Goal: Task Accomplishment & Management: Manage account settings

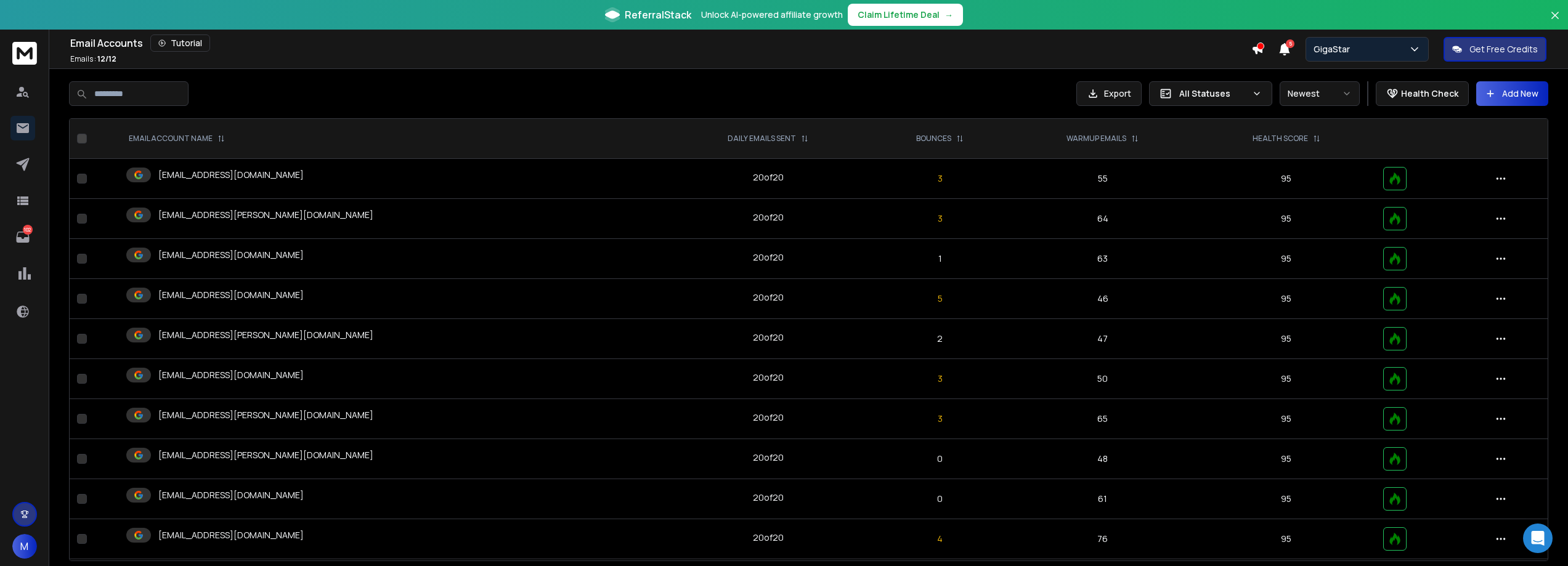
click at [1329, 54] on p "GigaStar" at bounding box center [1334, 49] width 41 height 13
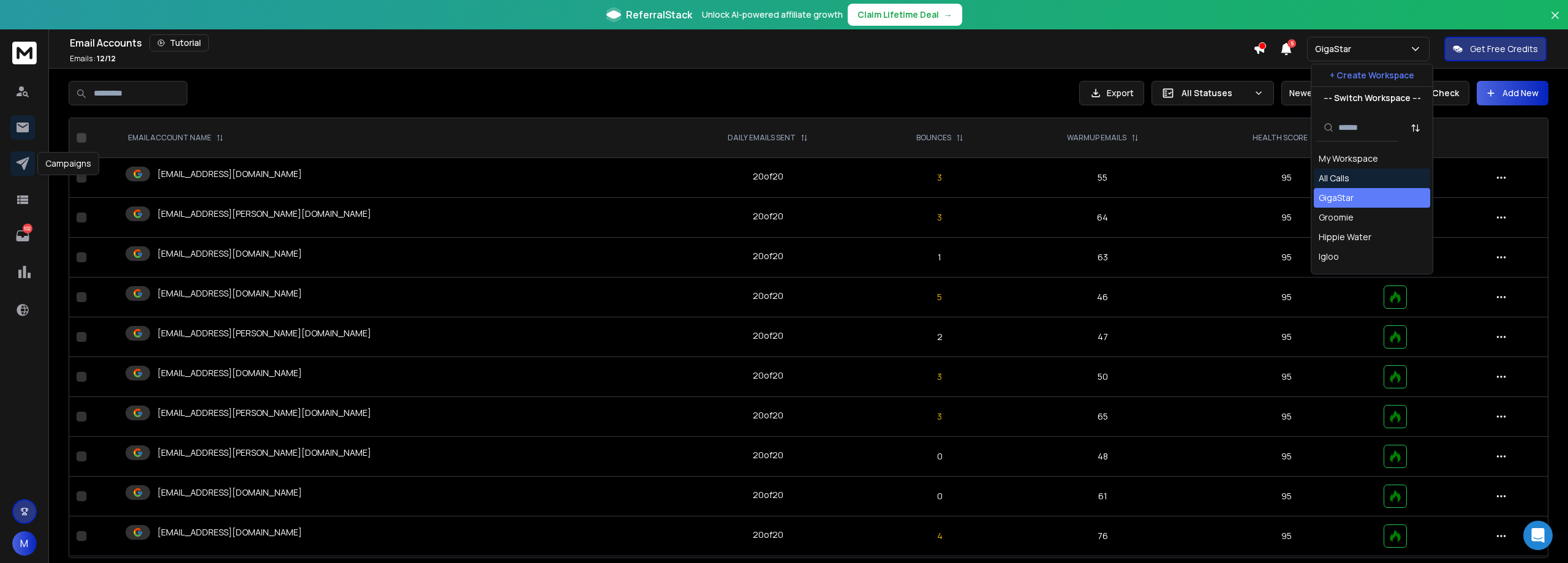
click at [29, 166] on icon at bounding box center [22, 163] width 15 height 15
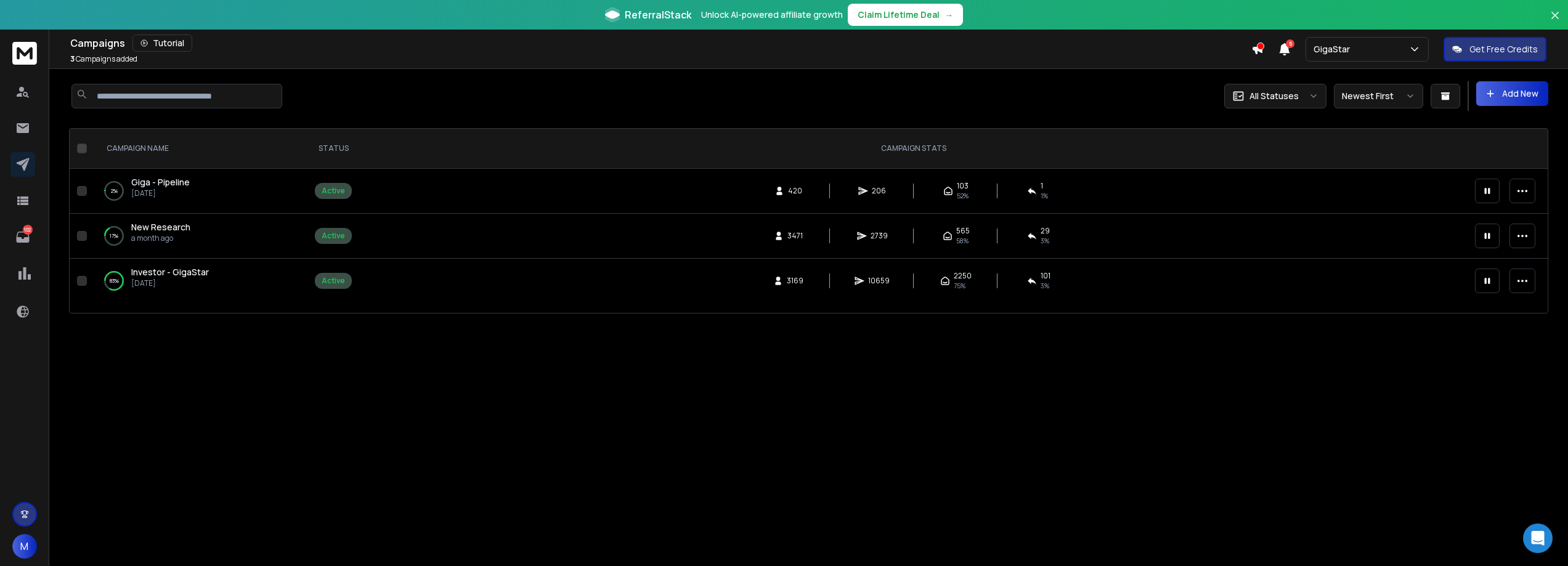
click at [241, 234] on div "17 % New Research a month ago" at bounding box center [200, 236] width 191 height 30
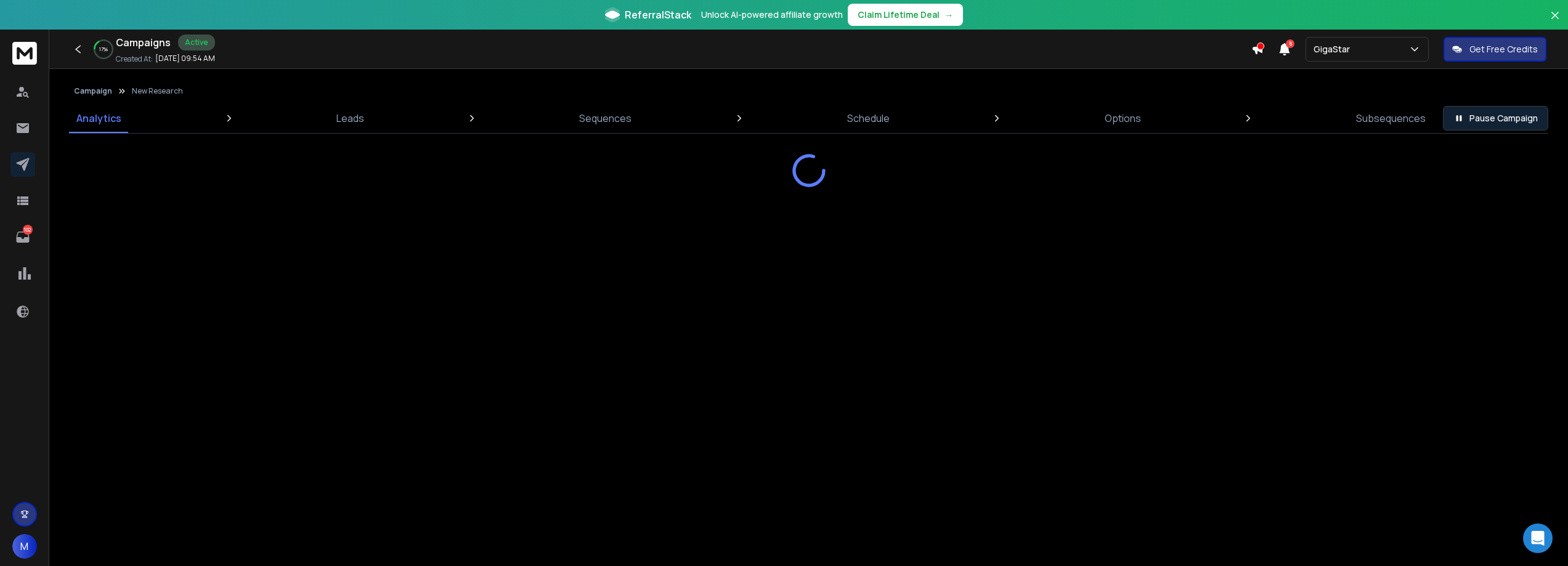
click at [1514, 125] on button "Pause Campaign" at bounding box center [1495, 118] width 105 height 24
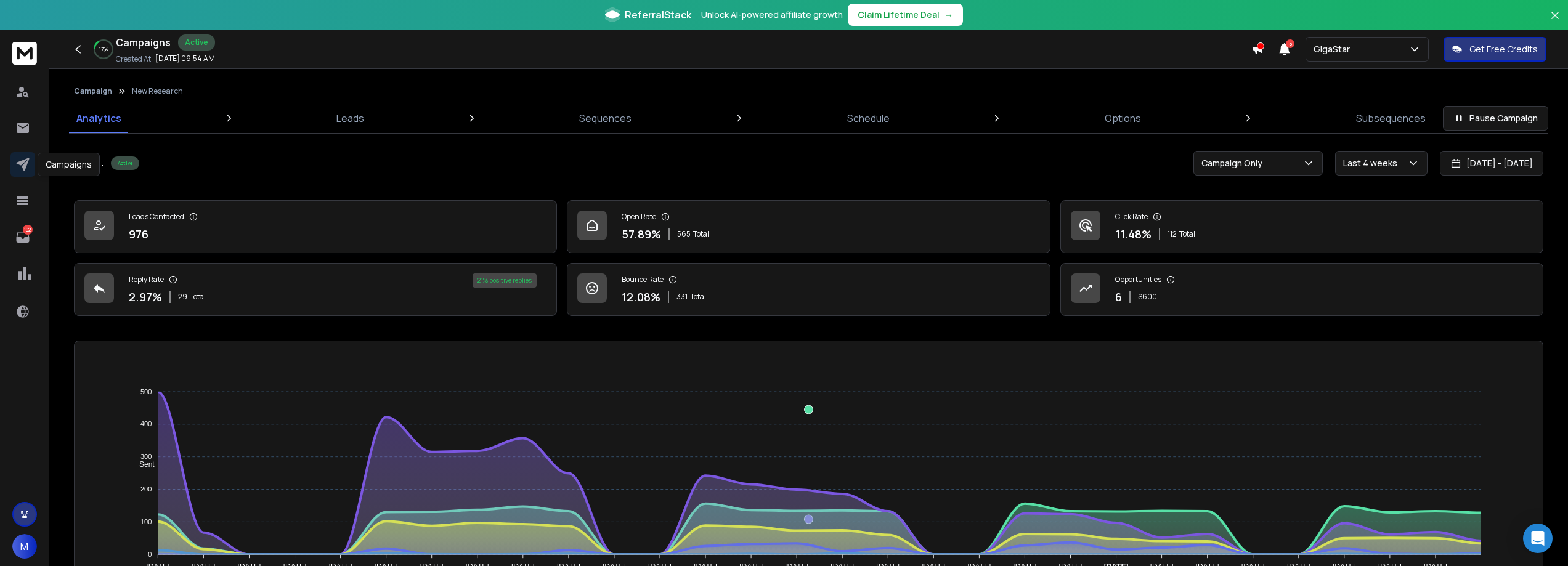
click at [22, 168] on icon at bounding box center [22, 164] width 15 height 15
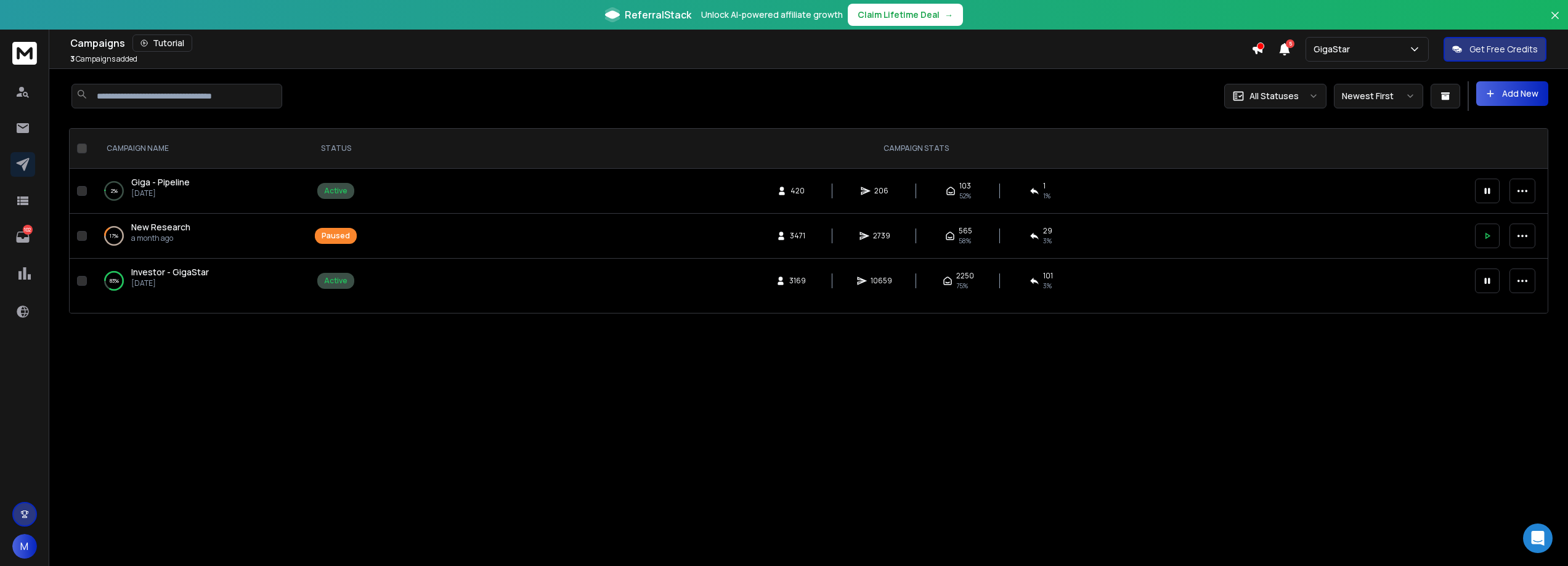
click at [191, 291] on div "Investor - GigaStar [DATE]" at bounding box center [170, 281] width 78 height 30
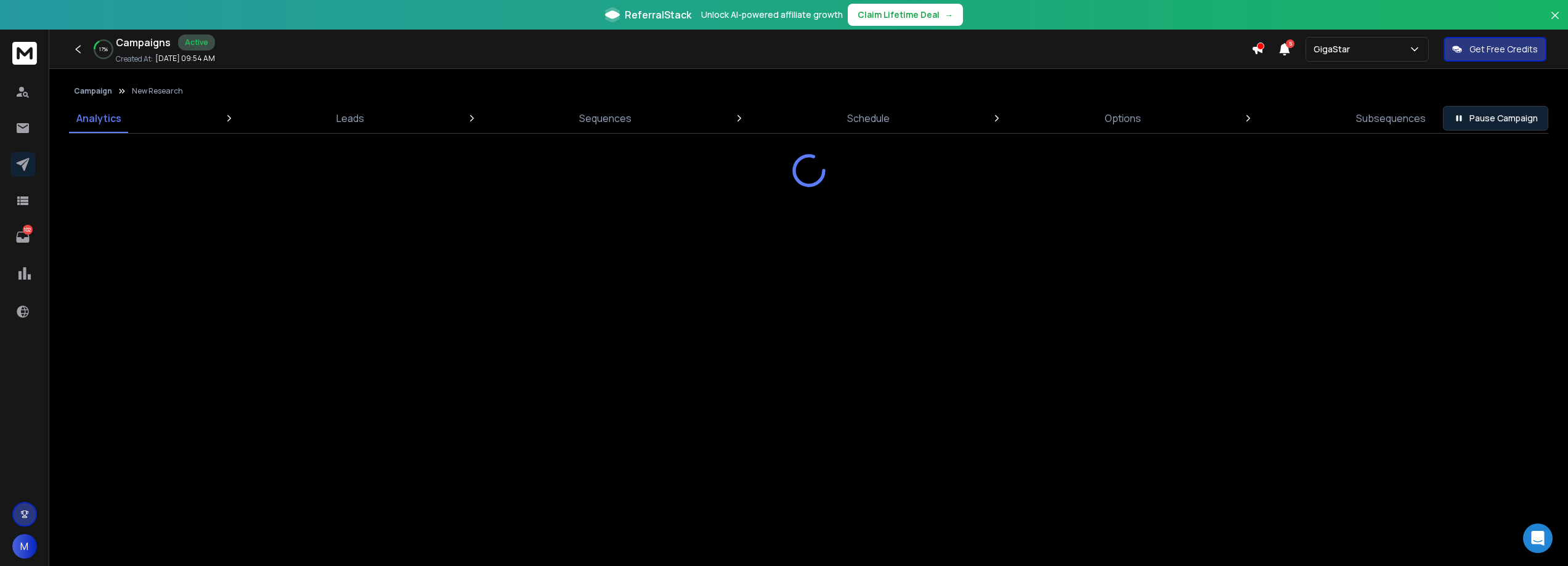
click at [1512, 120] on button "Pause Campaign" at bounding box center [1495, 118] width 105 height 24
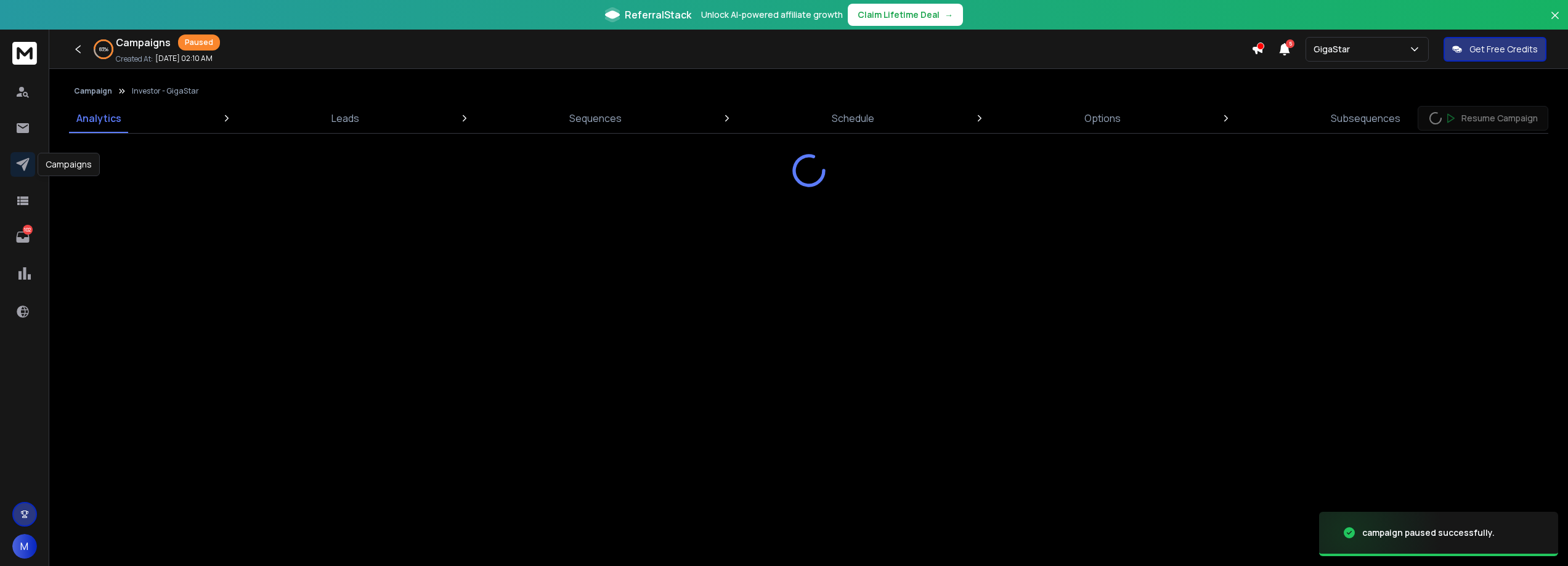
click at [24, 164] on icon at bounding box center [22, 164] width 15 height 15
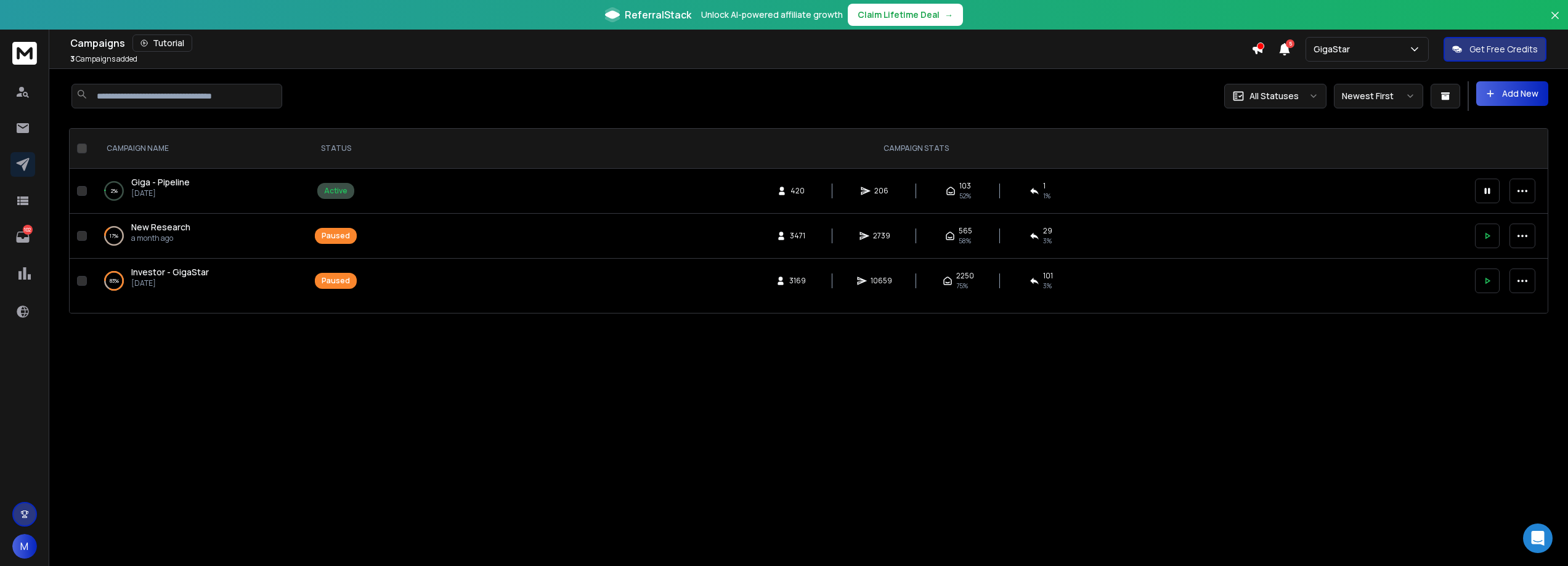
click at [1534, 193] on button "button" at bounding box center [1522, 191] width 26 height 24
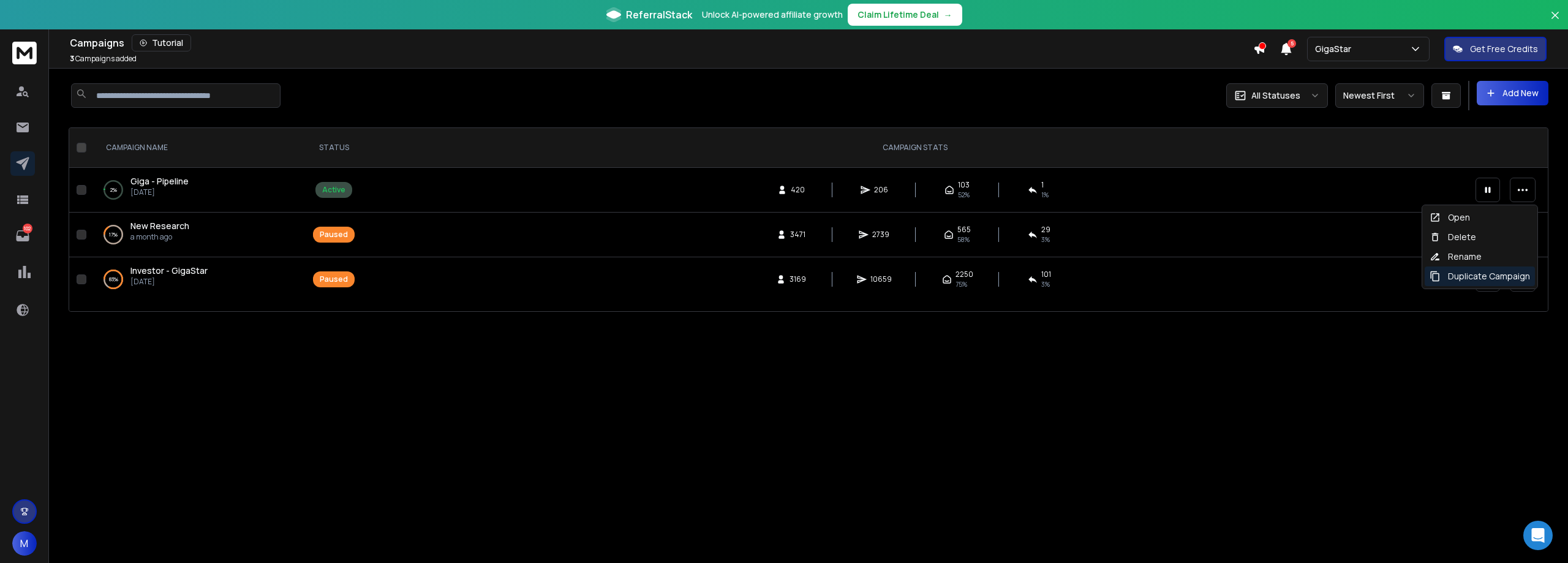
click at [1513, 284] on div "Duplicate Campaign" at bounding box center [1479, 276] width 110 height 19
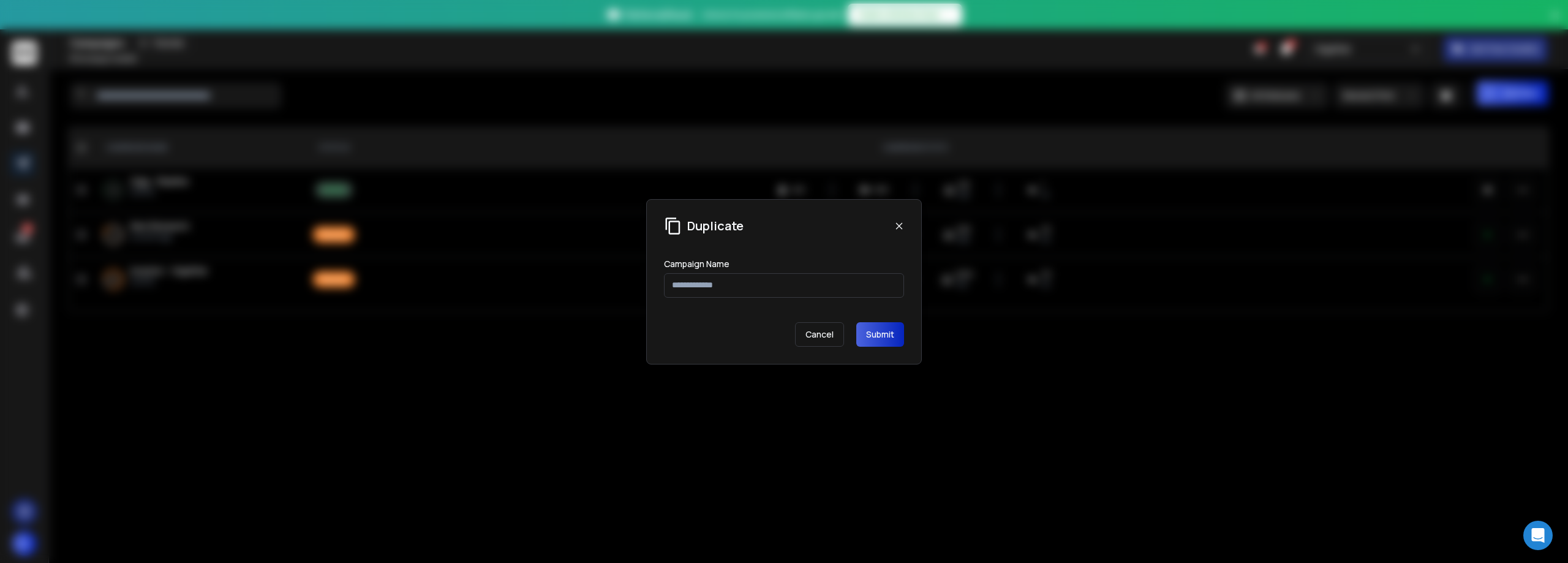
click at [755, 290] on input "text" at bounding box center [784, 285] width 240 height 24
type input "*"
click at [784, 288] on input "**********" at bounding box center [784, 285] width 240 height 24
type input "*"
type input "**********"
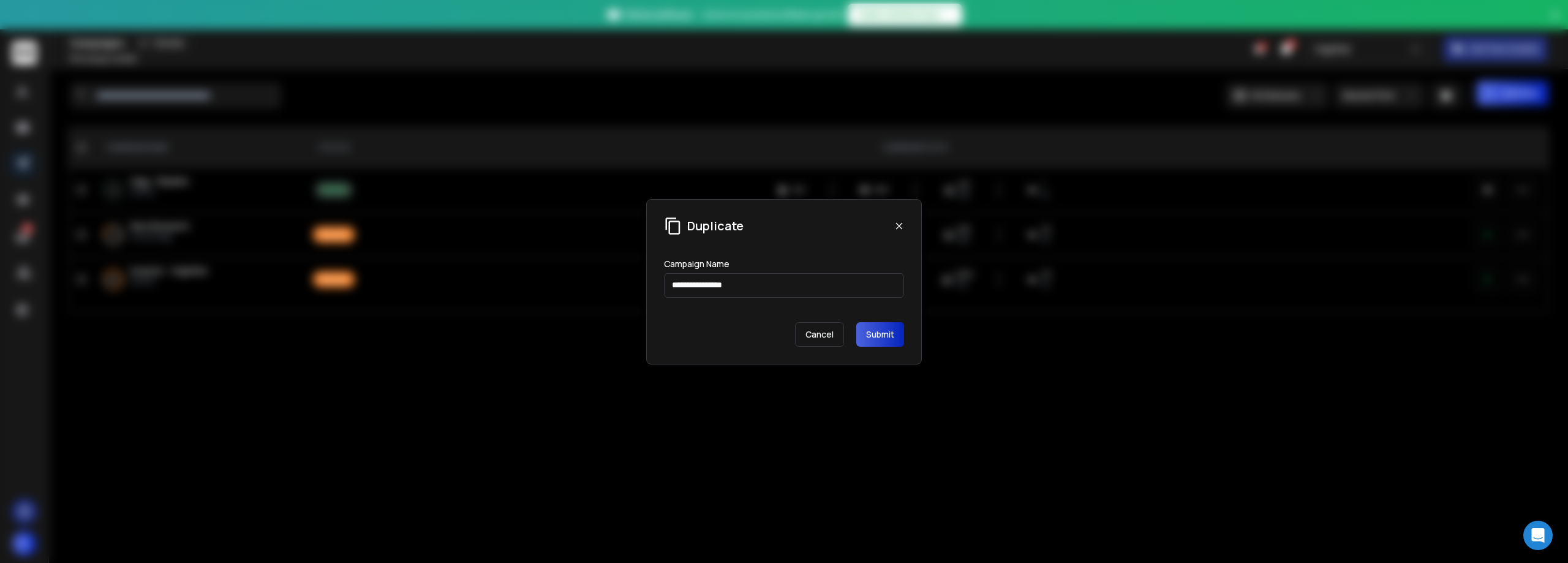
click at [876, 333] on button "Submit" at bounding box center [880, 334] width 48 height 24
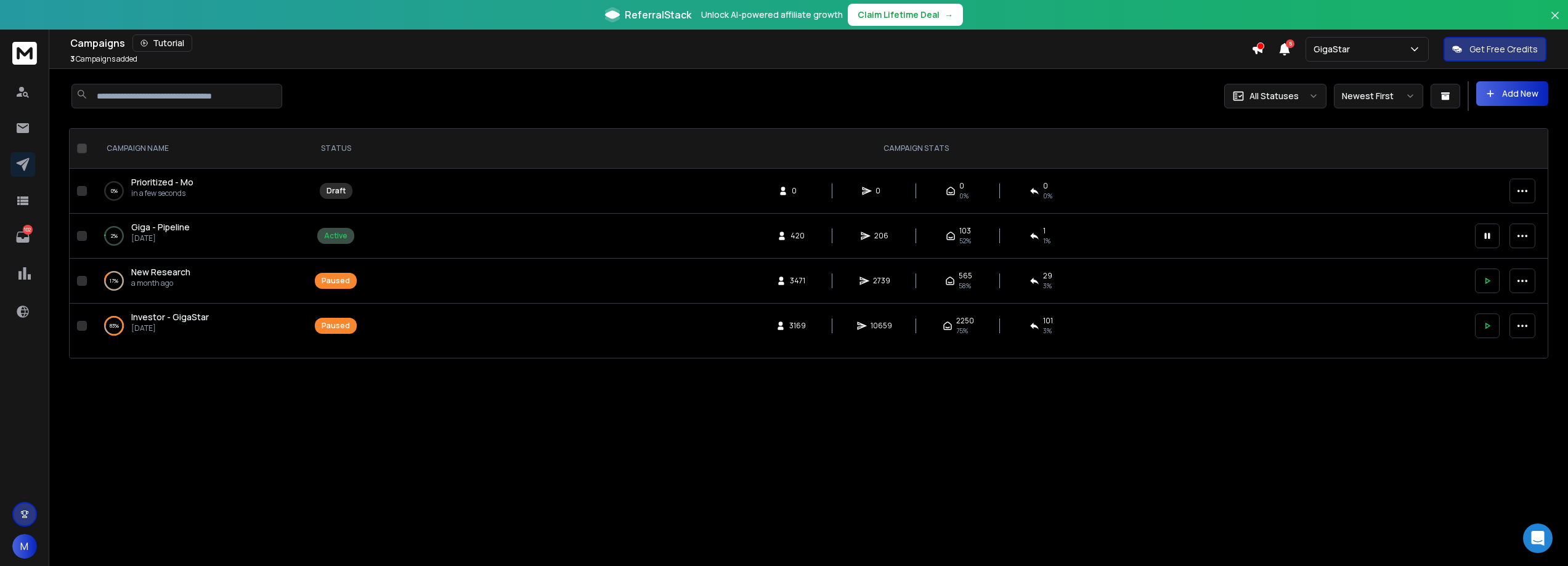
click at [229, 186] on div "0 % Prioritized - Mo in a few seconds" at bounding box center [200, 191] width 191 height 30
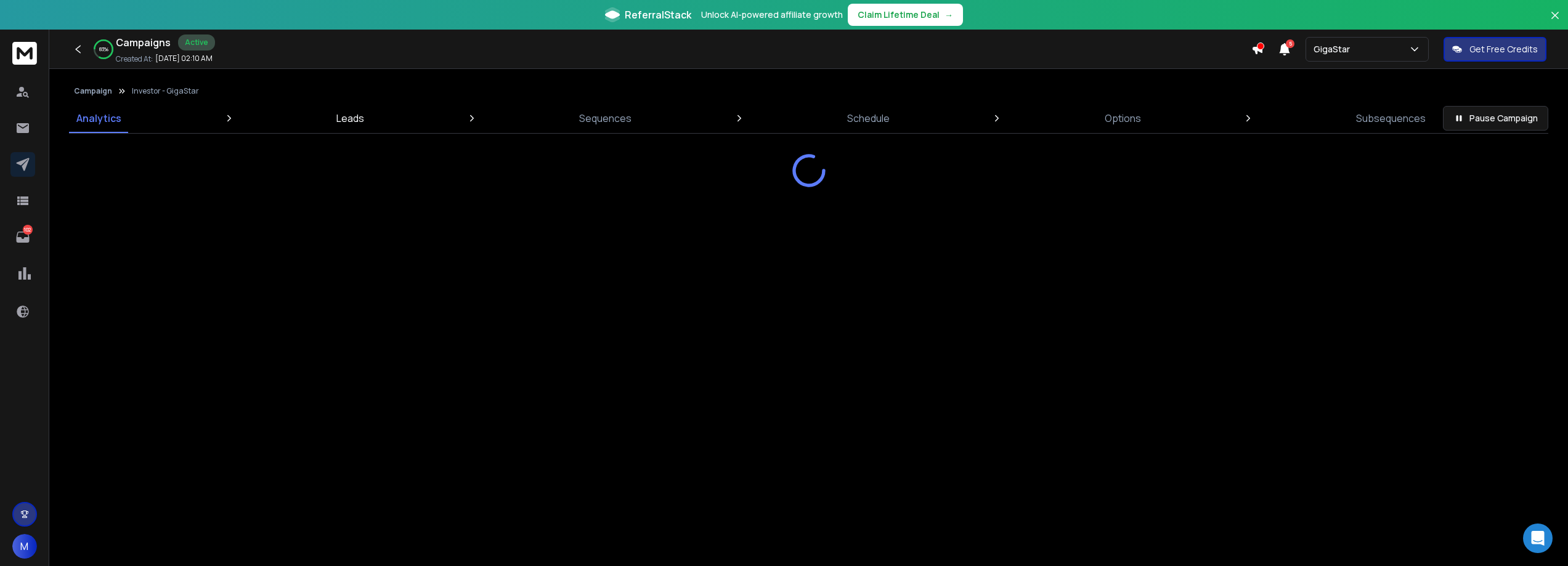
click at [361, 122] on p "Leads" at bounding box center [351, 118] width 28 height 15
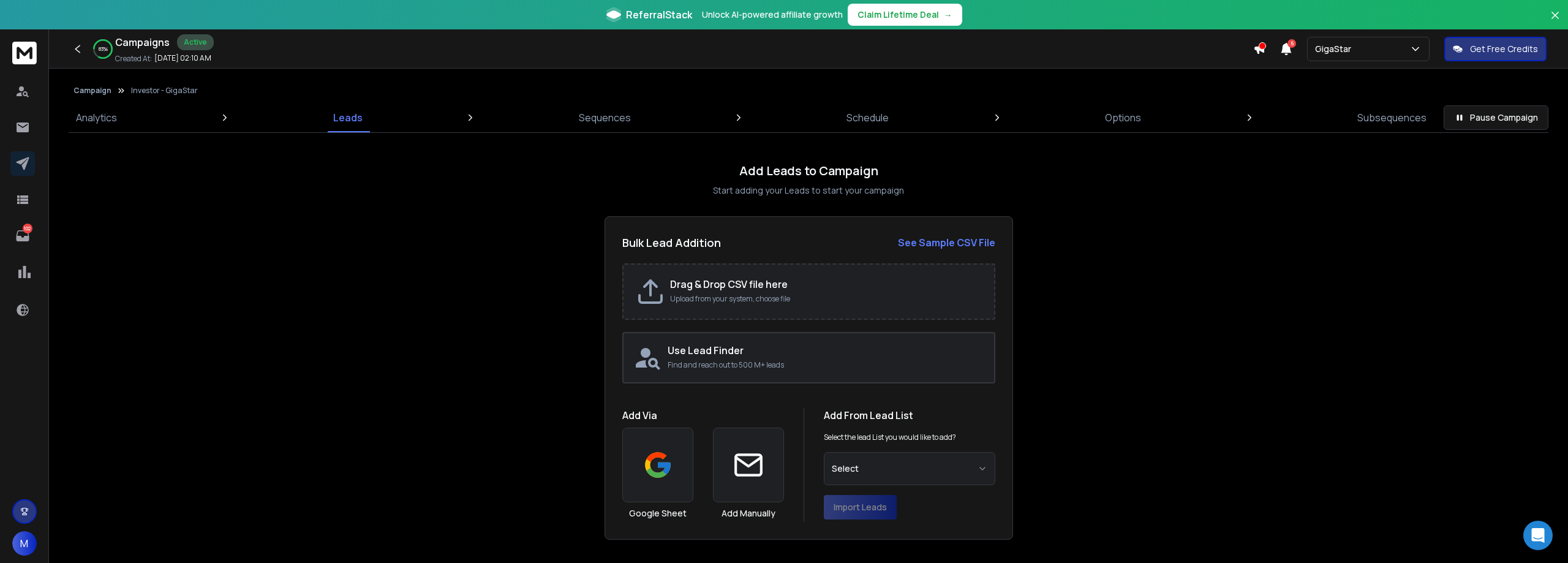
click at [950, 291] on h2 "Drag & Drop CSV file here" at bounding box center [826, 284] width 312 height 15
type input "**********"
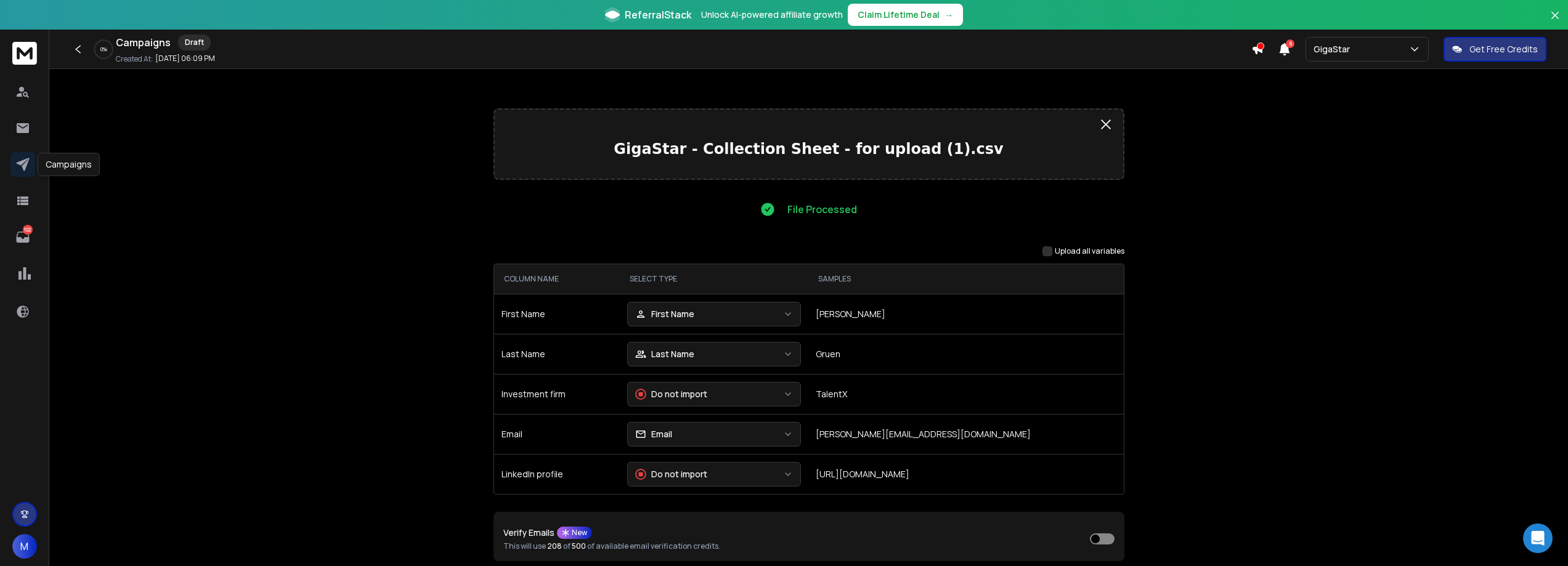
click at [24, 161] on icon at bounding box center [22, 165] width 13 height 13
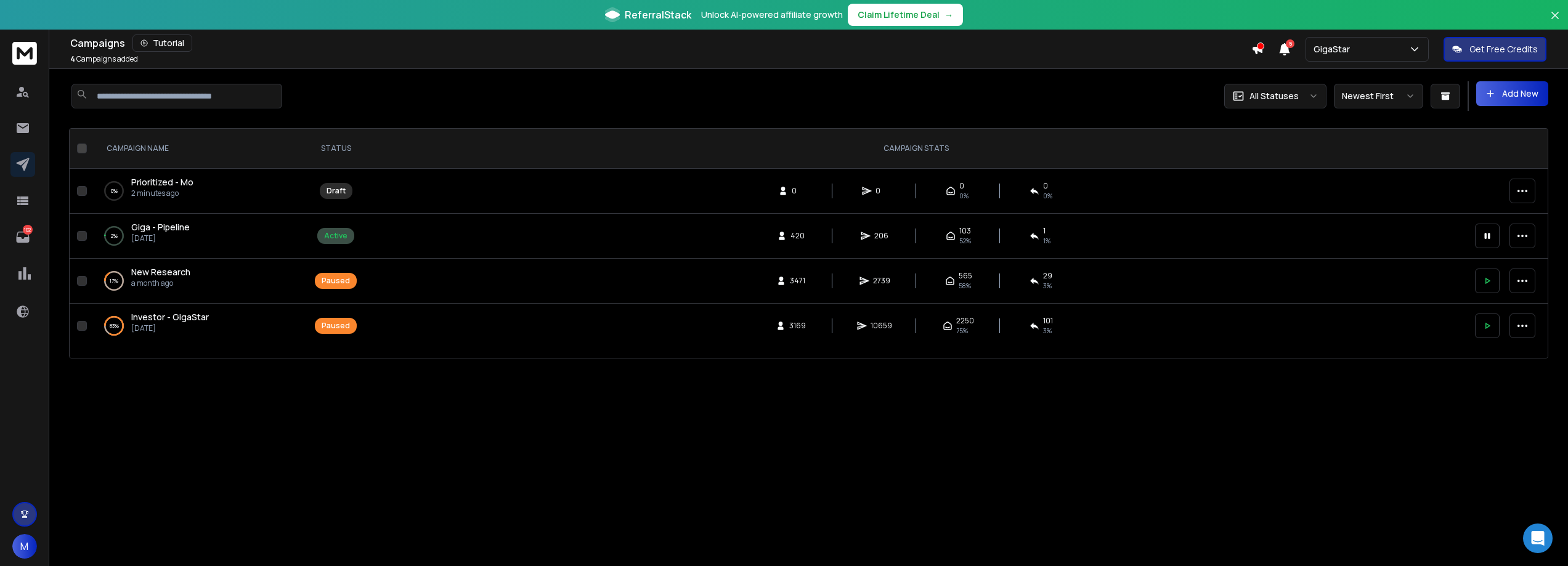
click at [165, 184] on span "Prioritized - Mo" at bounding box center [162, 181] width 62 height 12
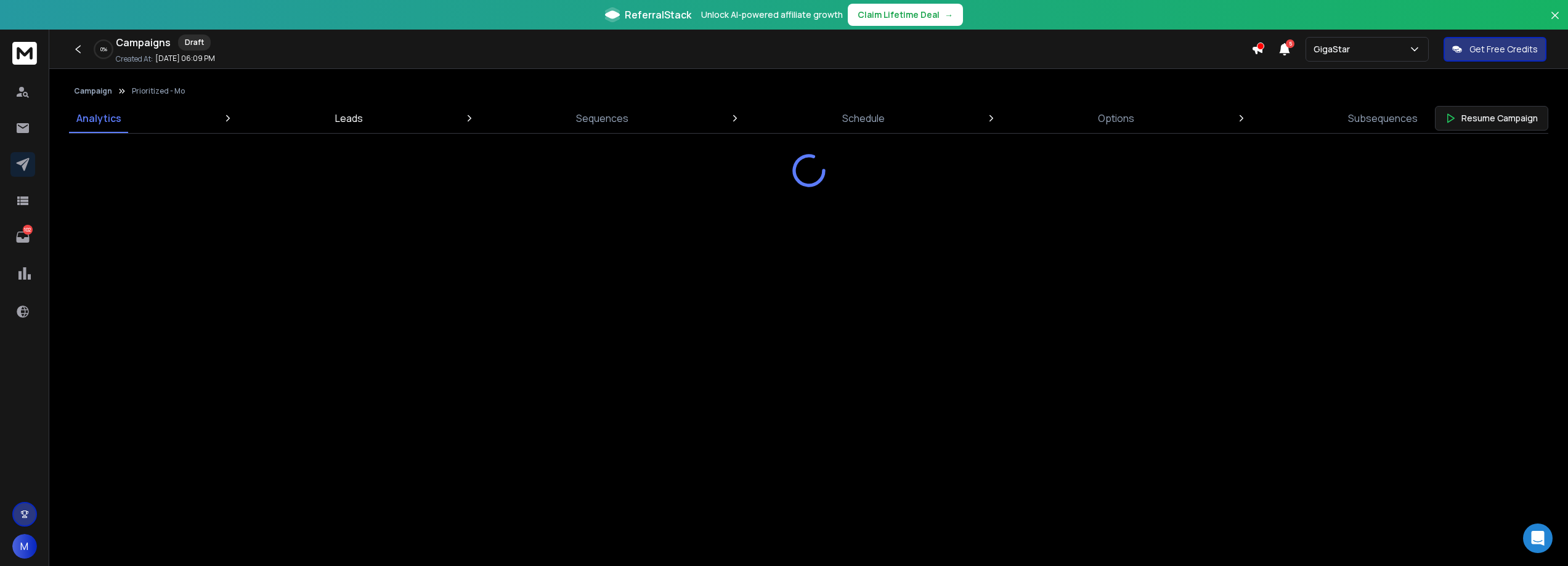
click at [343, 130] on link "Leads" at bounding box center [349, 118] width 42 height 30
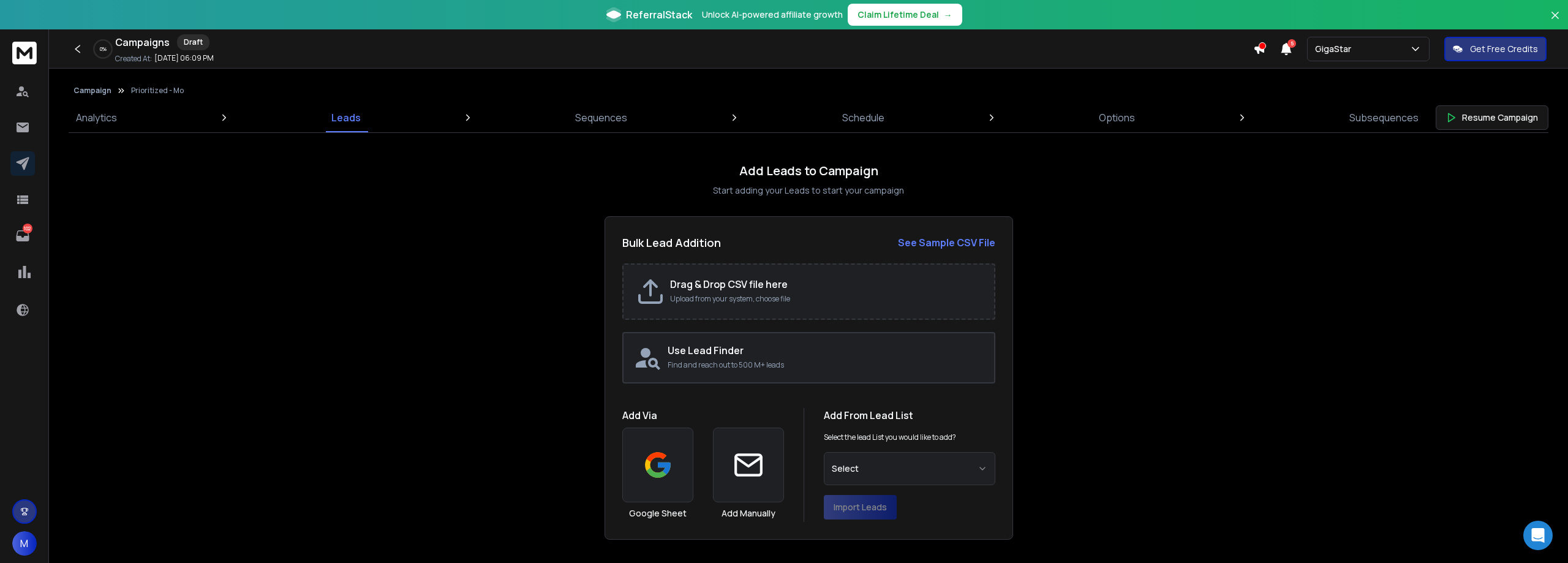
click at [733, 270] on div "Drag & Drop CSV file here Upload from your system, choose file" at bounding box center [809, 291] width 373 height 56
type input "**********"
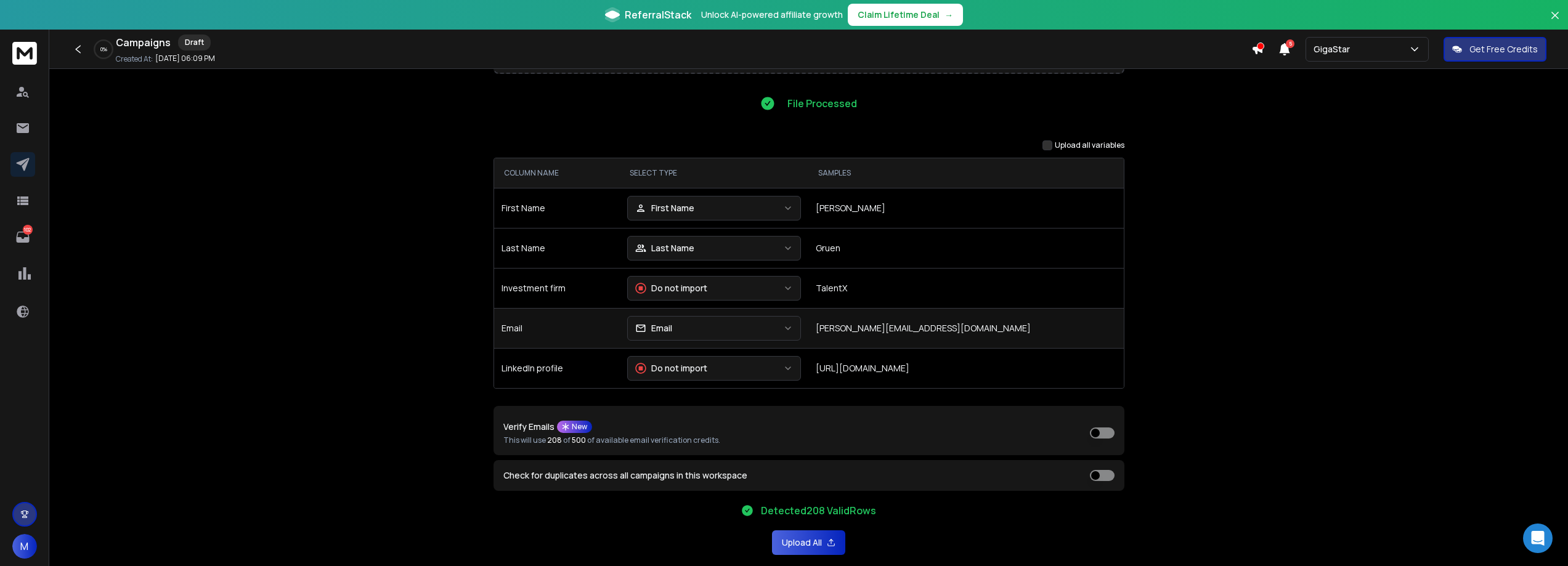
scroll to position [115, 0]
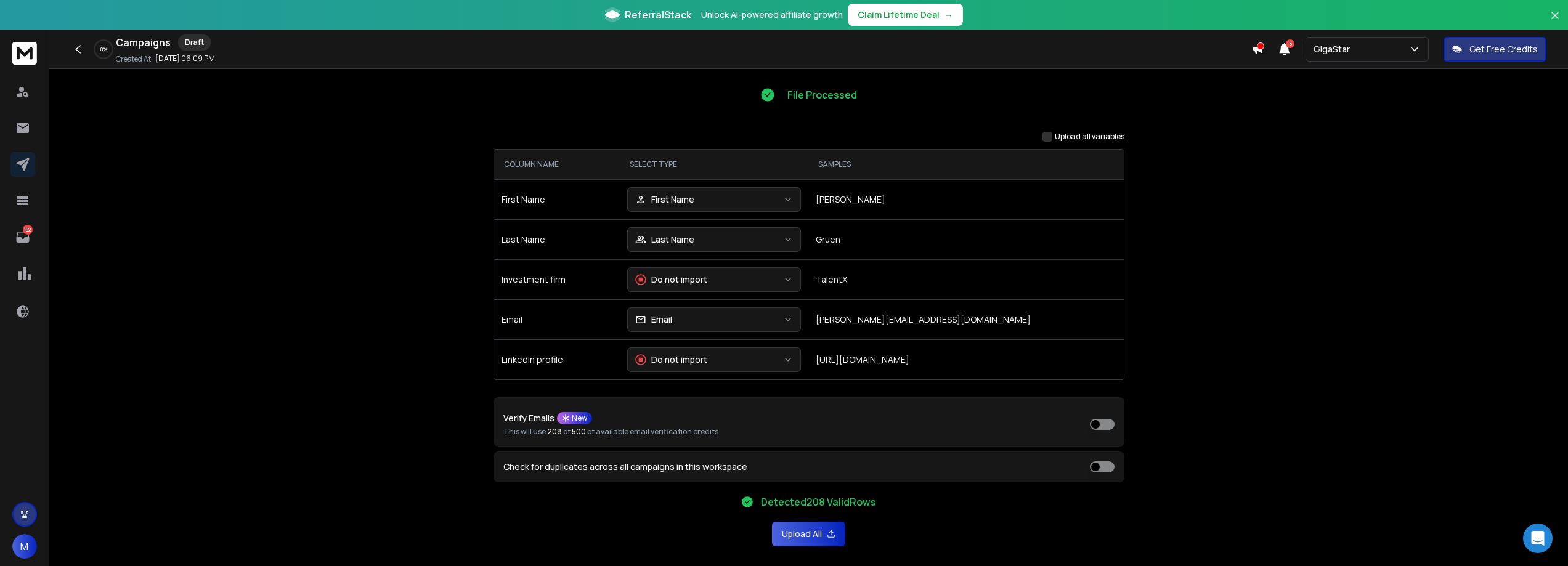
click at [803, 542] on button "Upload All" at bounding box center [808, 533] width 73 height 24
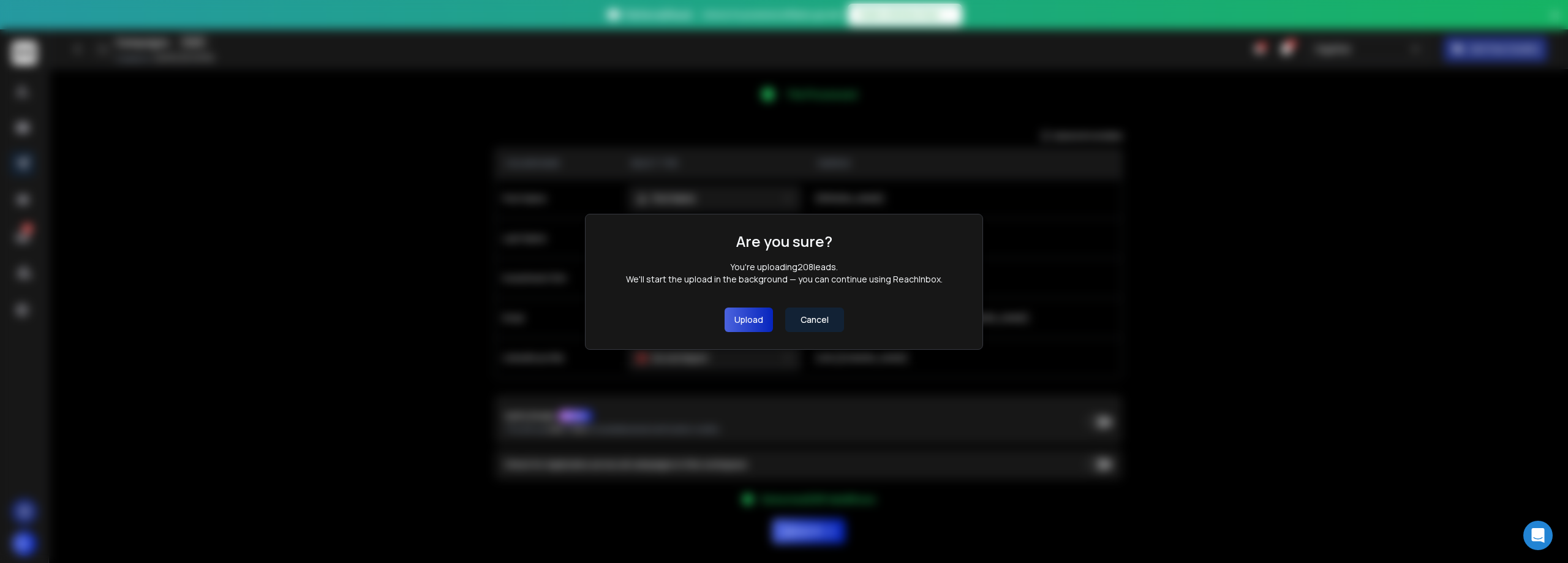
click at [753, 324] on button "Upload" at bounding box center [749, 320] width 48 height 24
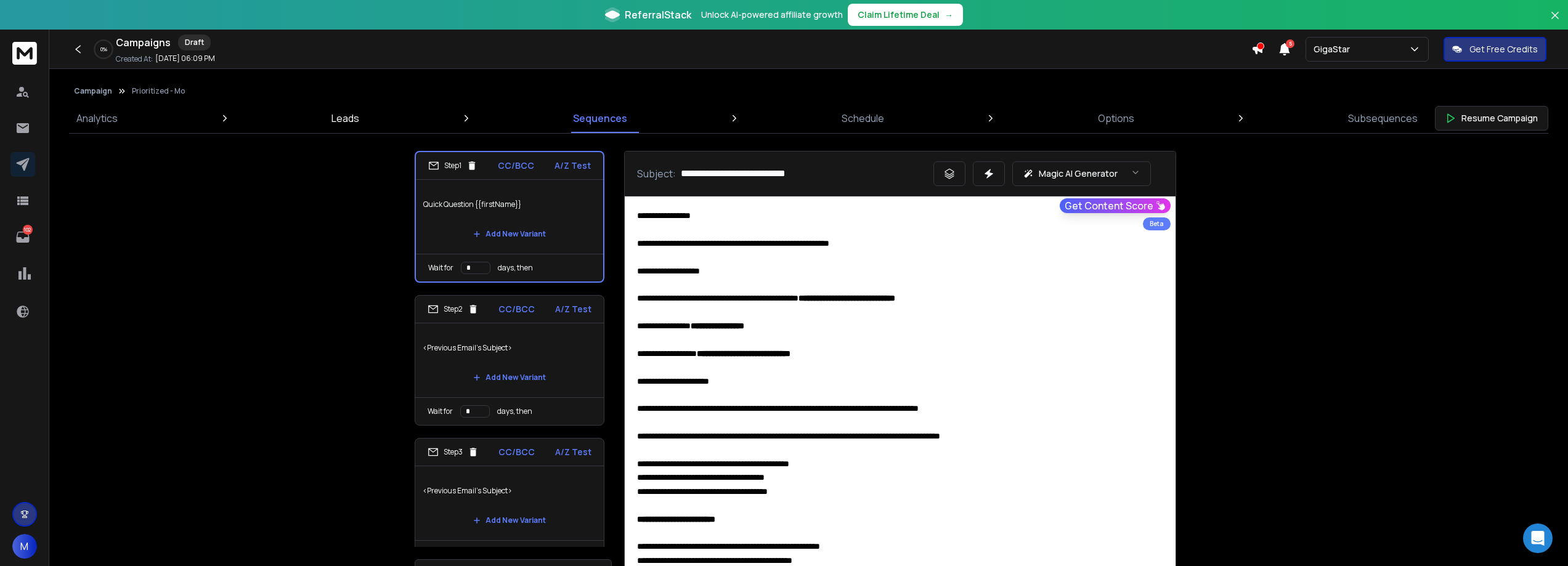
click at [355, 118] on p "Leads" at bounding box center [345, 118] width 28 height 15
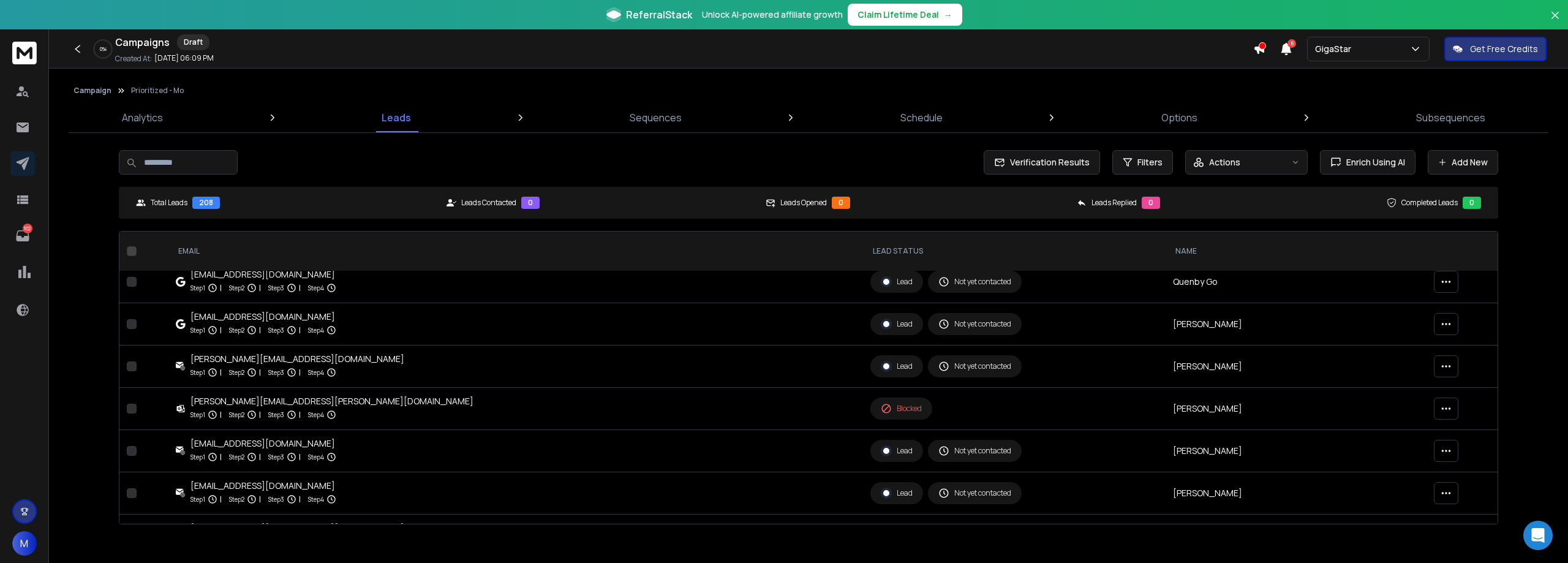
scroll to position [1952, 0]
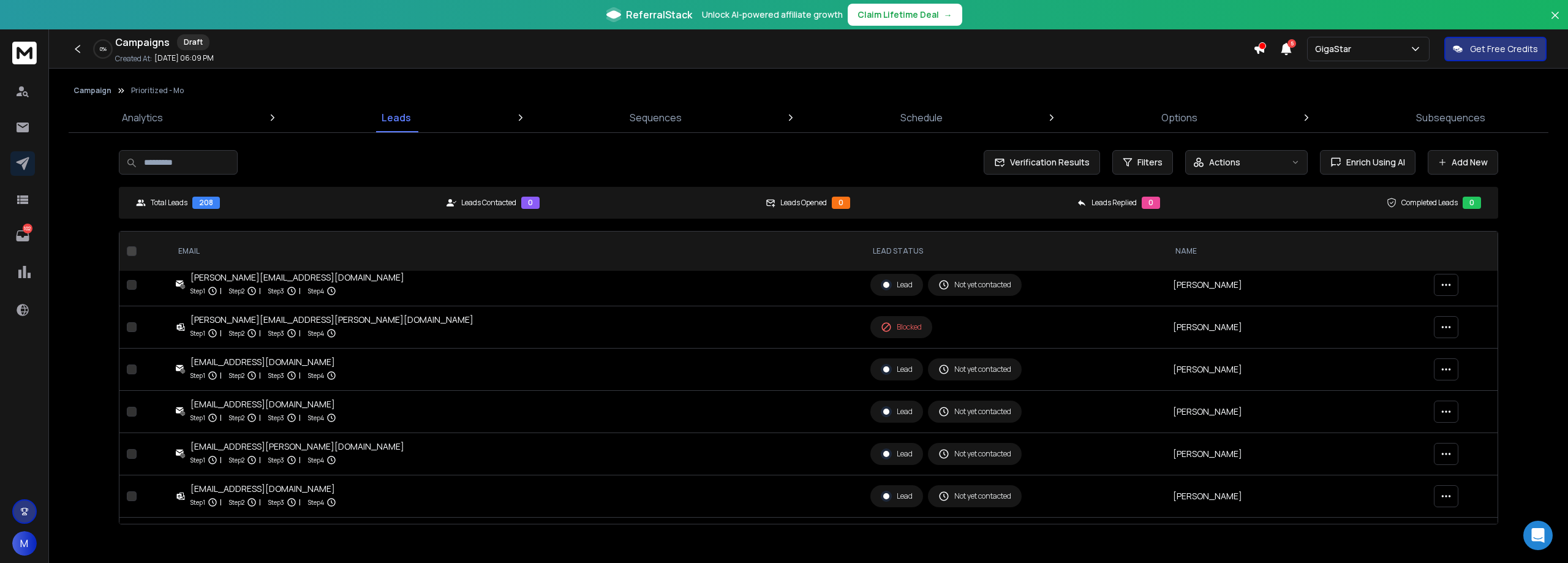
click at [124, 255] on th at bounding box center [144, 252] width 49 height 40
click at [129, 253] on button "Select this Page" at bounding box center [131, 251] width 10 height 10
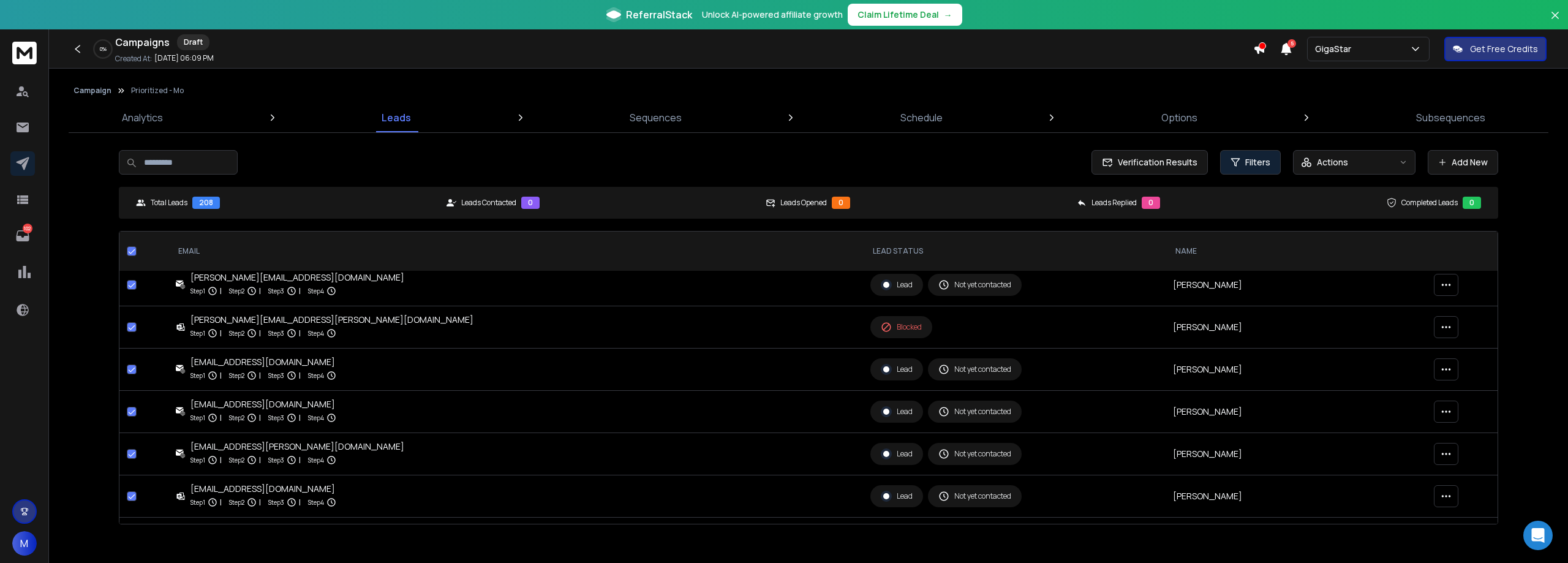
click at [1245, 164] on button "Filters" at bounding box center [1251, 162] width 61 height 24
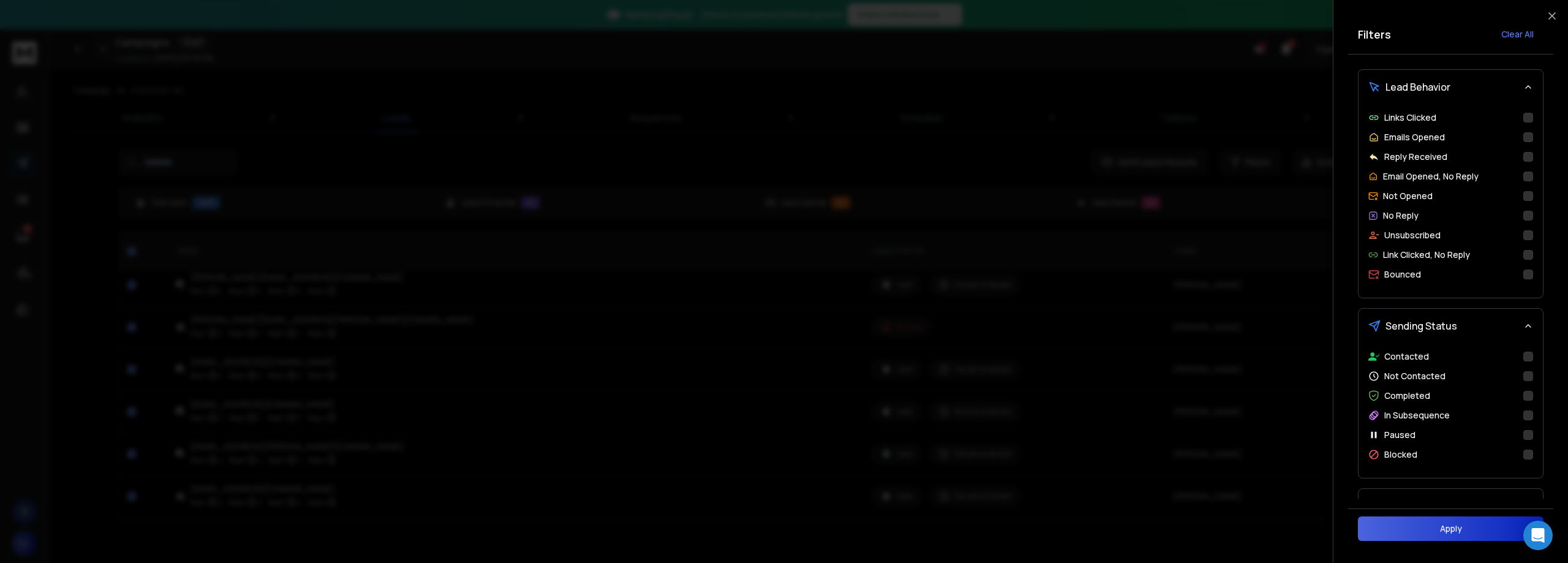
click at [1065, 99] on div at bounding box center [784, 282] width 1568 height 563
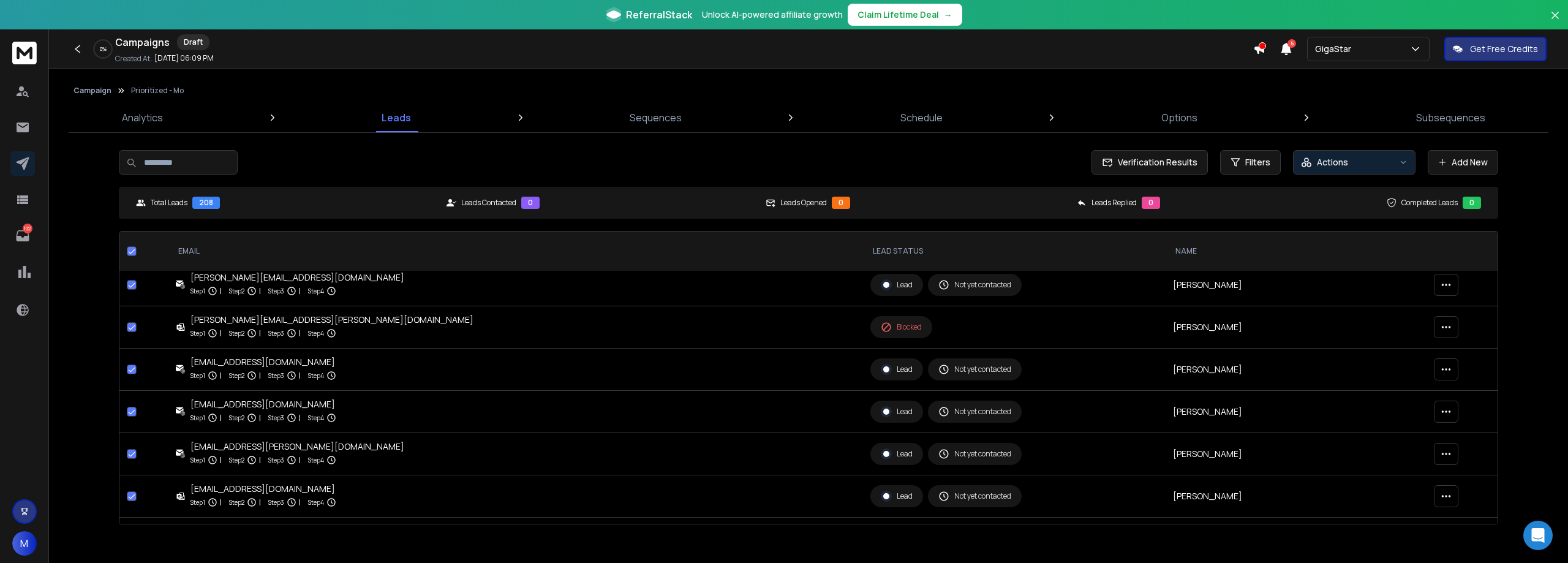
click at [1322, 156] on button "Actions" at bounding box center [1354, 162] width 122 height 24
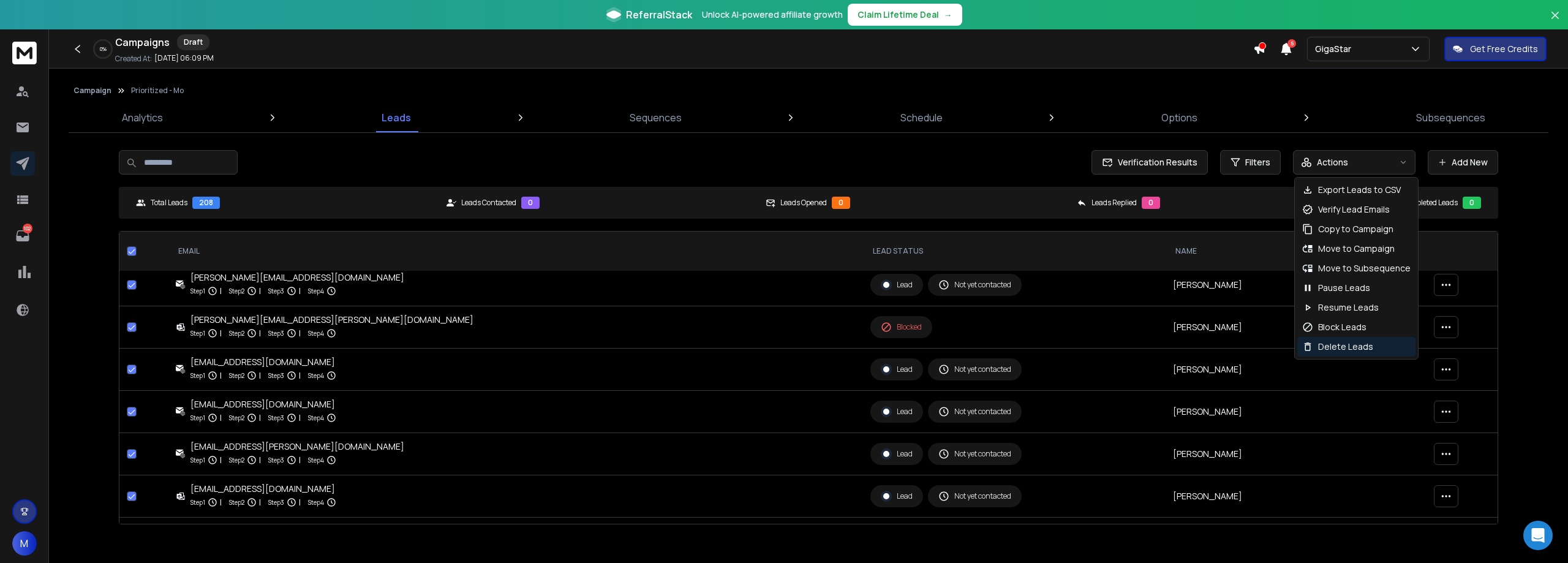
click at [1351, 342] on p "Delete Leads" at bounding box center [1346, 347] width 55 height 12
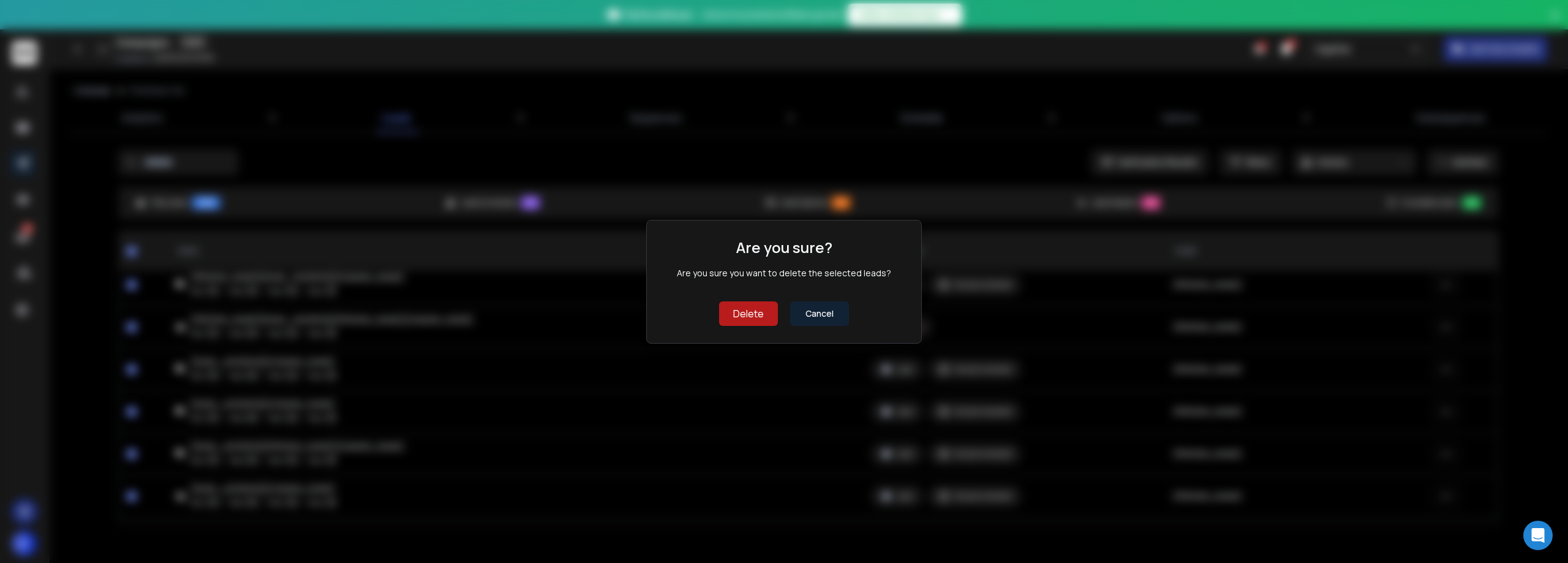
click at [775, 310] on button "Delete" at bounding box center [748, 313] width 59 height 24
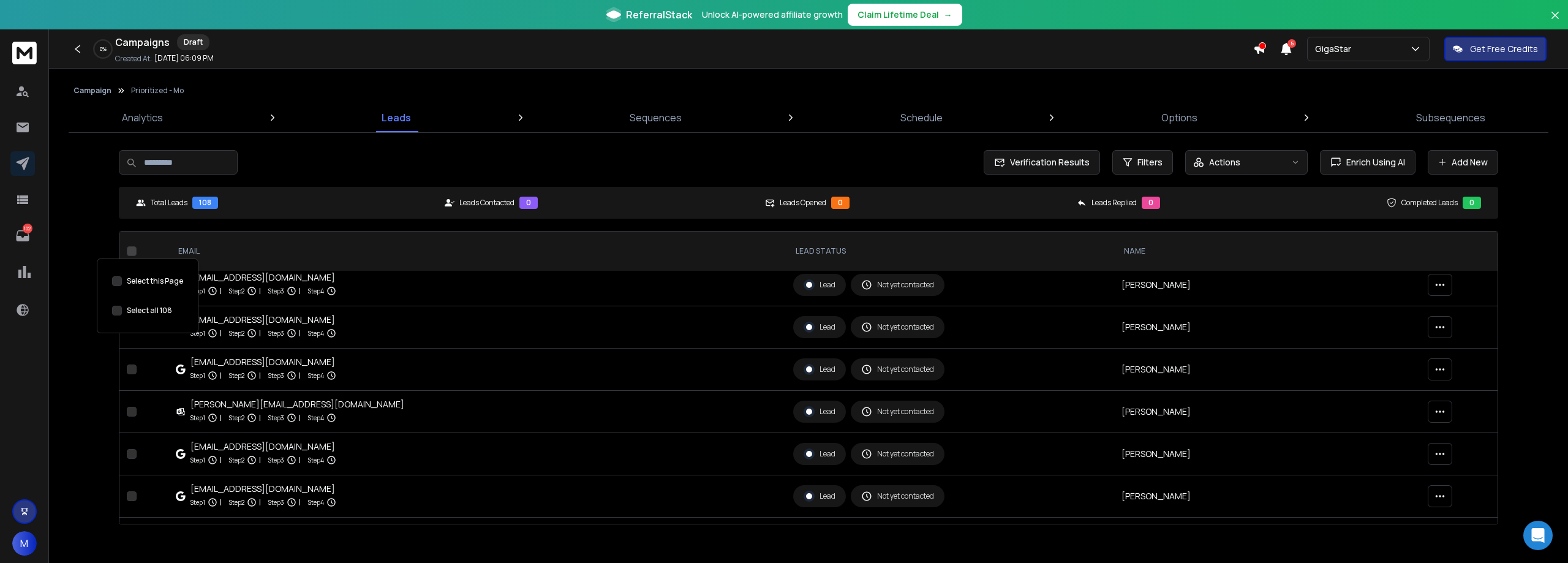
click at [127, 247] on button "Select this Page" at bounding box center [131, 251] width 10 height 10
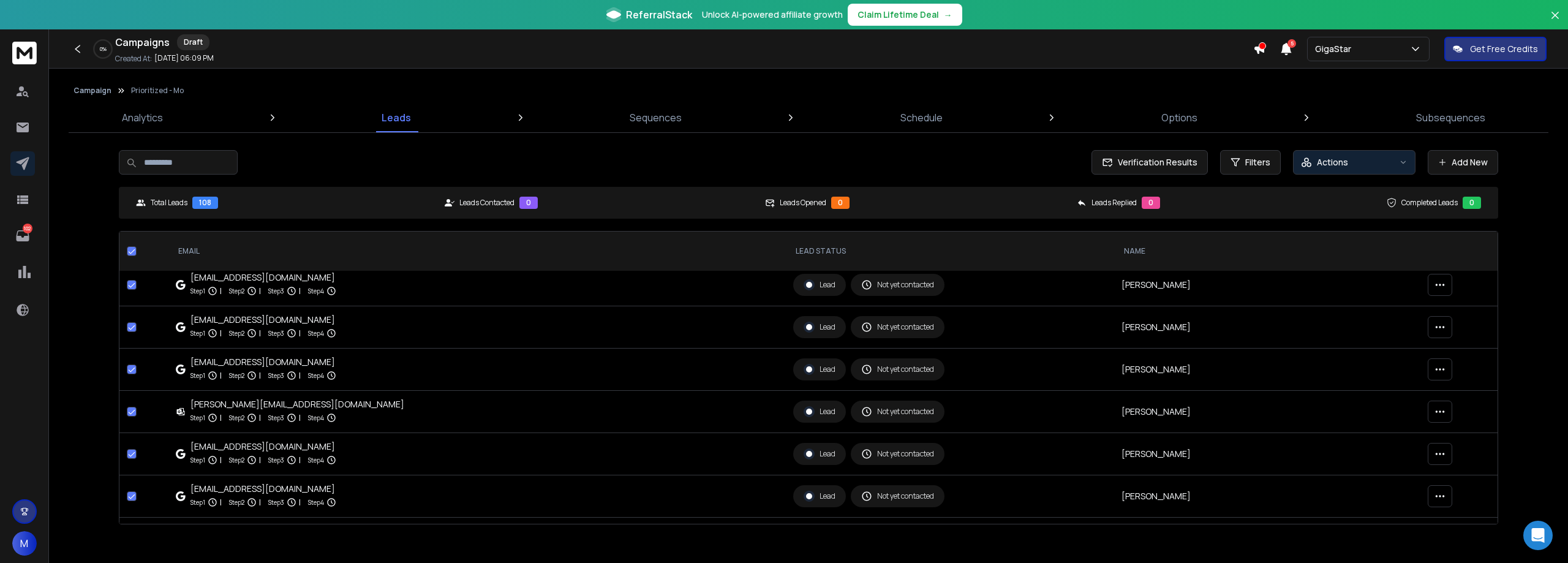
click at [1323, 163] on p "Actions" at bounding box center [1332, 163] width 31 height 12
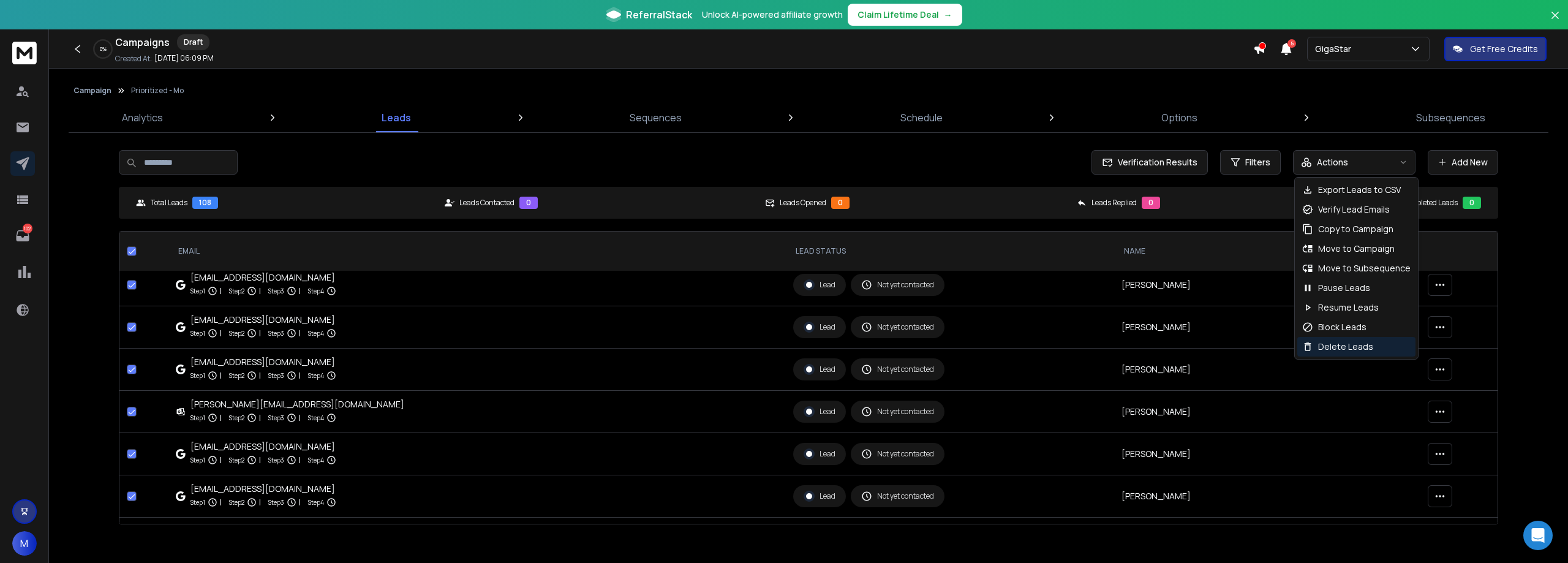
click at [1363, 353] on div "Delete Leads" at bounding box center [1356, 347] width 118 height 19
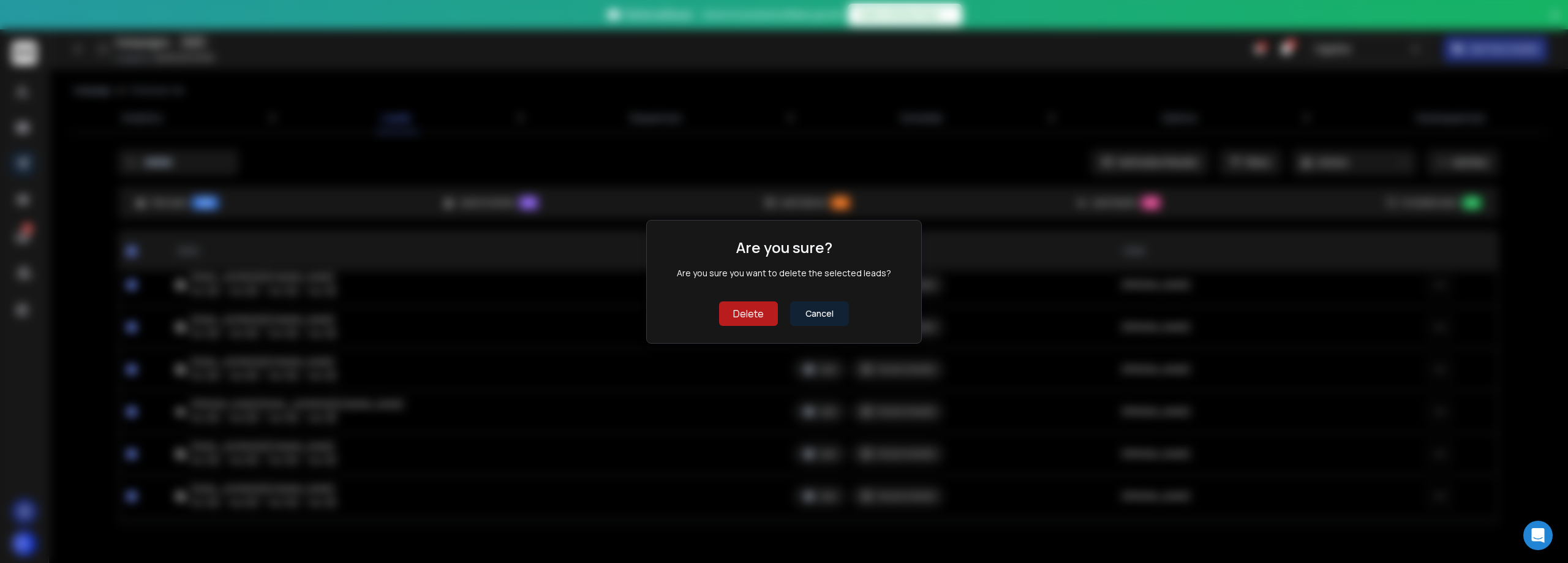
click at [746, 321] on button "Delete" at bounding box center [748, 313] width 59 height 24
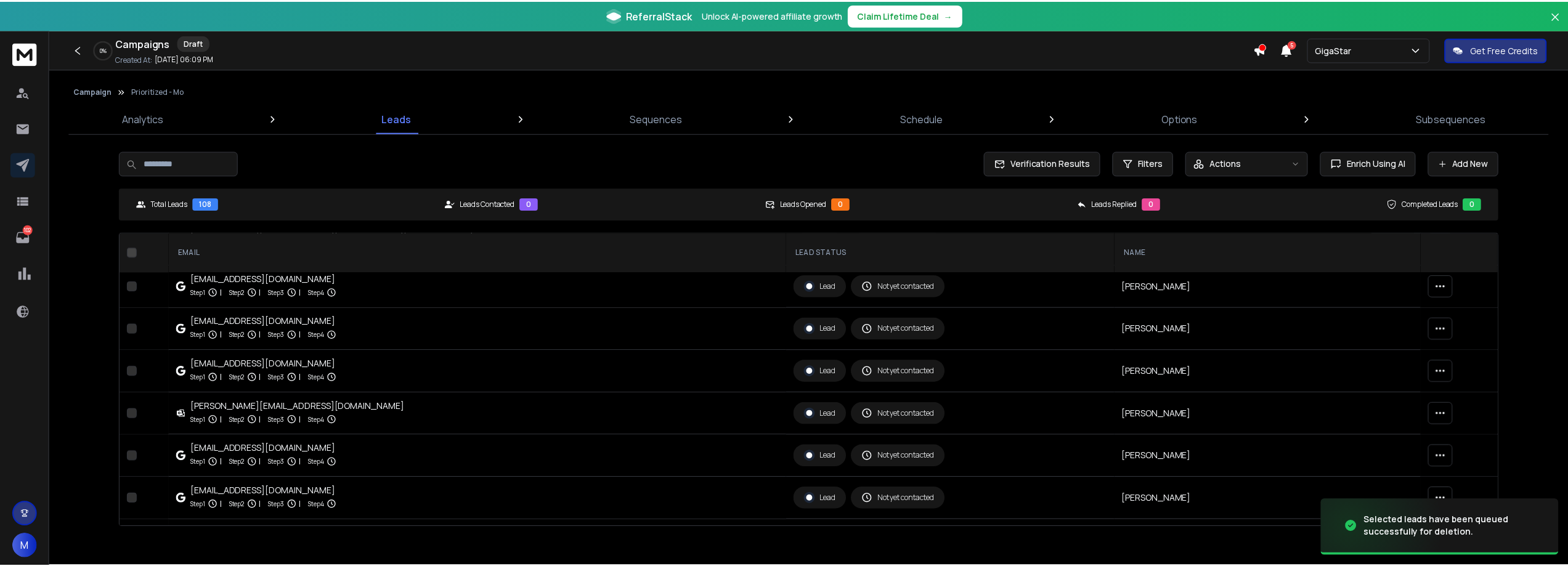
scroll to position [95, 0]
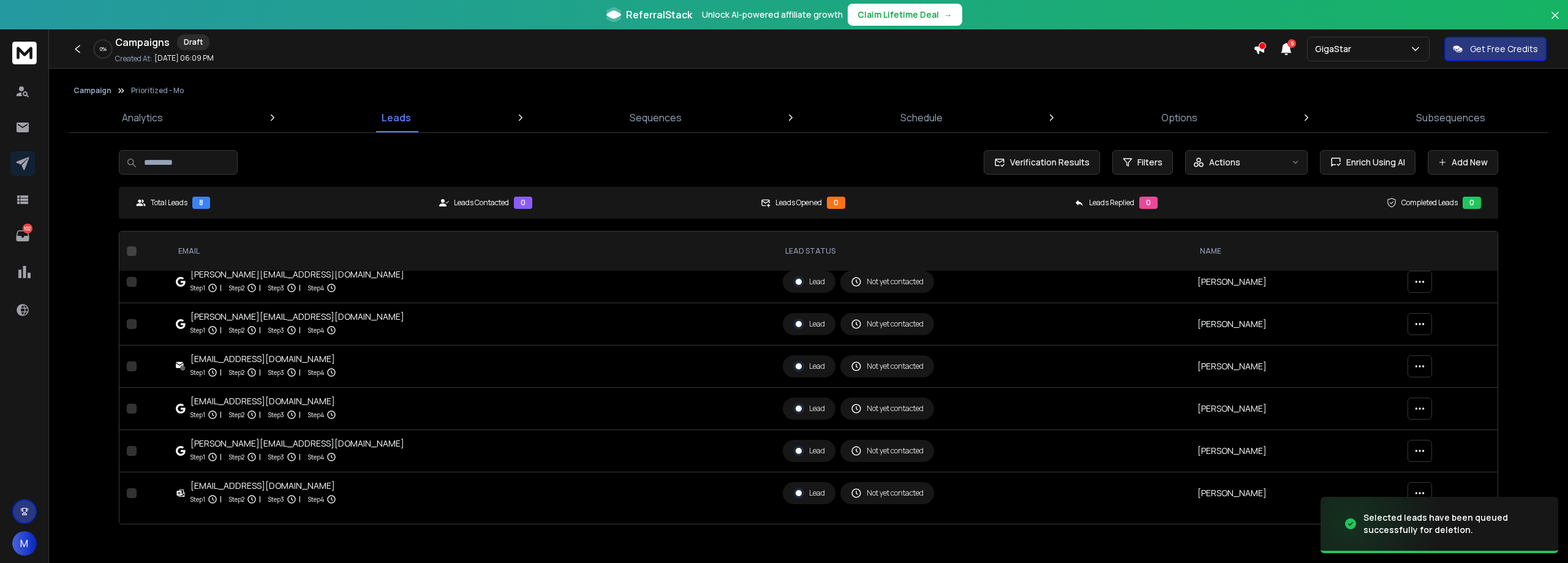
click at [130, 256] on th at bounding box center [144, 252] width 49 height 40
click at [136, 249] on button "Select this Page" at bounding box center [131, 251] width 10 height 10
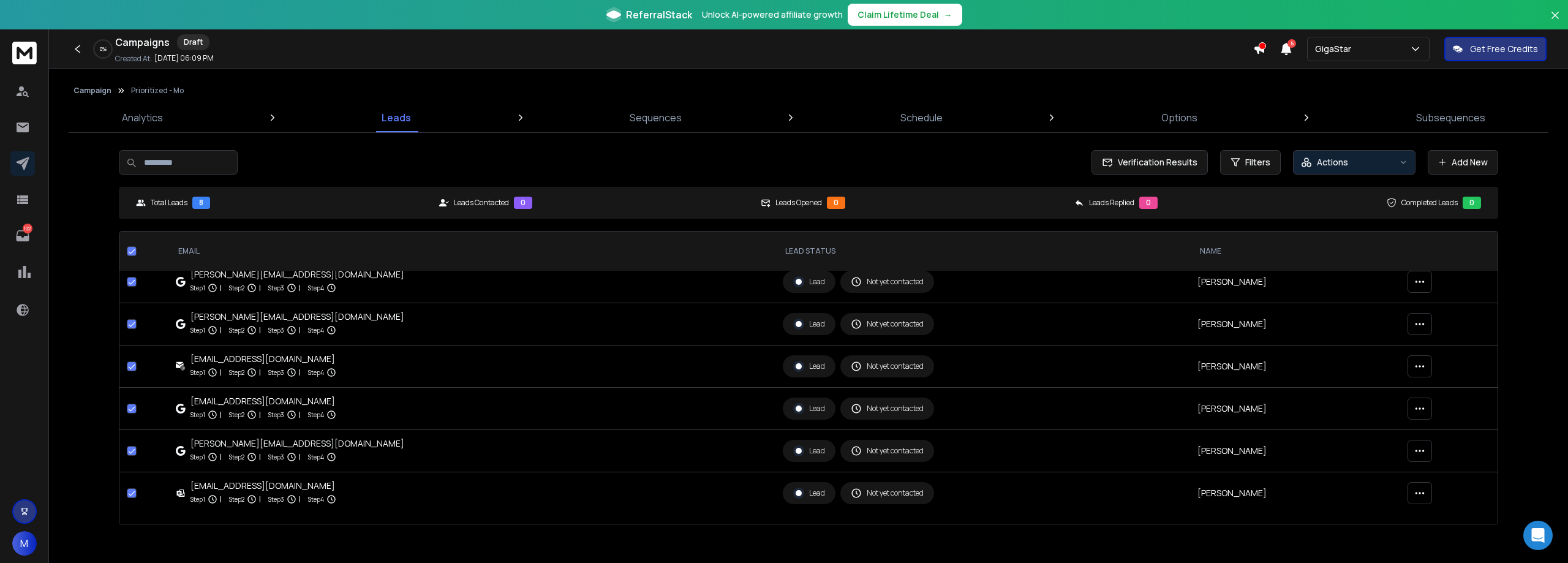
click at [1320, 165] on p "Actions" at bounding box center [1332, 163] width 31 height 12
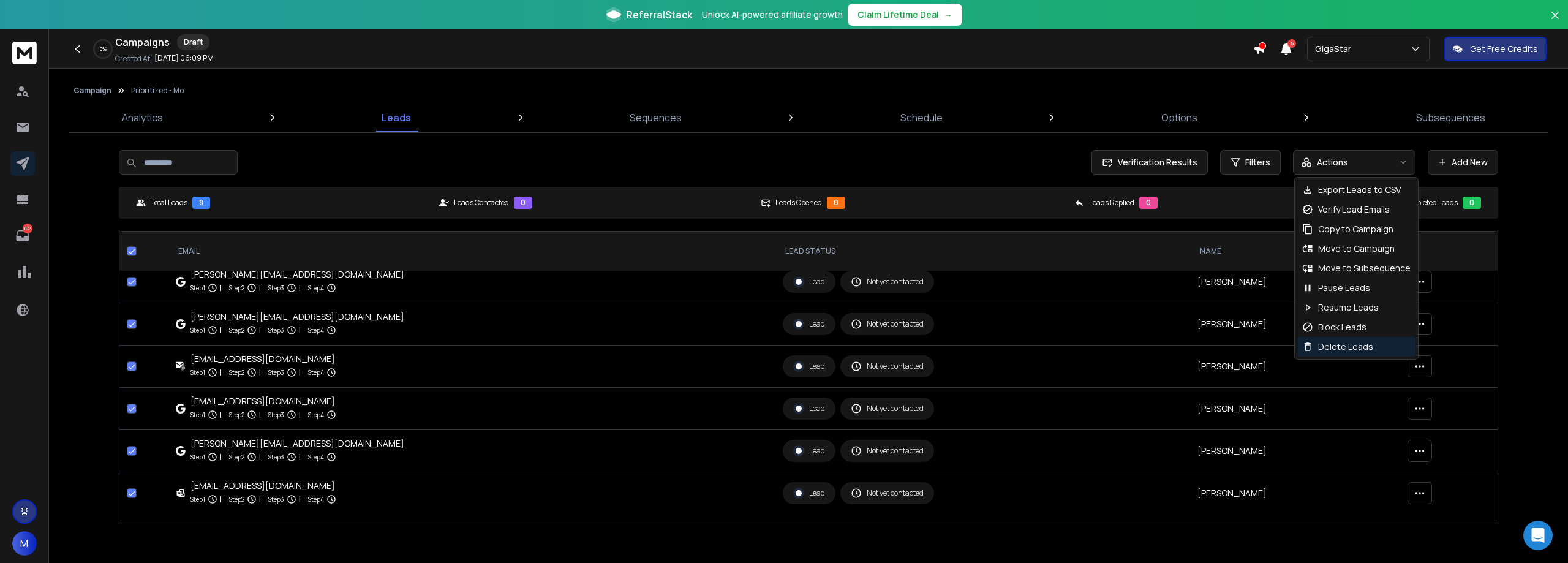
click at [1332, 347] on p "Delete Leads" at bounding box center [1346, 347] width 55 height 12
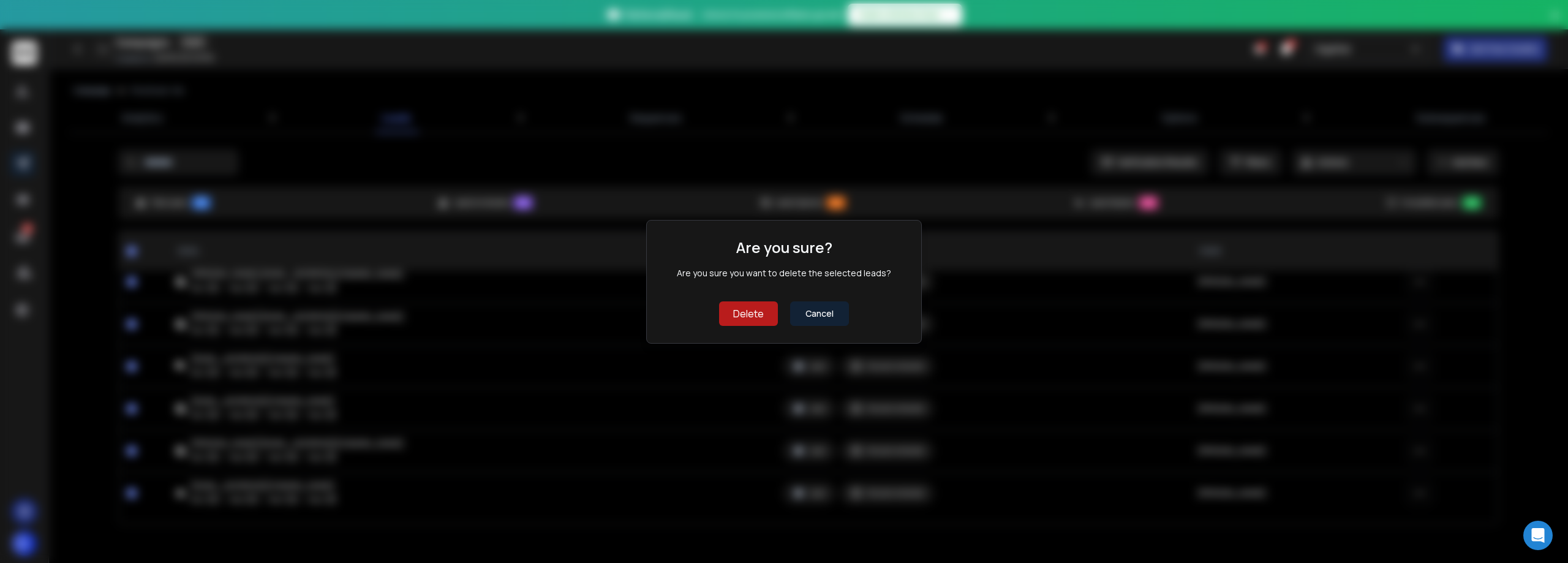
click at [757, 306] on button "Delete" at bounding box center [748, 313] width 59 height 24
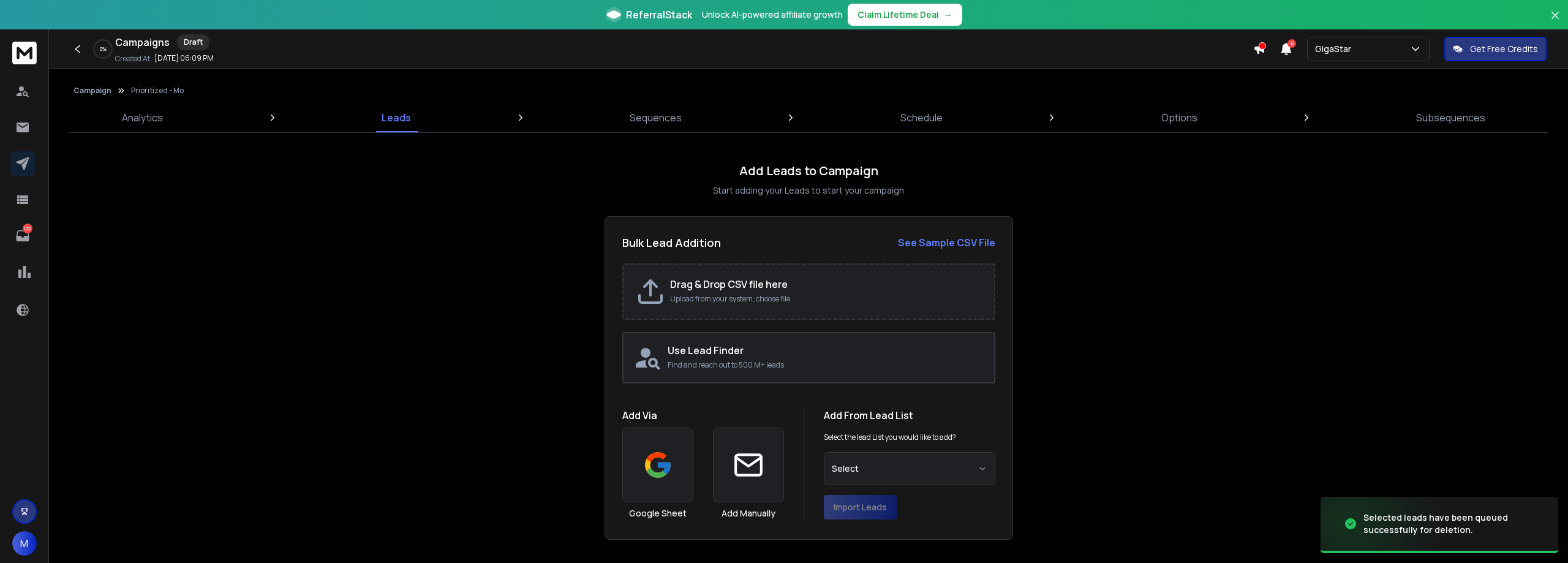
click at [757, 305] on div "Drag & Drop CSV file here Upload from your system, choose file" at bounding box center [826, 291] width 312 height 30
type input "**********"
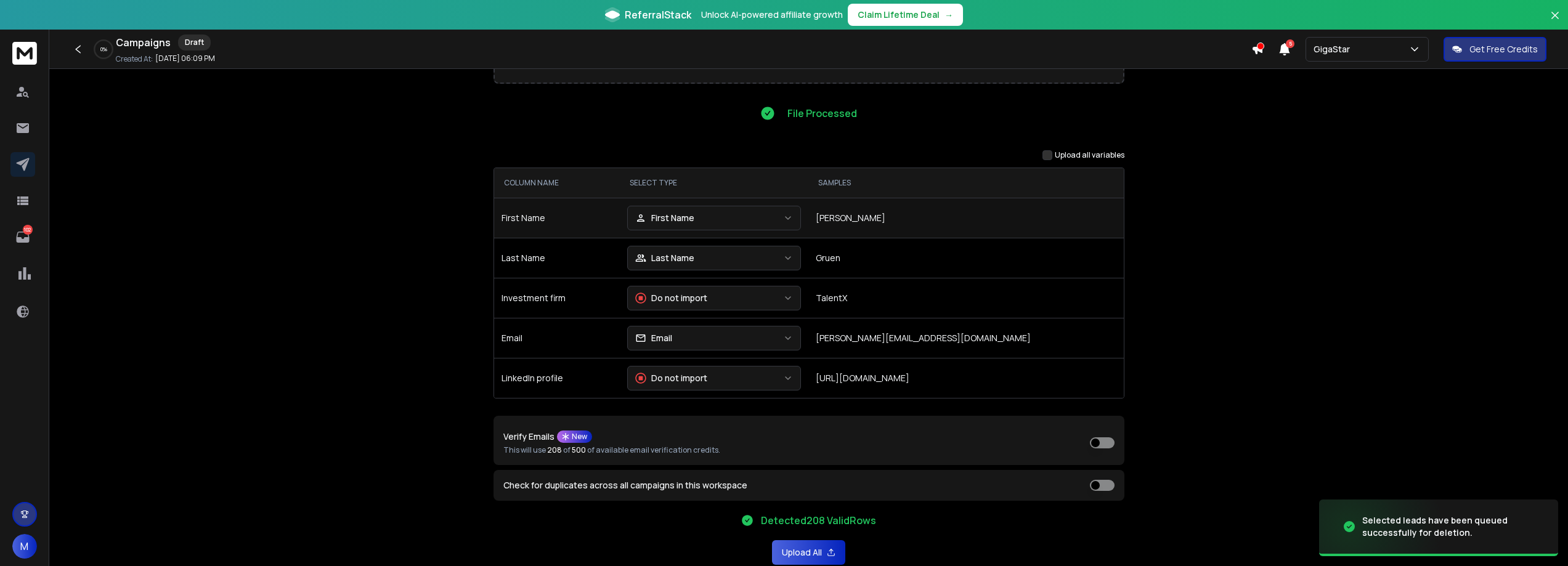
scroll to position [115, 0]
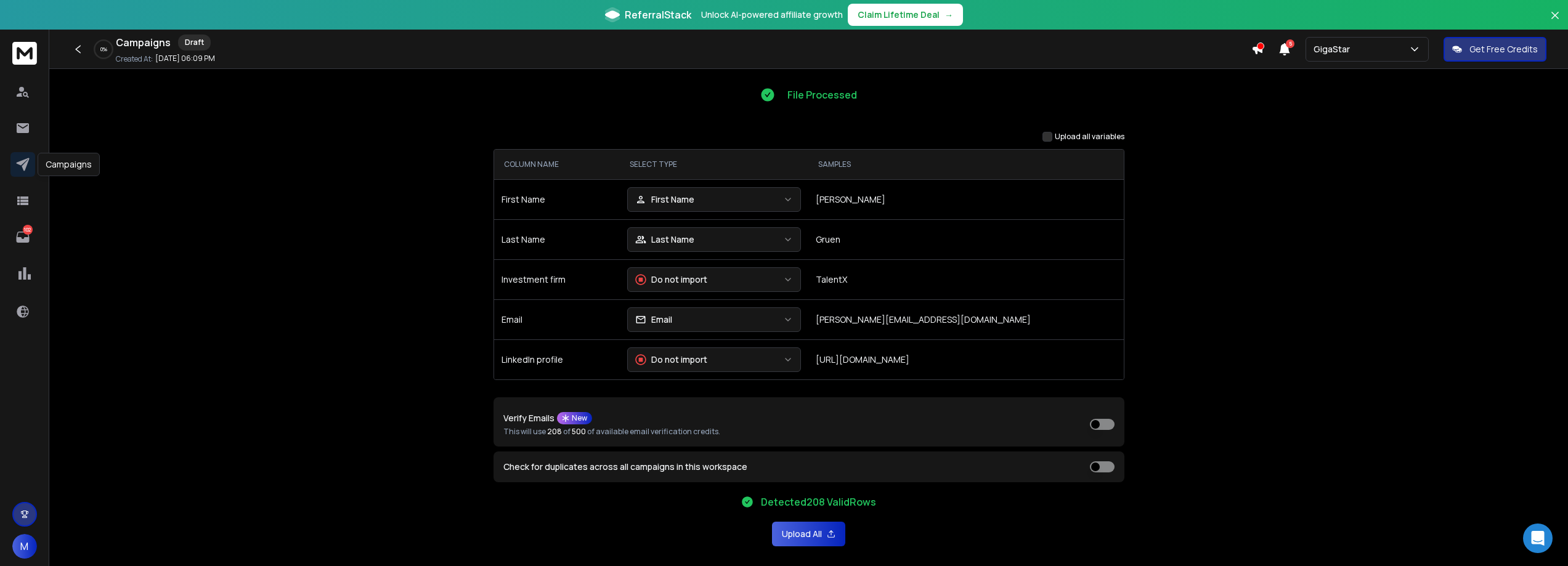
click at [33, 163] on link at bounding box center [22, 164] width 24 height 24
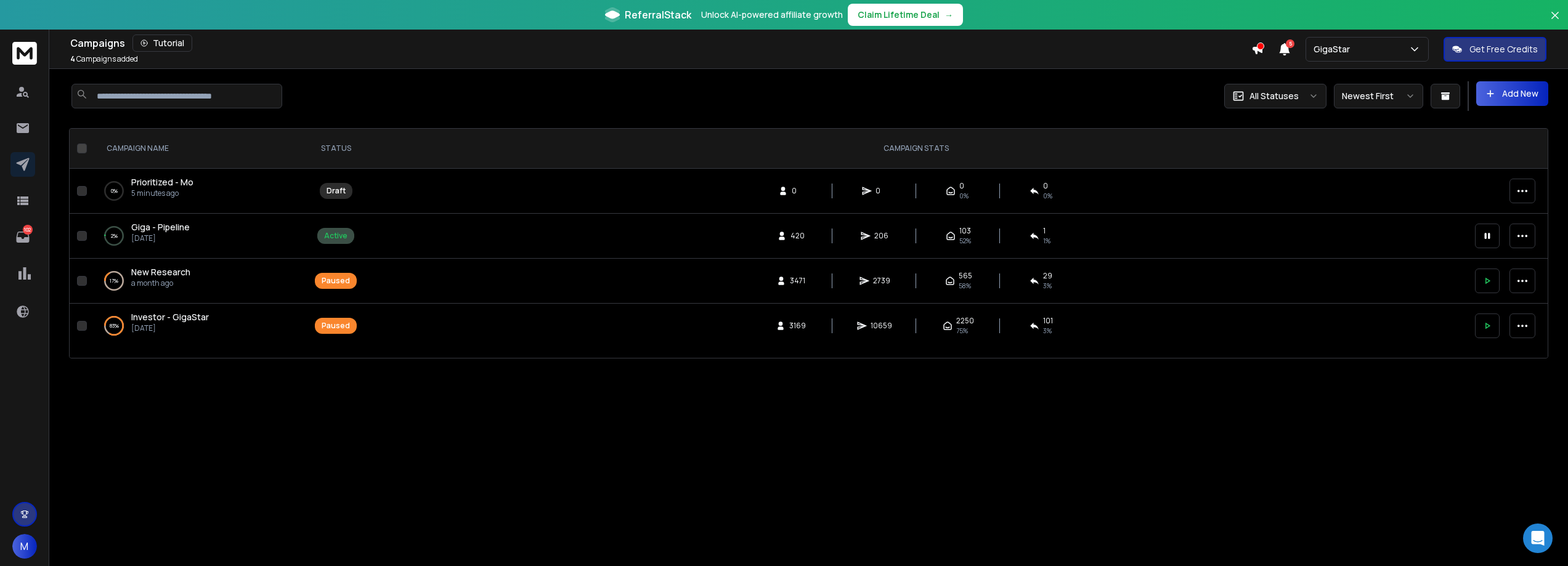
click at [585, 236] on div "420 206 103 52 % 1 1 %" at bounding box center [915, 236] width 1089 height 19
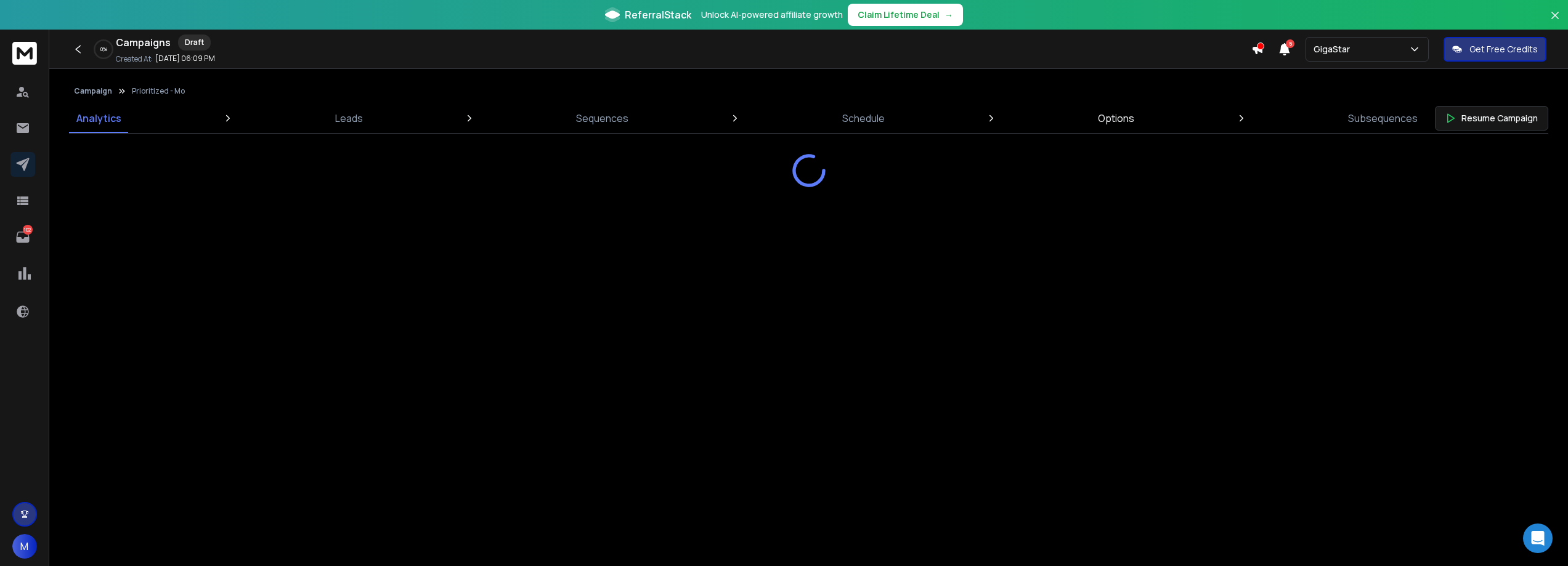
click at [1128, 120] on p "Options" at bounding box center [1116, 118] width 36 height 15
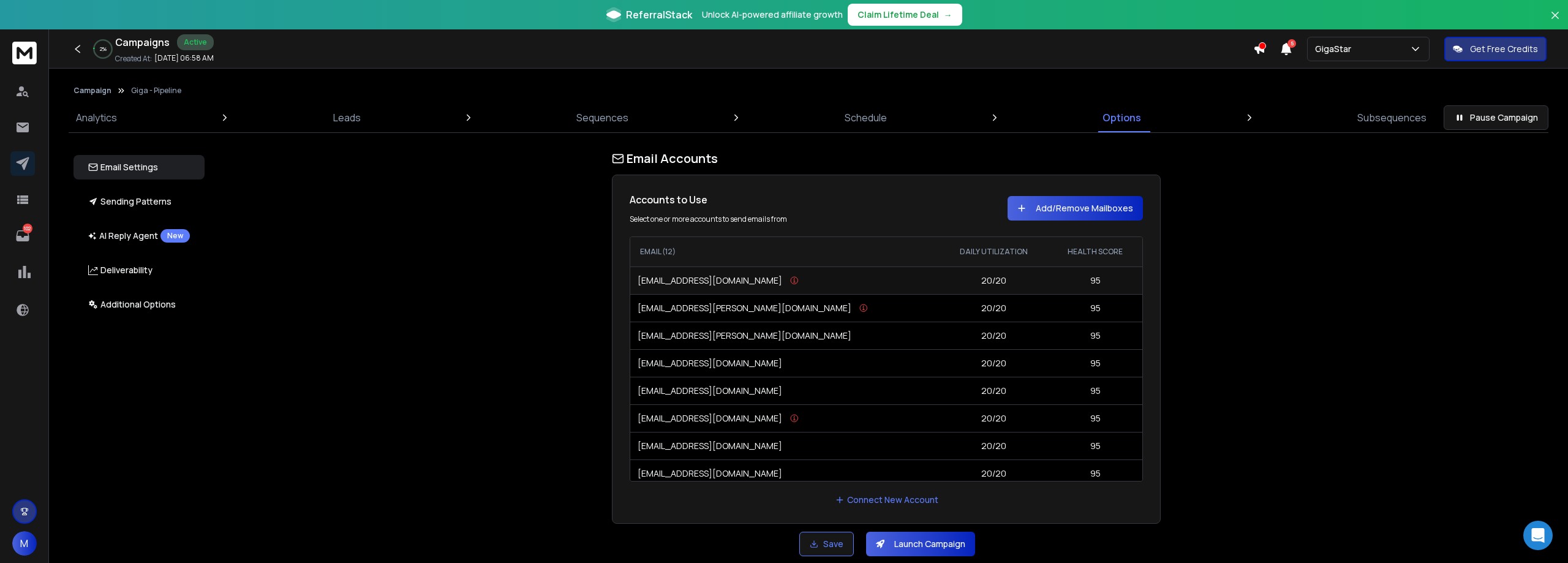
drag, startPoint x: 631, startPoint y: 280, endPoint x: 773, endPoint y: 282, distance: 142.0
click at [773, 282] on td "hazemdawani@exploregigastar.com" at bounding box center [784, 280] width 308 height 28
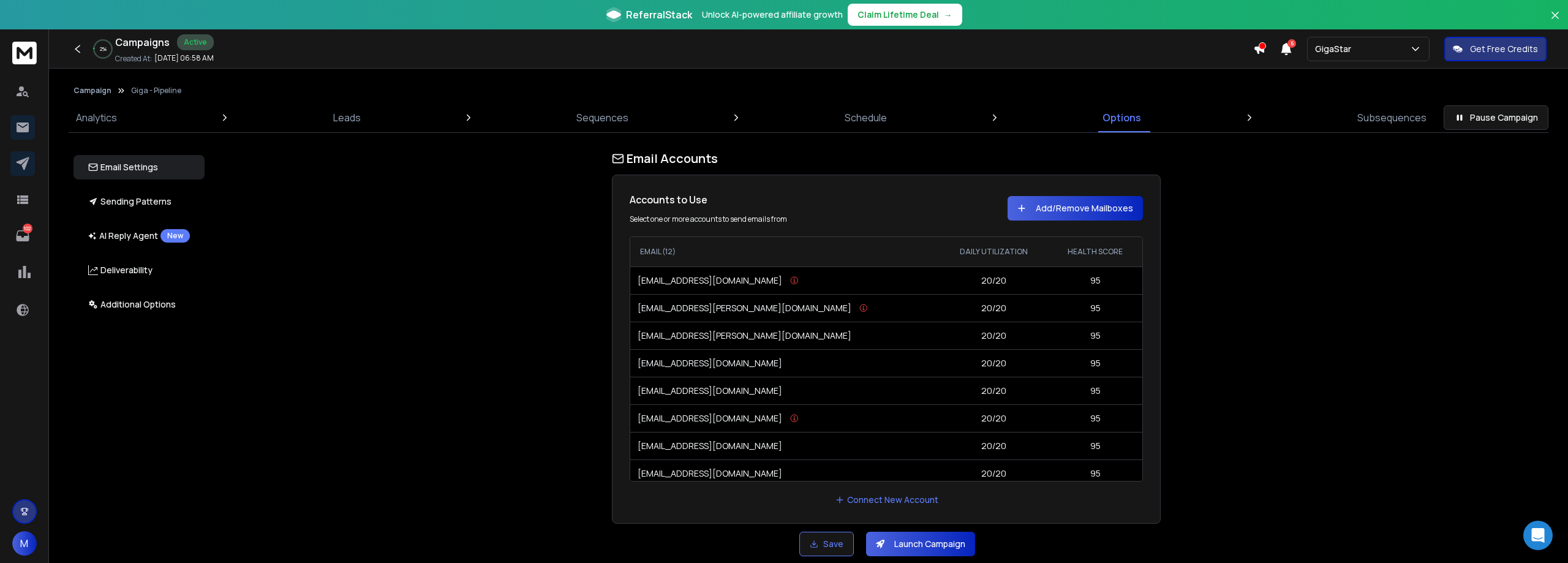
copy p "hazemdawani@exploregigastar.com"
drag, startPoint x: 632, startPoint y: 308, endPoint x: 757, endPoint y: 309, distance: 125.0
click at [757, 309] on p "hazem.dawani@gogigastar.com" at bounding box center [744, 308] width 214 height 12
copy p "hazem.dawani@gogigastar.com"
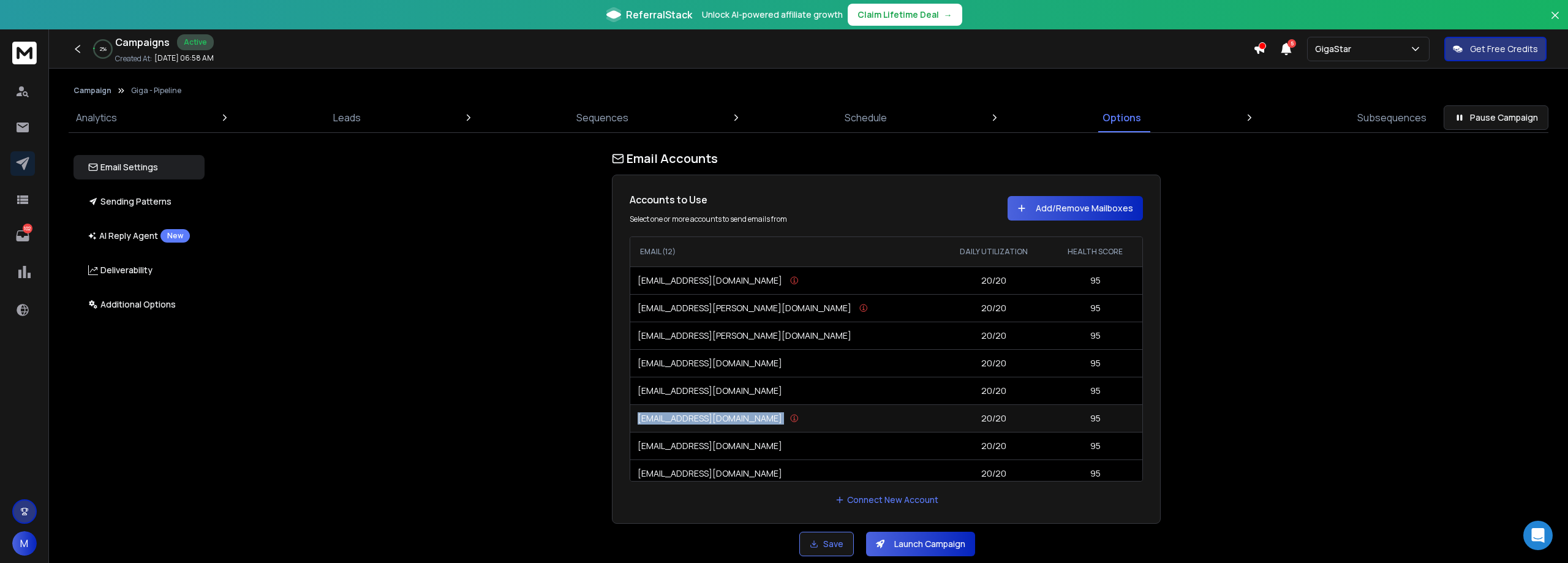
drag, startPoint x: 650, startPoint y: 418, endPoint x: 764, endPoint y: 420, distance: 114.0
click at [764, 420] on div "hazemdawani@fuelgigastar.com" at bounding box center [784, 418] width 293 height 12
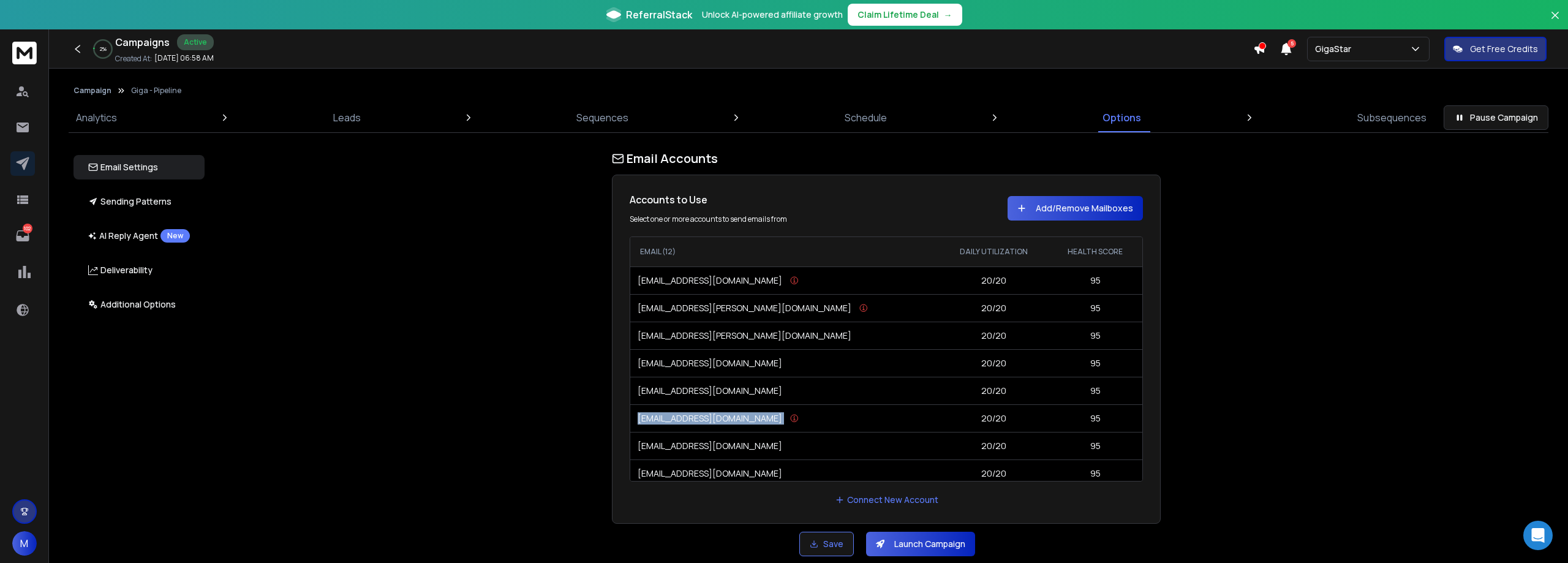
copy div "hazemdawani@fuelgigastar.com"
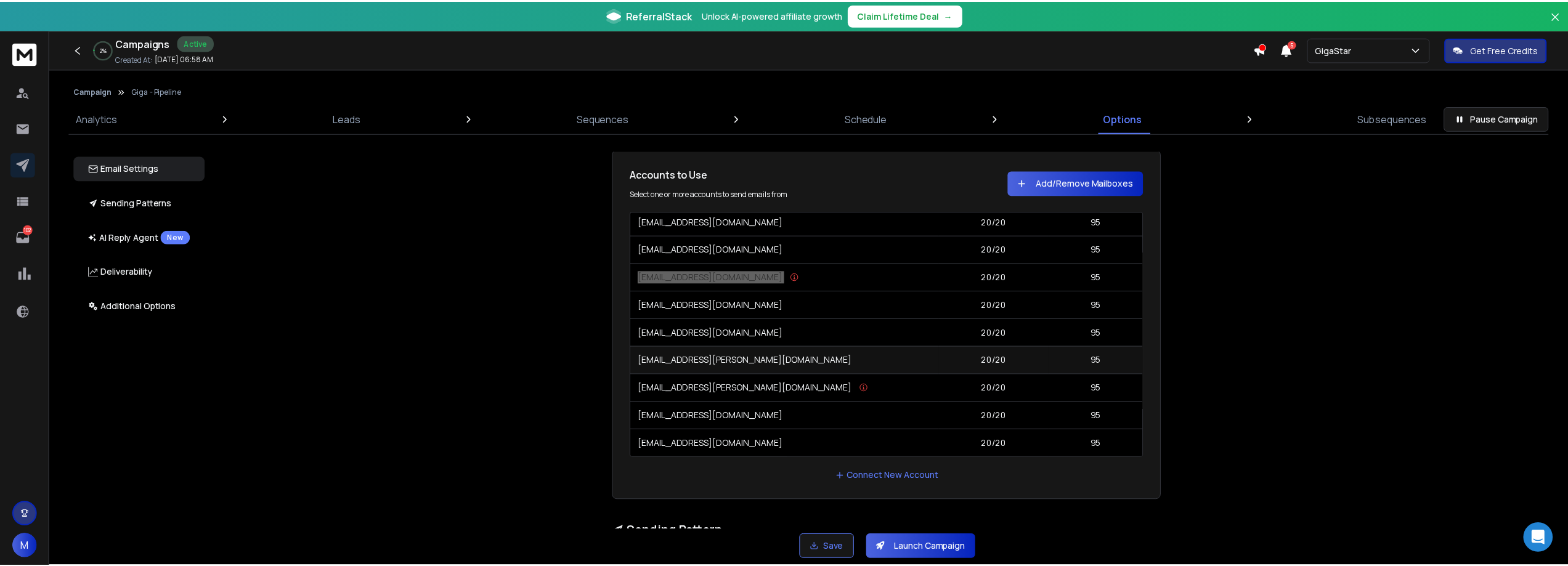
scroll to position [82, 0]
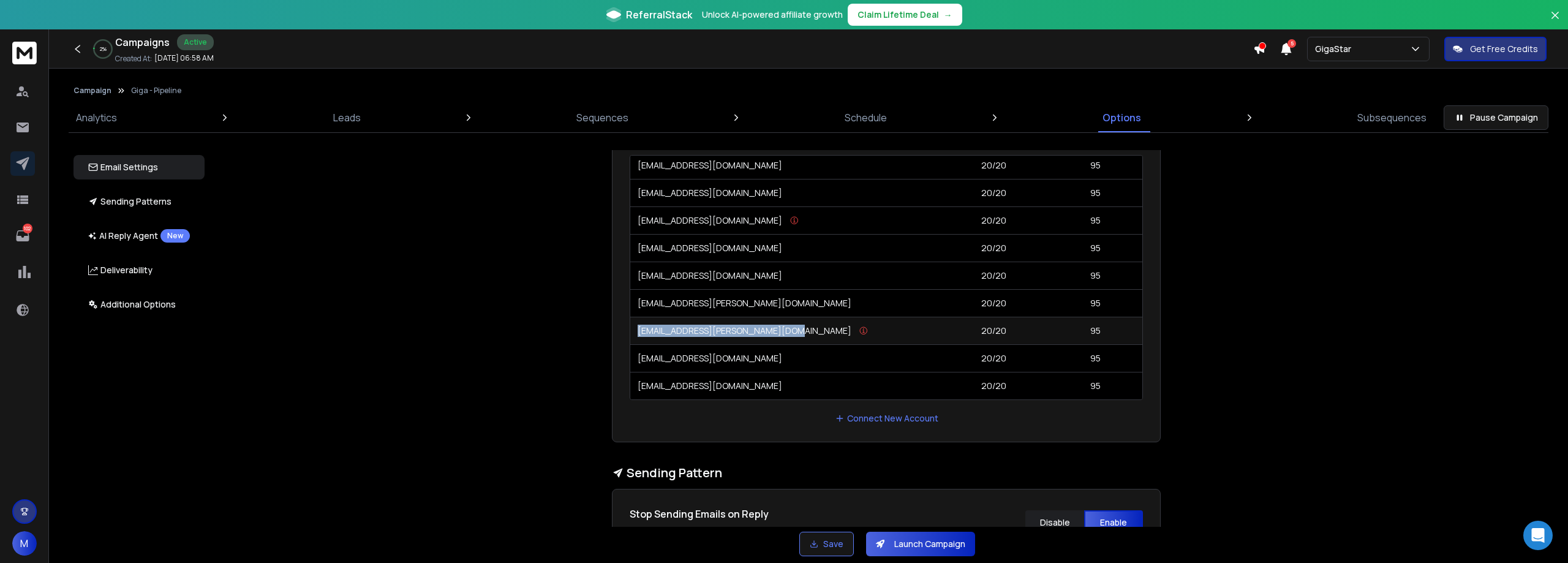
drag, startPoint x: 631, startPoint y: 332, endPoint x: 777, endPoint y: 332, distance: 146.0
click at [777, 332] on td "hazem.dawani@exploregigastar.com" at bounding box center [784, 331] width 308 height 28
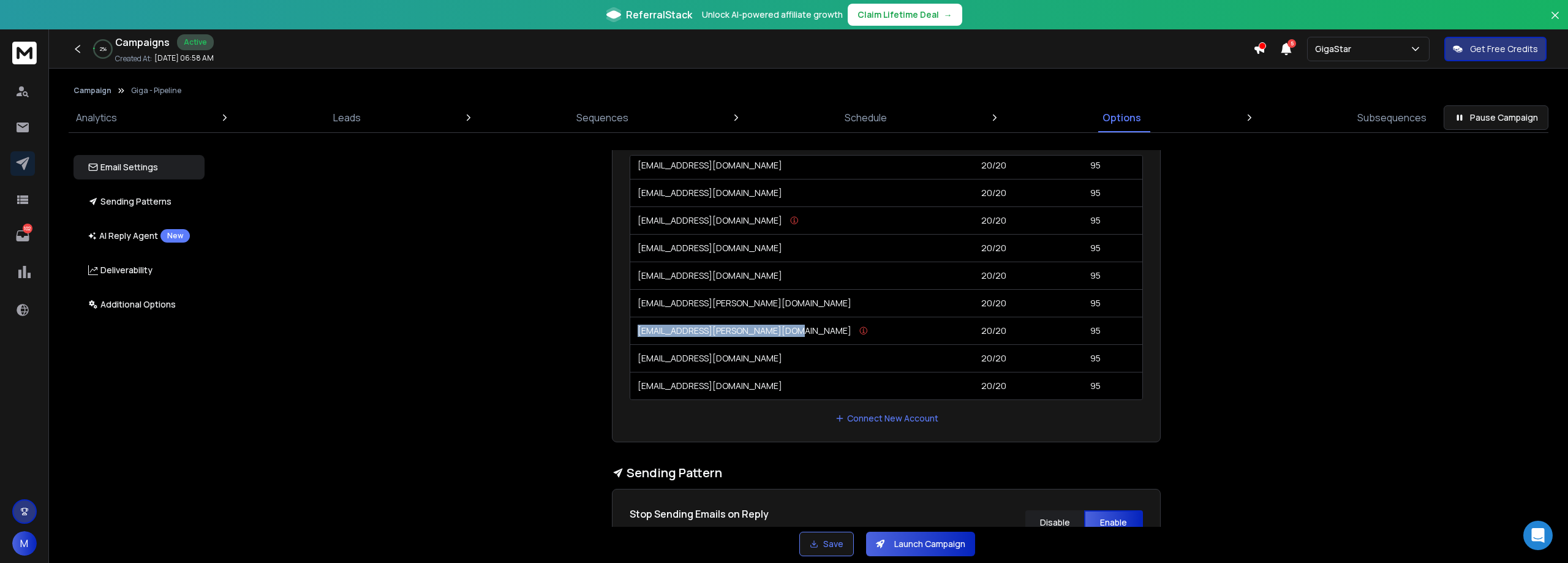
copy p "hazem.dawani@exploregigastar.com"
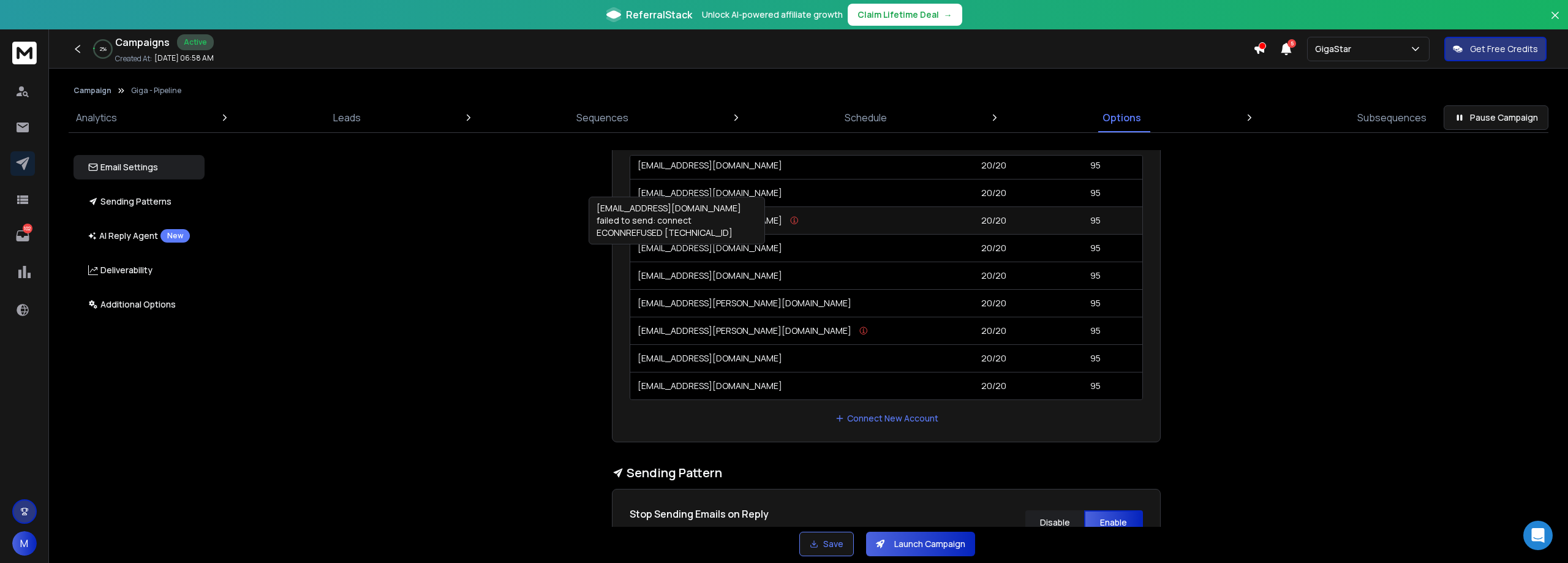
click at [790, 219] on icon at bounding box center [795, 221] width 10 height 10
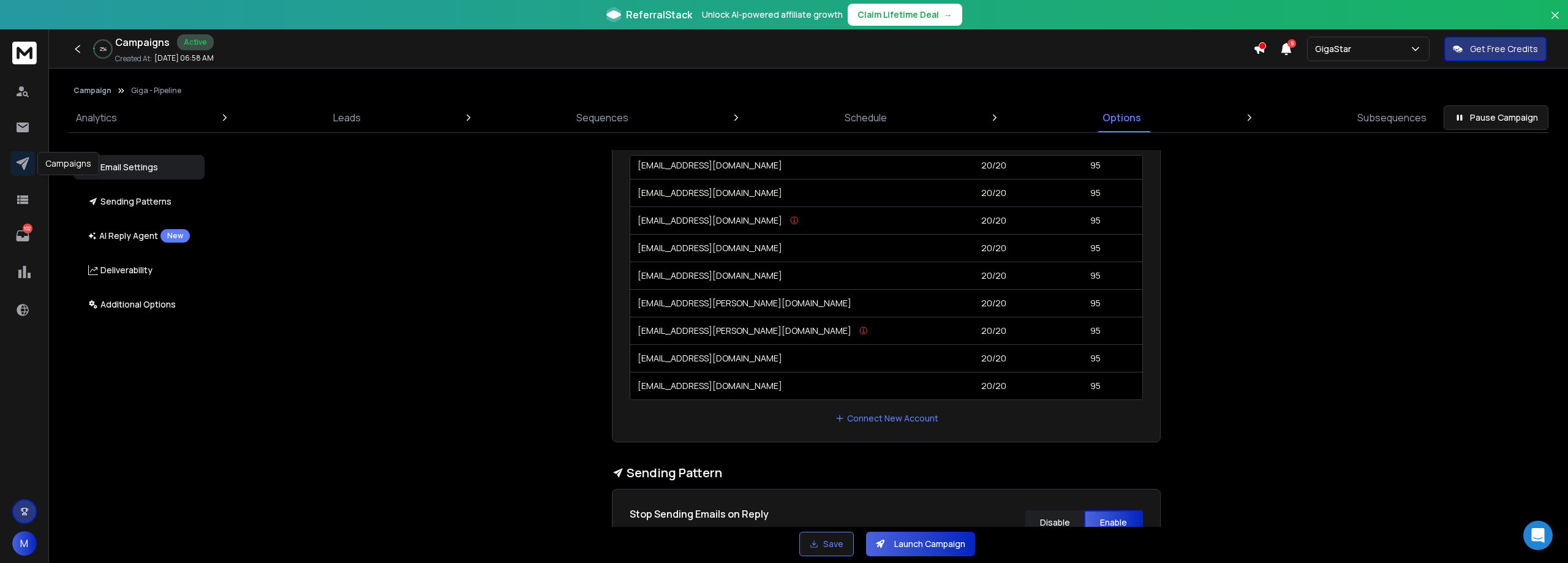
click at [29, 164] on icon at bounding box center [22, 163] width 15 height 15
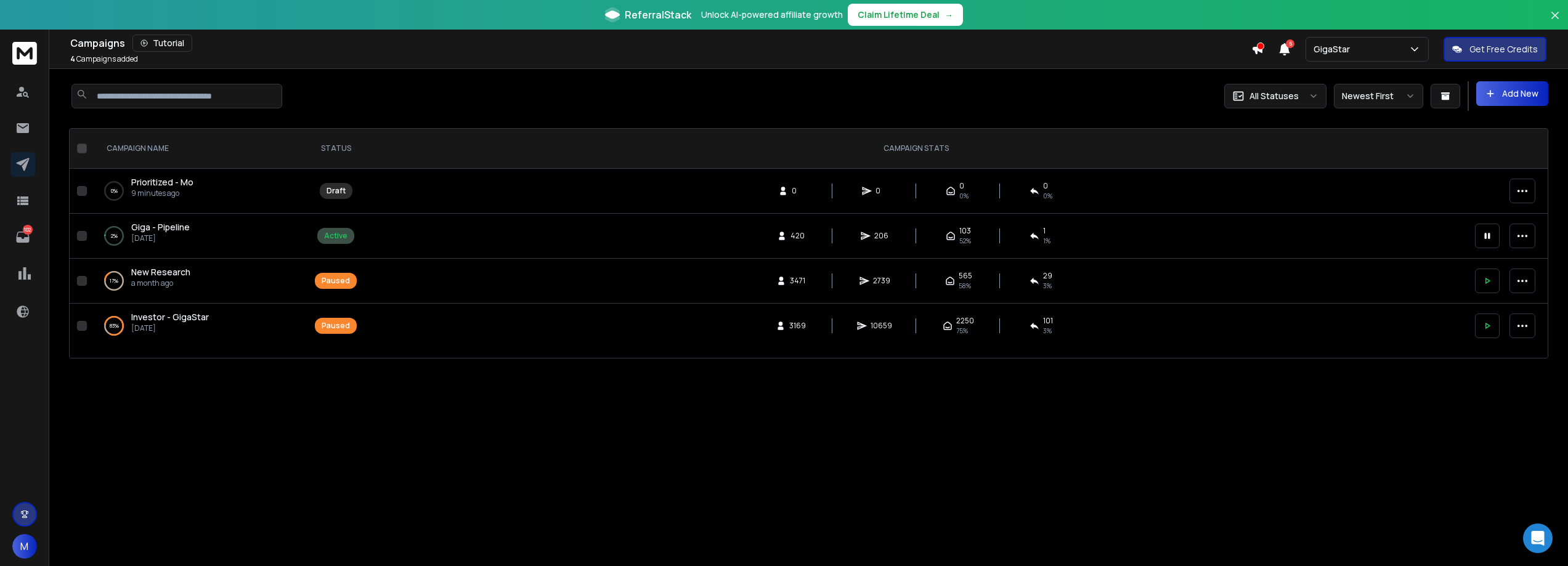
click at [272, 193] on div "0 % Prioritized - Mo 9 minutes ago" at bounding box center [200, 191] width 191 height 30
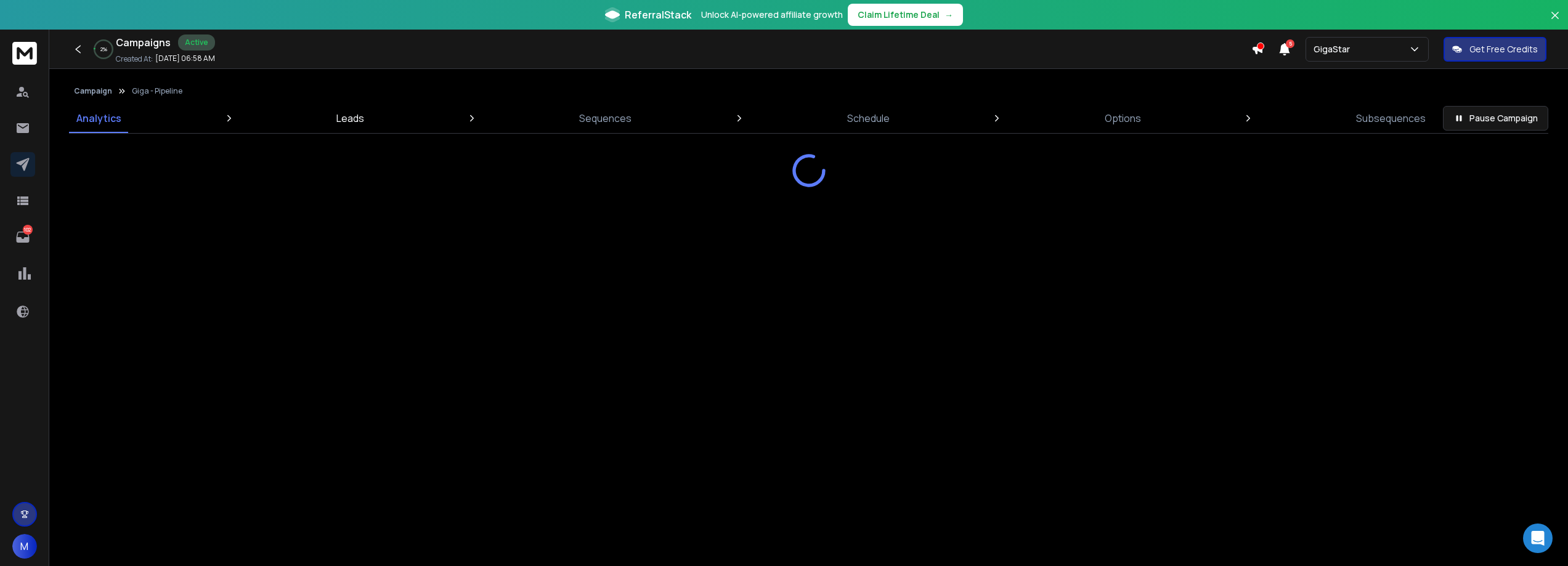
click at [344, 118] on p "Leads" at bounding box center [351, 118] width 28 height 15
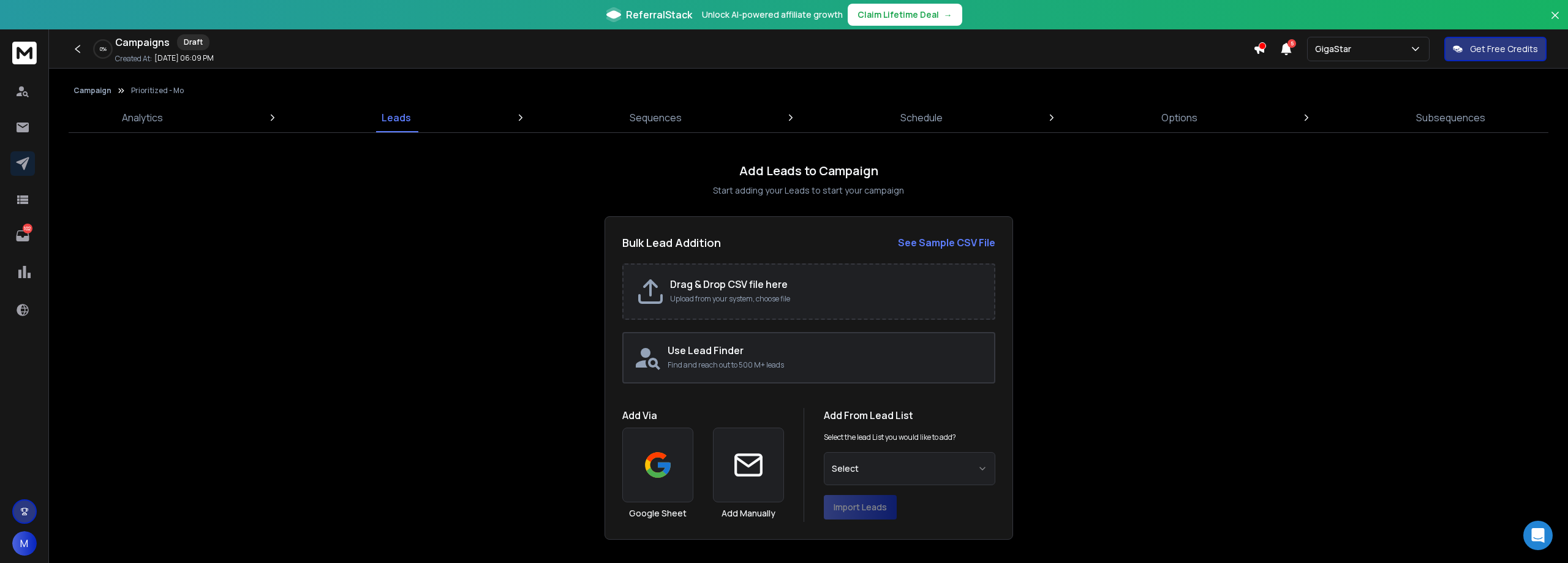
click at [716, 293] on div "Drag & Drop CSV file here Upload from your system, choose file" at bounding box center [826, 291] width 312 height 30
type input "**********"
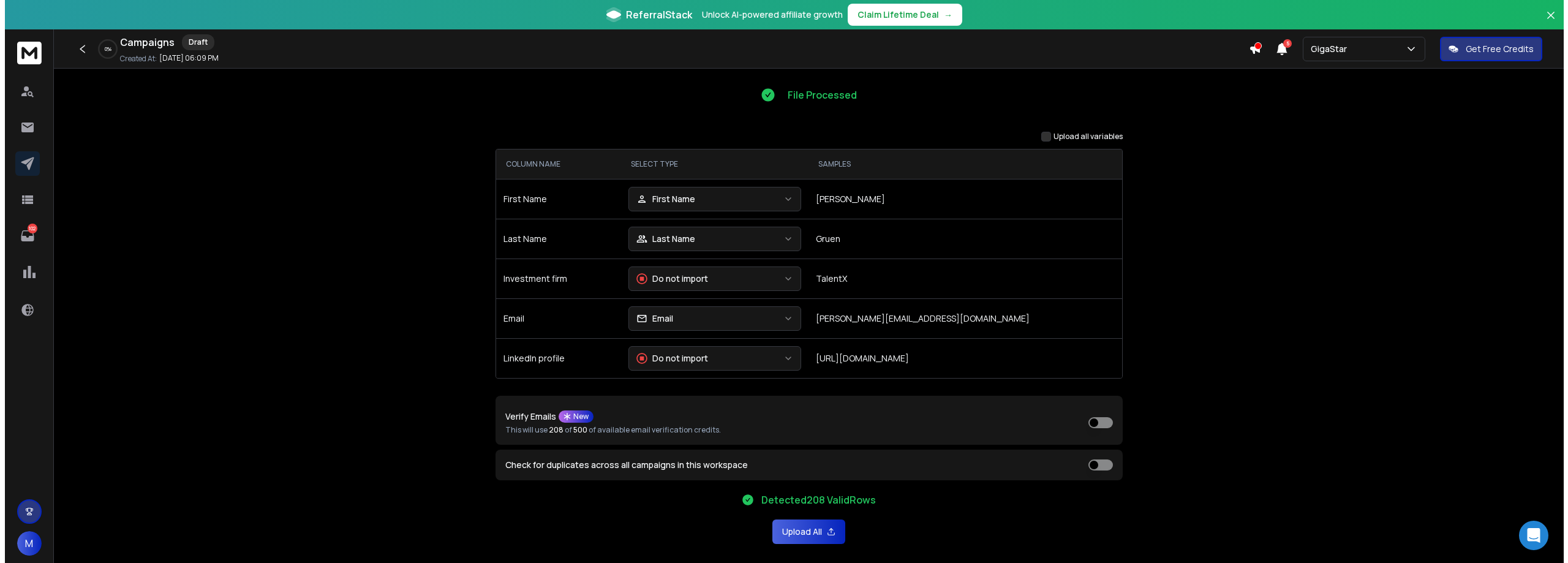
scroll to position [114, 0]
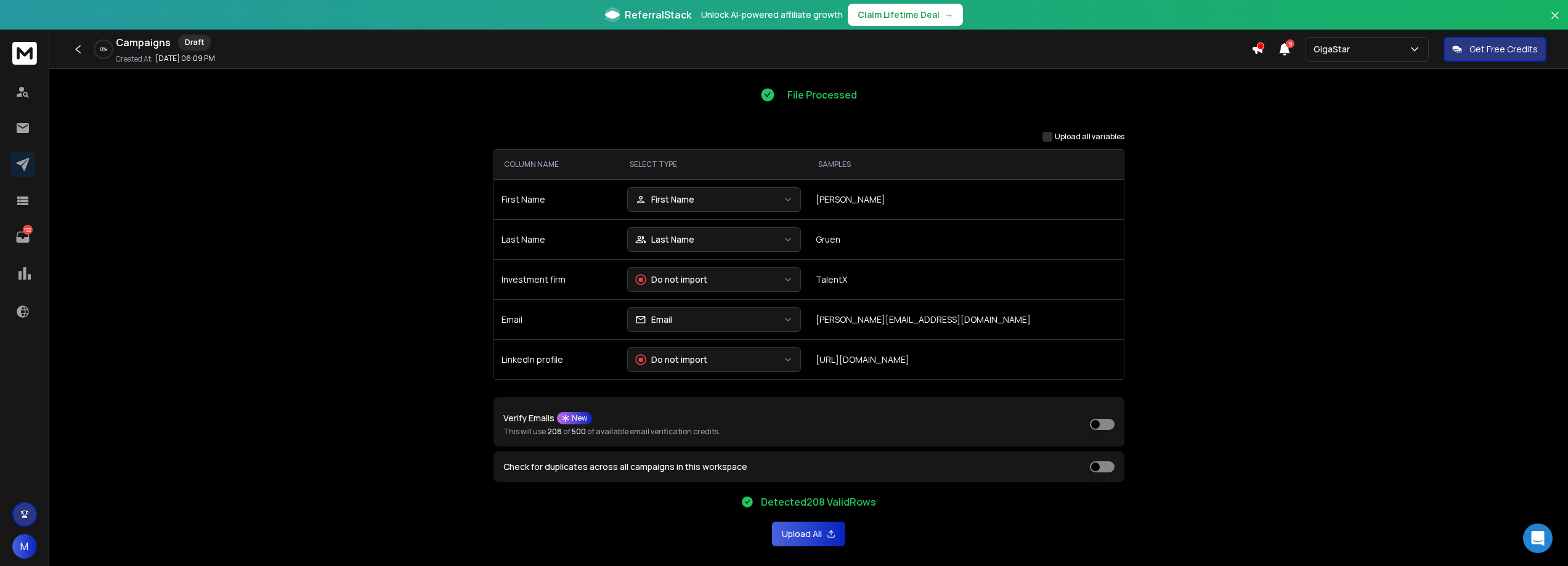
click at [799, 537] on button "Upload All" at bounding box center [808, 533] width 73 height 24
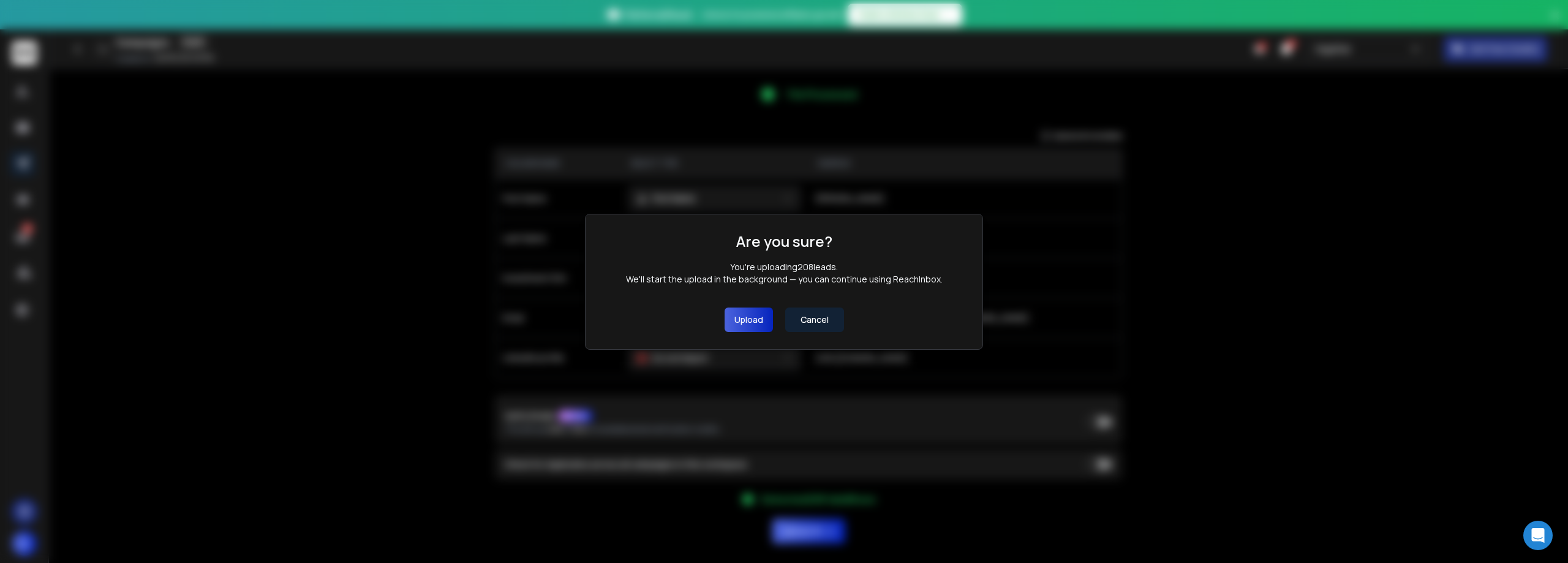
click at [744, 326] on button "Upload" at bounding box center [749, 320] width 48 height 24
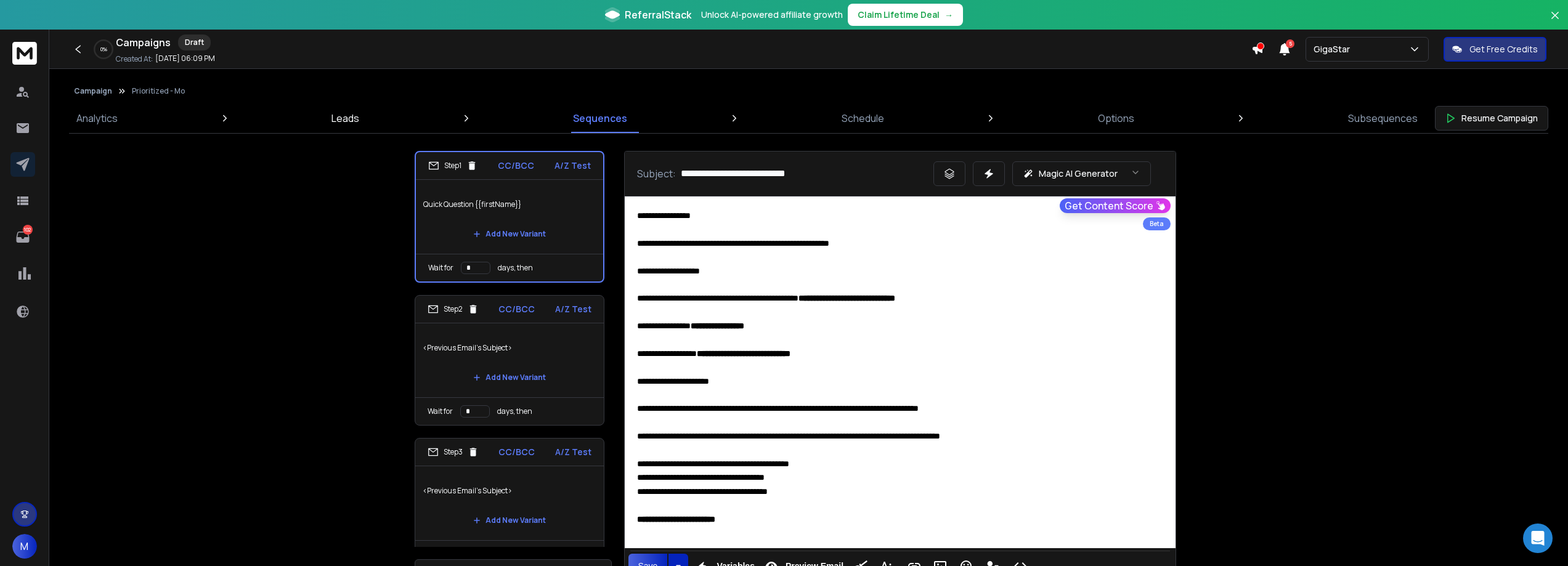
click at [355, 115] on p "Leads" at bounding box center [345, 118] width 28 height 15
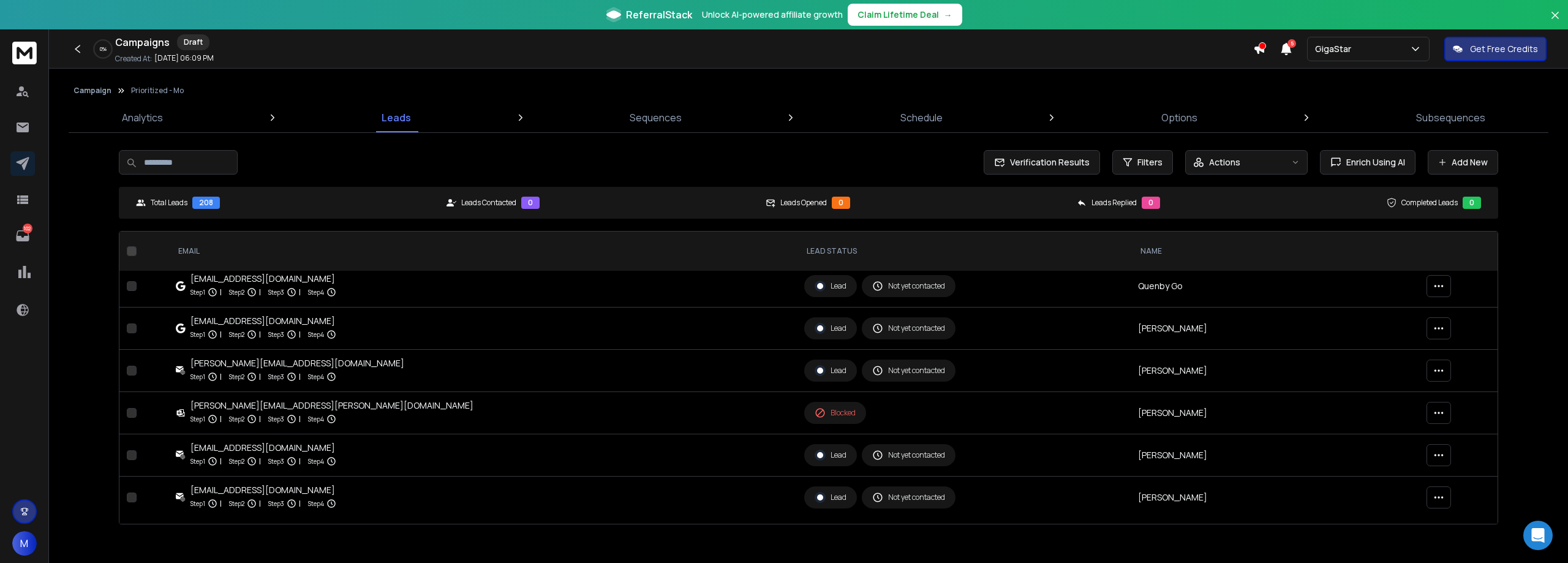
scroll to position [1870, 0]
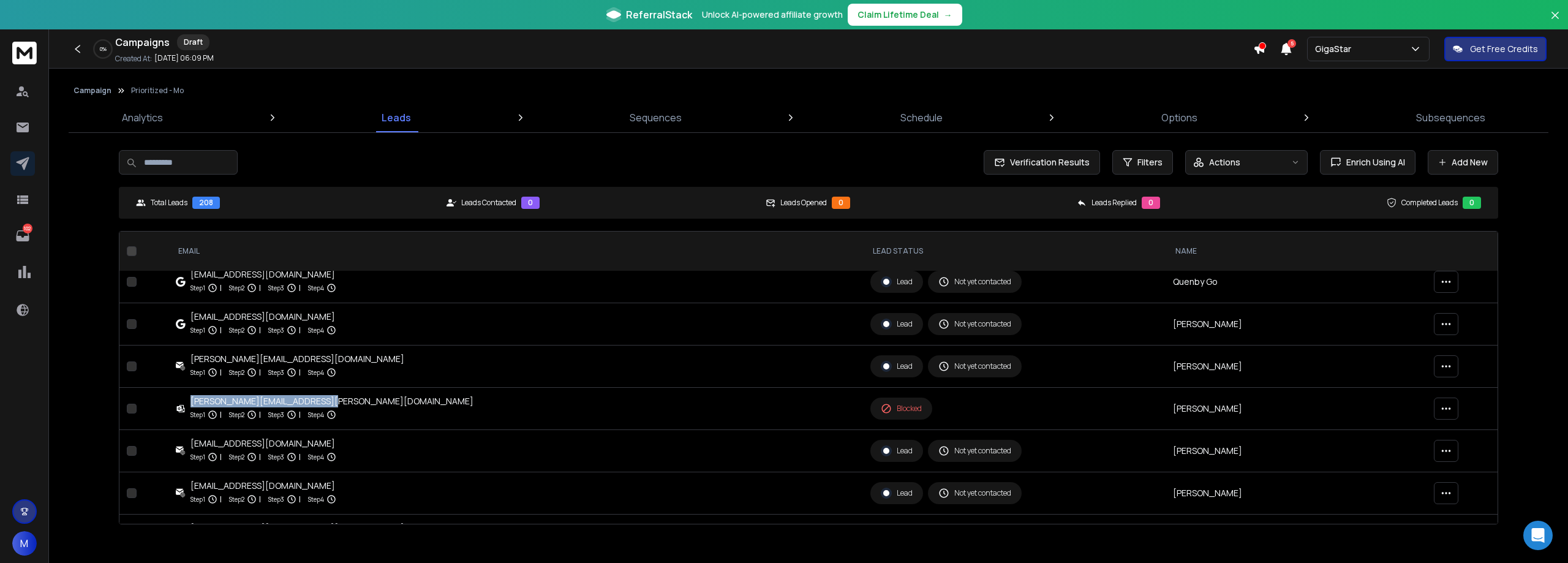
drag, startPoint x: 188, startPoint y: 400, endPoint x: 317, endPoint y: 399, distance: 129.0
click at [317, 399] on div "peter.longo@ctinnovations.com Step 1 | Step 2 | Step 3 | Step 4" at bounding box center [516, 408] width 681 height 27
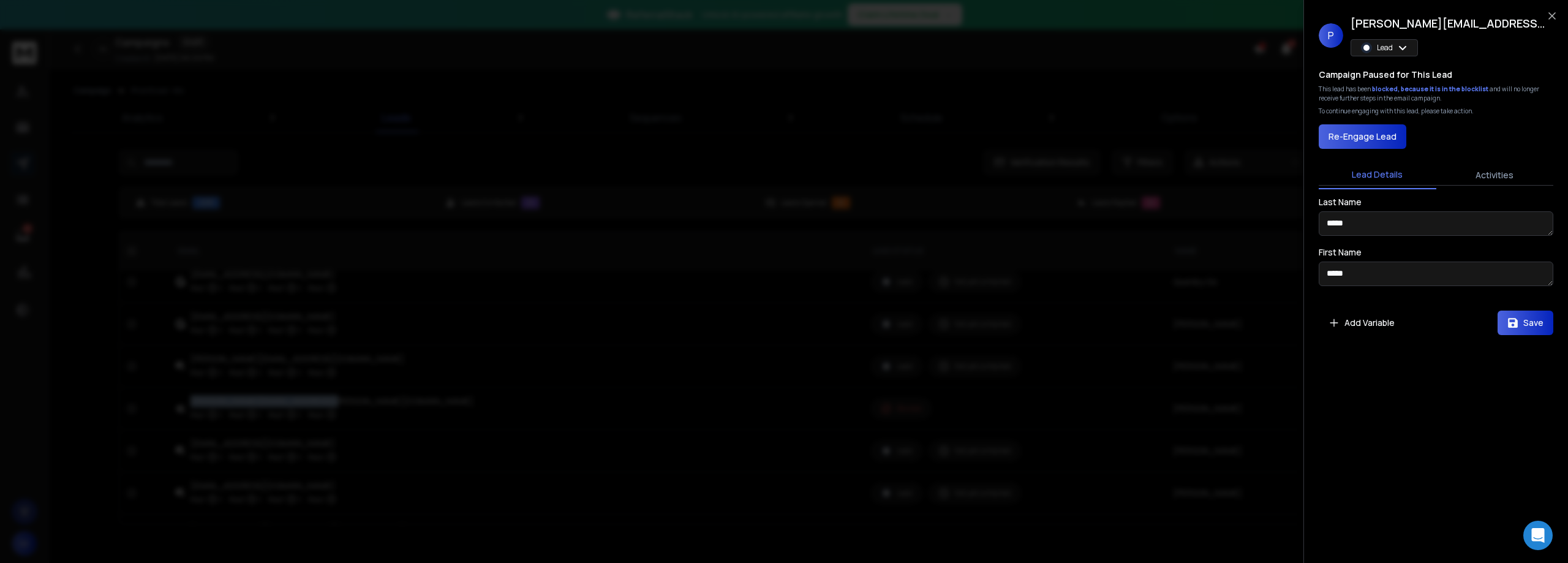
copy div "peter.longo@ctinnovations.com"
click at [444, 307] on div at bounding box center [784, 282] width 1568 height 563
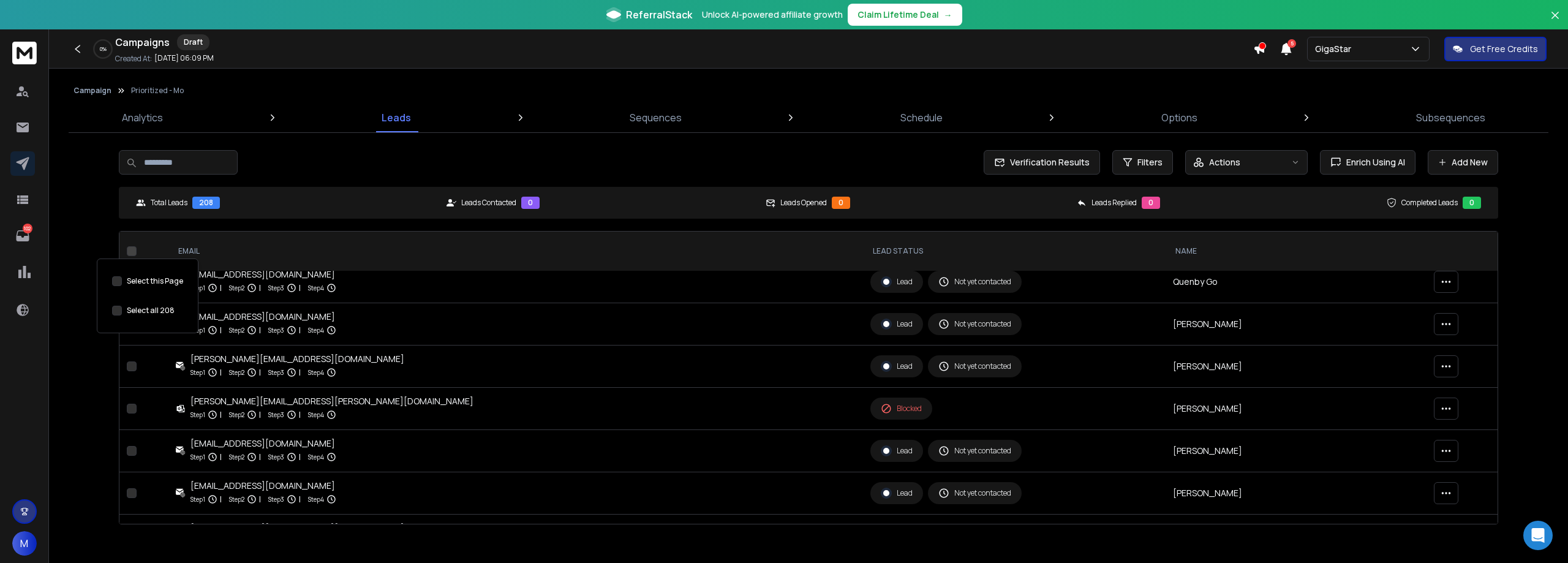
click at [129, 250] on button "Select this Page" at bounding box center [131, 251] width 10 height 10
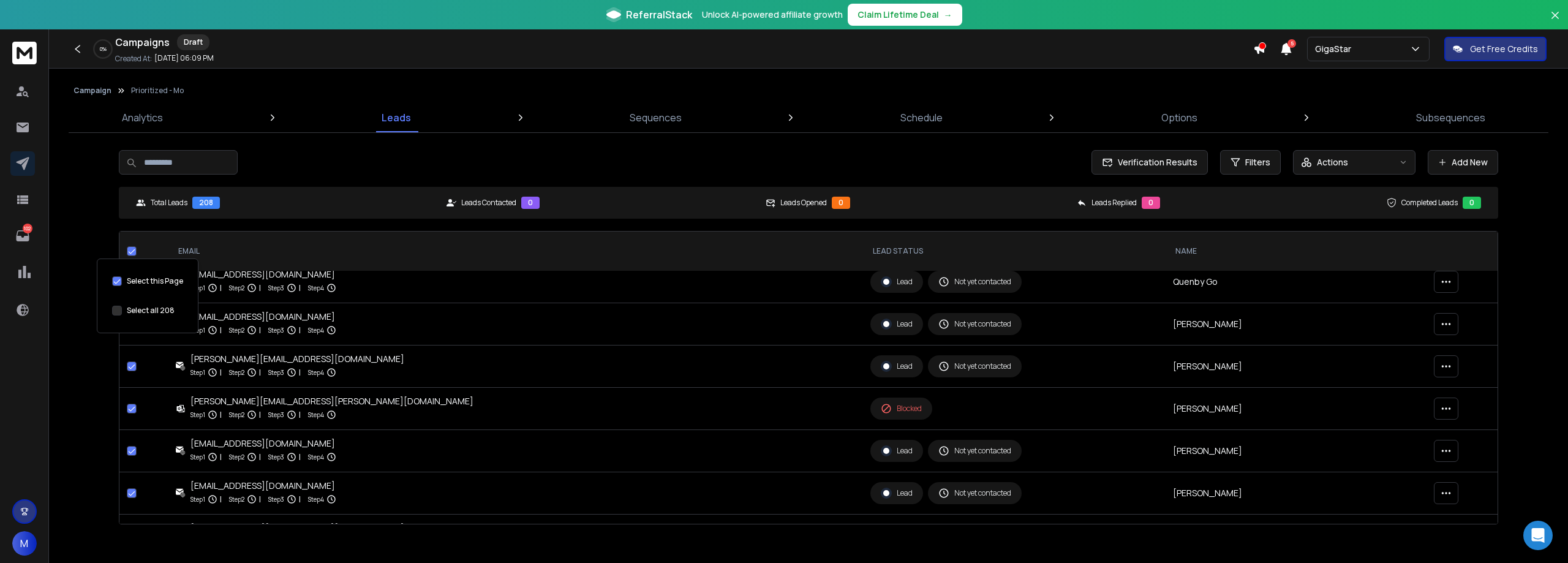
click at [91, 225] on div "Verification Results Filters Actions Add New Total Leads 208 Leads Contacted 0 …" at bounding box center [809, 331] width 1470 height 362
click at [131, 249] on button "Select this Page" at bounding box center [131, 251] width 10 height 10
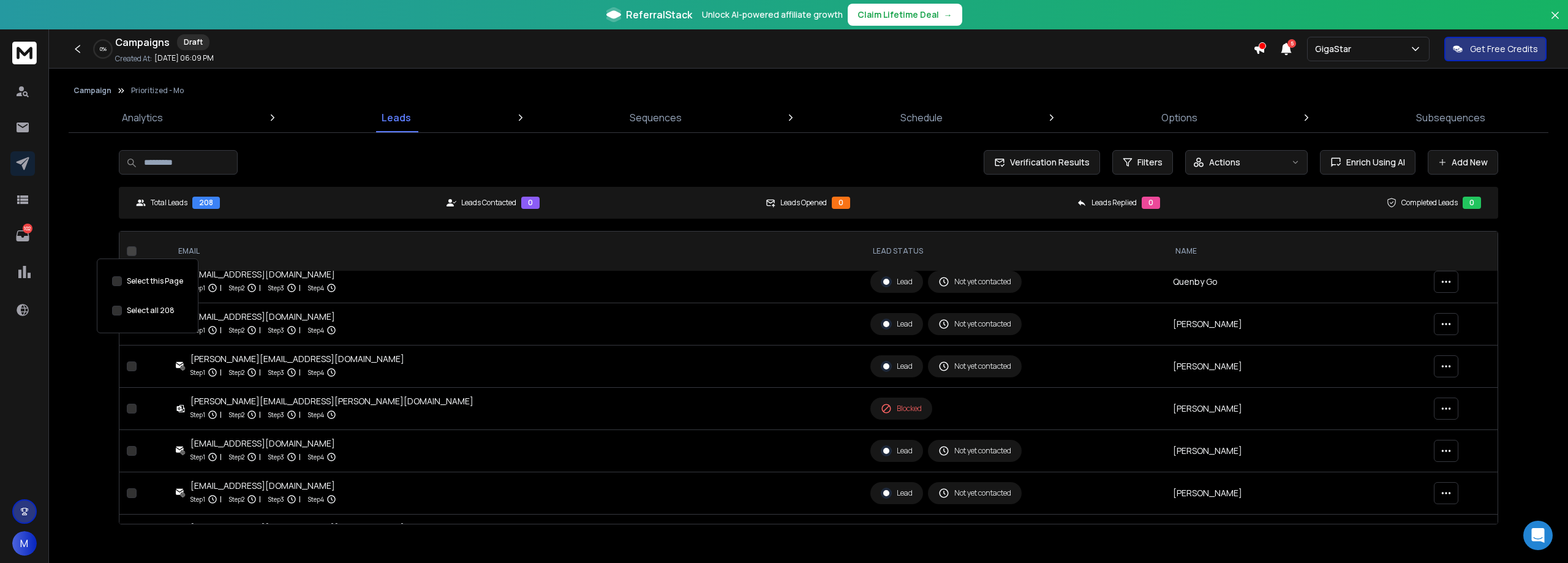
click at [131, 249] on button "Select this Page" at bounding box center [131, 251] width 10 height 10
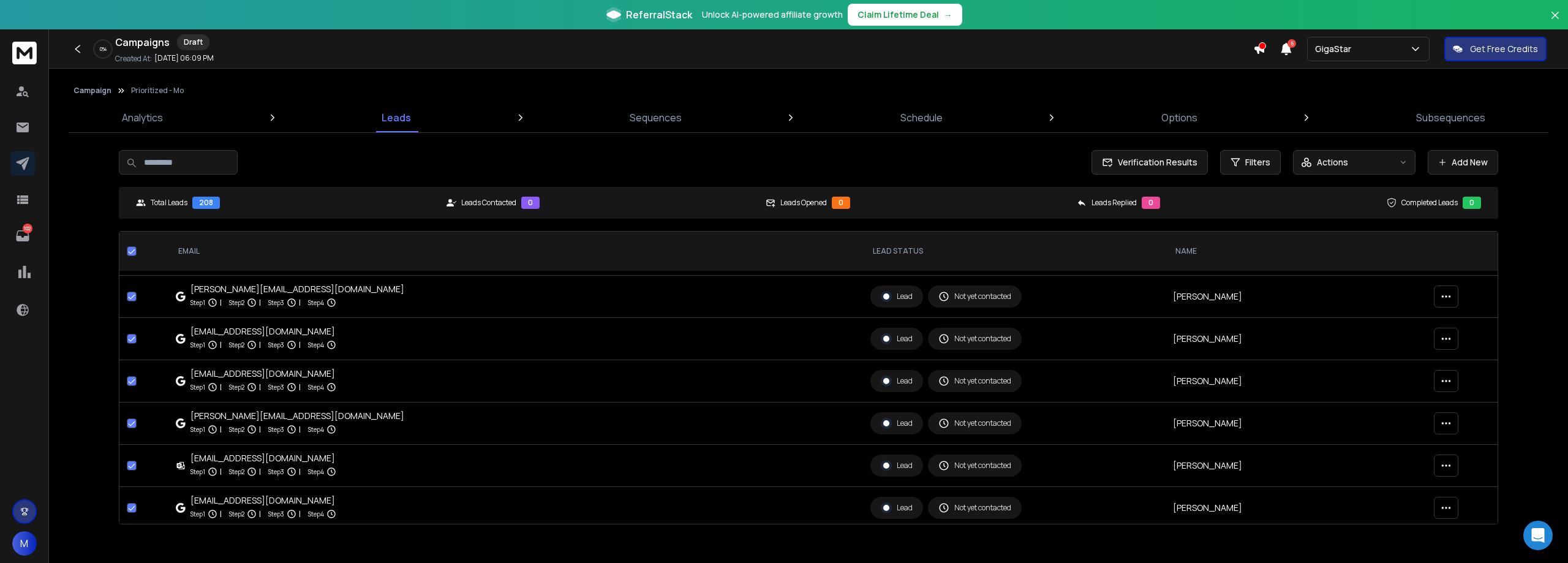
scroll to position [3177, 0]
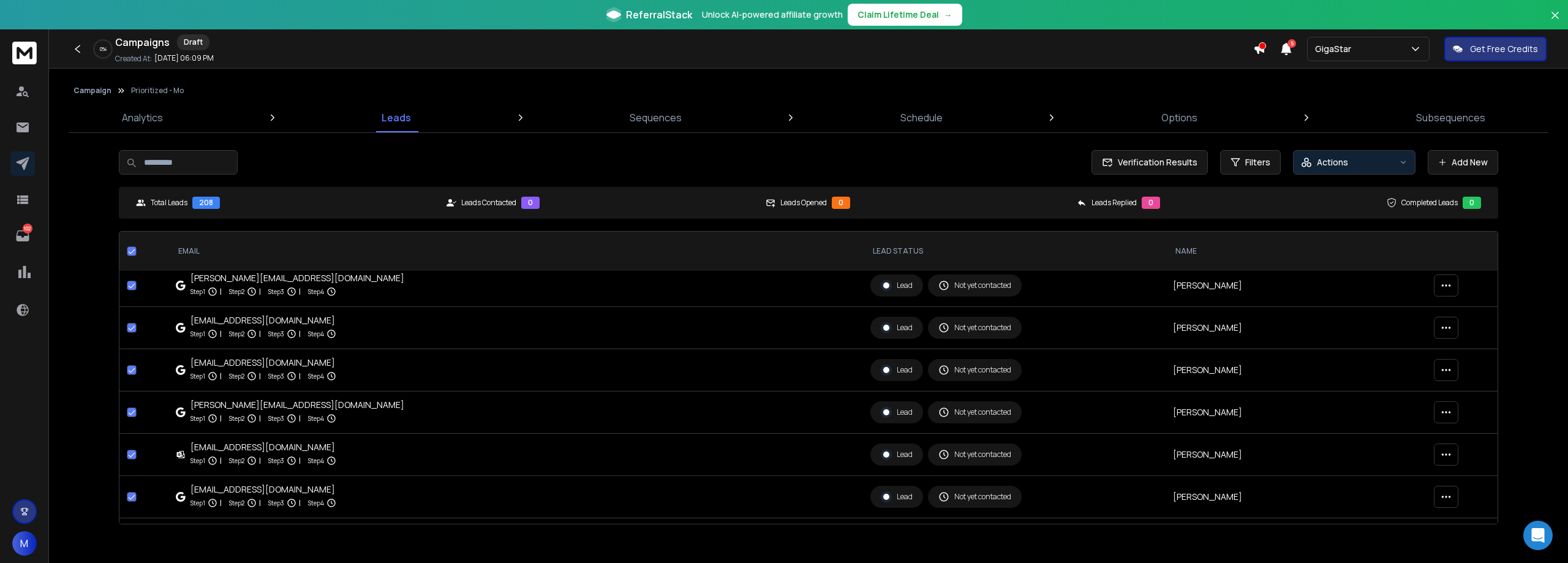
click at [1325, 160] on p "Actions" at bounding box center [1332, 163] width 31 height 12
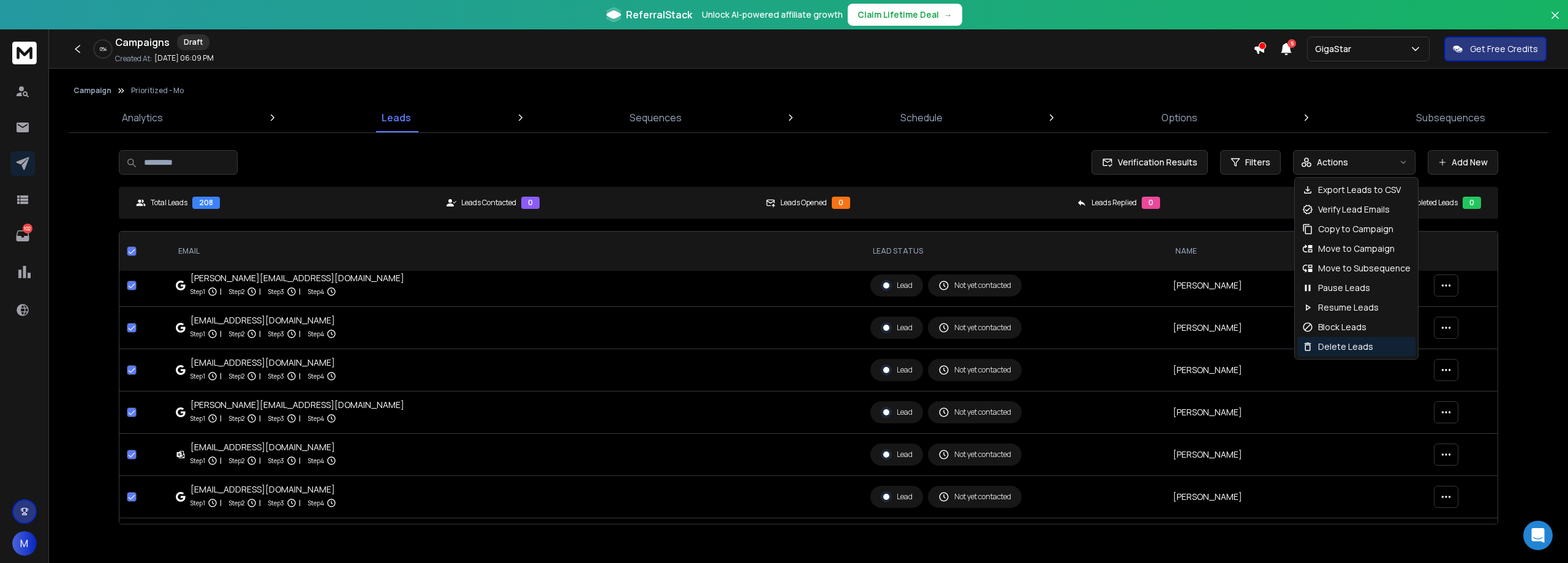
click at [1363, 355] on div "Delete Leads" at bounding box center [1356, 347] width 118 height 19
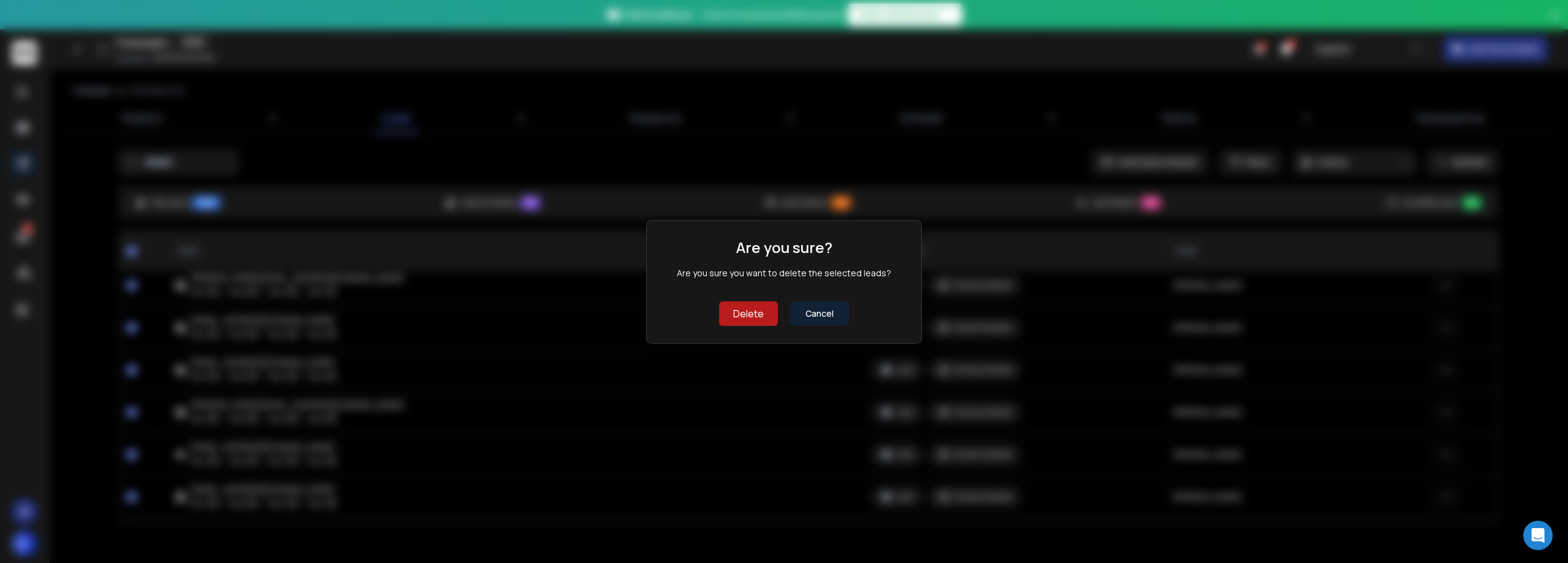
click at [761, 308] on button "Delete" at bounding box center [748, 313] width 59 height 24
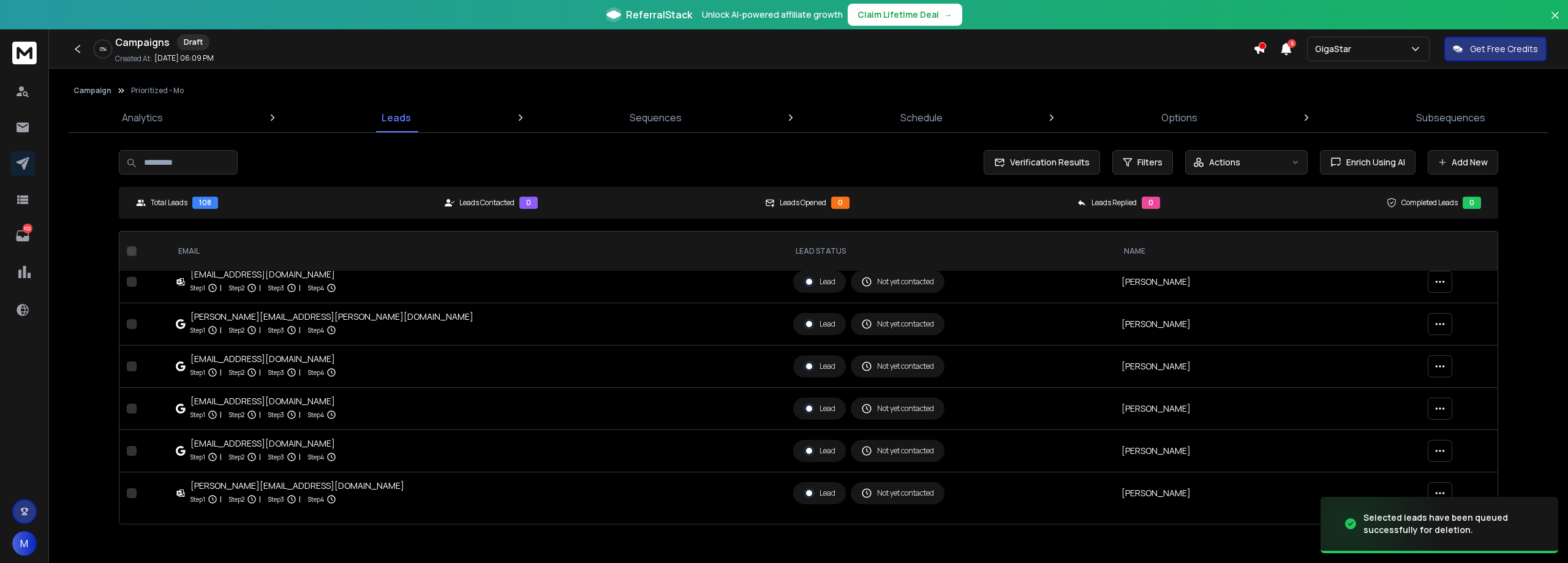
scroll to position [1870, 0]
click at [127, 247] on button "Select this Page" at bounding box center [131, 251] width 10 height 10
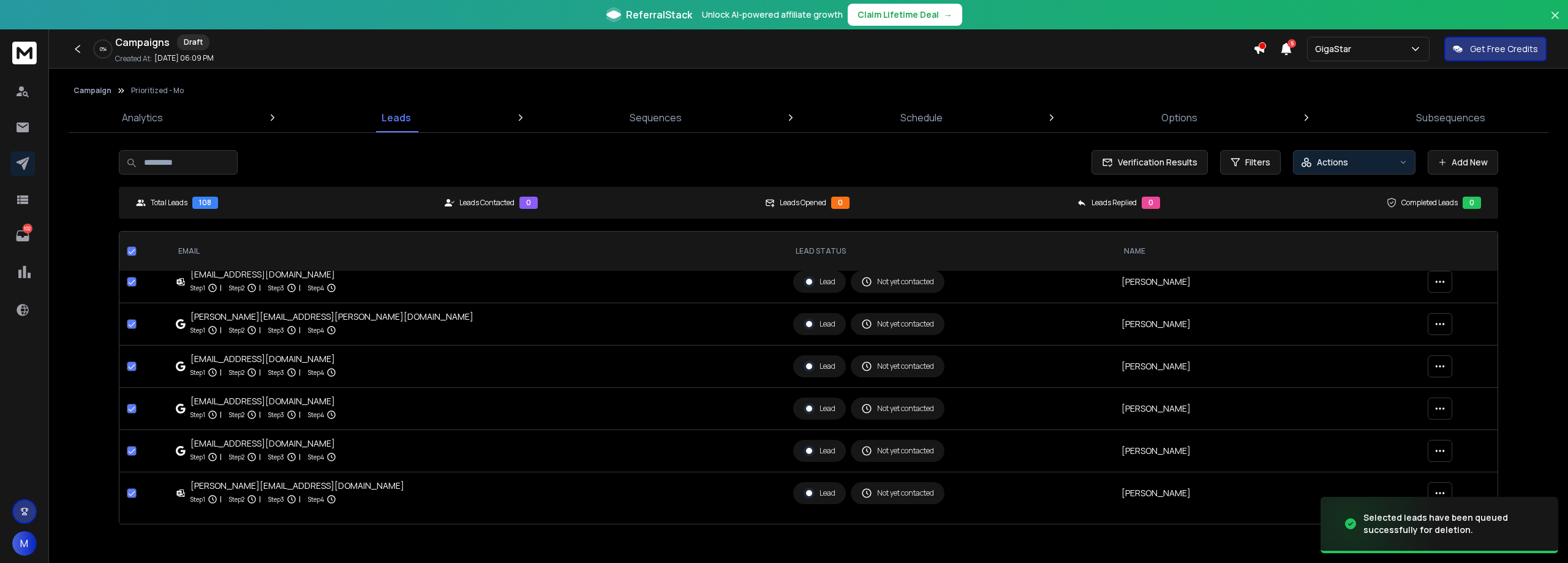
click at [1337, 162] on p "Actions" at bounding box center [1332, 163] width 31 height 12
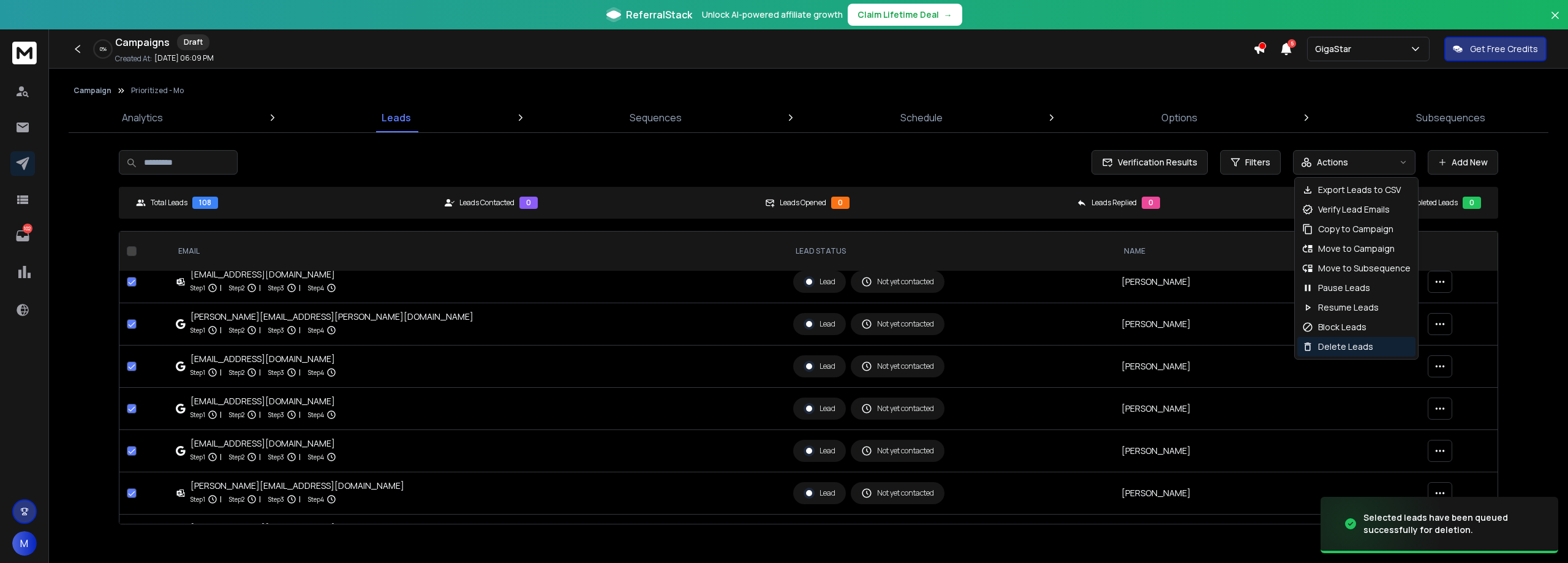
click at [1331, 347] on p "Delete Leads" at bounding box center [1346, 347] width 55 height 12
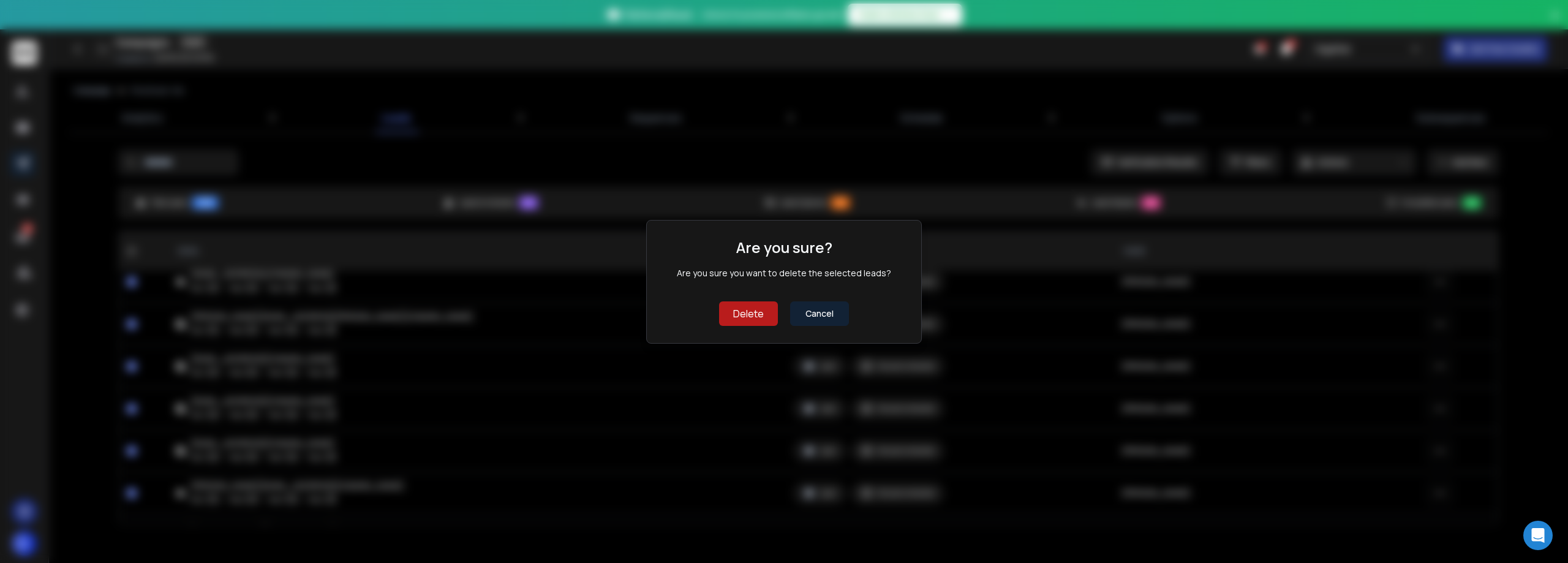
click at [750, 306] on button "Delete" at bounding box center [748, 313] width 59 height 24
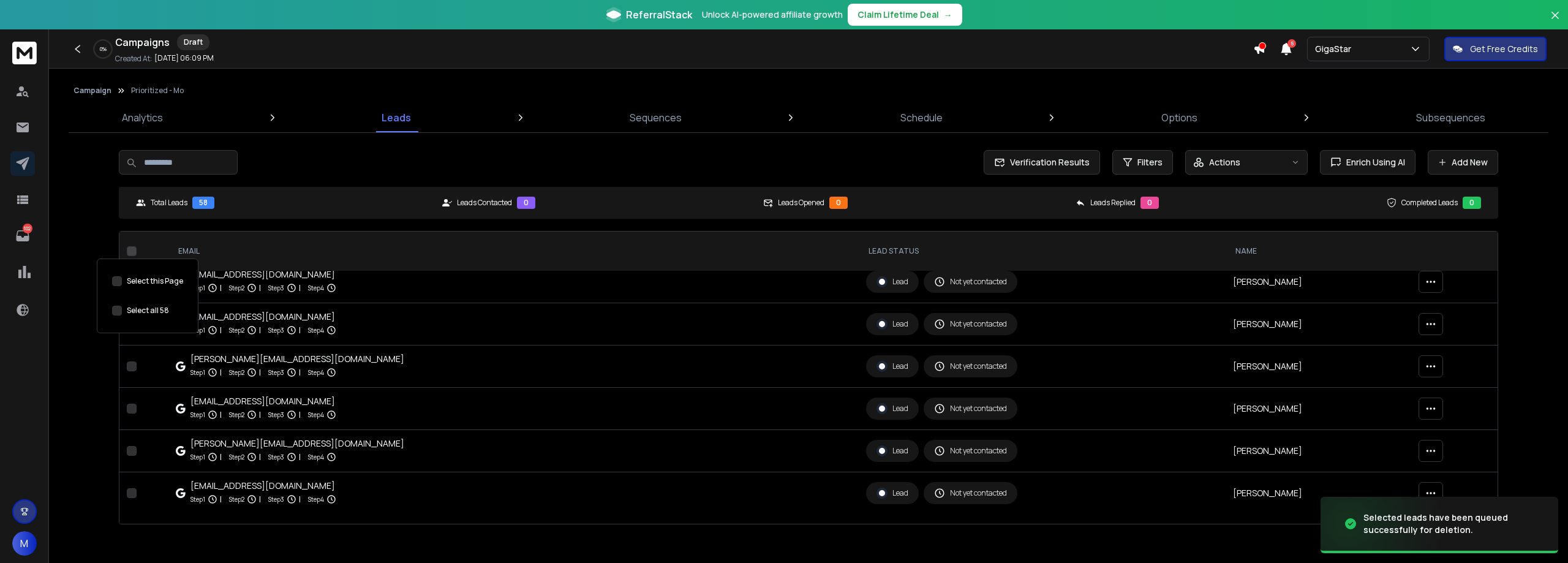
click at [127, 252] on button "Select this Page" at bounding box center [131, 251] width 10 height 10
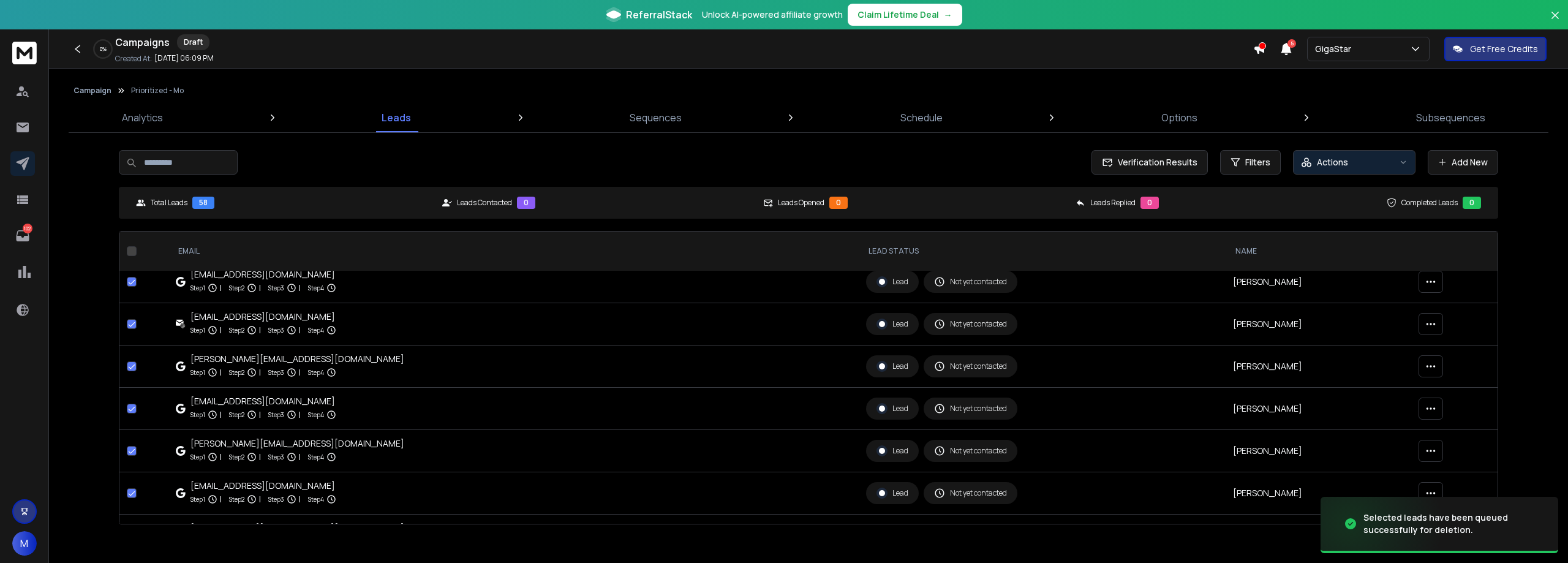
click at [1343, 164] on p "Actions" at bounding box center [1332, 163] width 31 height 12
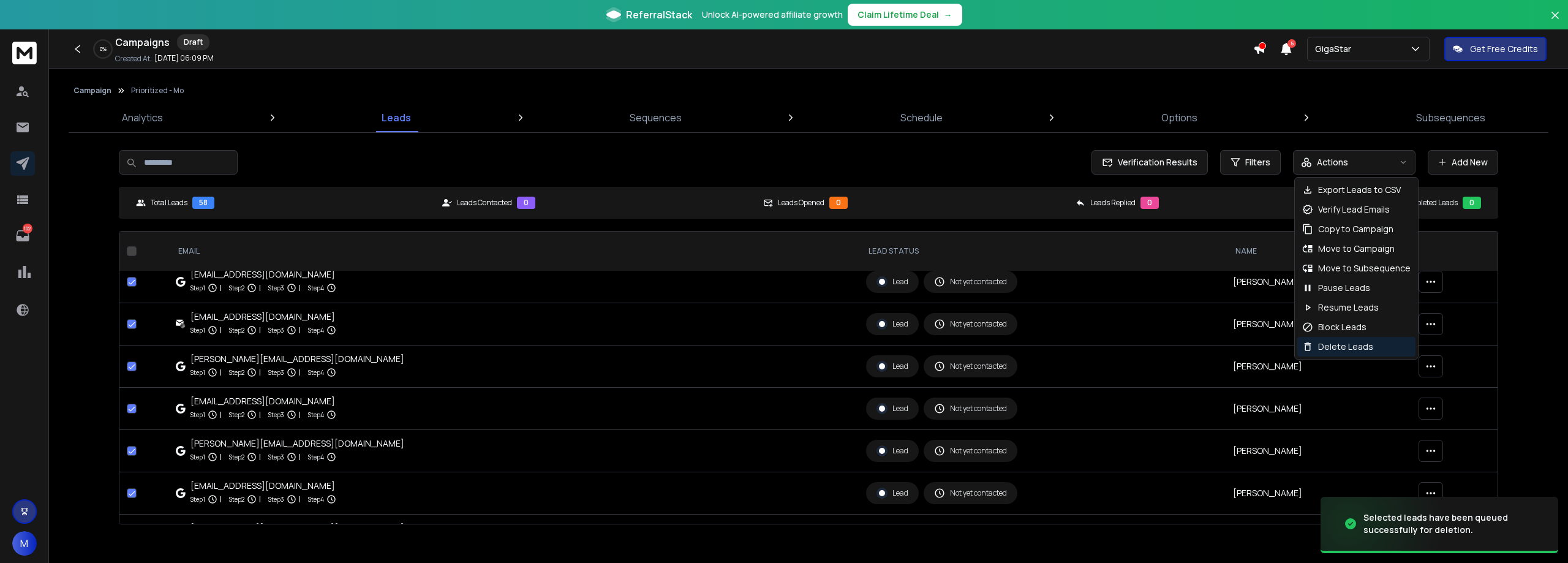
click at [1330, 351] on p "Delete Leads" at bounding box center [1346, 347] width 55 height 12
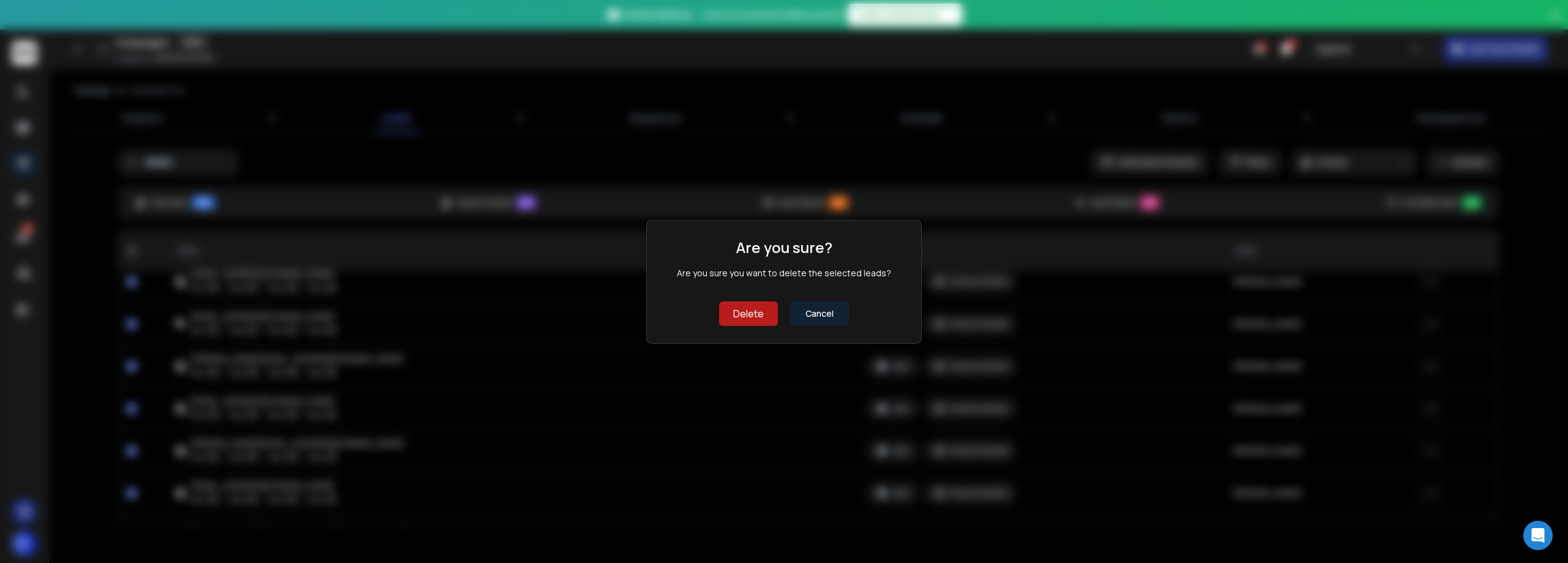
drag, startPoint x: 749, startPoint y: 304, endPoint x: 743, endPoint y: 307, distance: 6.7
click at [748, 305] on button "Delete" at bounding box center [748, 313] width 59 height 24
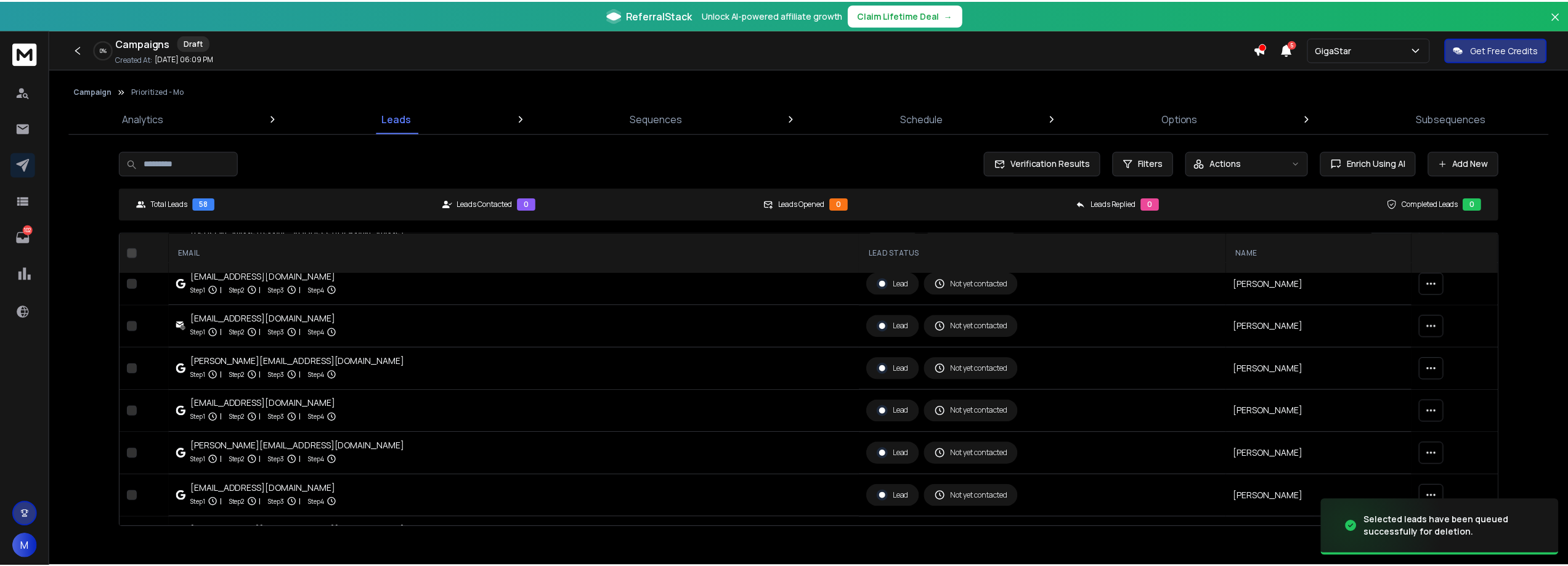
scroll to position [95, 0]
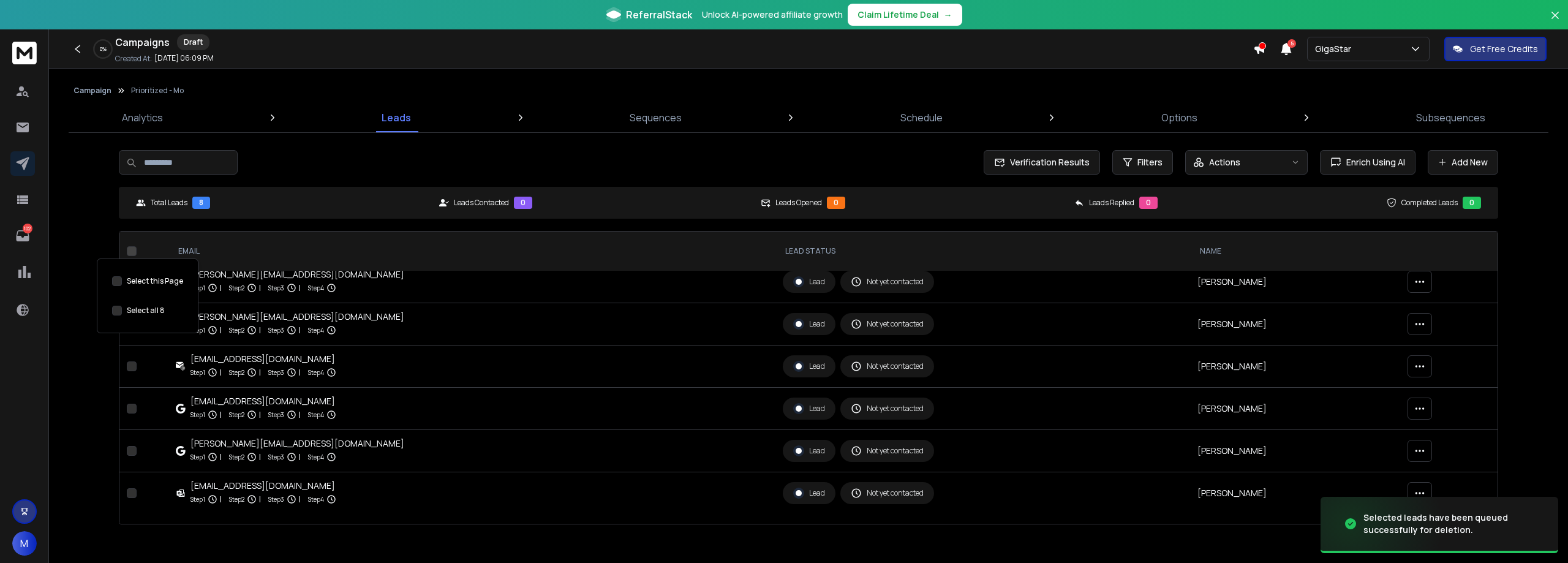
click at [133, 249] on button "Select this Page" at bounding box center [131, 251] width 10 height 10
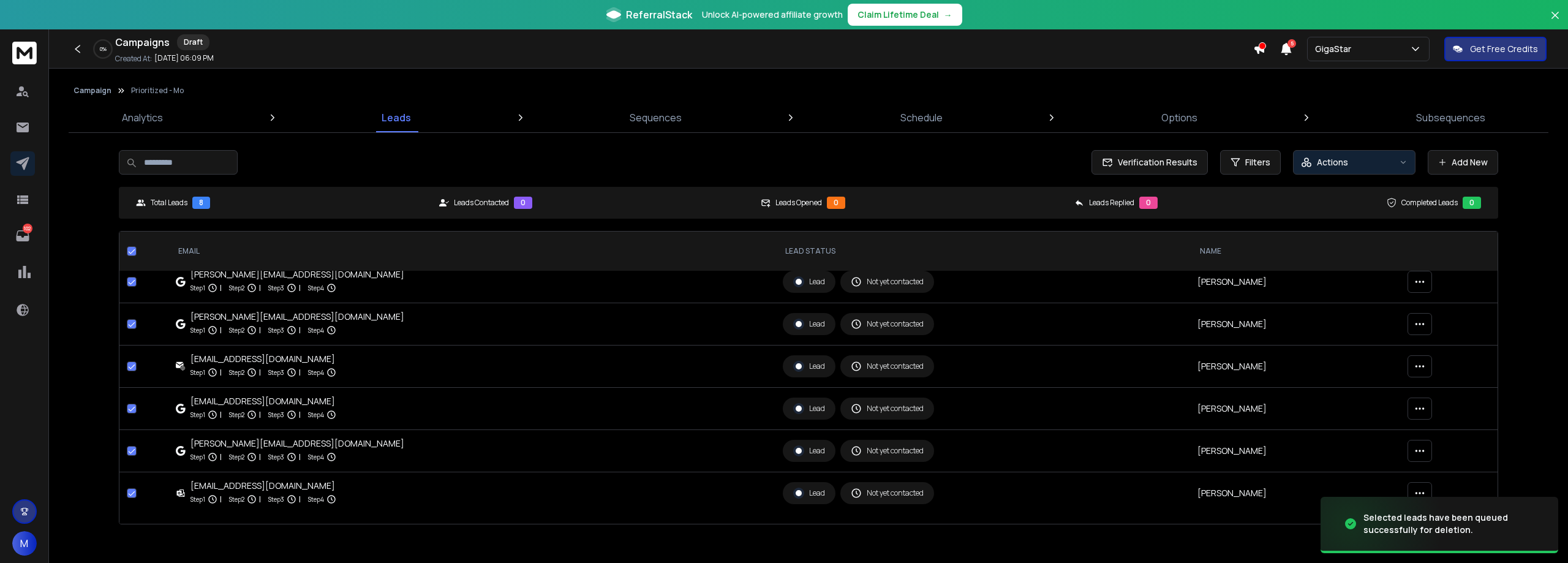
click at [1340, 163] on p "Actions" at bounding box center [1332, 163] width 31 height 12
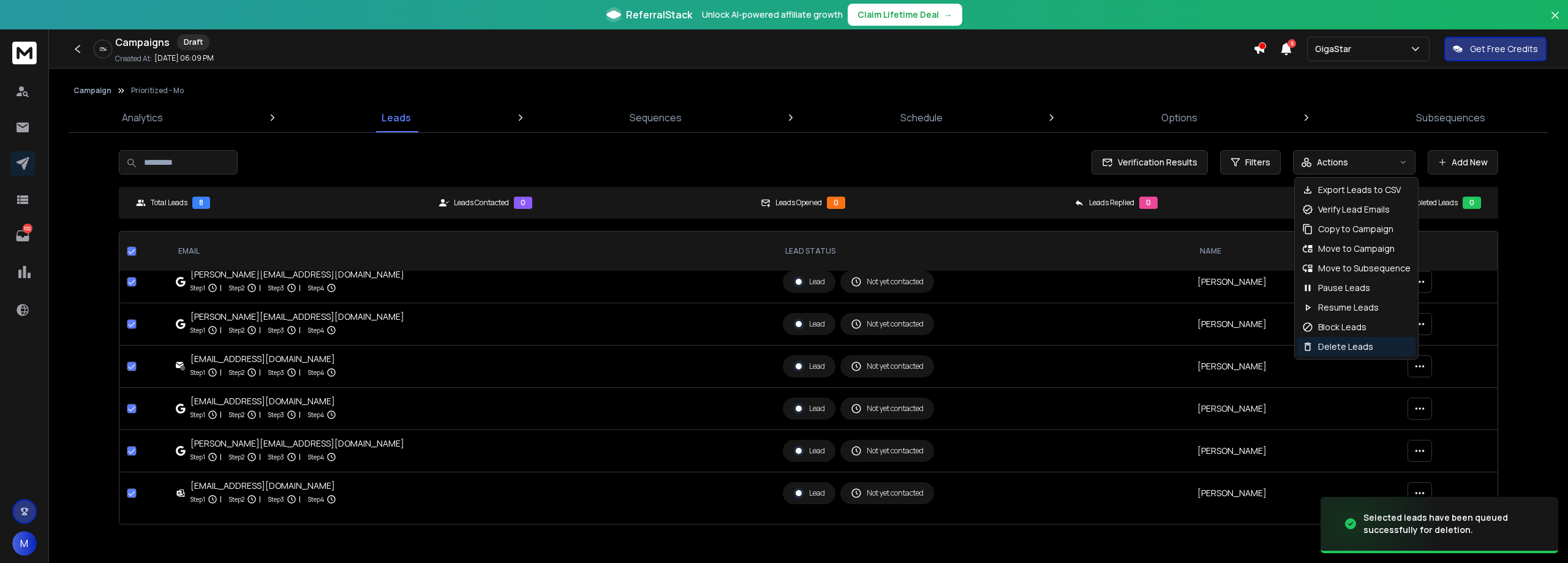
click at [1321, 343] on p "Delete Leads" at bounding box center [1346, 347] width 55 height 12
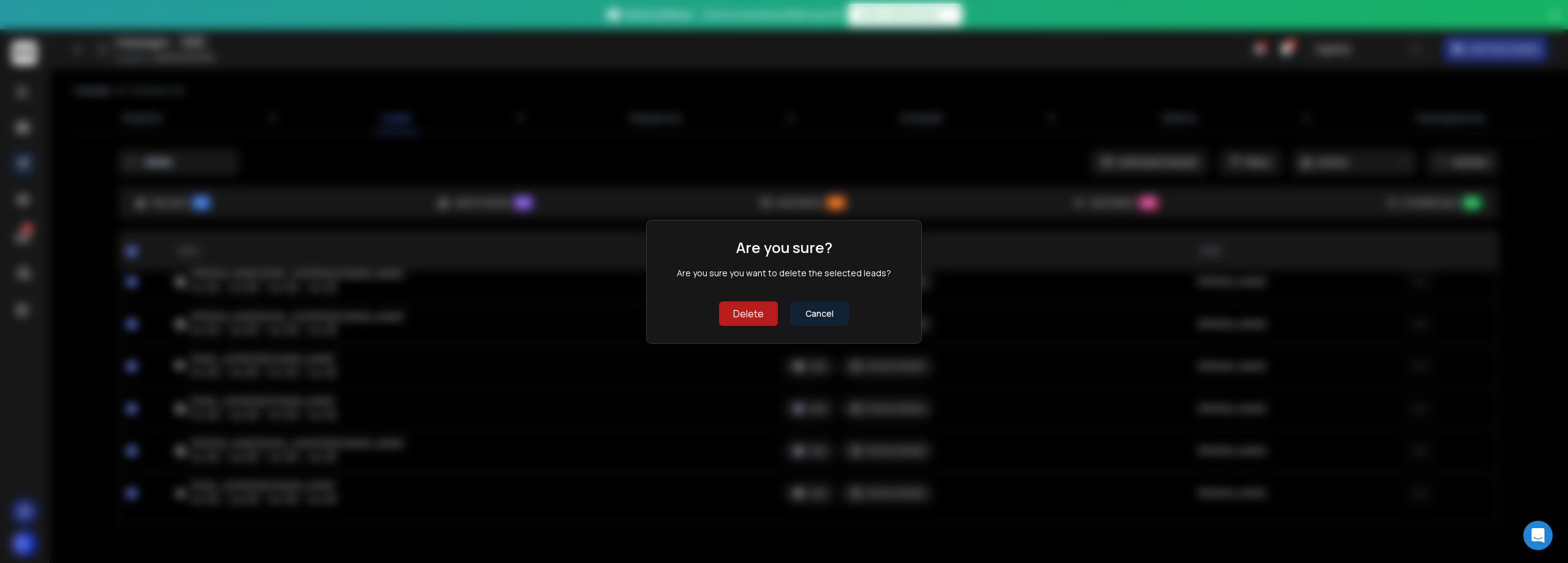
click at [747, 308] on button "Delete" at bounding box center [748, 313] width 59 height 24
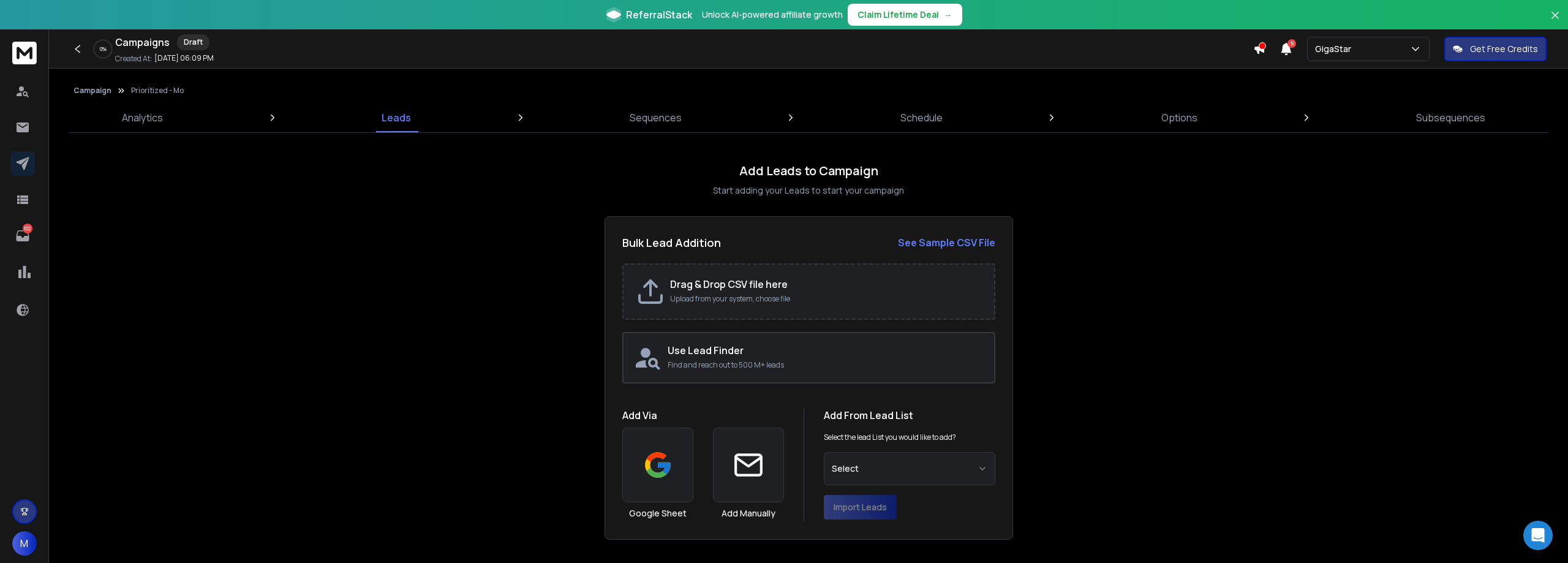
click at [738, 284] on h2 "Drag & Drop CSV file here" at bounding box center [826, 284] width 312 height 15
type input "**********"
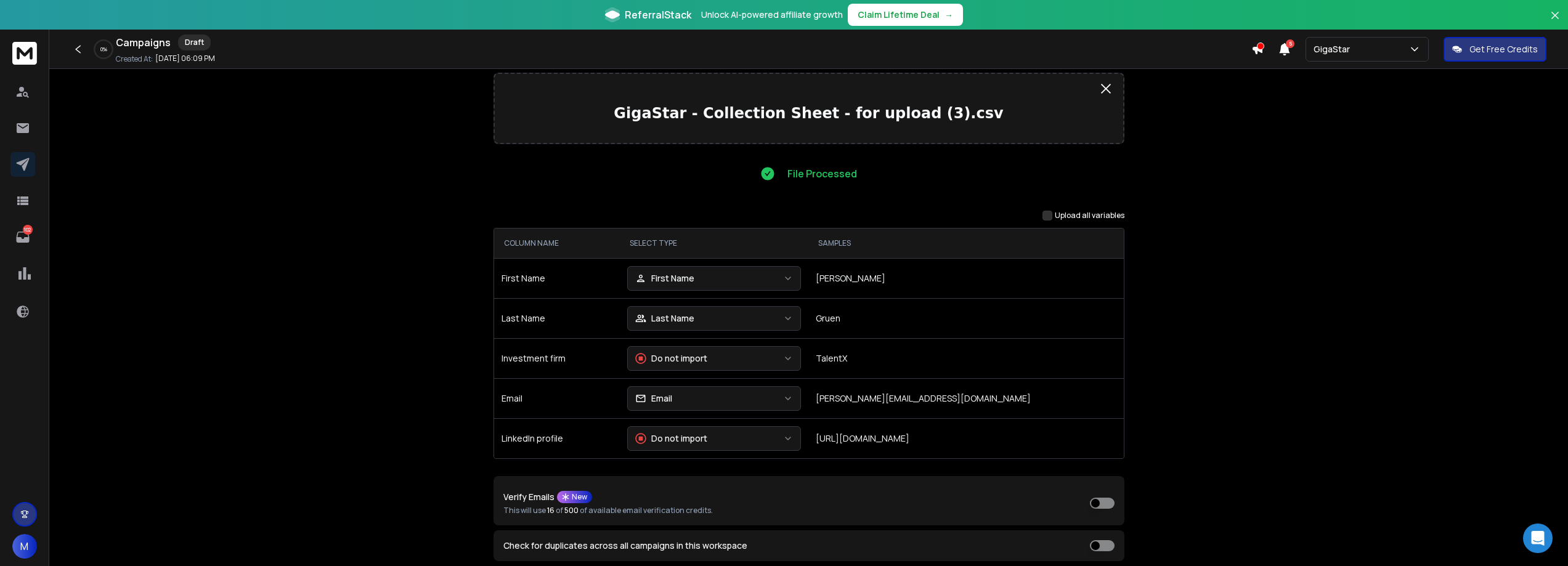
scroll to position [115, 0]
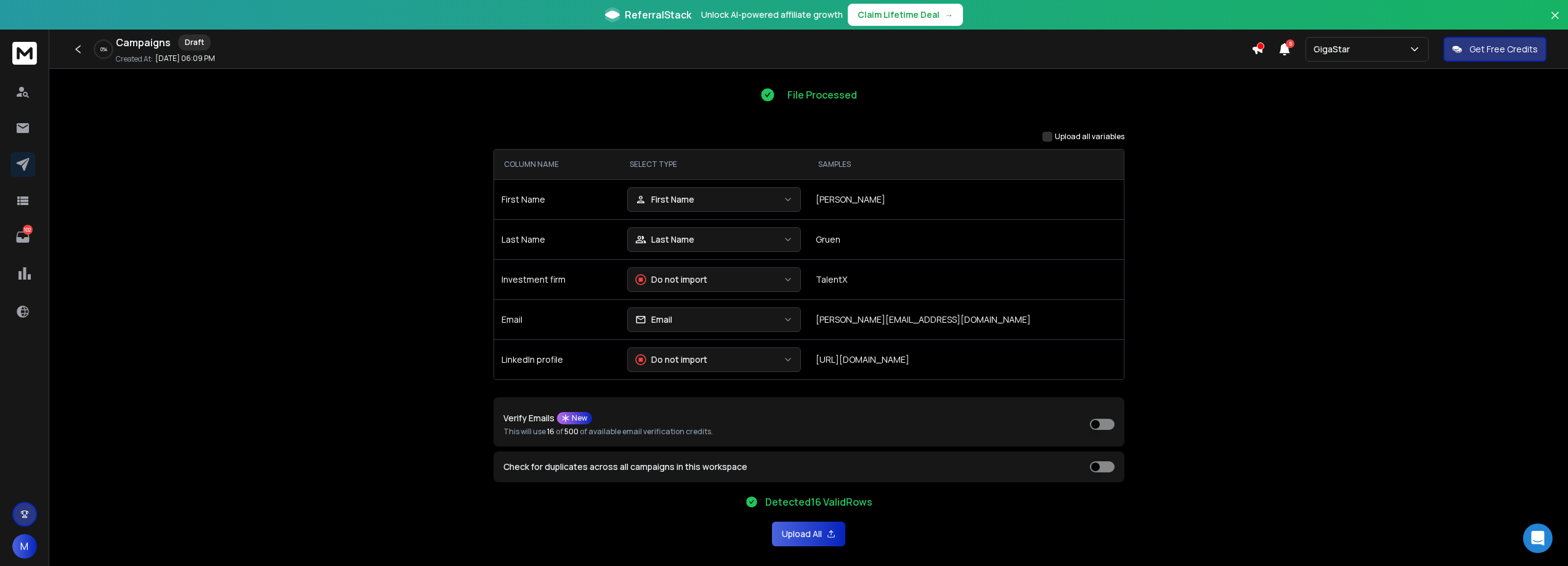
click at [810, 535] on button "Upload All" at bounding box center [808, 533] width 73 height 24
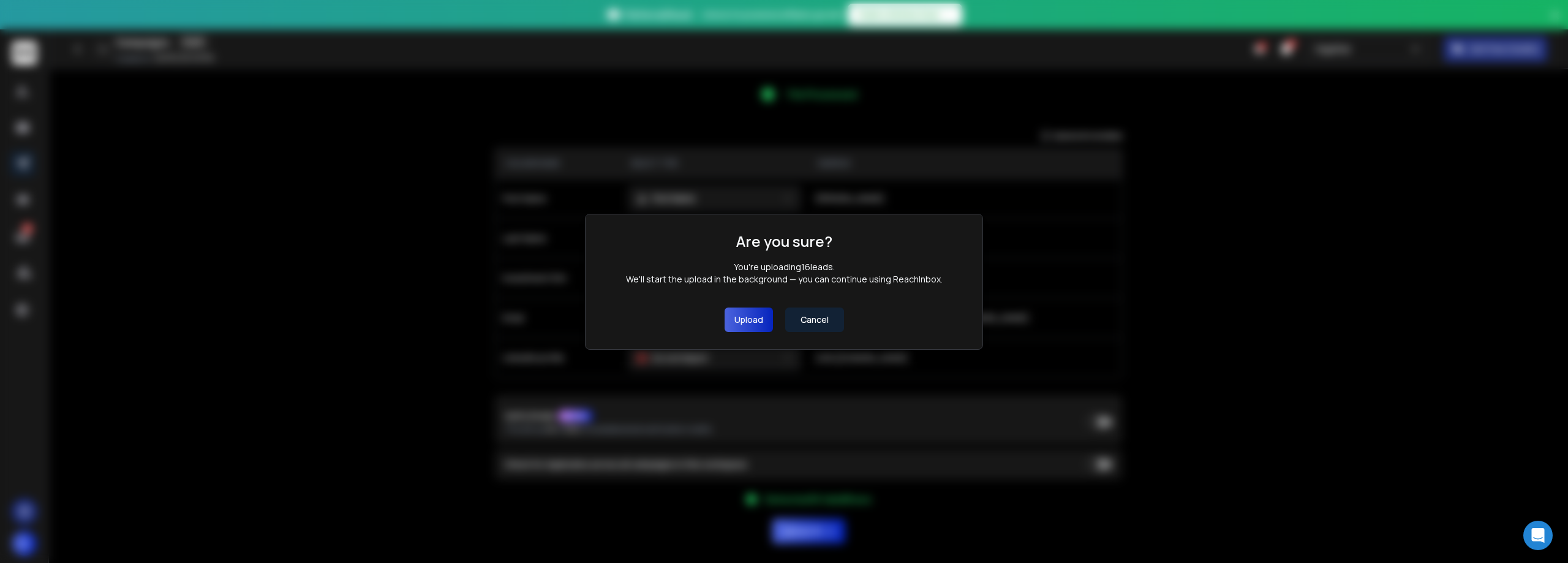
click at [748, 324] on button "Upload" at bounding box center [749, 320] width 48 height 24
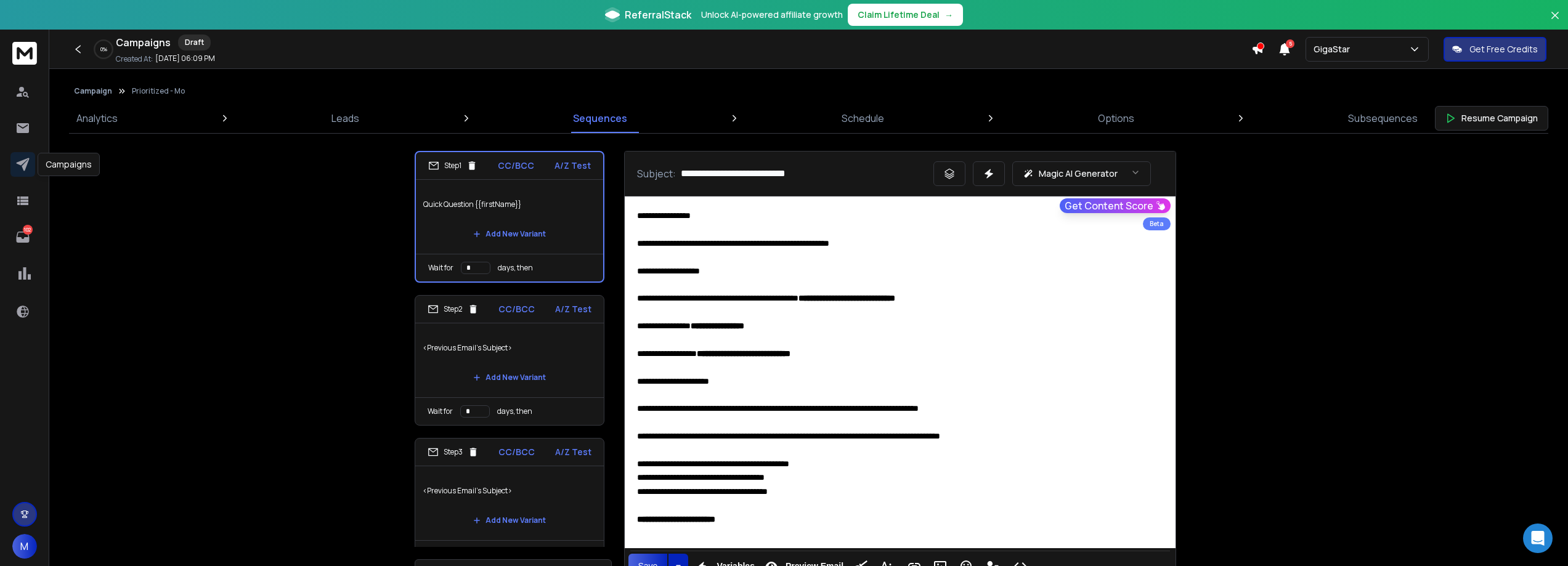
click at [20, 160] on icon at bounding box center [22, 164] width 15 height 15
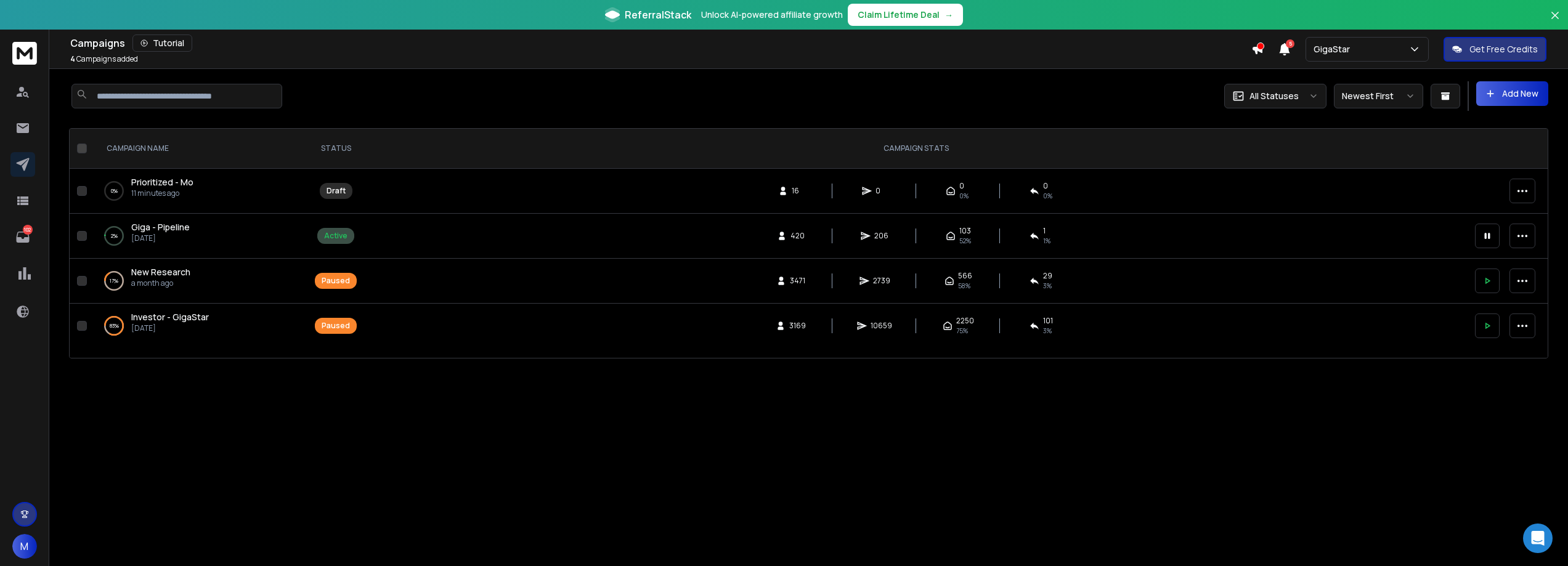
click at [518, 182] on div "16 0 0 0% 0 0%" at bounding box center [915, 191] width 1089 height 19
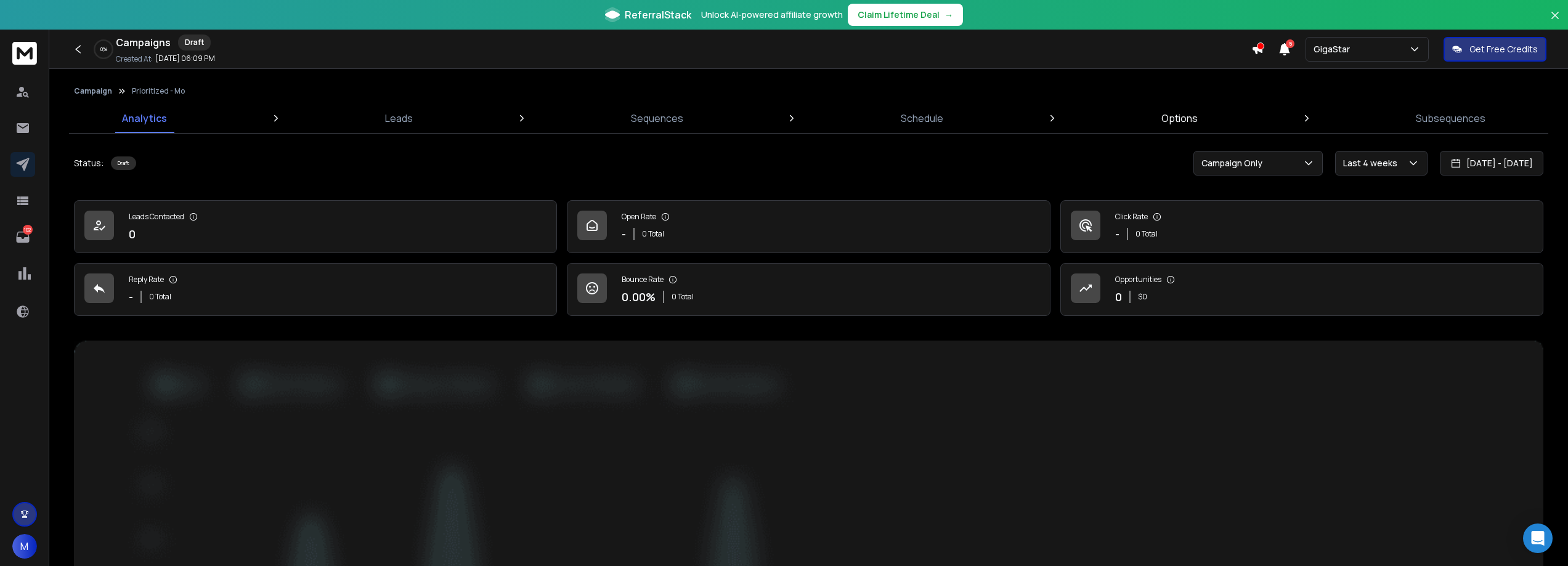
click at [1155, 122] on link "Options" at bounding box center [1180, 118] width 51 height 30
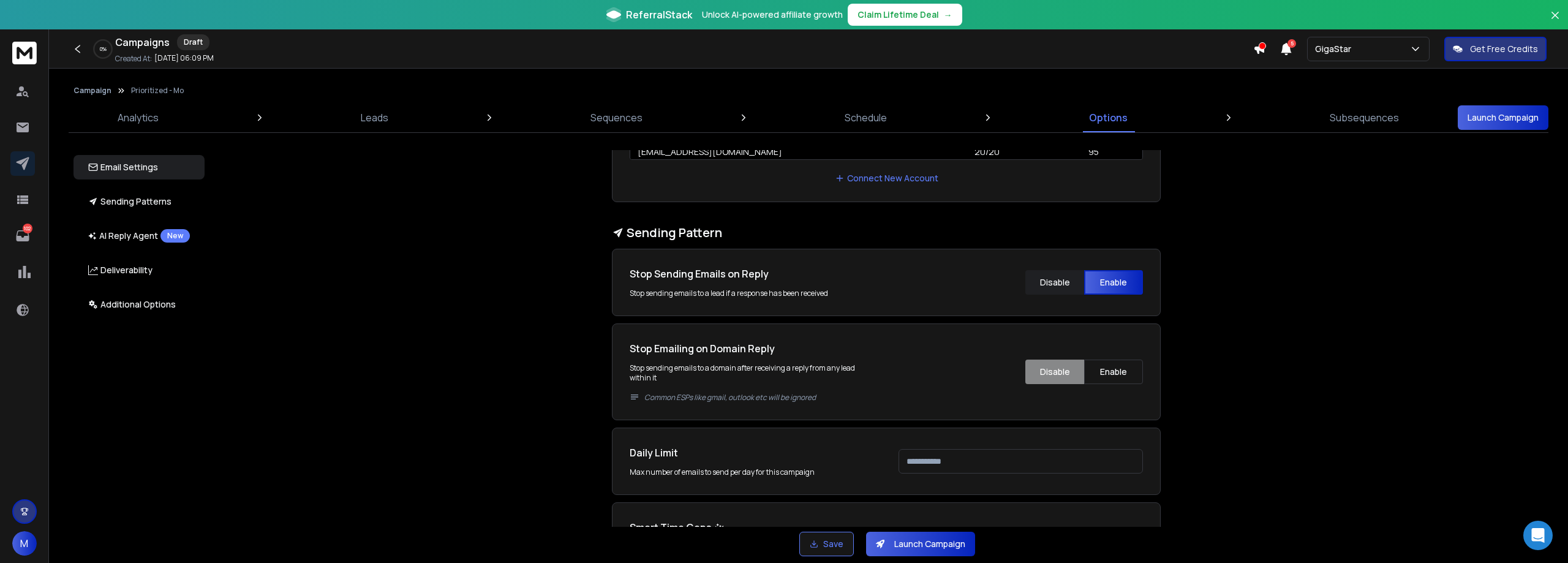
scroll to position [326, 0]
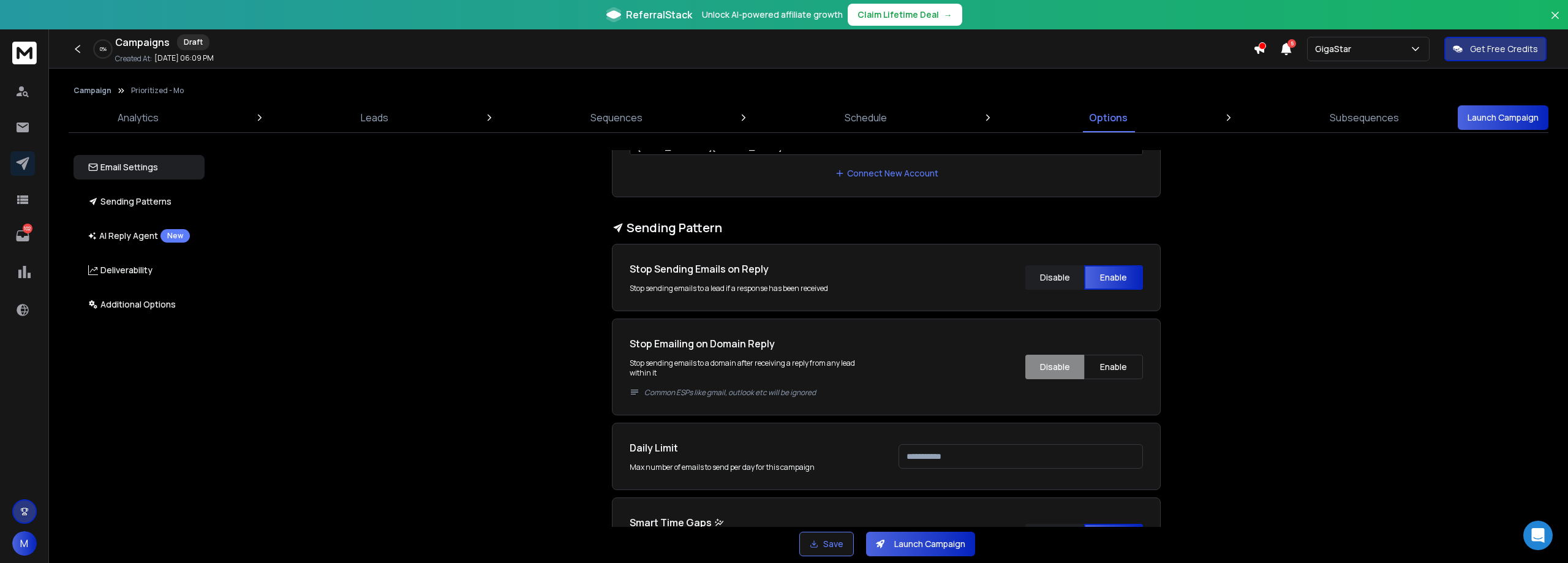
click at [933, 553] on button "Launch Campaign" at bounding box center [921, 544] width 109 height 24
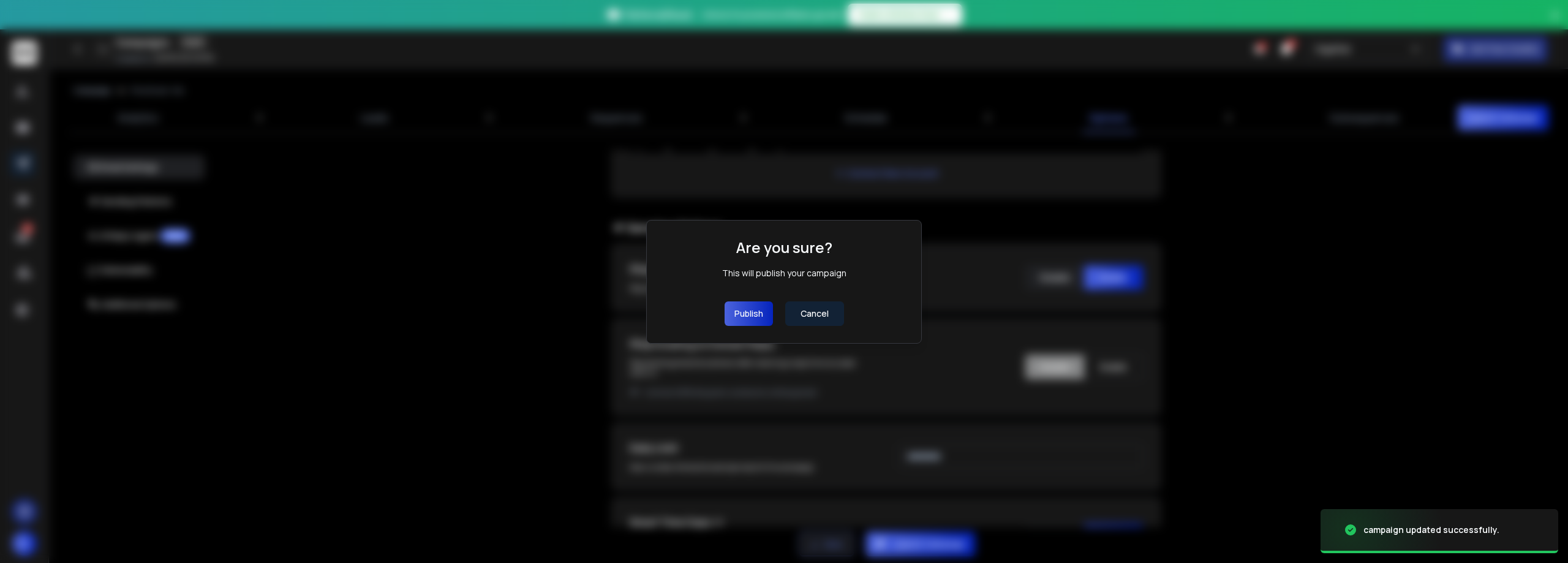
click at [741, 323] on button "Publish" at bounding box center [749, 313] width 48 height 24
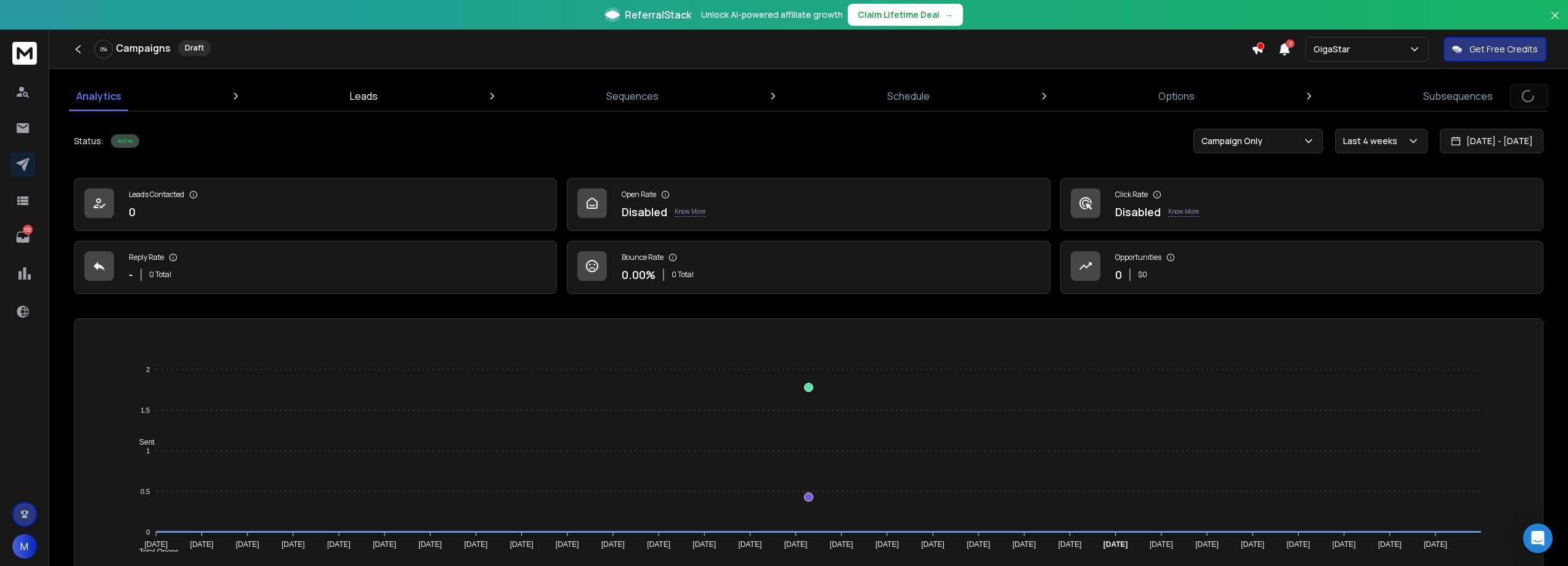
click at [370, 96] on p "Leads" at bounding box center [364, 96] width 28 height 15
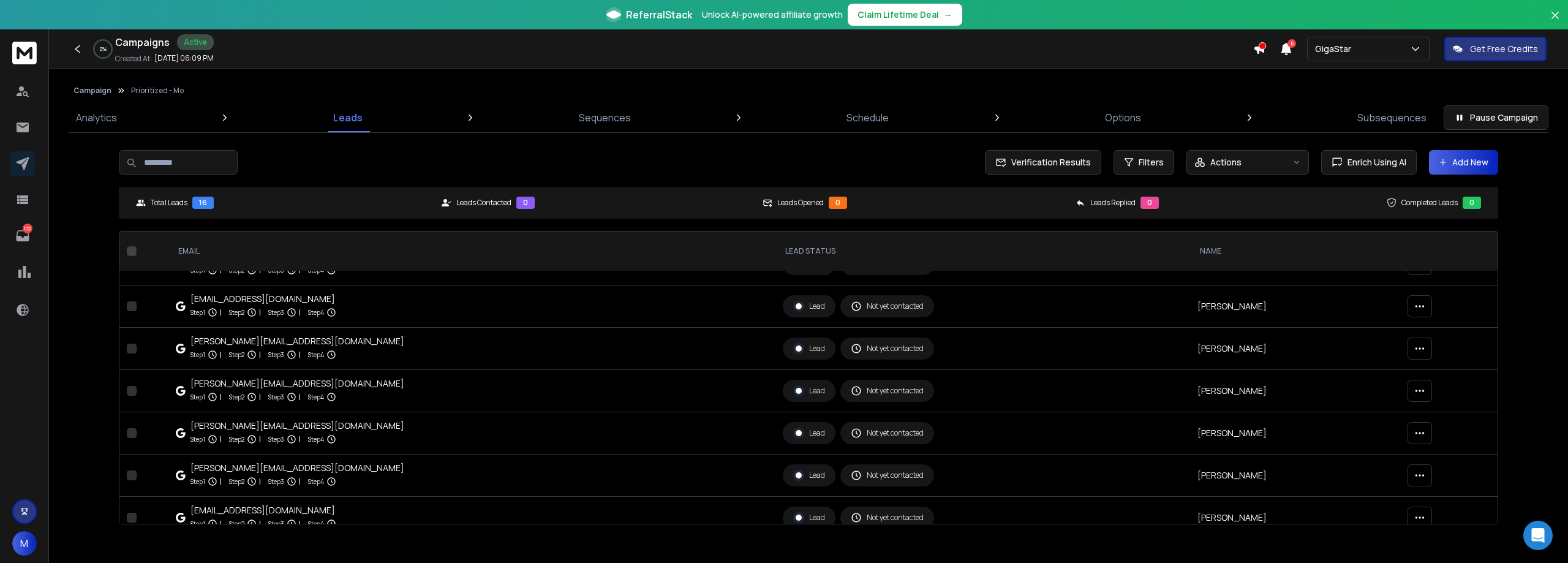
scroll to position [433, 0]
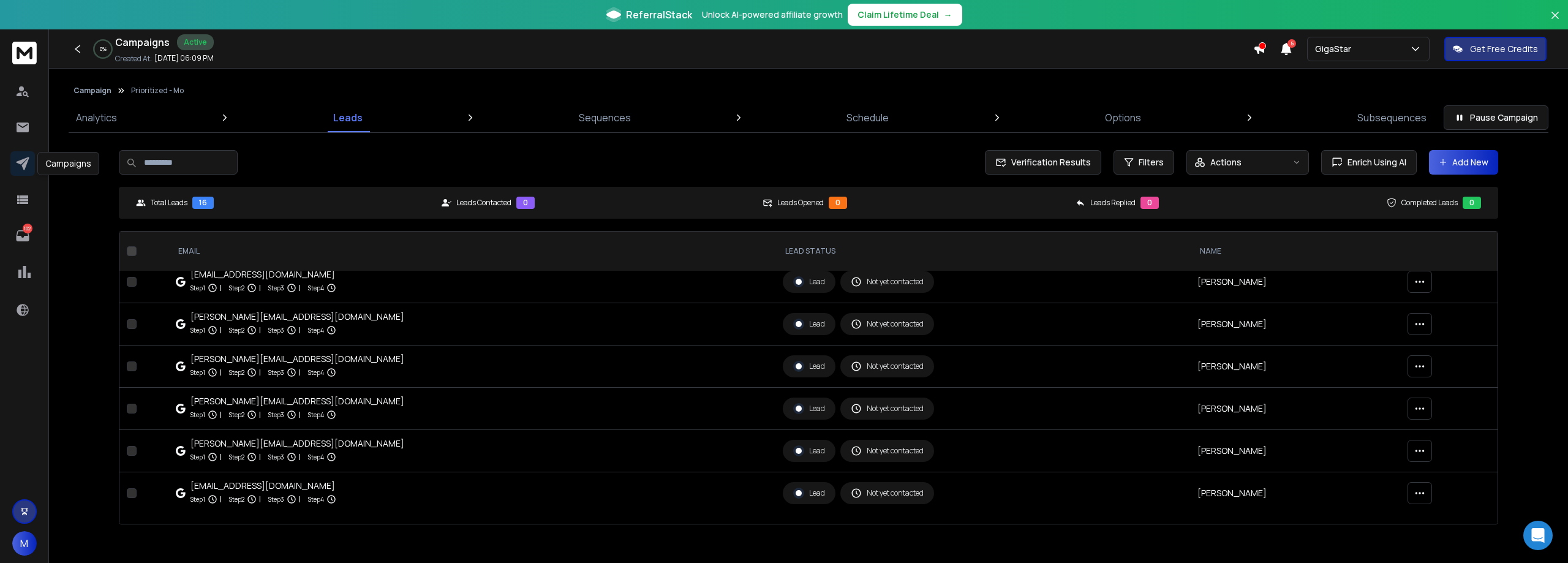
click at [30, 166] on icon at bounding box center [22, 163] width 15 height 15
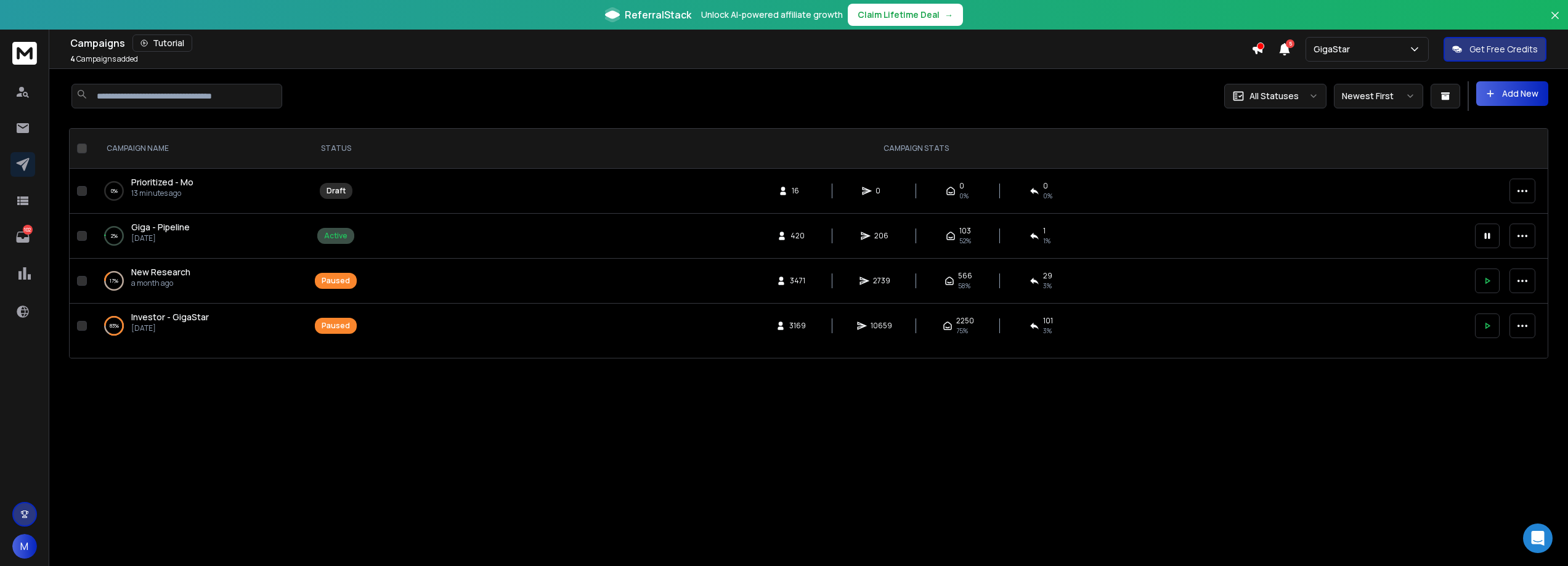
click at [272, 234] on div "2 % Giga - Pipeline 3 days ago" at bounding box center [200, 236] width 191 height 30
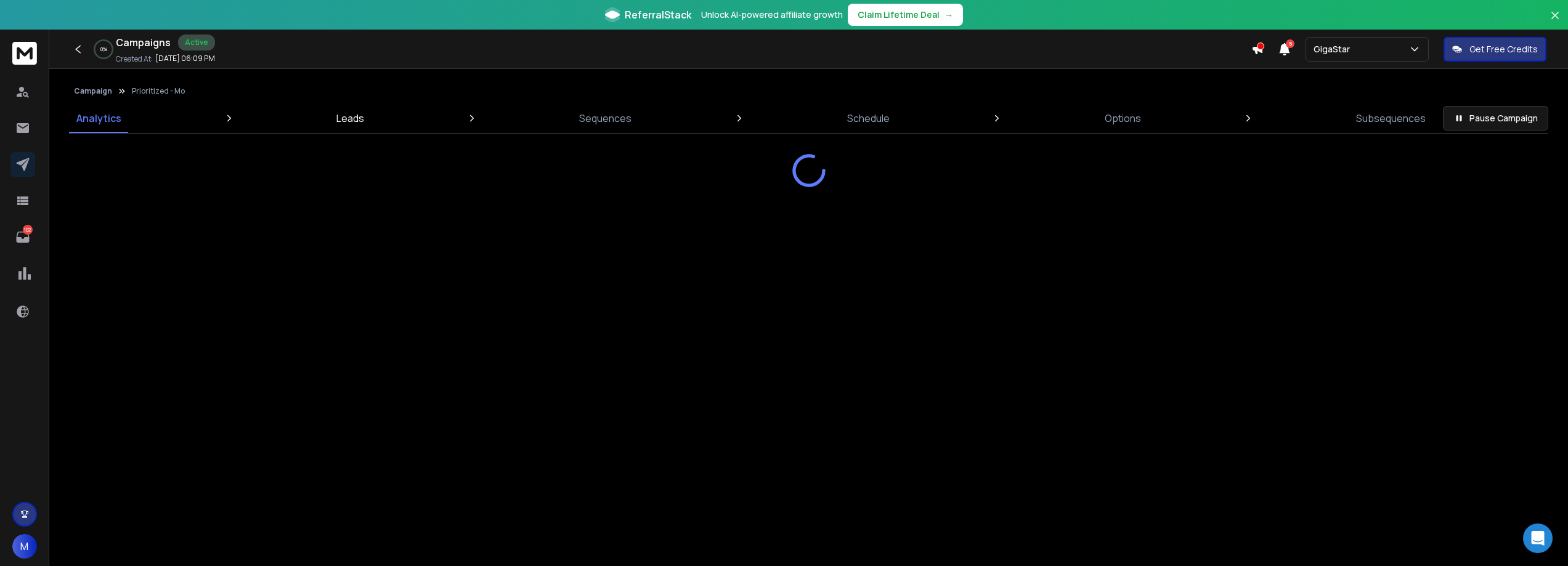
click at [357, 128] on link "Leads" at bounding box center [350, 118] width 42 height 30
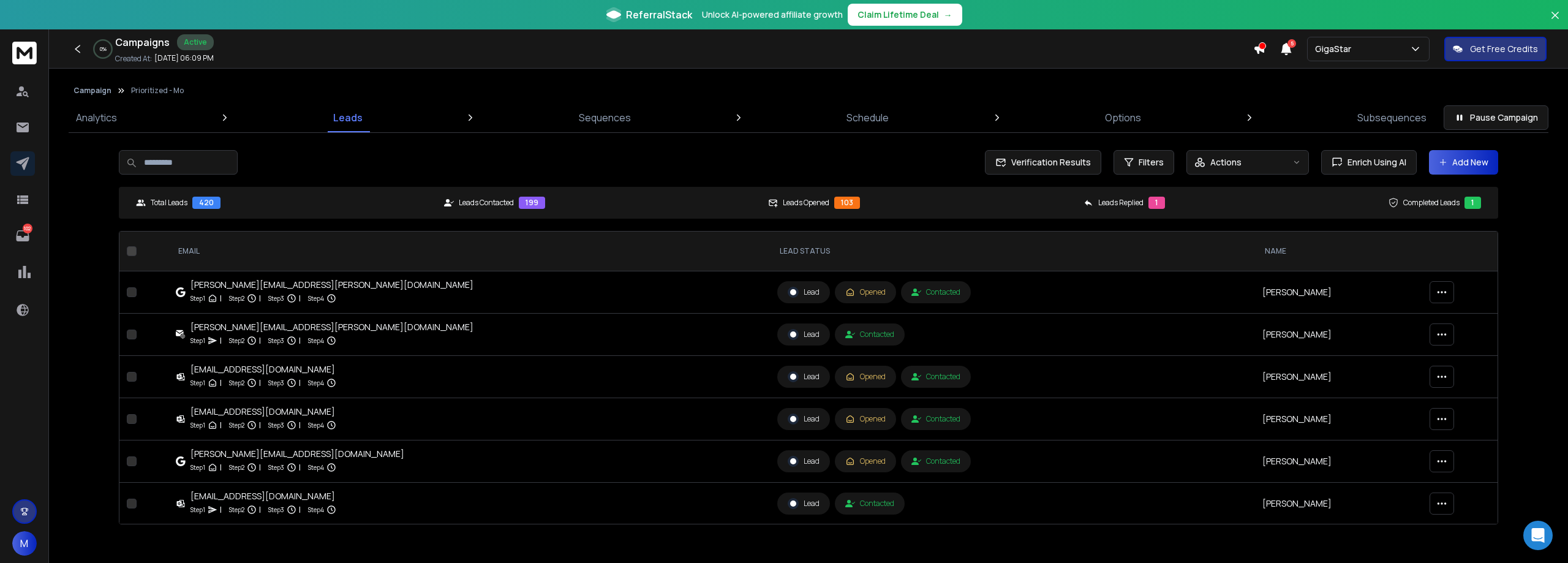
click at [219, 170] on input at bounding box center [178, 162] width 119 height 24
paste input "**********"
type input "**********"
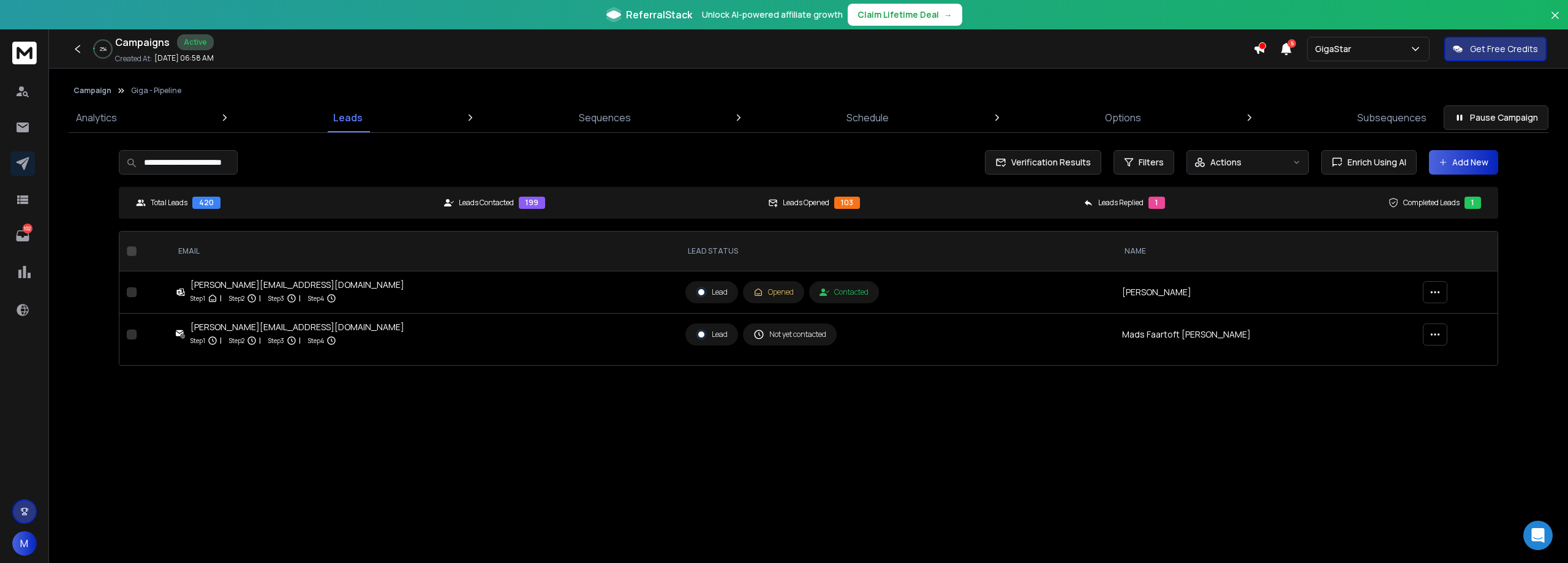
click at [1428, 336] on button "button" at bounding box center [1435, 335] width 24 height 22
click at [30, 164] on icon at bounding box center [22, 163] width 15 height 15
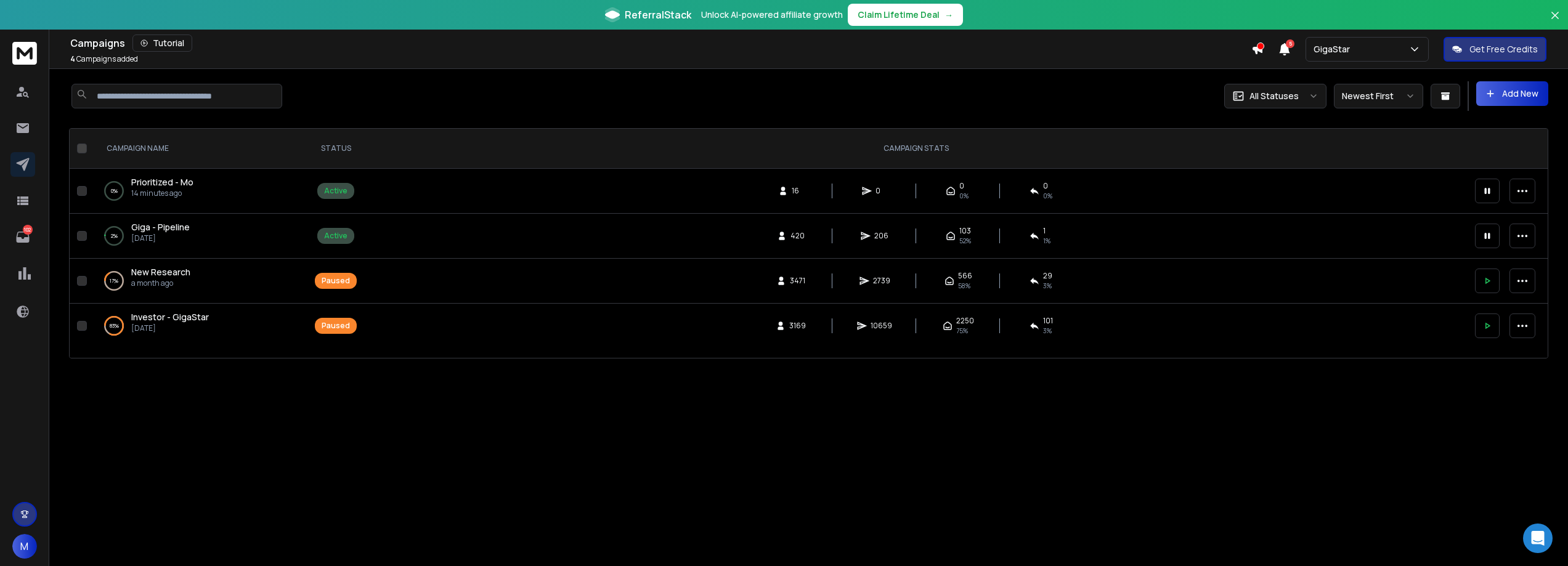
click at [221, 234] on div "2 % Giga - Pipeline 3 days ago" at bounding box center [200, 236] width 191 height 30
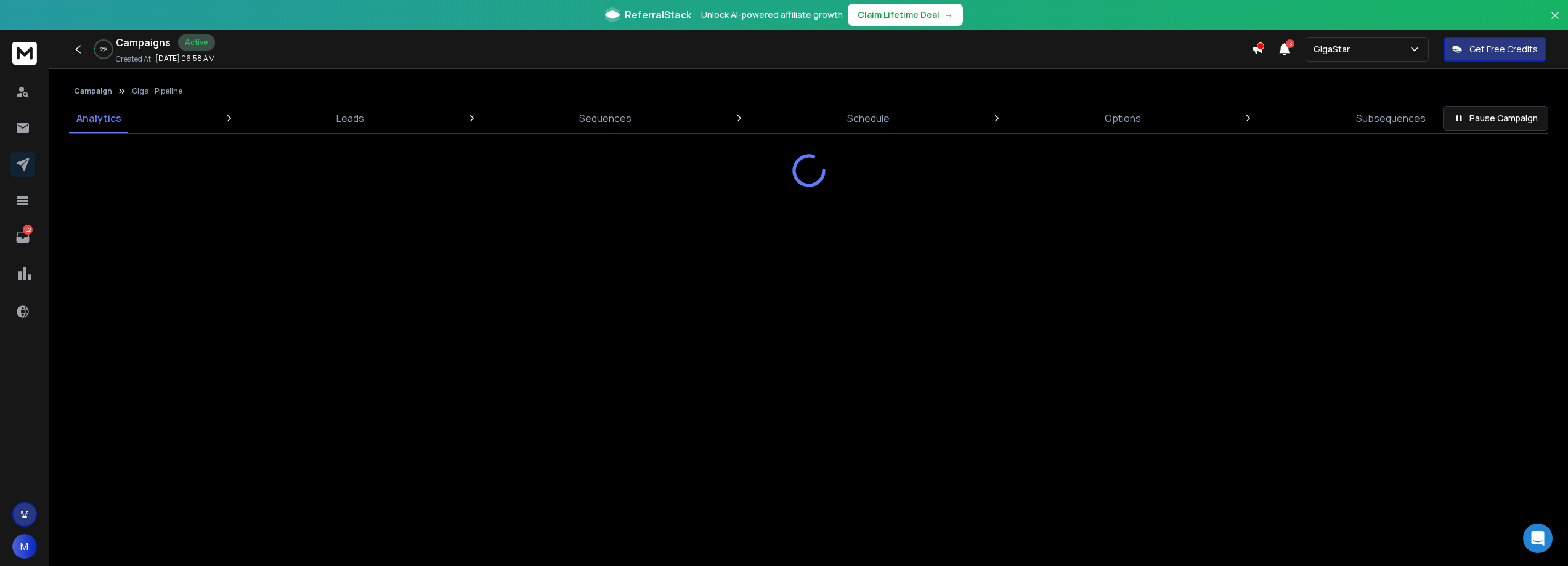
click at [373, 129] on div "Analytics Leads Sequences Schedule Options Subsequences" at bounding box center [751, 118] width 1364 height 30
click at [367, 128] on link "Leads" at bounding box center [350, 118] width 42 height 30
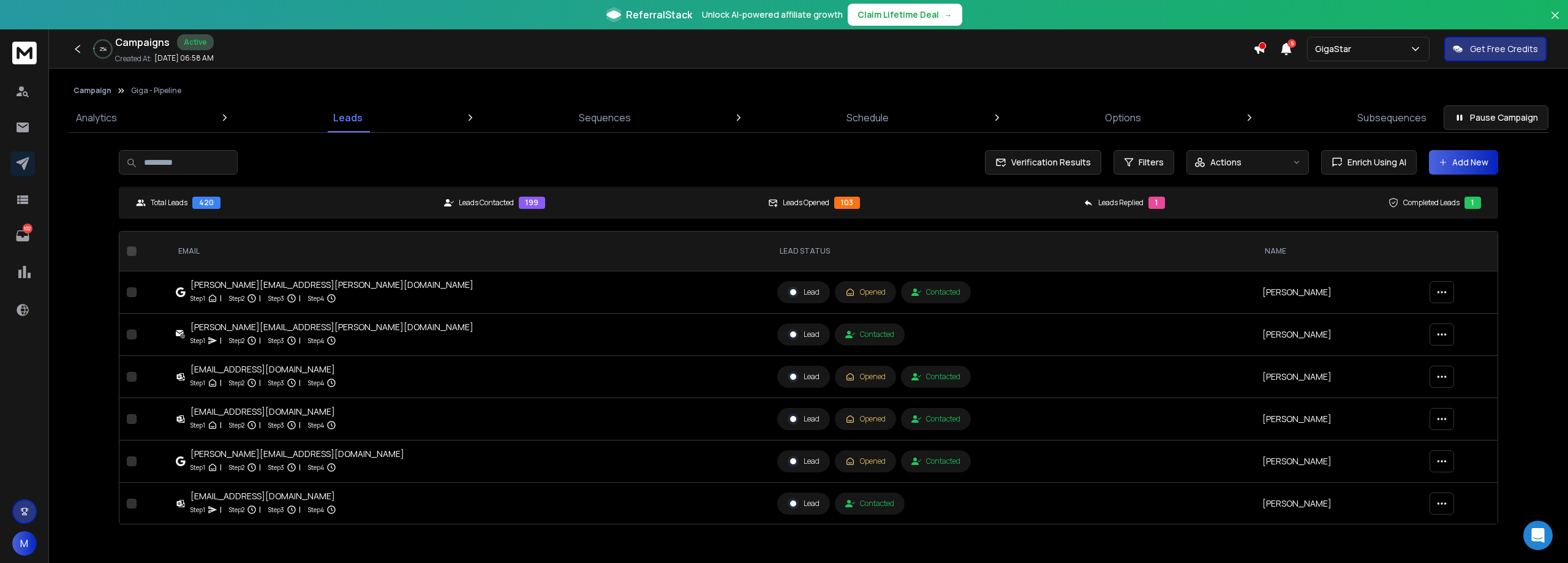
click at [187, 160] on input at bounding box center [178, 162] width 119 height 24
paste input "**********"
type input "**********"
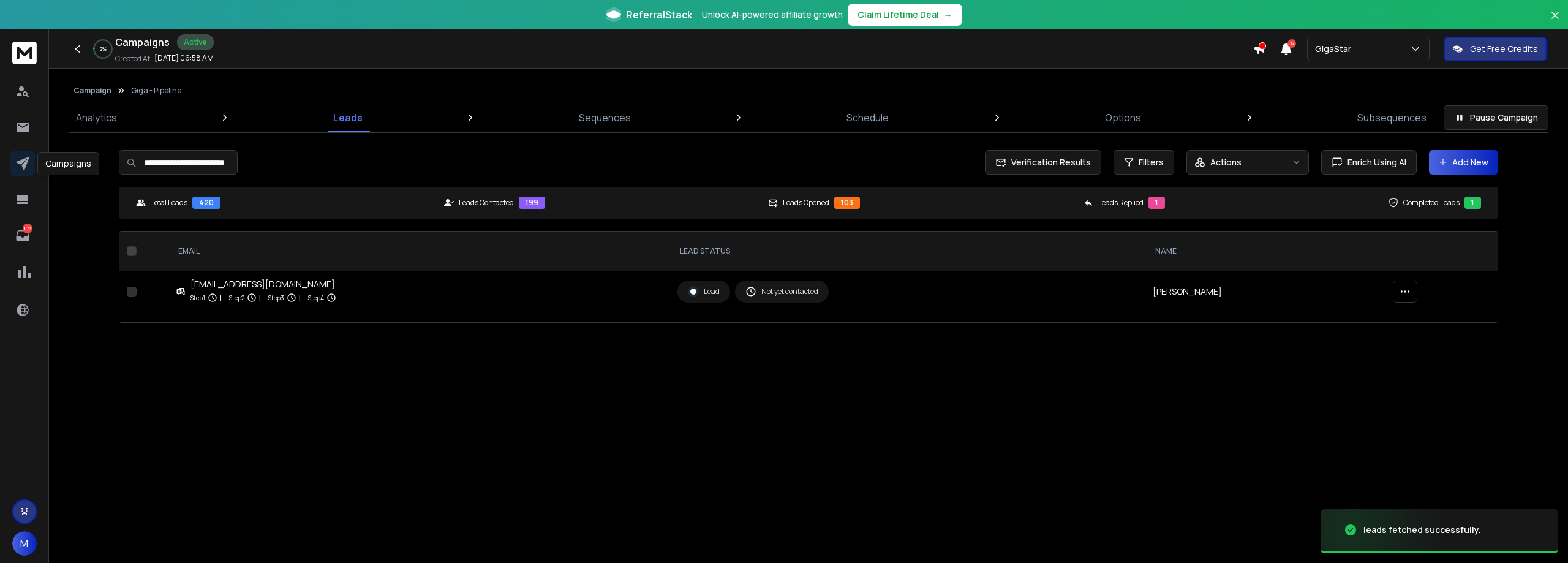
click at [18, 164] on icon at bounding box center [22, 163] width 15 height 15
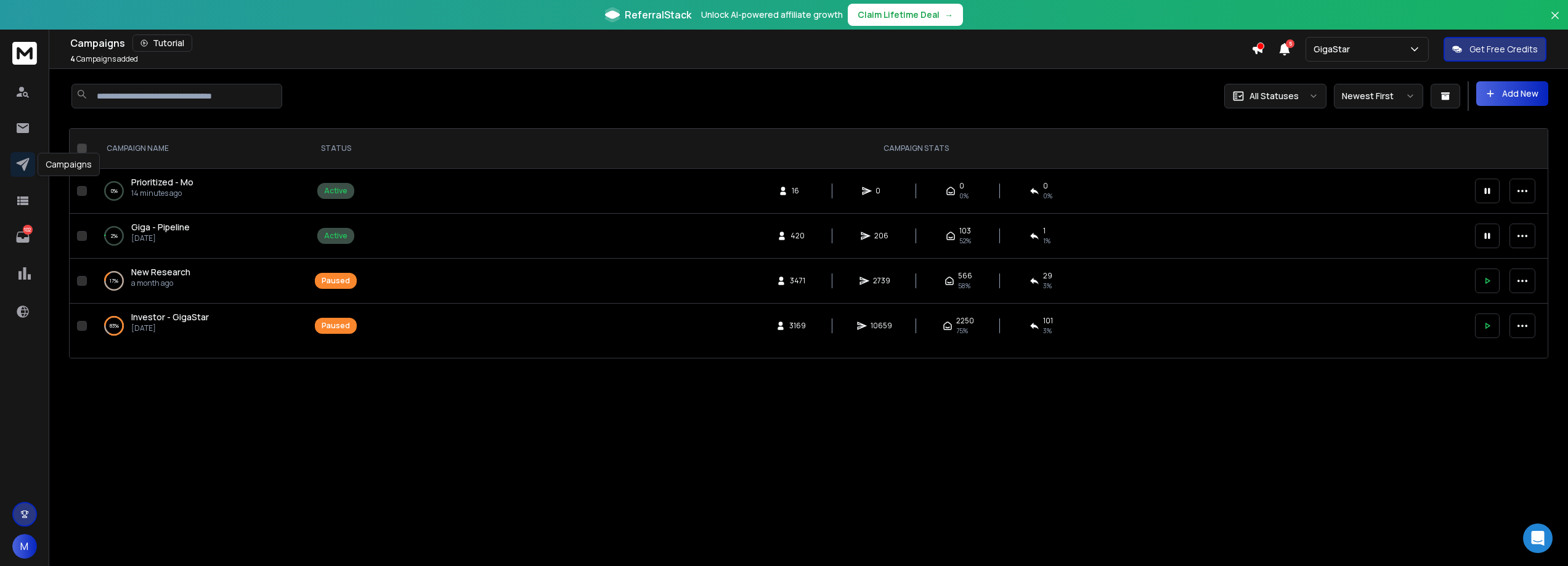
click at [150, 273] on span "New Research" at bounding box center [161, 272] width 59 height 12
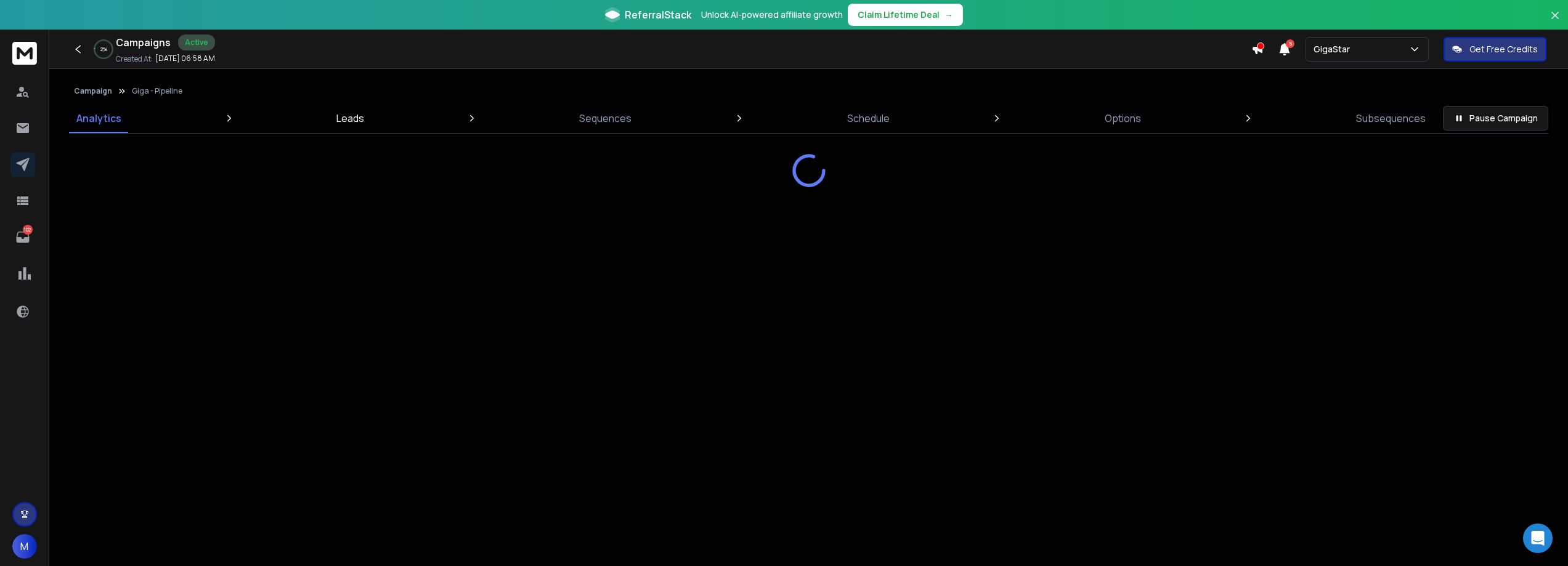
click at [349, 118] on p "Leads" at bounding box center [351, 118] width 28 height 15
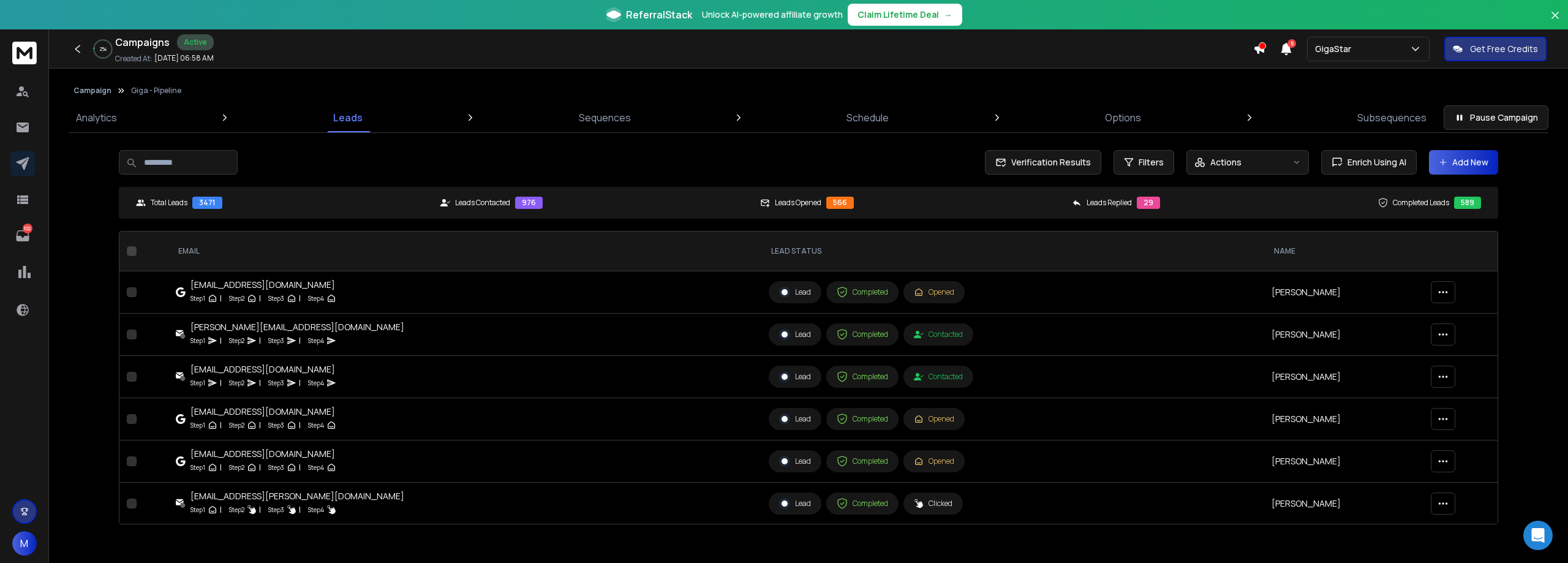
click at [169, 167] on input at bounding box center [178, 162] width 119 height 24
paste input "**********"
type input "**********"
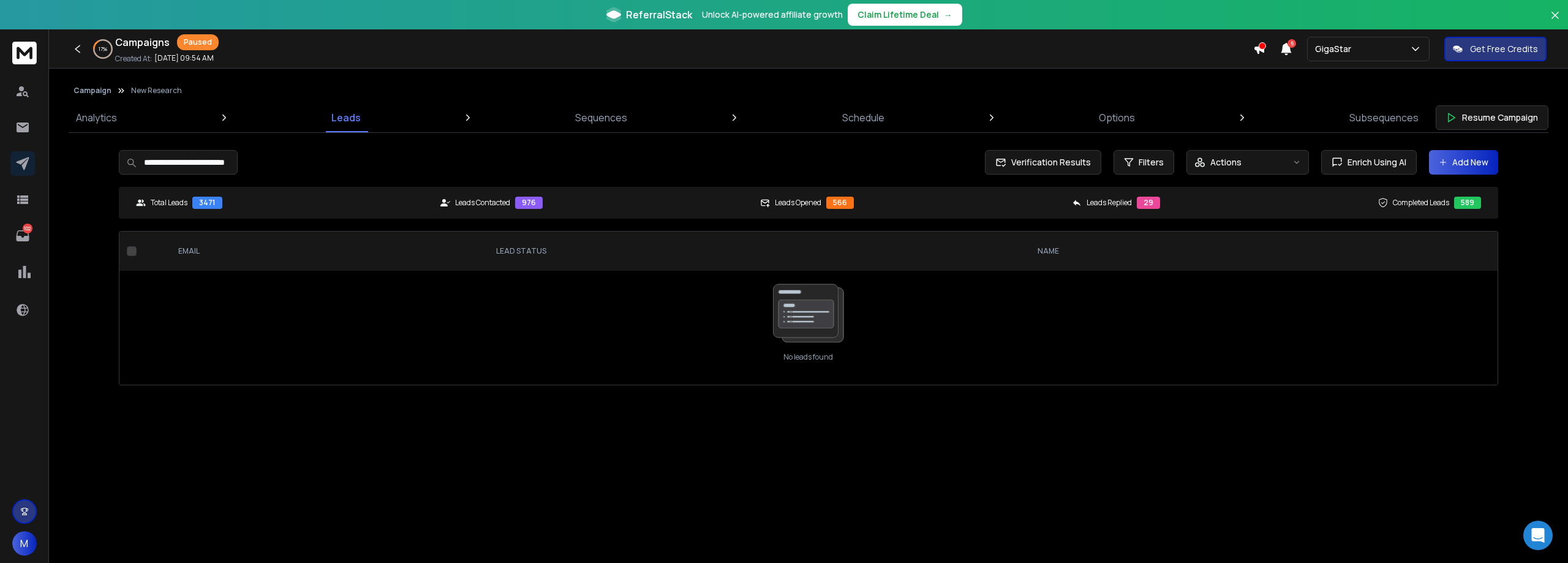
click at [227, 165] on input "**********" at bounding box center [178, 162] width 119 height 24
paste input
type input "**********"
click at [30, 172] on link at bounding box center [22, 163] width 24 height 24
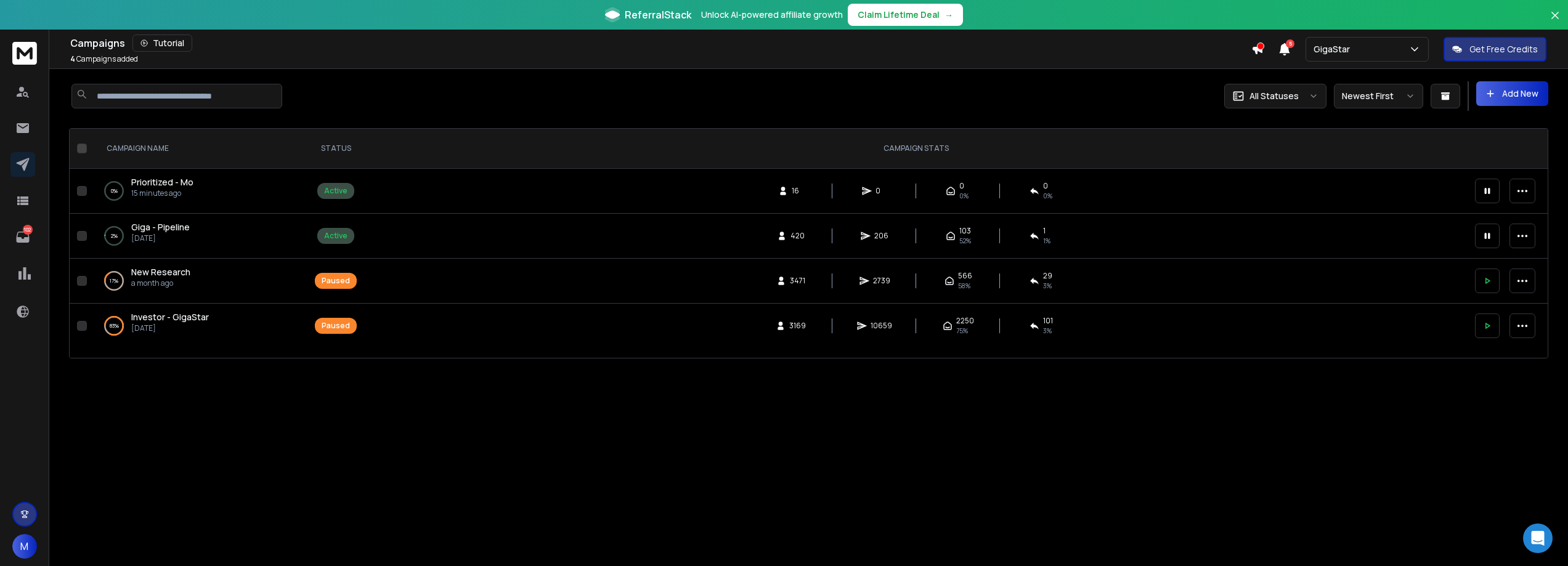
click at [171, 233] on link "Giga - Pipeline" at bounding box center [161, 227] width 58 height 13
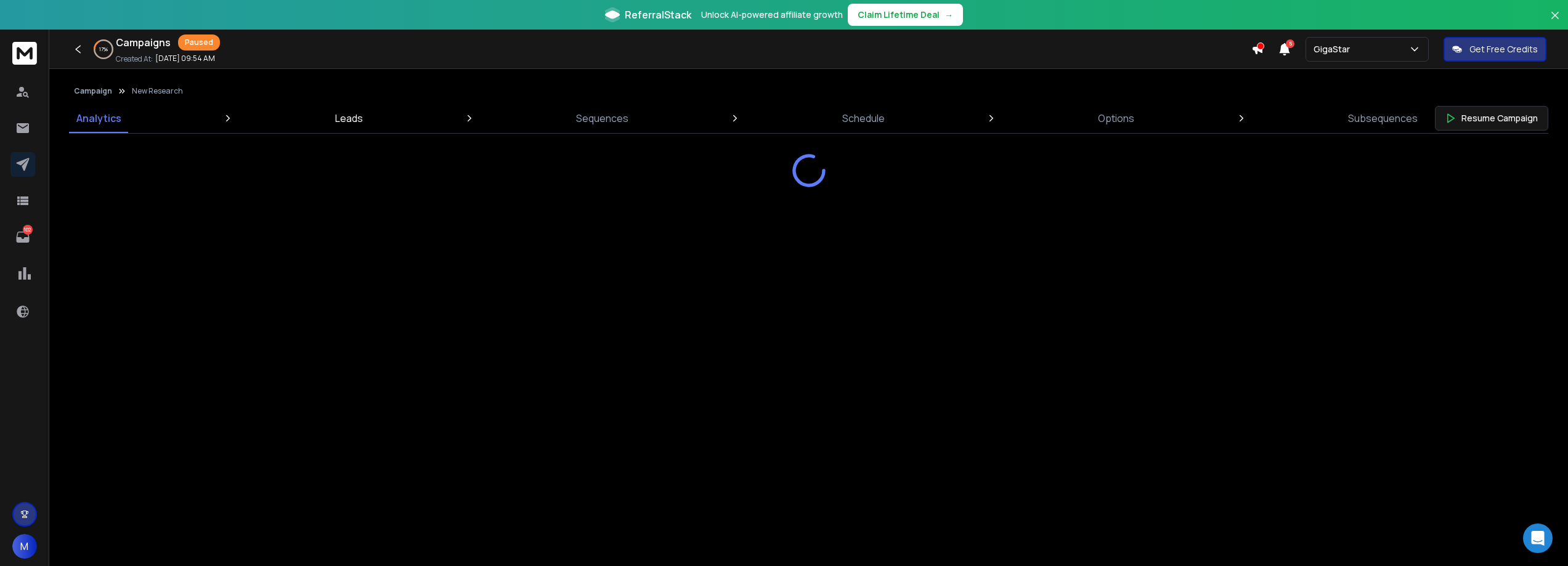
click at [344, 115] on p "Leads" at bounding box center [349, 118] width 28 height 15
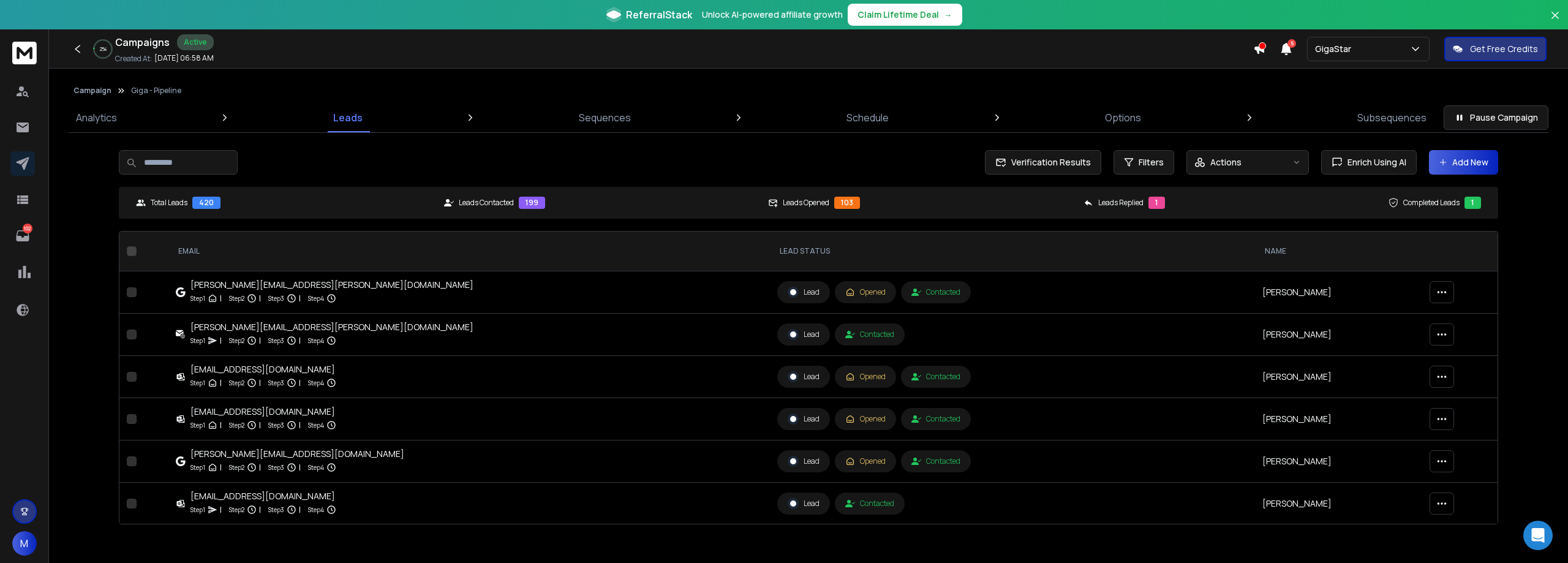
click at [216, 167] on input at bounding box center [178, 162] width 119 height 24
paste input "**********"
type input "**********"
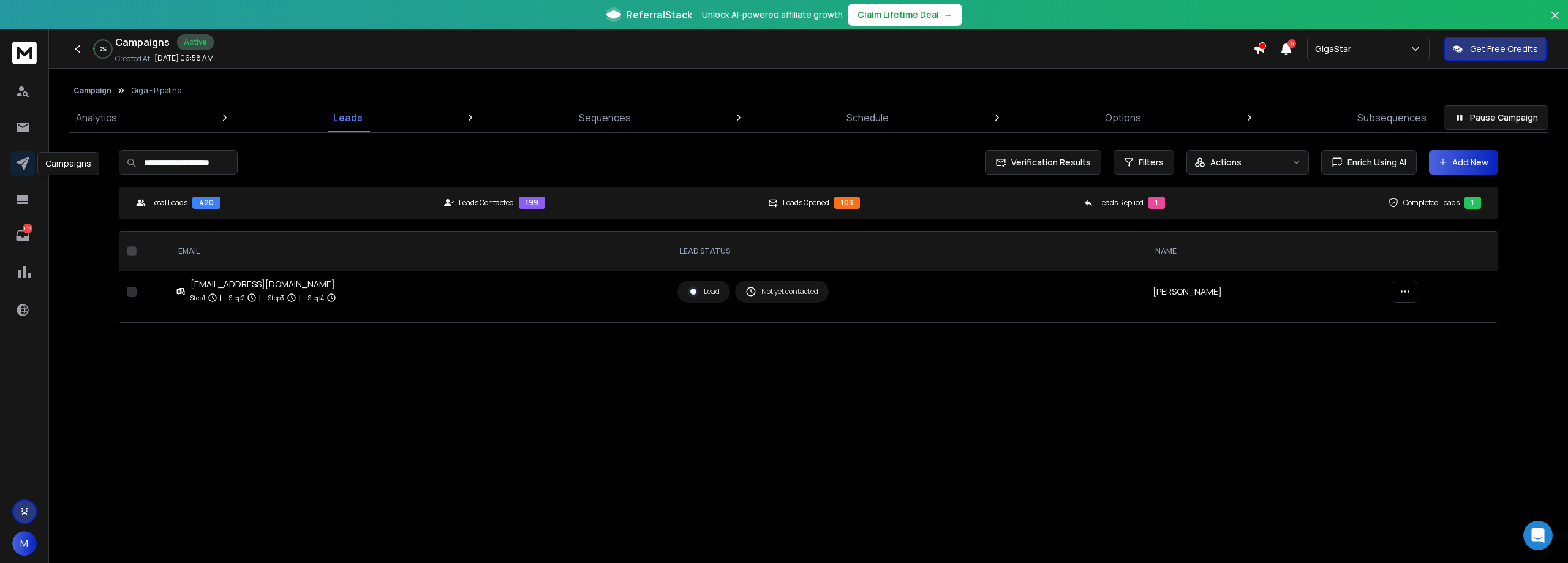
click at [25, 161] on icon at bounding box center [22, 163] width 15 height 15
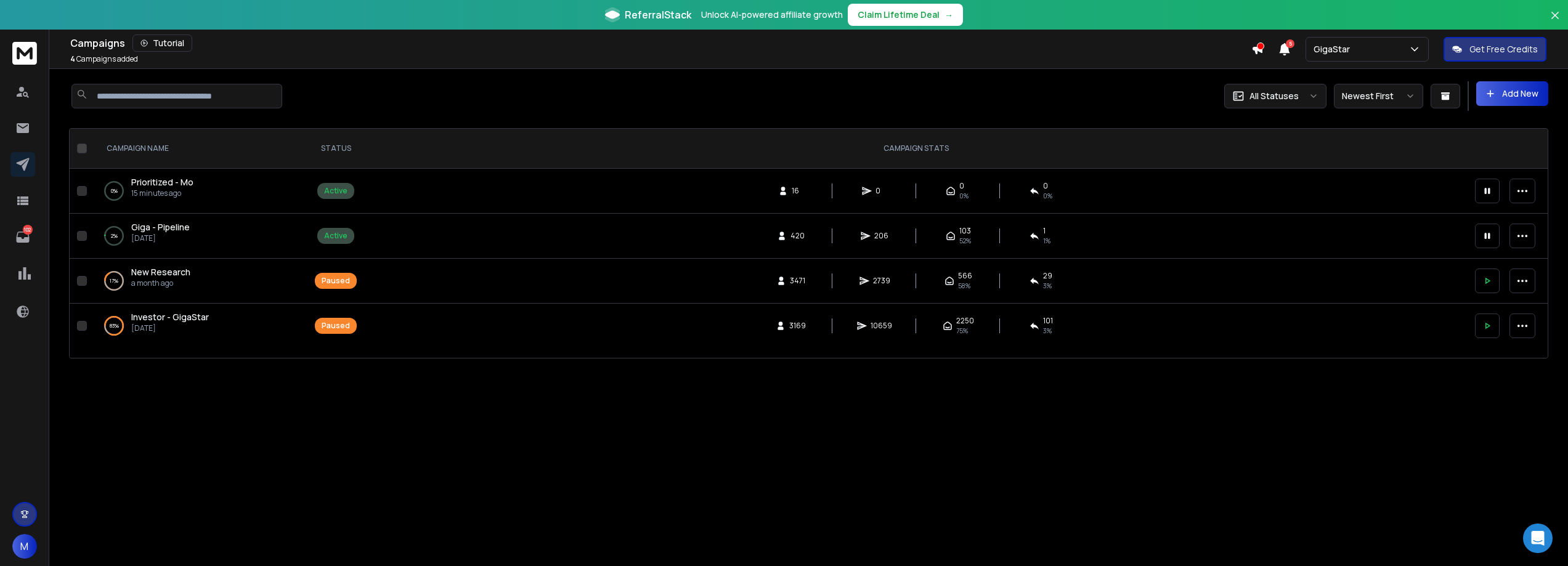
click at [172, 324] on p "[DATE]" at bounding box center [170, 328] width 78 height 10
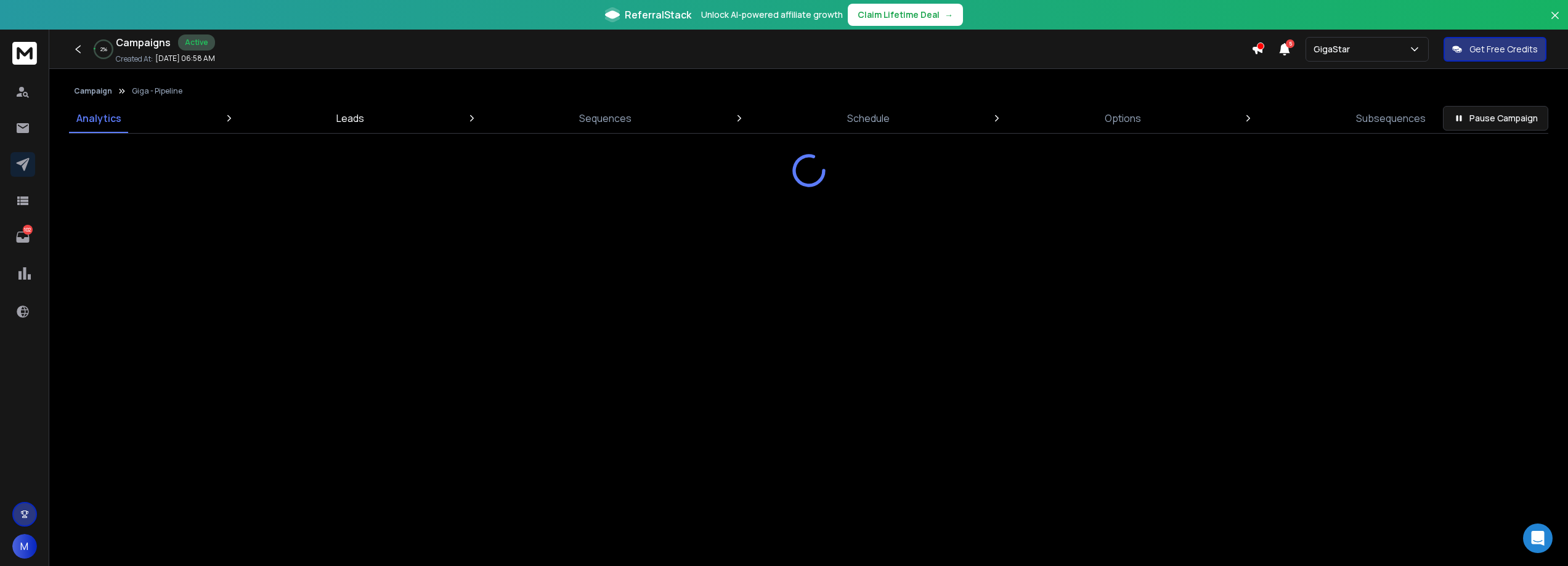
click at [358, 118] on p "Leads" at bounding box center [351, 118] width 28 height 15
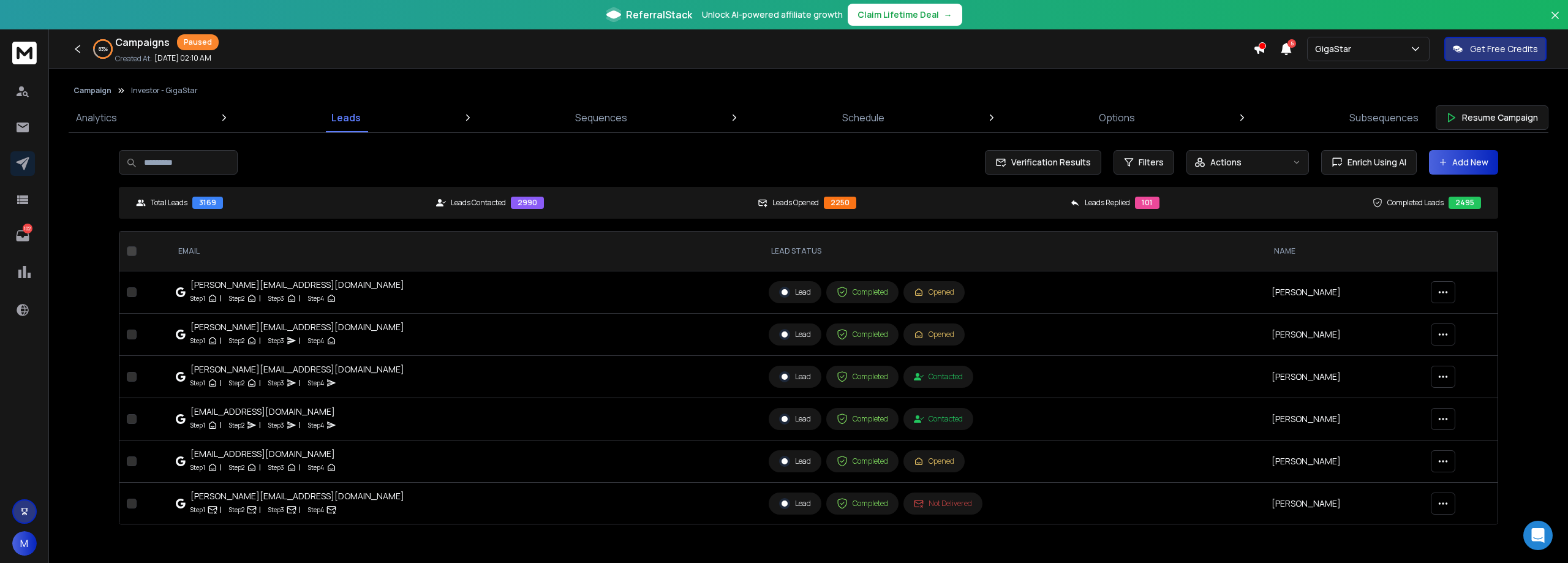
click at [182, 163] on input at bounding box center [178, 162] width 119 height 24
paste input "**********"
type input "**********"
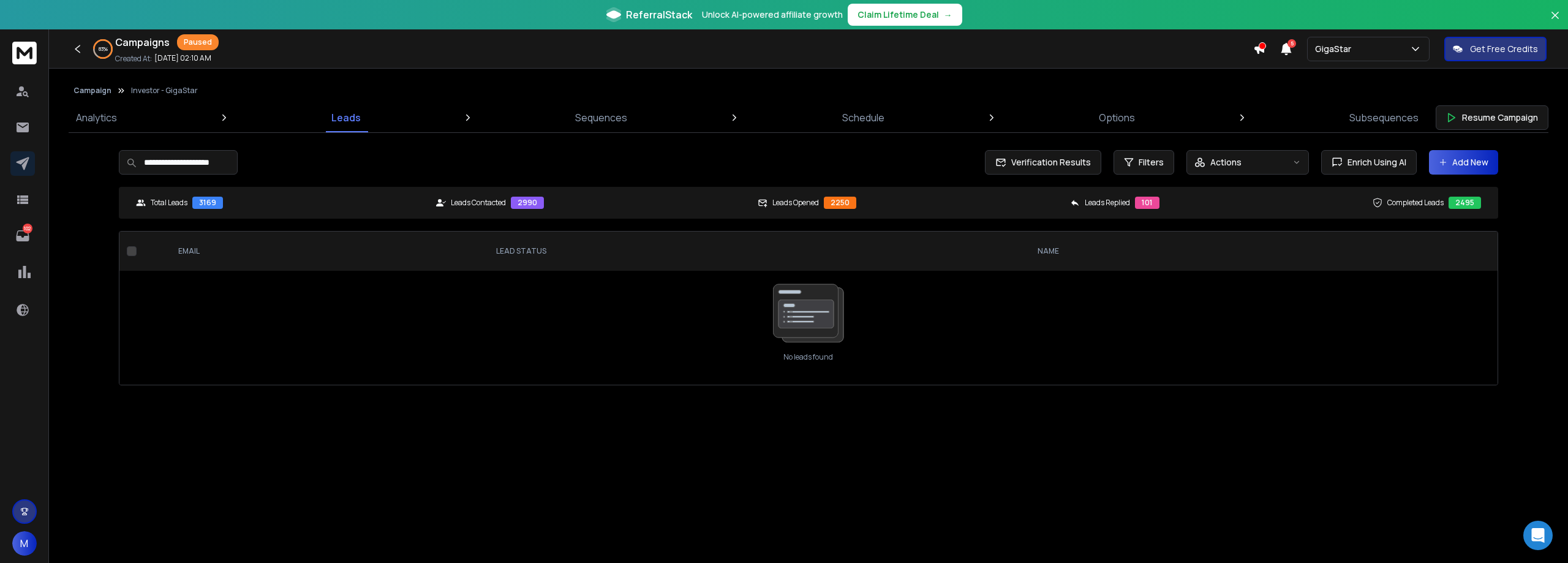
click at [220, 160] on input "**********" at bounding box center [178, 162] width 119 height 24
paste input
type input "**********"
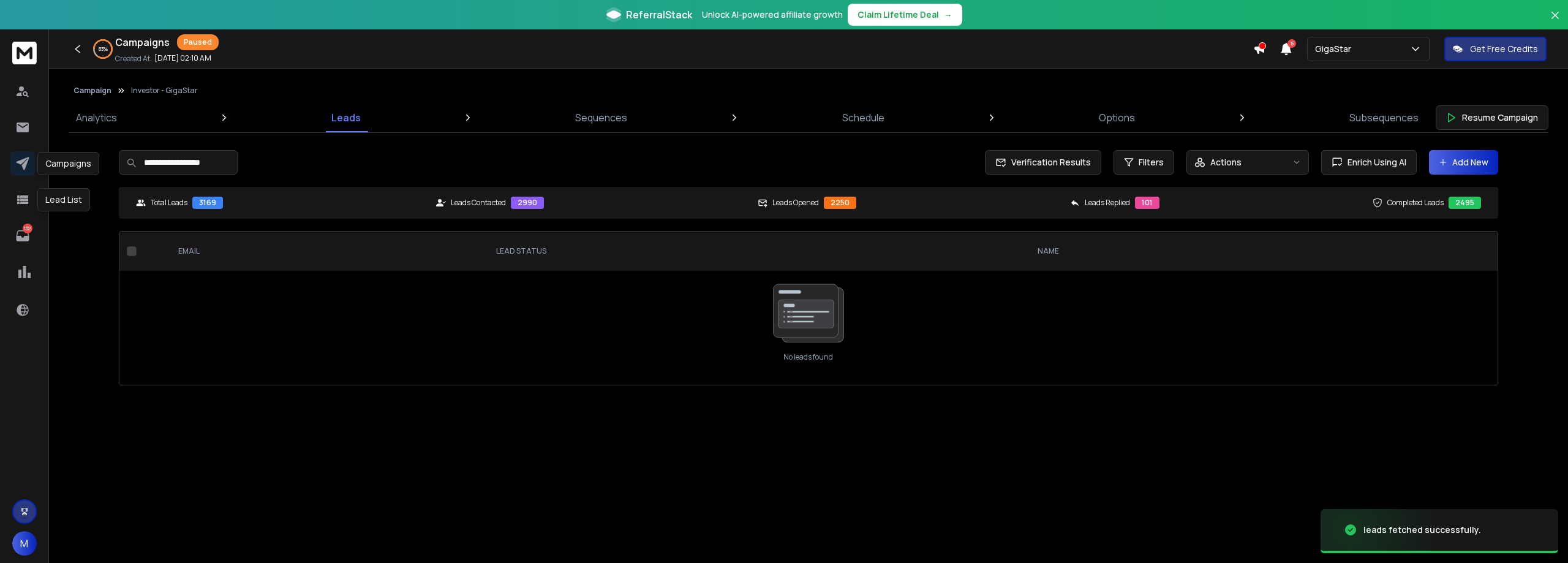
click at [14, 169] on link at bounding box center [22, 163] width 24 height 24
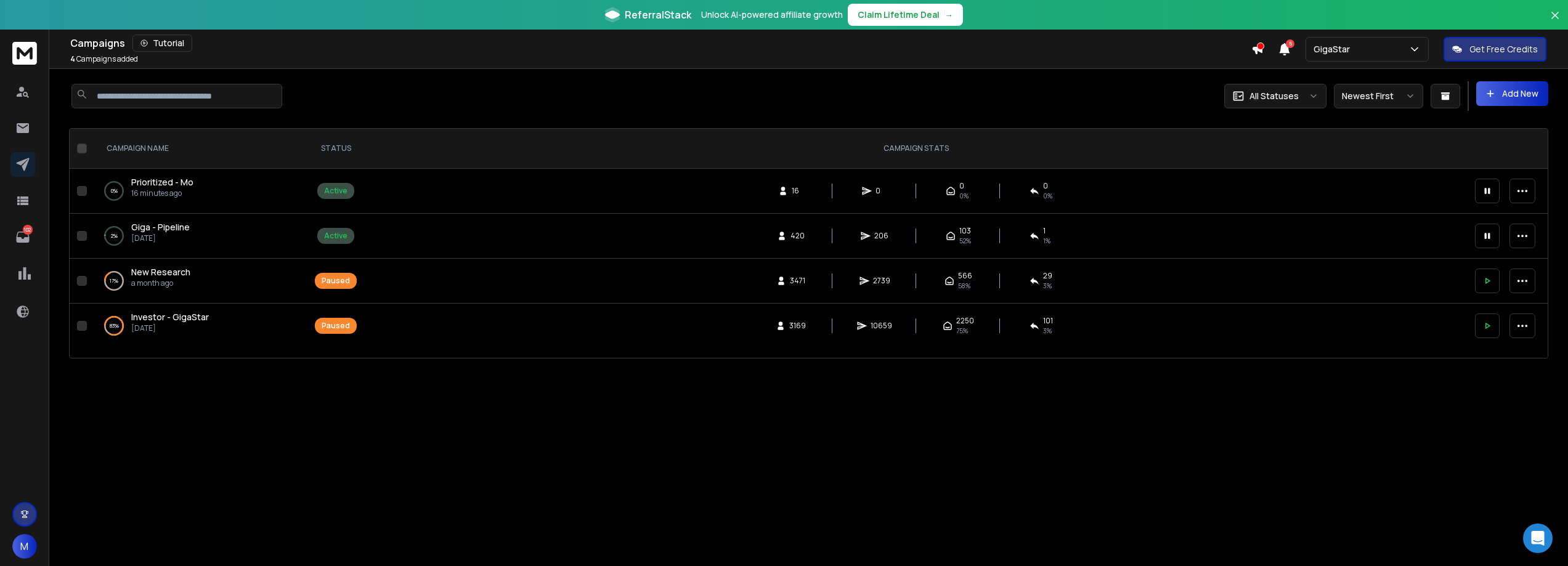
click at [223, 280] on div "17 % New Research a month ago" at bounding box center [200, 281] width 191 height 30
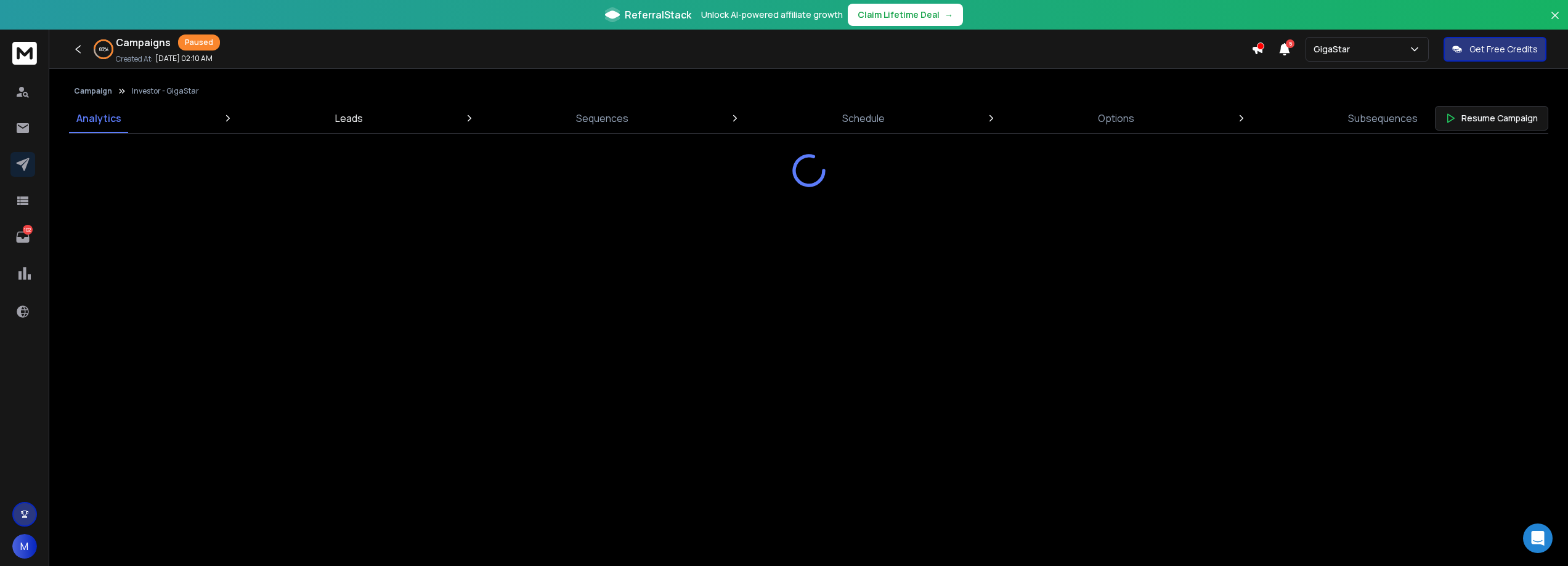
click at [347, 120] on p "Leads" at bounding box center [349, 118] width 28 height 15
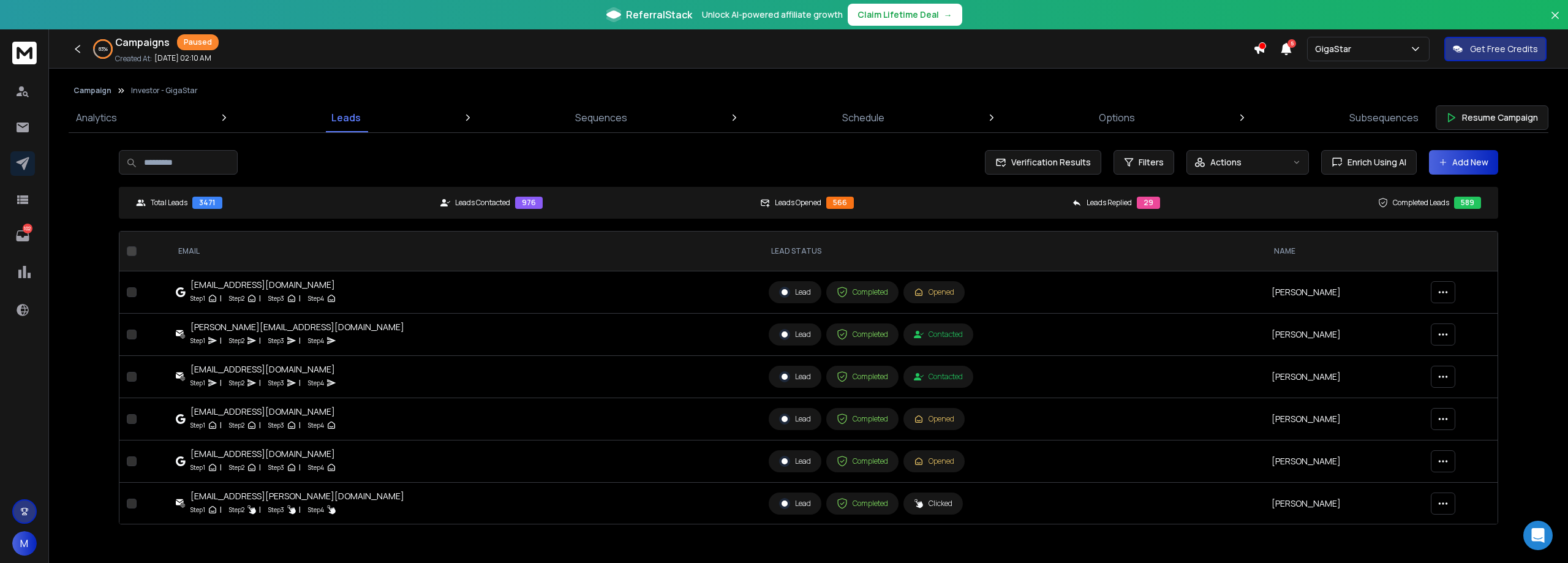
click at [201, 167] on input at bounding box center [178, 162] width 119 height 24
paste input "**********"
type input "**********"
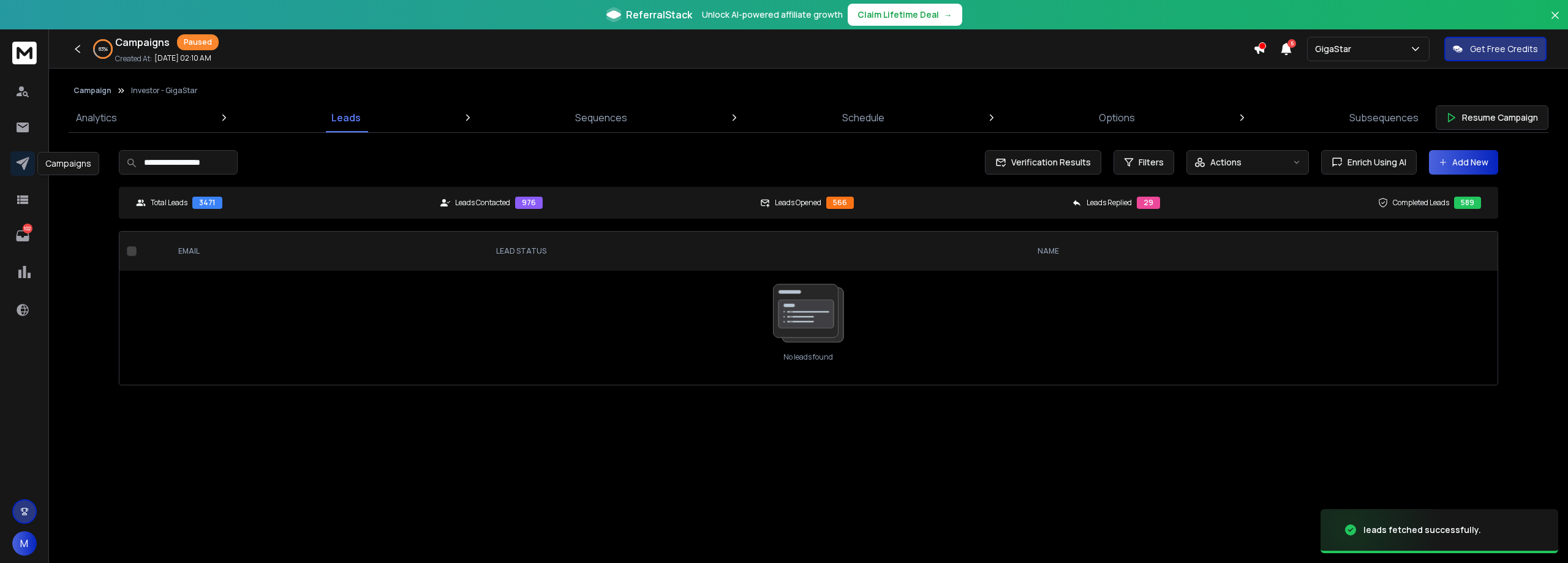
click at [31, 158] on link at bounding box center [22, 163] width 24 height 24
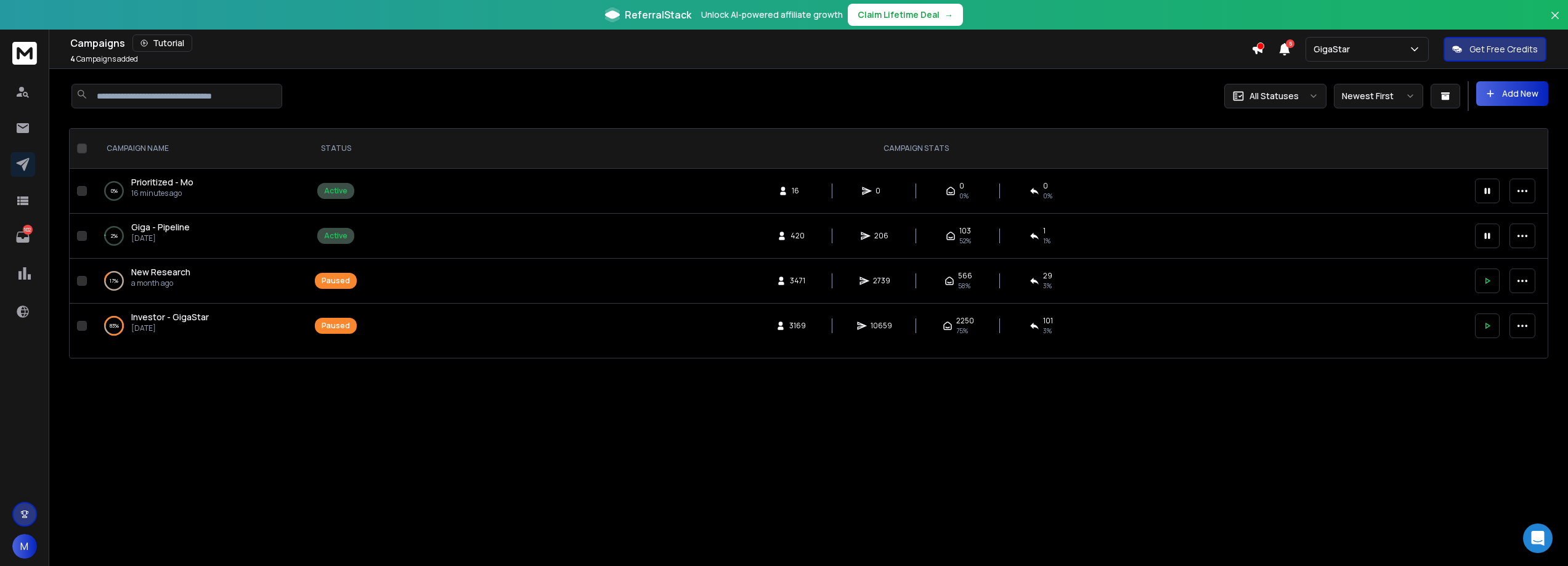
click at [210, 230] on div "2 % Giga - Pipeline 3 days ago" at bounding box center [200, 236] width 191 height 30
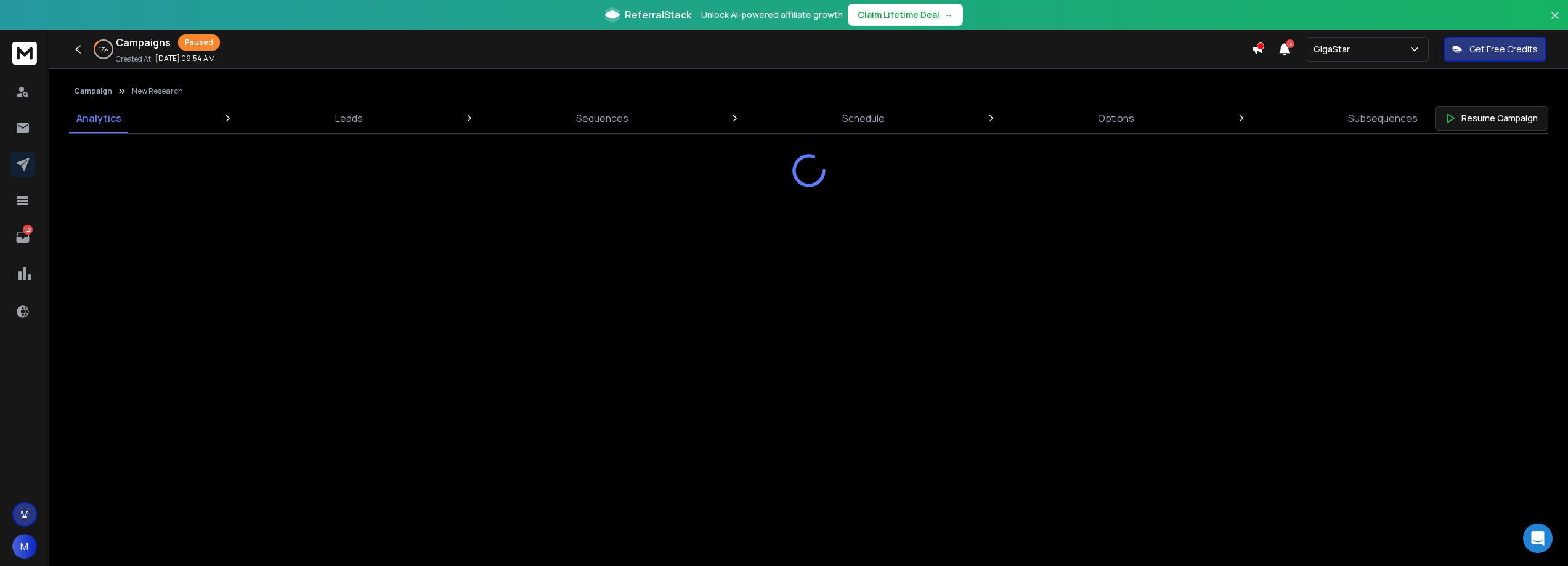
click at [381, 124] on div "Analytics Leads Sequences Schedule Options Subsequences" at bounding box center [746, 118] width 1356 height 30
click at [358, 122] on p "Leads" at bounding box center [349, 118] width 28 height 15
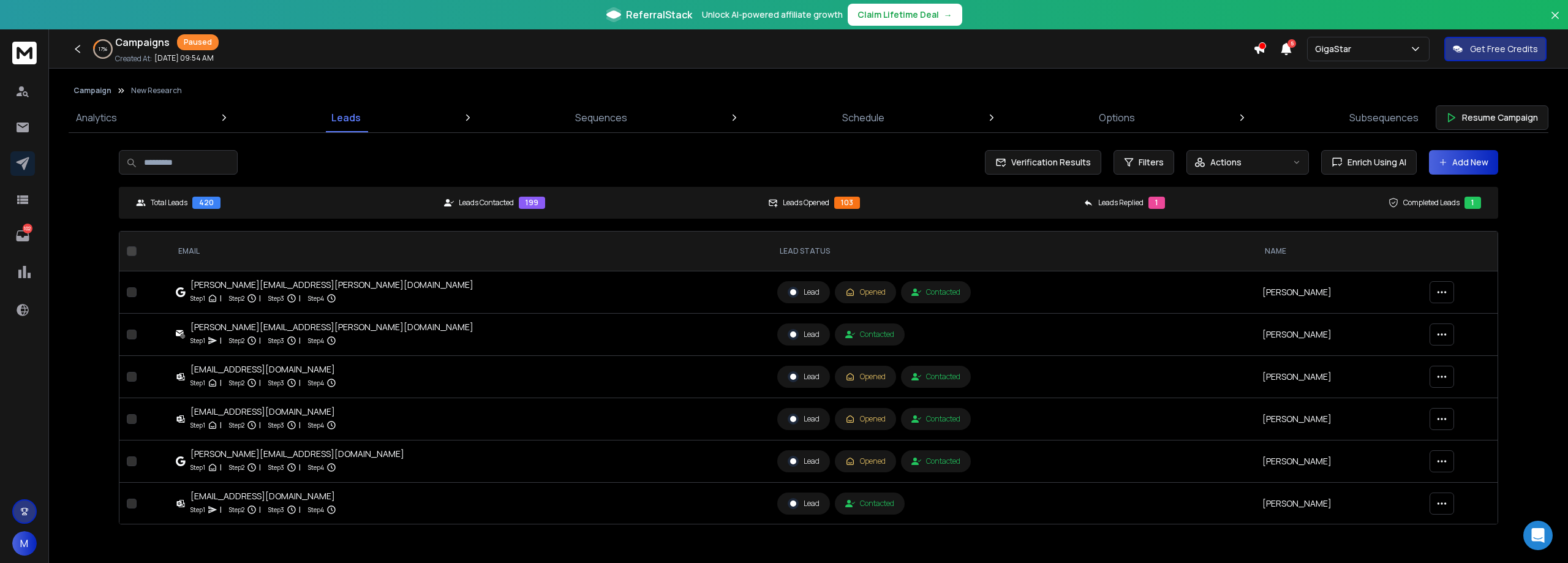
click at [211, 161] on input at bounding box center [178, 162] width 119 height 24
paste input "**********"
type input "**********"
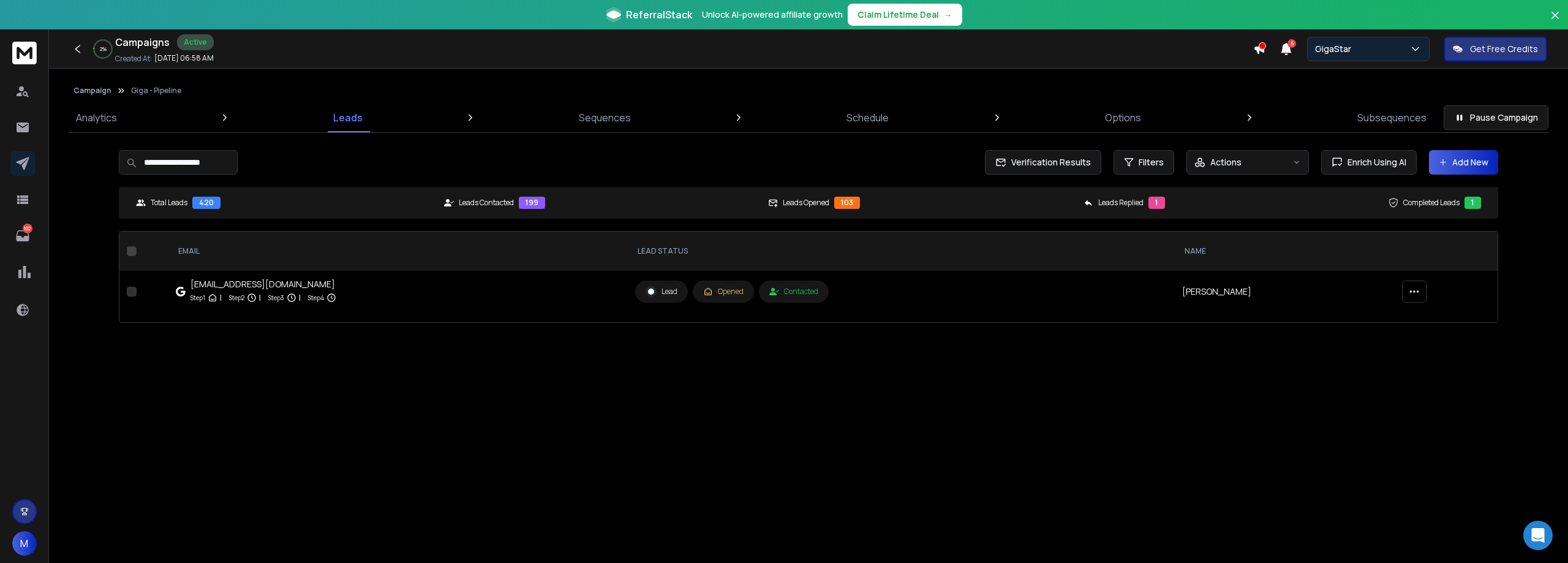
click at [1375, 50] on div "GigaStar" at bounding box center [1368, 49] width 107 height 12
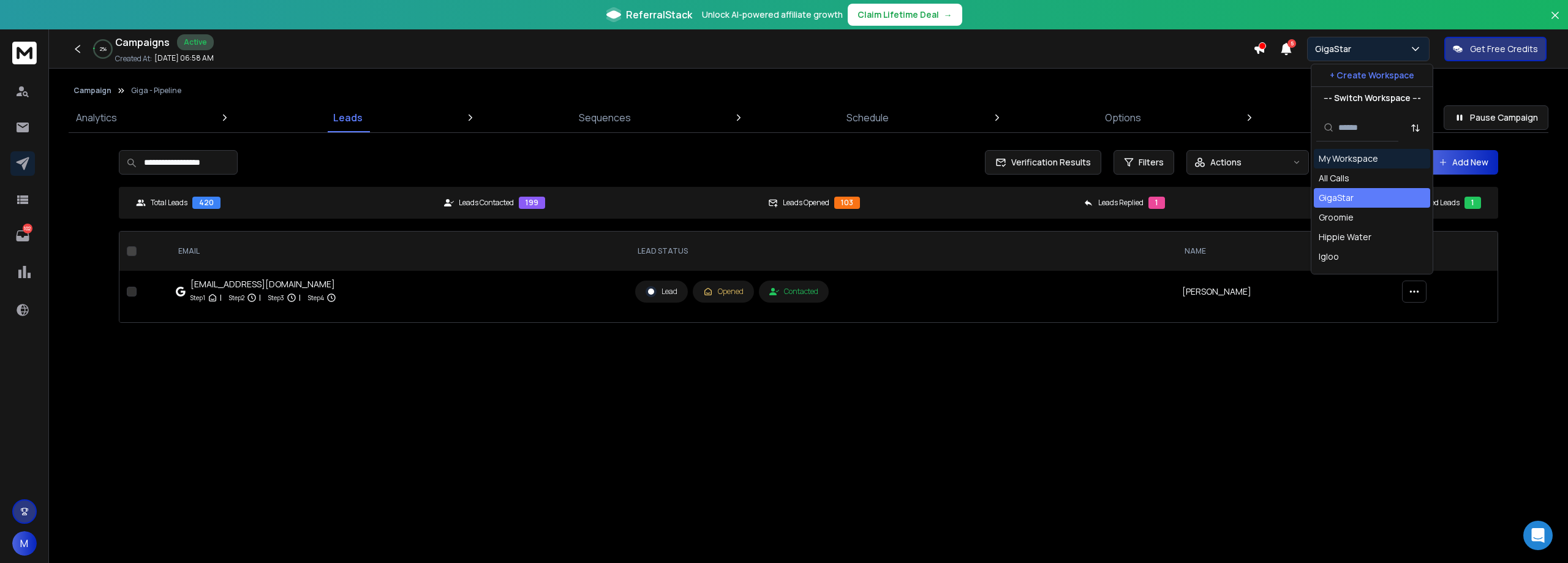
click at [1375, 50] on div "GigaStar" at bounding box center [1368, 49] width 107 height 12
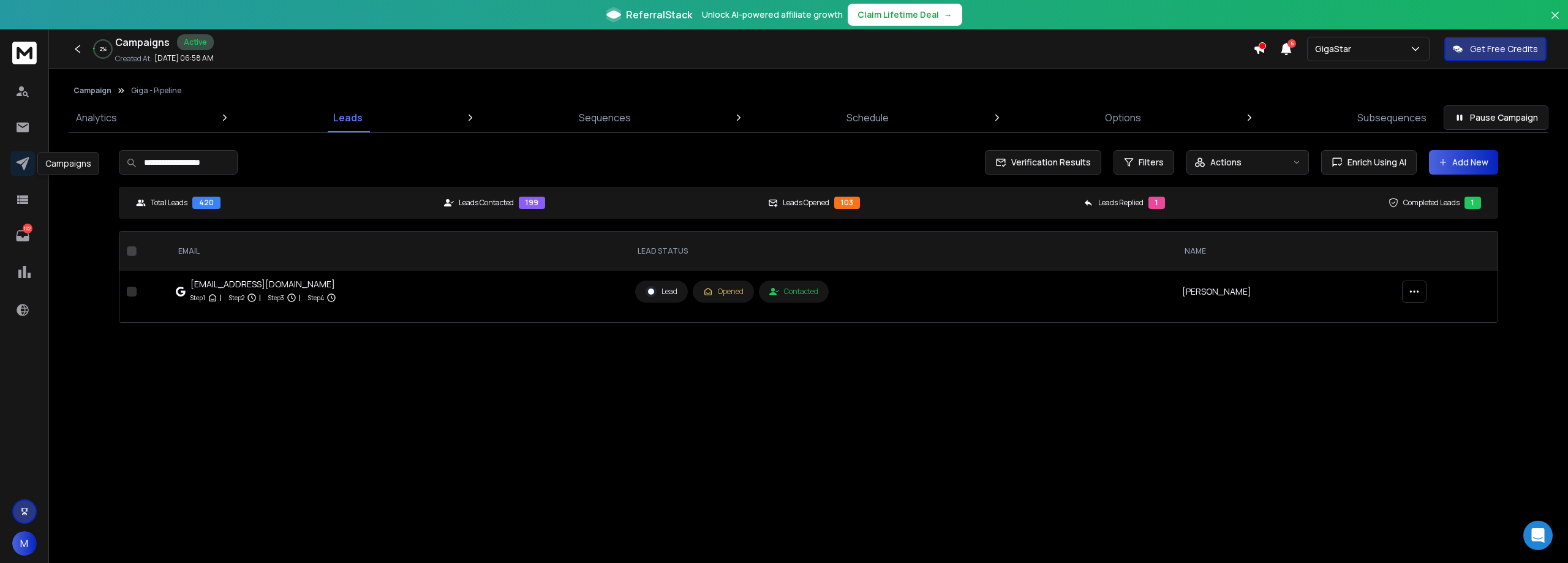
click at [30, 174] on link at bounding box center [22, 163] width 24 height 24
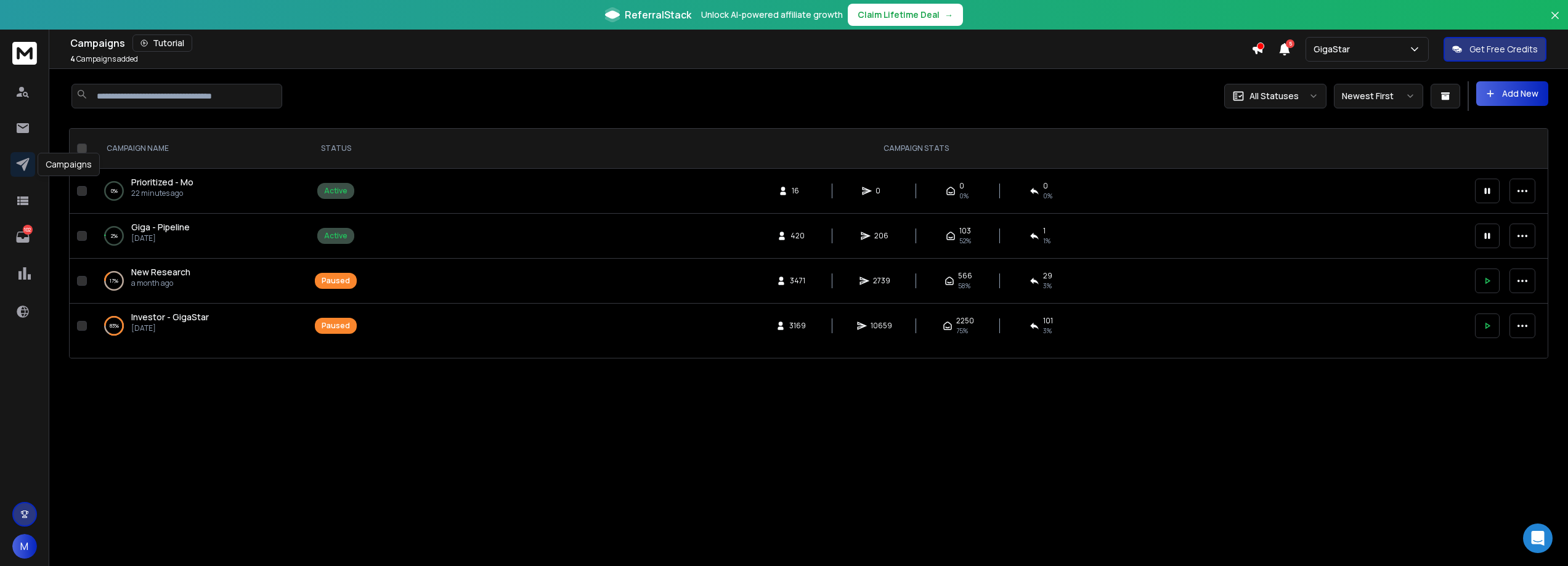
click at [25, 162] on icon at bounding box center [22, 164] width 15 height 15
click at [240, 189] on div "0 % Prioritized - Mo 22 minutes ago" at bounding box center [200, 191] width 191 height 30
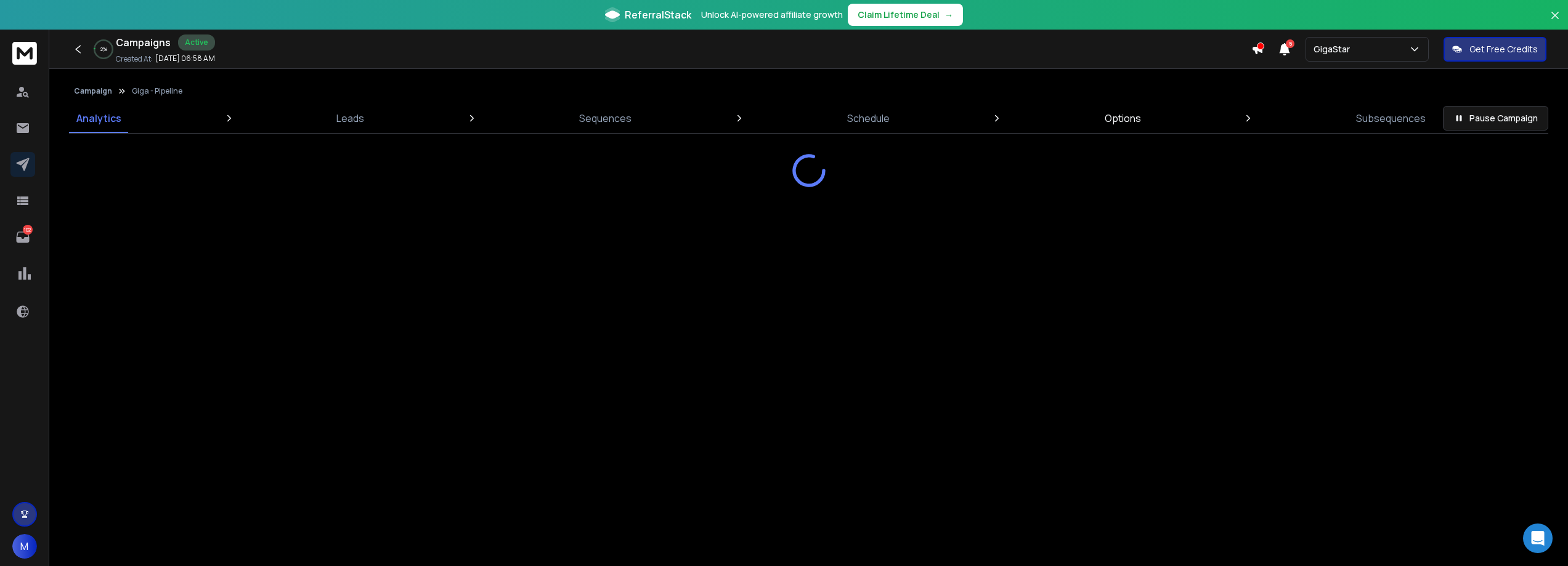
click at [1108, 123] on p "Options" at bounding box center [1123, 118] width 36 height 15
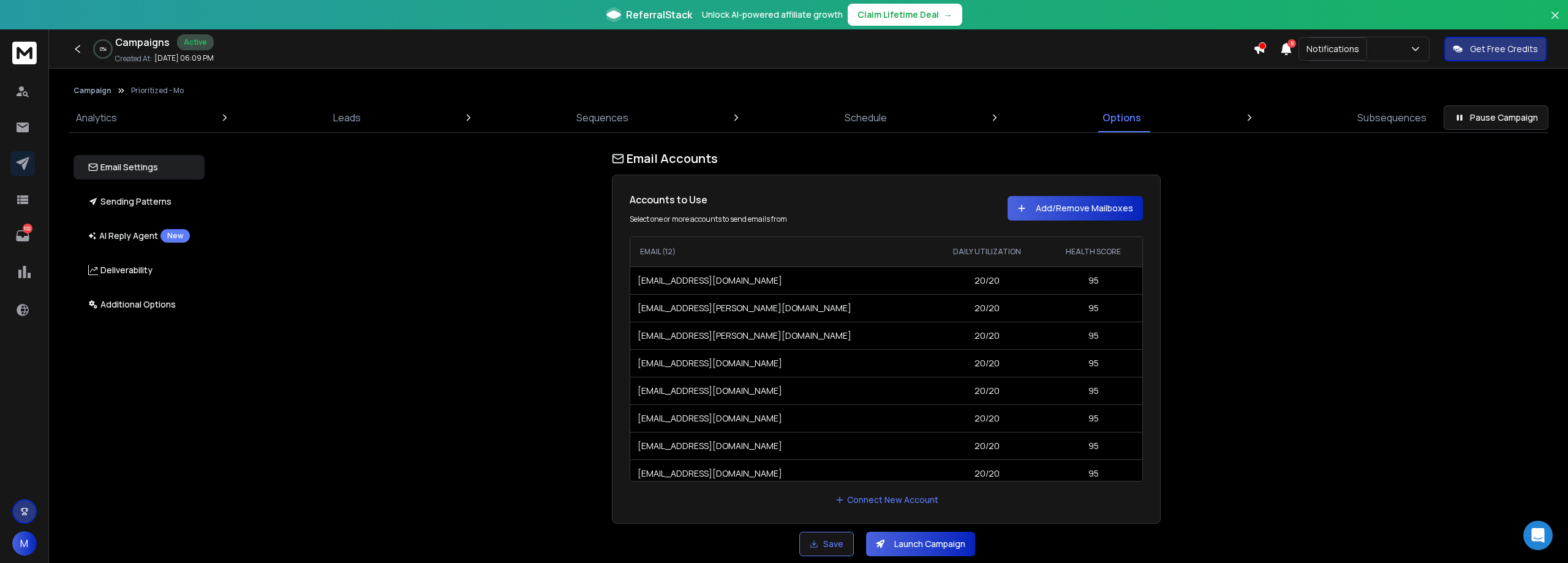
click at [1336, 46] on div "Notifications" at bounding box center [1333, 49] width 68 height 24
click at [1387, 53] on div "GigaStar" at bounding box center [1368, 49] width 107 height 12
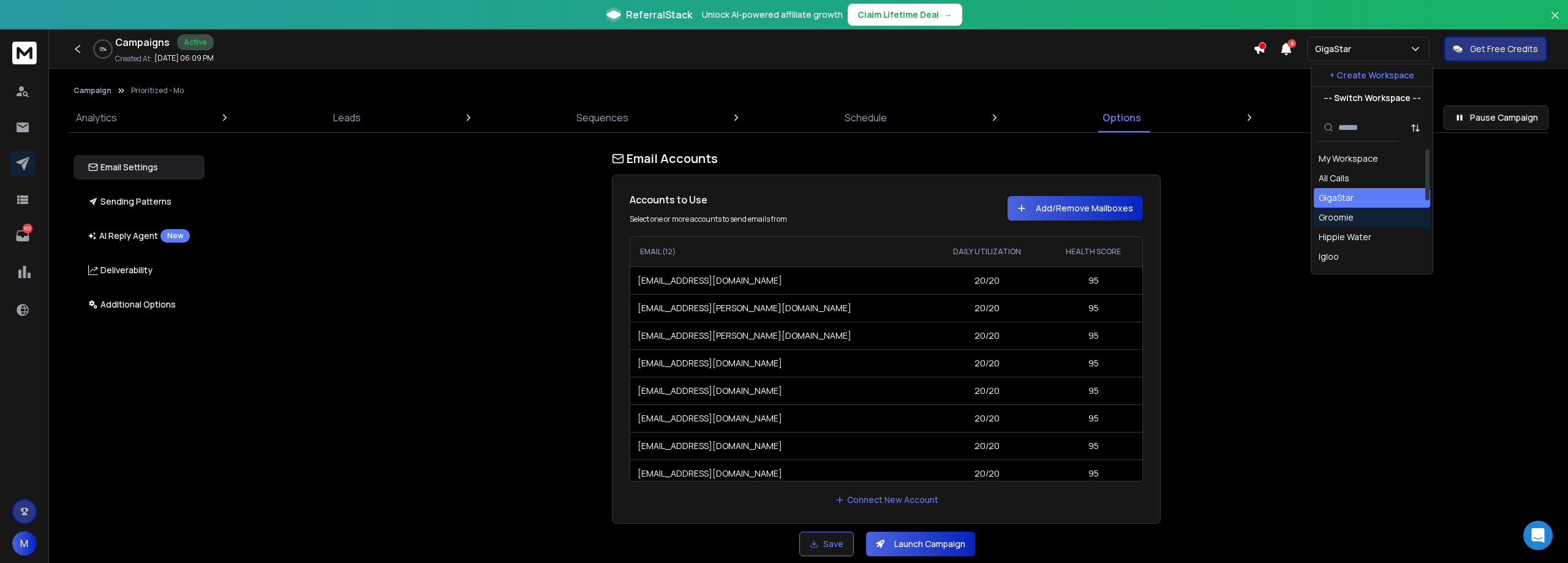
click at [1374, 219] on div "Groomie" at bounding box center [1372, 217] width 116 height 19
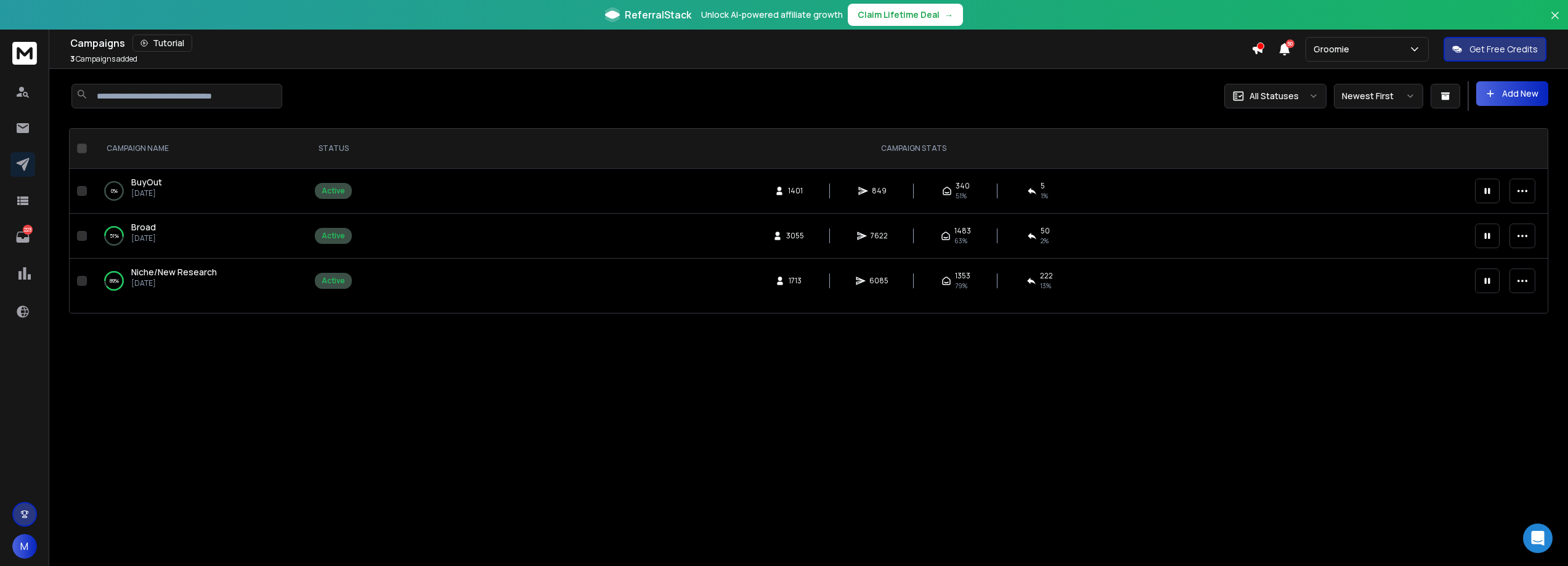
click at [241, 187] on div "0 % BuyOut 9 days ago" at bounding box center [200, 191] width 191 height 30
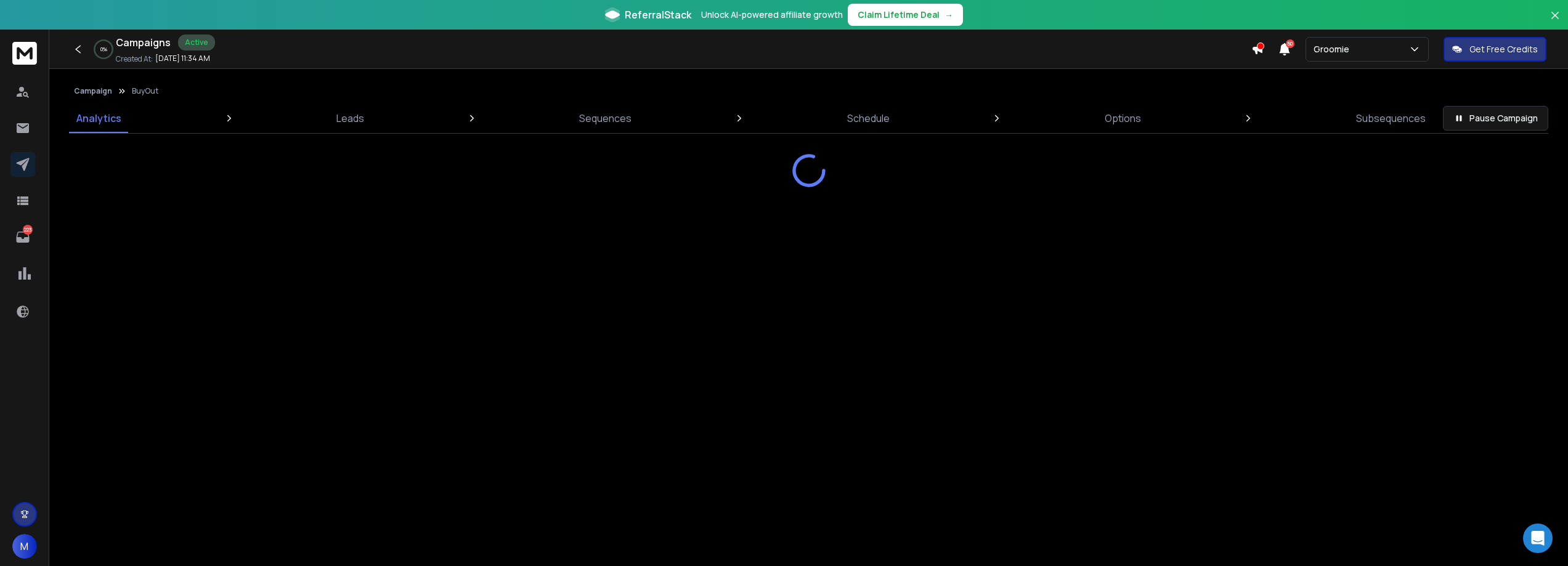
click at [1181, 101] on div "Campaign BuyOut Analytics Leads Sequences Schedule Options Subsequences Pause C…" at bounding box center [808, 107] width 1479 height 52
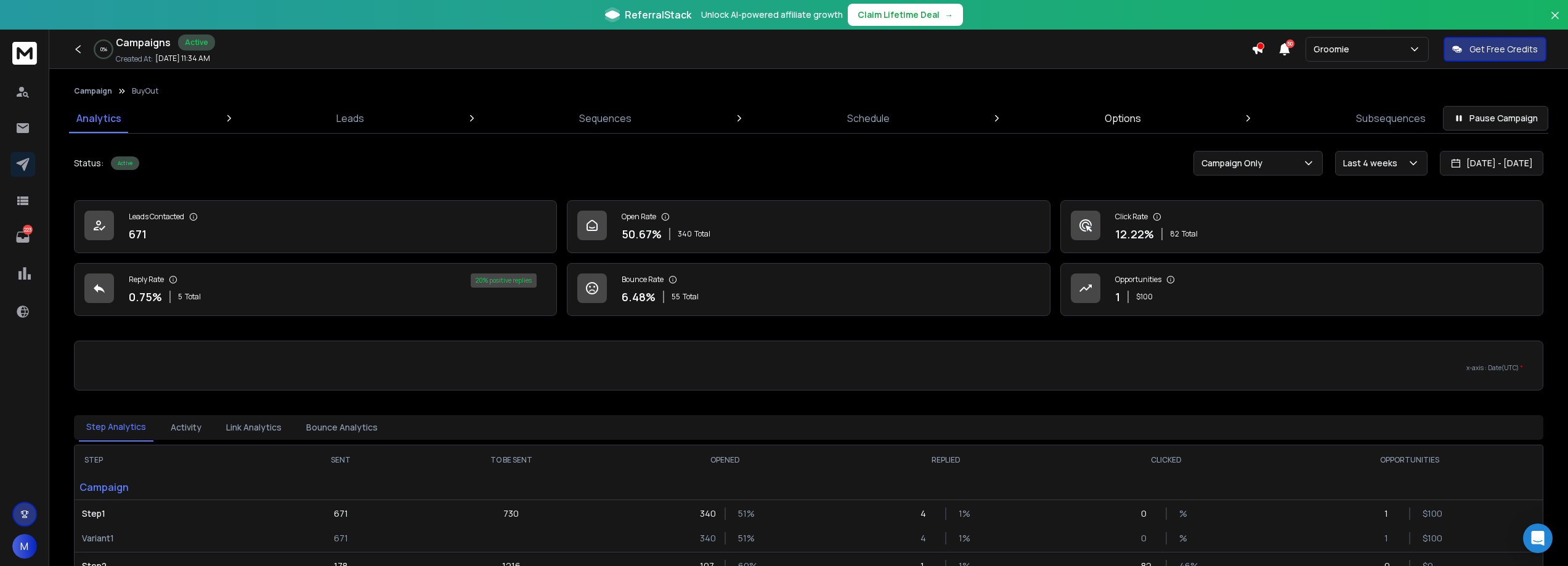
click at [1144, 117] on link "Options" at bounding box center [1123, 118] width 51 height 30
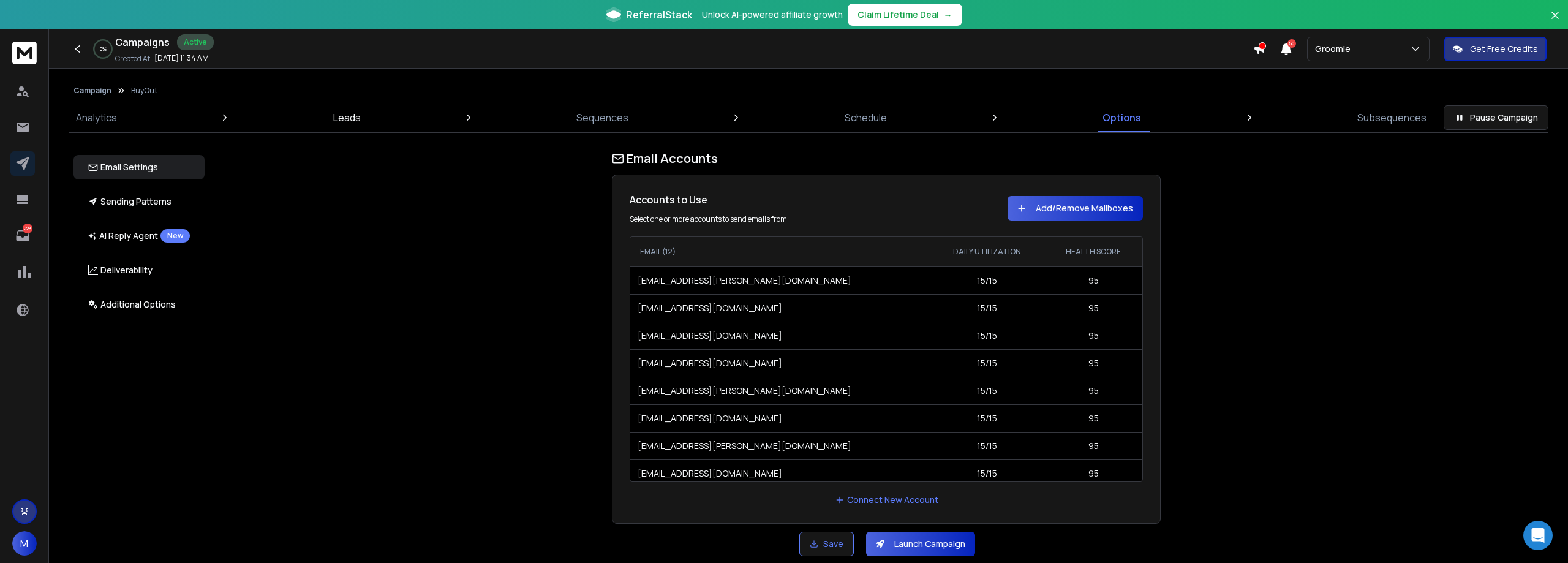
click at [343, 113] on p "Leads" at bounding box center [347, 117] width 28 height 15
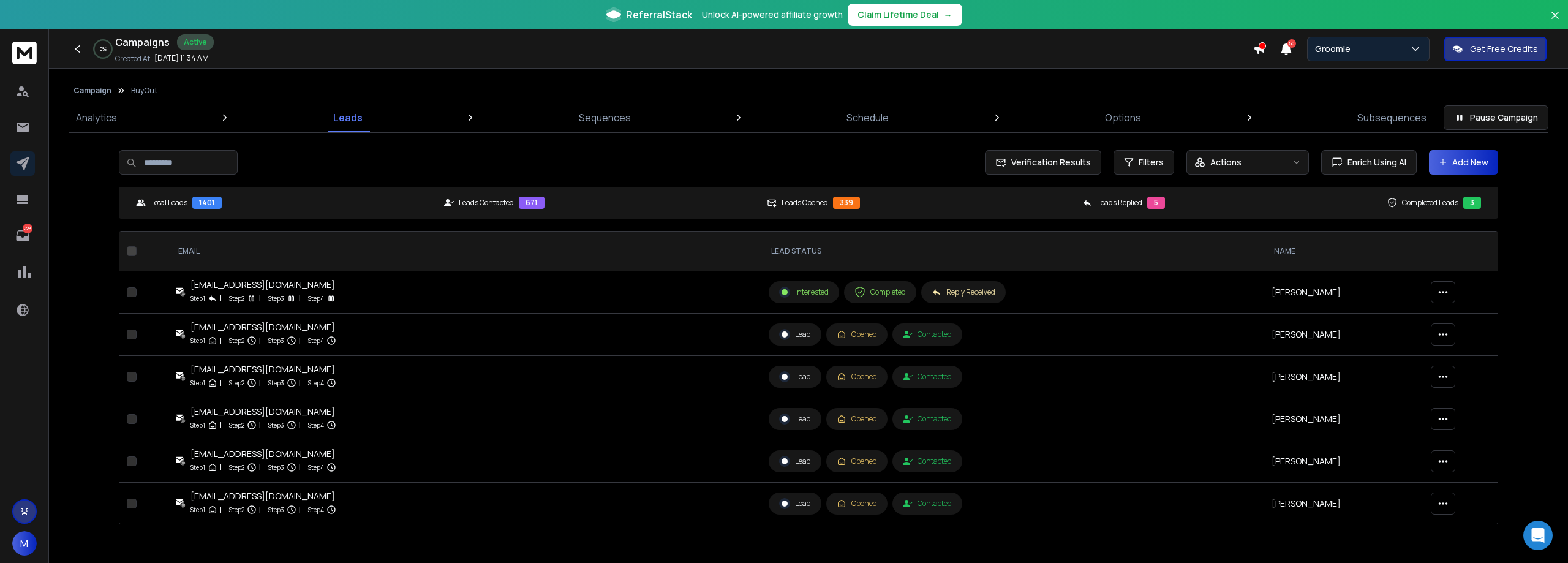
click at [1372, 54] on div "Groomie" at bounding box center [1368, 49] width 107 height 12
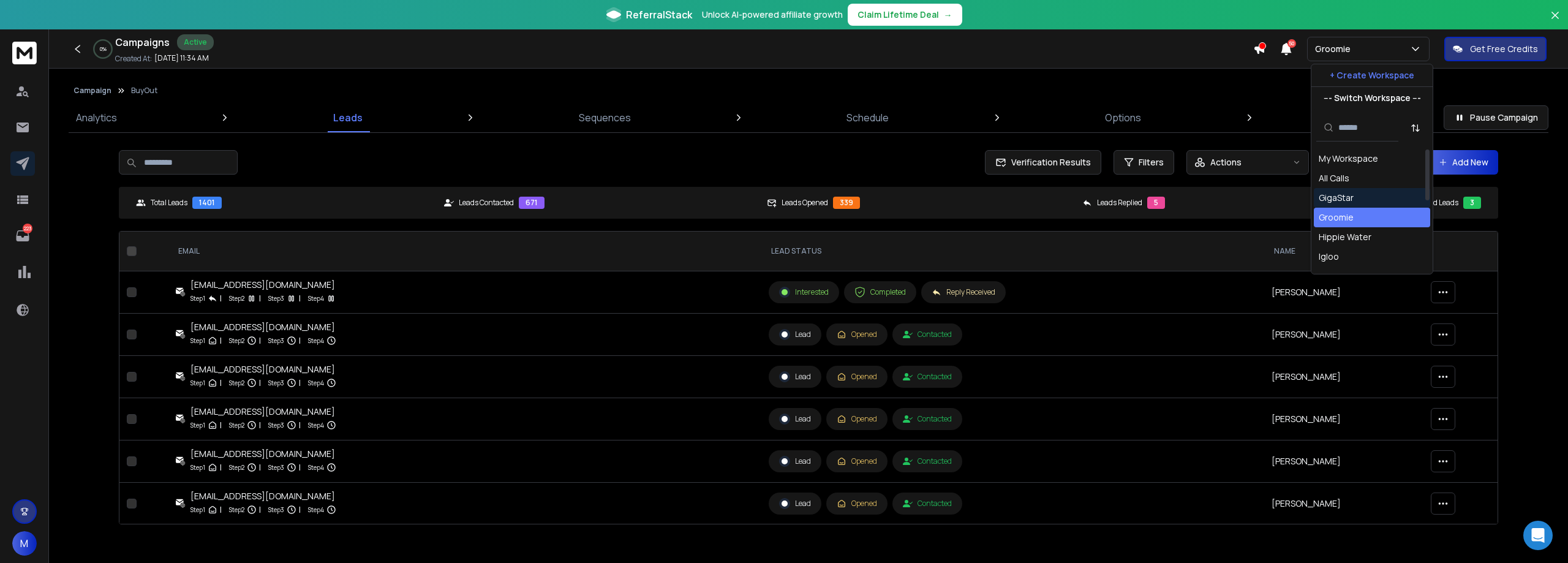
click at [1348, 195] on div "GigaStar" at bounding box center [1336, 198] width 35 height 12
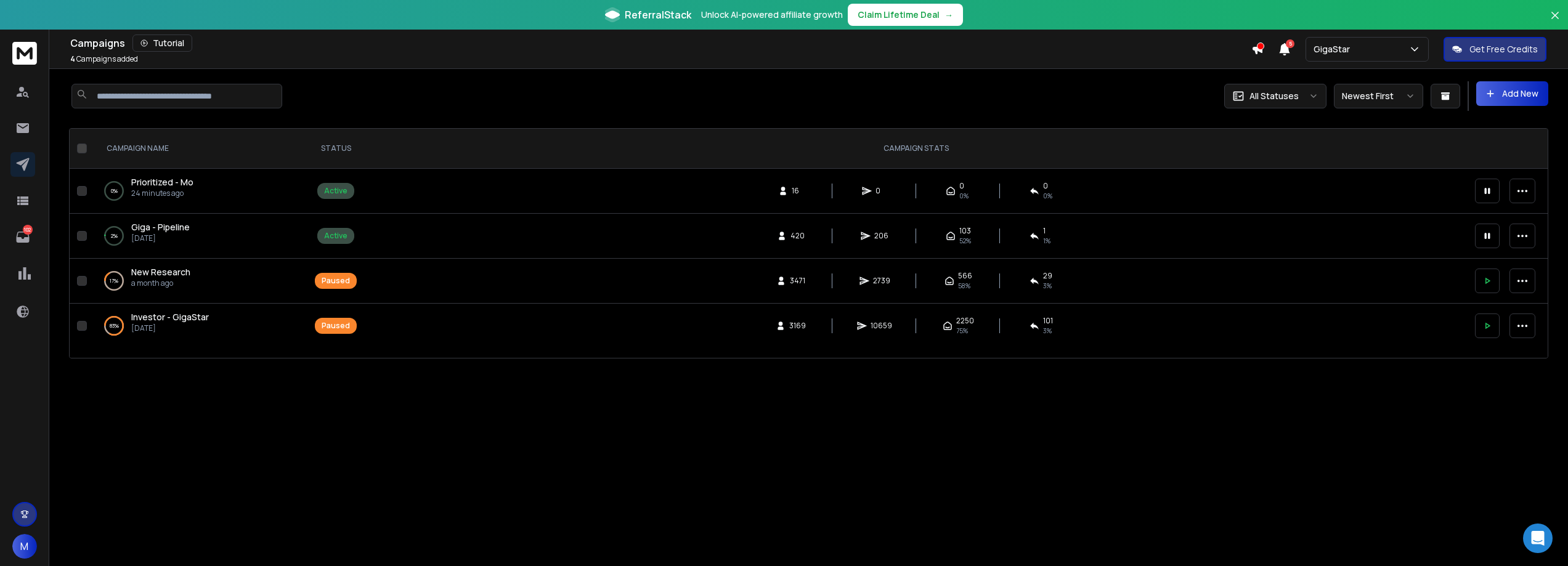
click at [221, 339] on div "83 % Investor - GigaStar 3 months ago" at bounding box center [200, 325] width 191 height 30
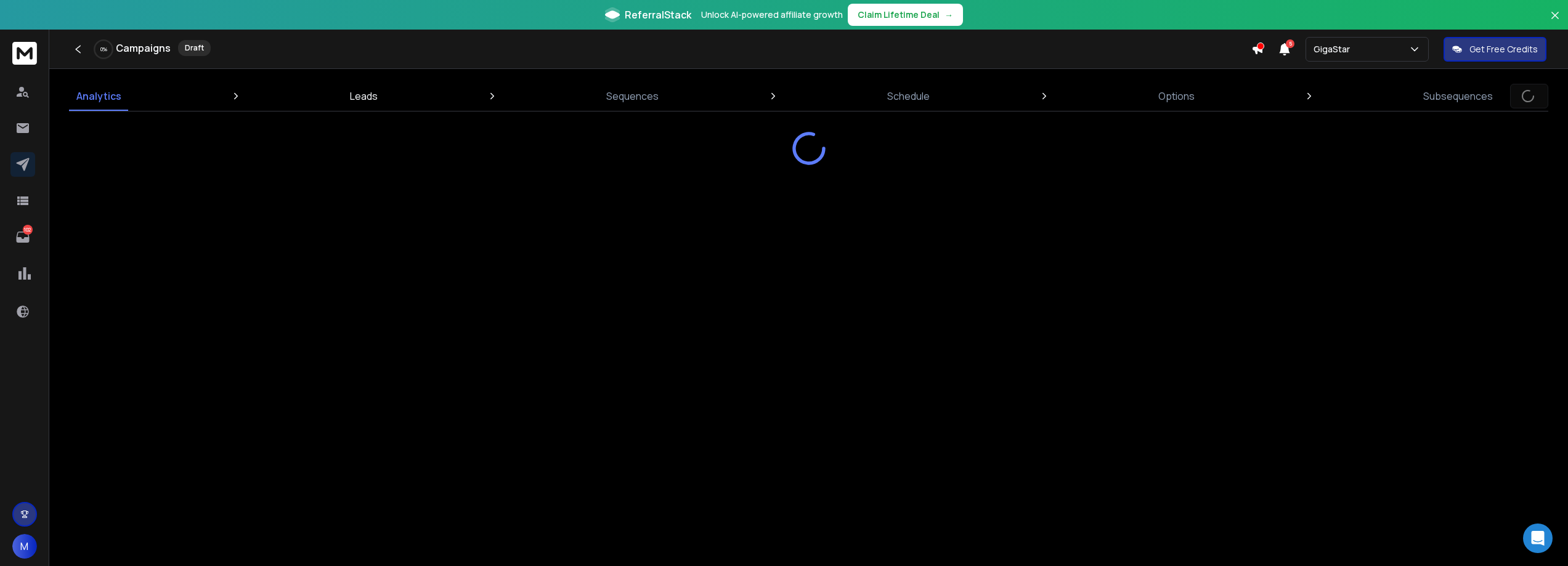
click at [358, 102] on p "Leads" at bounding box center [364, 96] width 28 height 15
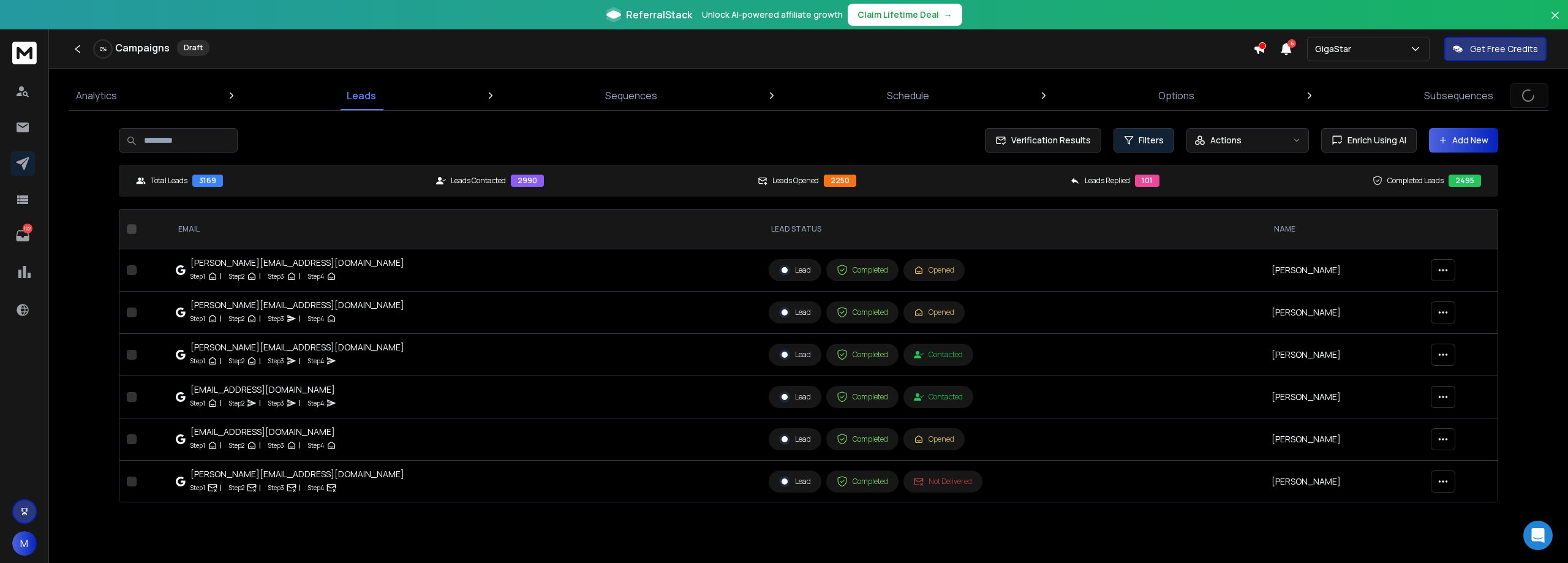
click at [1138, 144] on button "Filters" at bounding box center [1144, 140] width 61 height 24
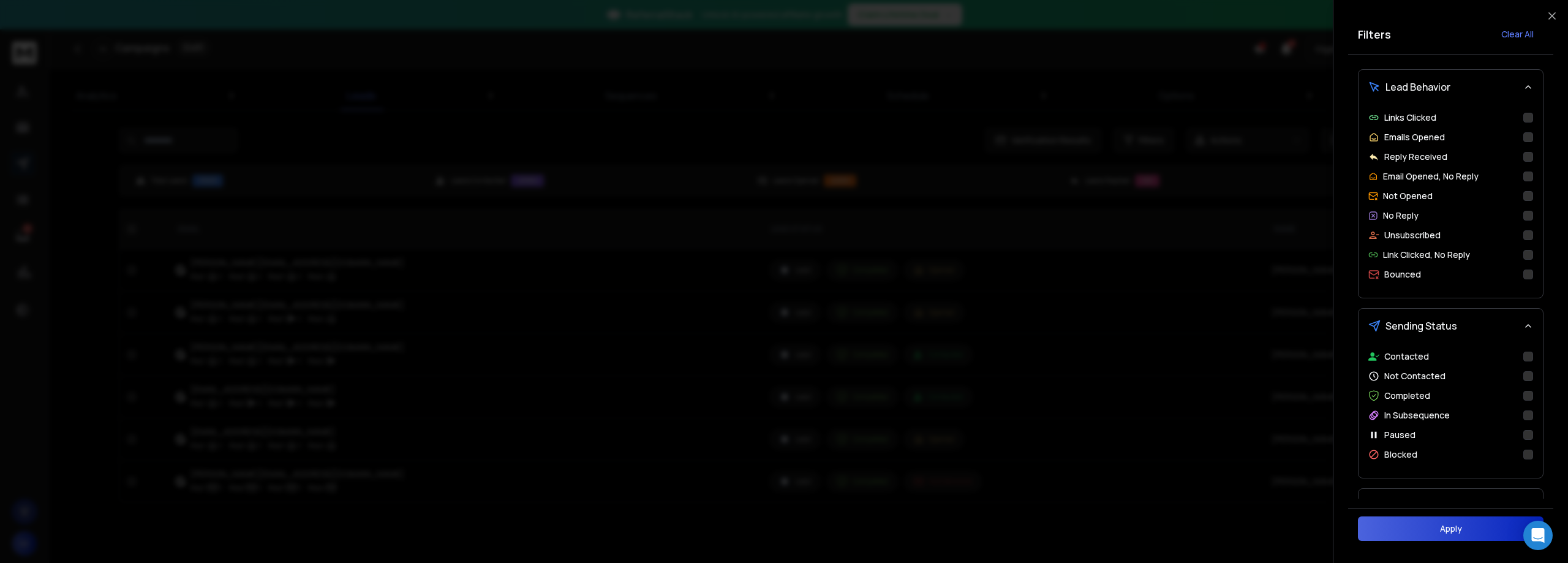
click at [1426, 378] on p "Not Contacted" at bounding box center [1415, 376] width 62 height 12
click at [1524, 378] on button "Not Contacted" at bounding box center [1529, 376] width 10 height 10
click at [1453, 522] on button "Apply" at bounding box center [1450, 528] width 185 height 24
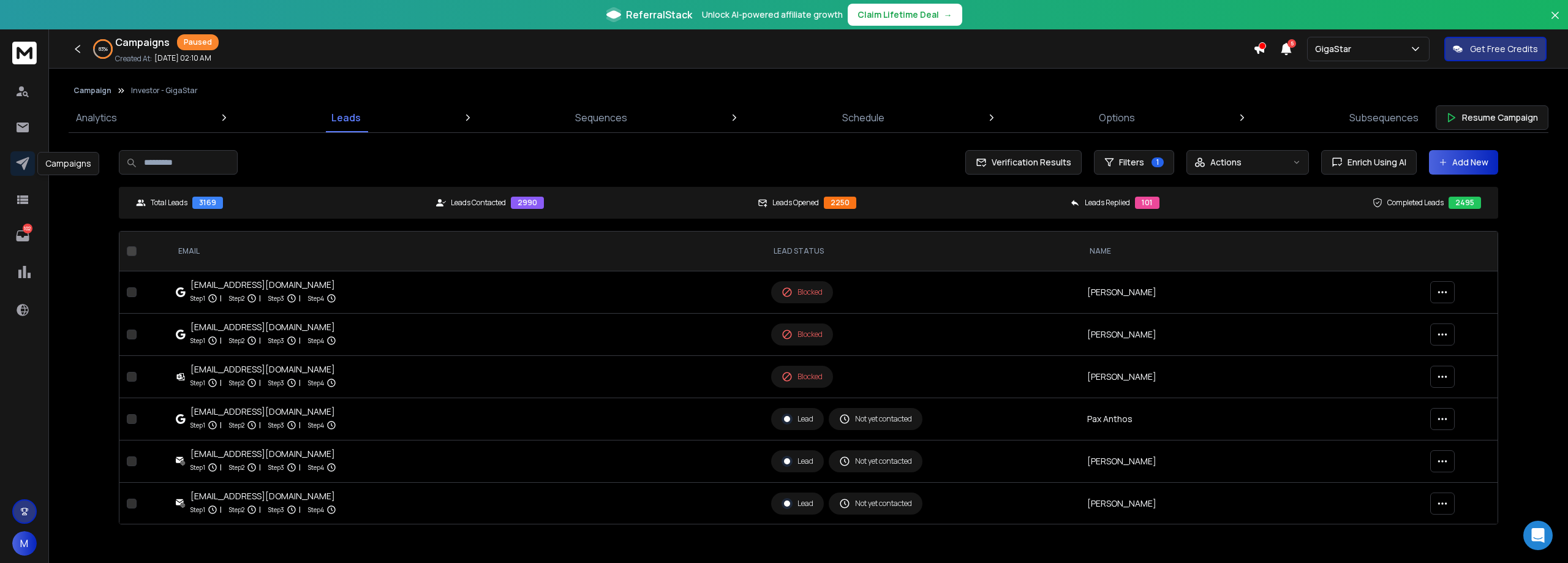
click at [19, 165] on icon at bounding box center [22, 163] width 15 height 15
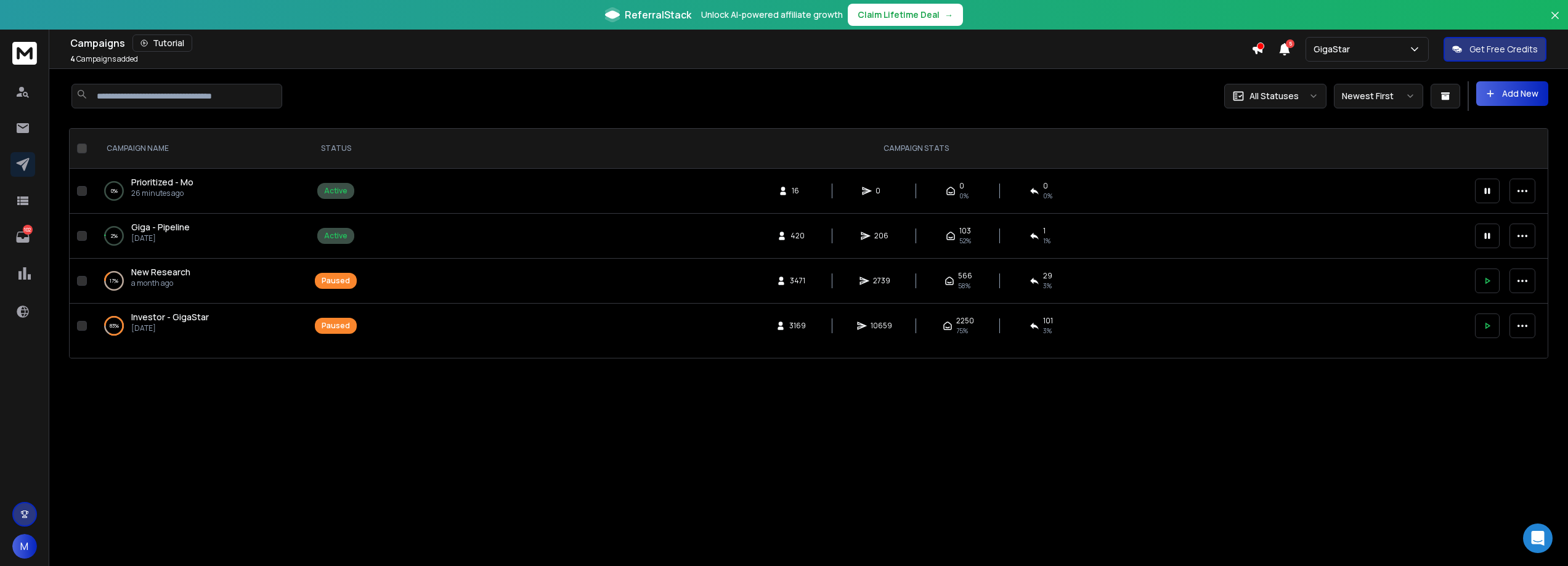
click at [166, 270] on span "New Research" at bounding box center [161, 272] width 59 height 12
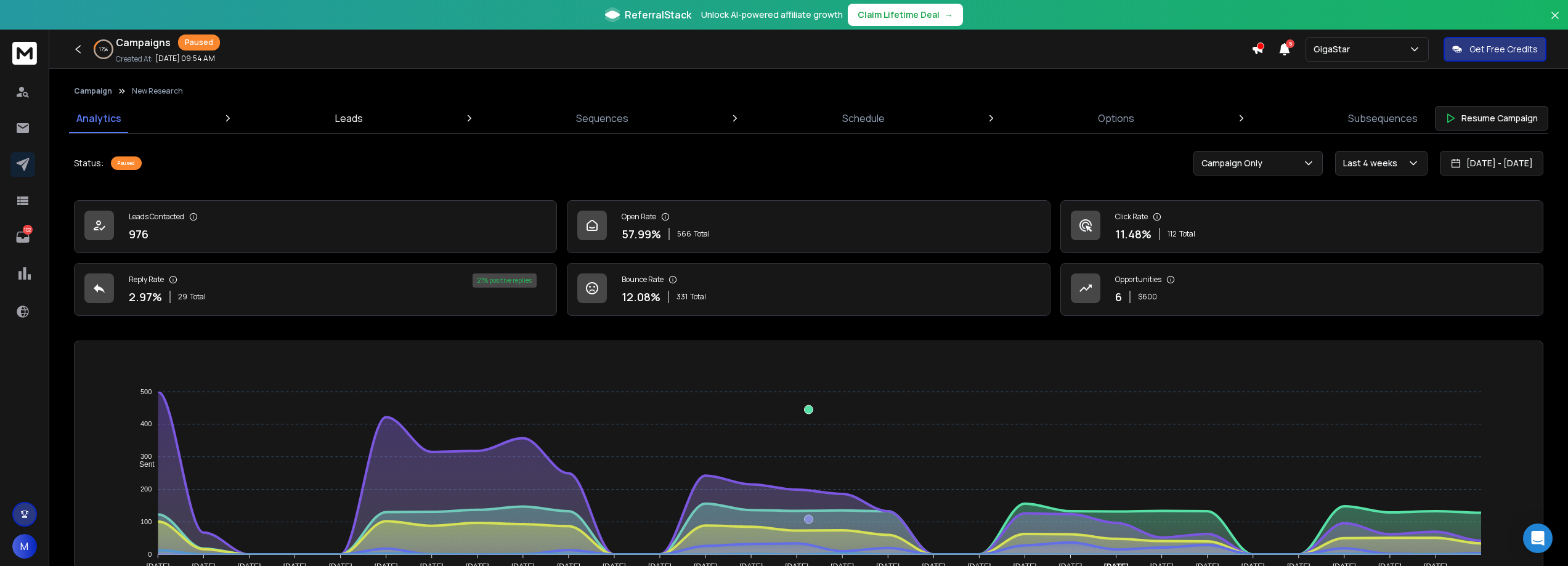
click at [337, 118] on p "Leads" at bounding box center [349, 118] width 28 height 15
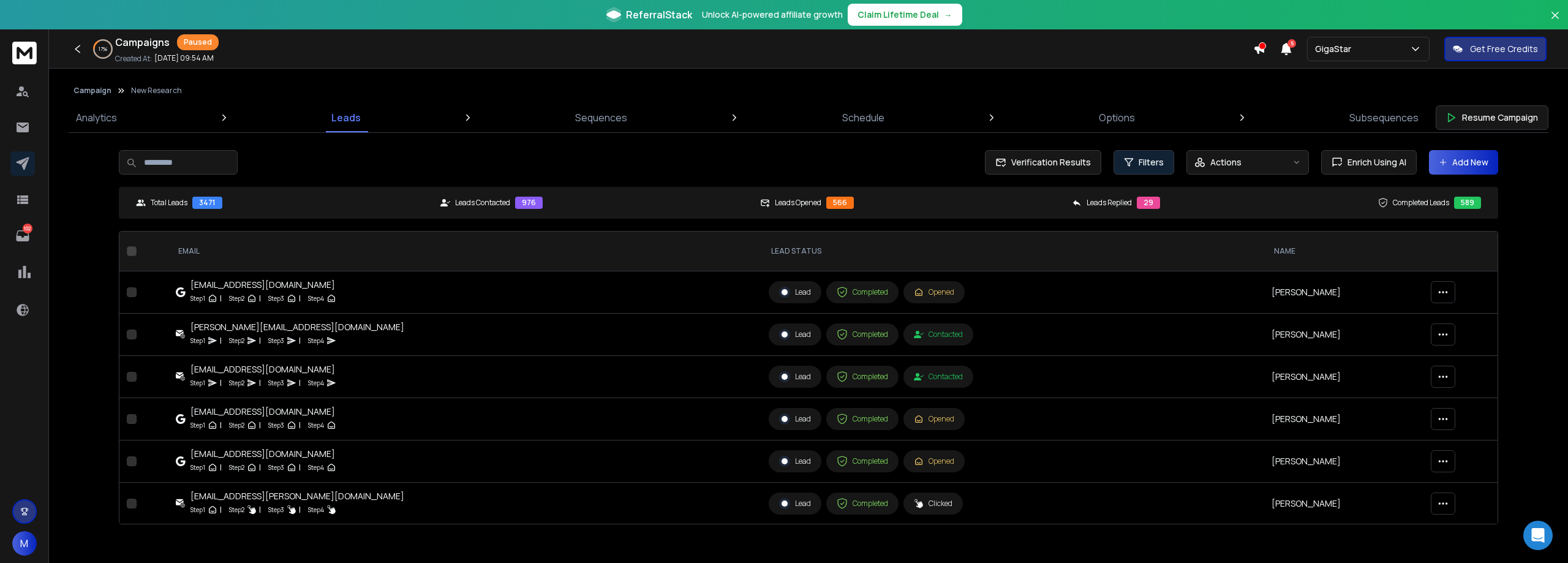
click at [1141, 171] on button "Filters" at bounding box center [1144, 162] width 61 height 24
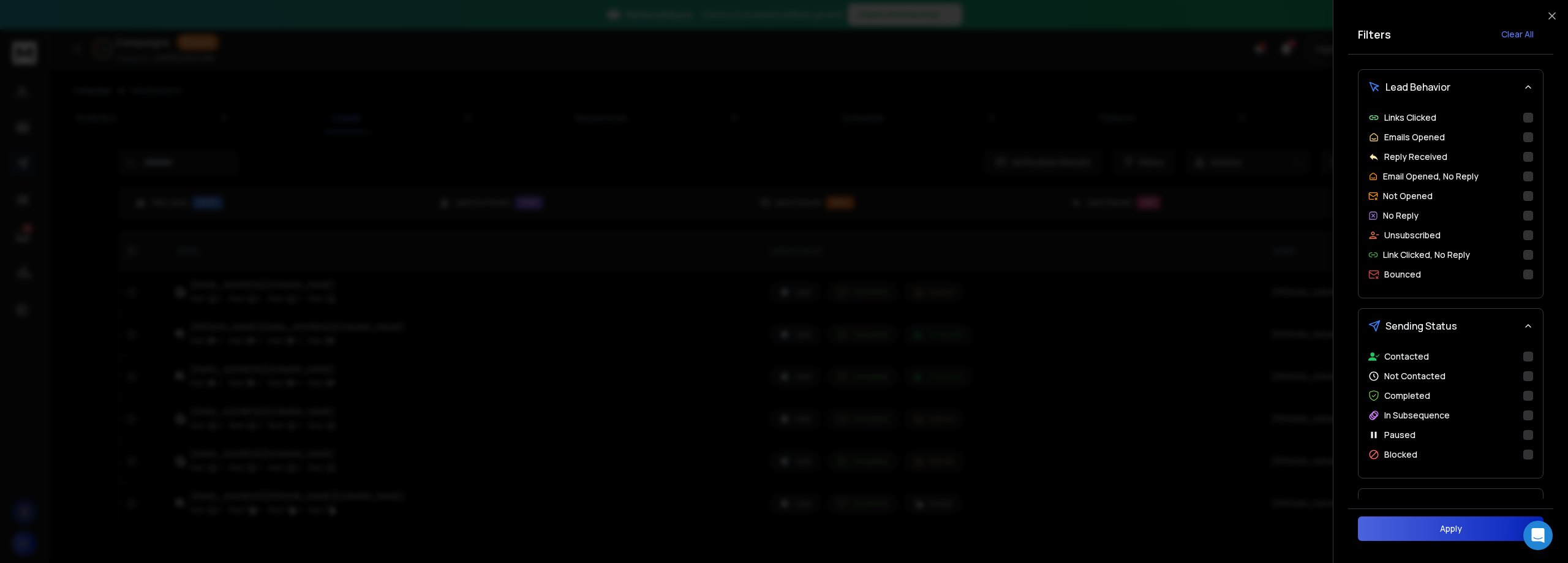
click at [1428, 376] on p "Not Contacted" at bounding box center [1415, 376] width 62 height 12
click at [1524, 376] on button "Not Contacted" at bounding box center [1529, 376] width 10 height 10
click at [1443, 517] on div "Apply" at bounding box center [1450, 528] width 205 height 40
click at [1441, 523] on button "Apply" at bounding box center [1450, 528] width 185 height 24
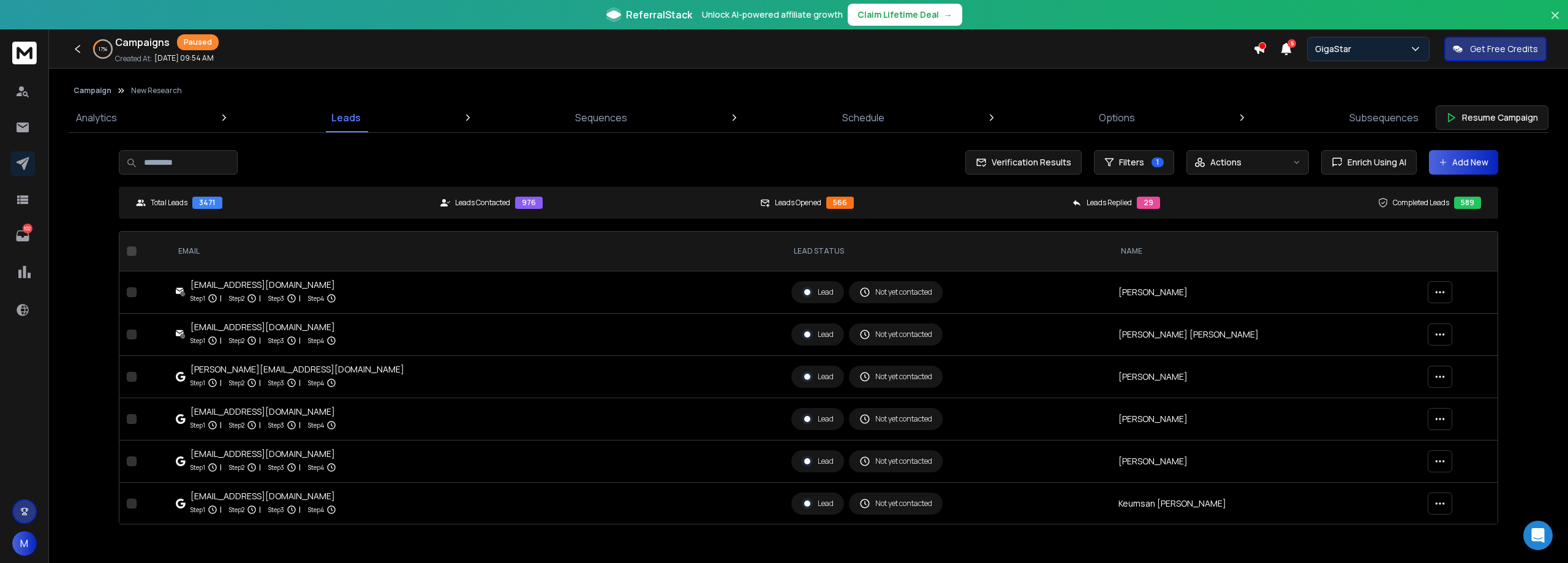
click at [1374, 50] on div "GigaStar" at bounding box center [1368, 49] width 107 height 12
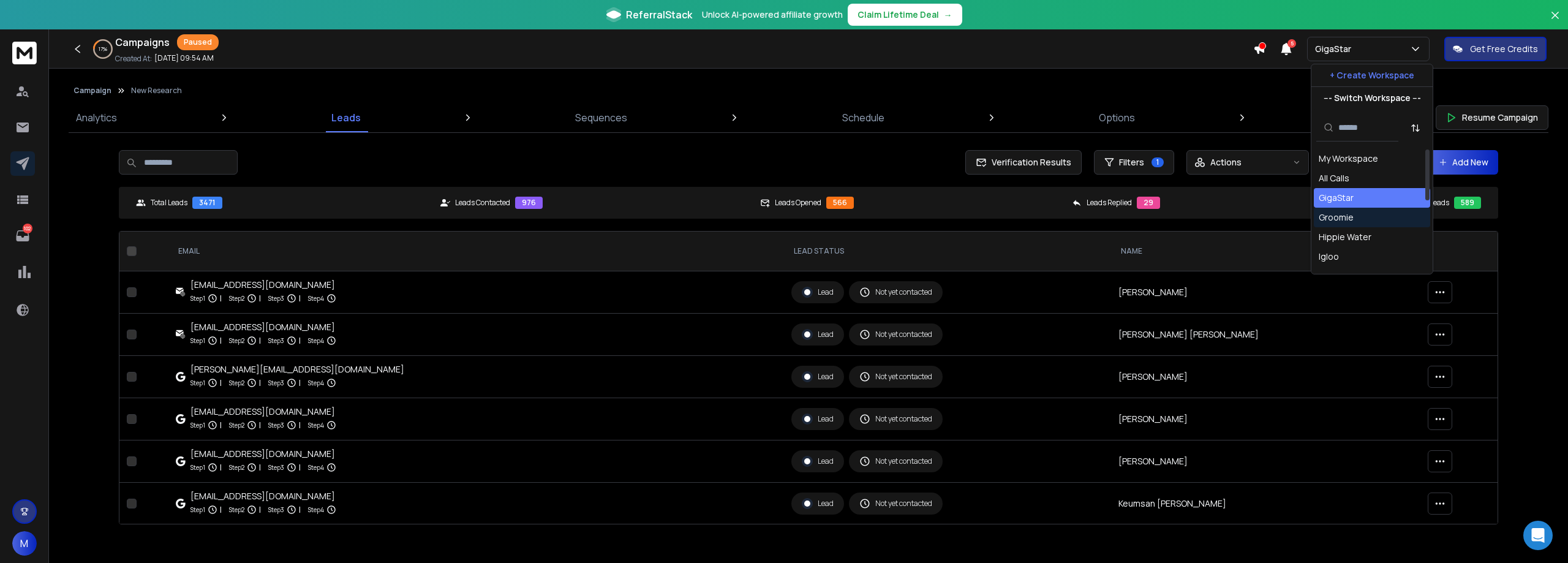
click at [1367, 210] on div "Groomie" at bounding box center [1372, 217] width 116 height 19
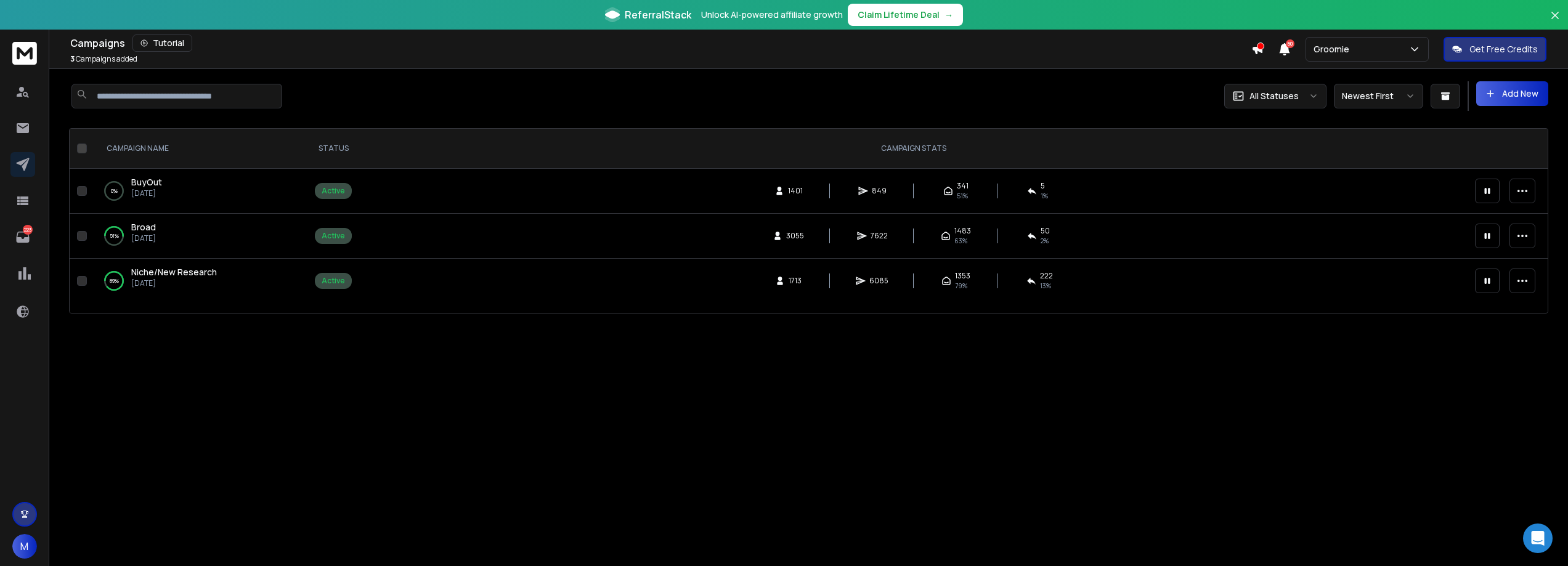
click at [182, 282] on p "[DATE]" at bounding box center [174, 283] width 86 height 10
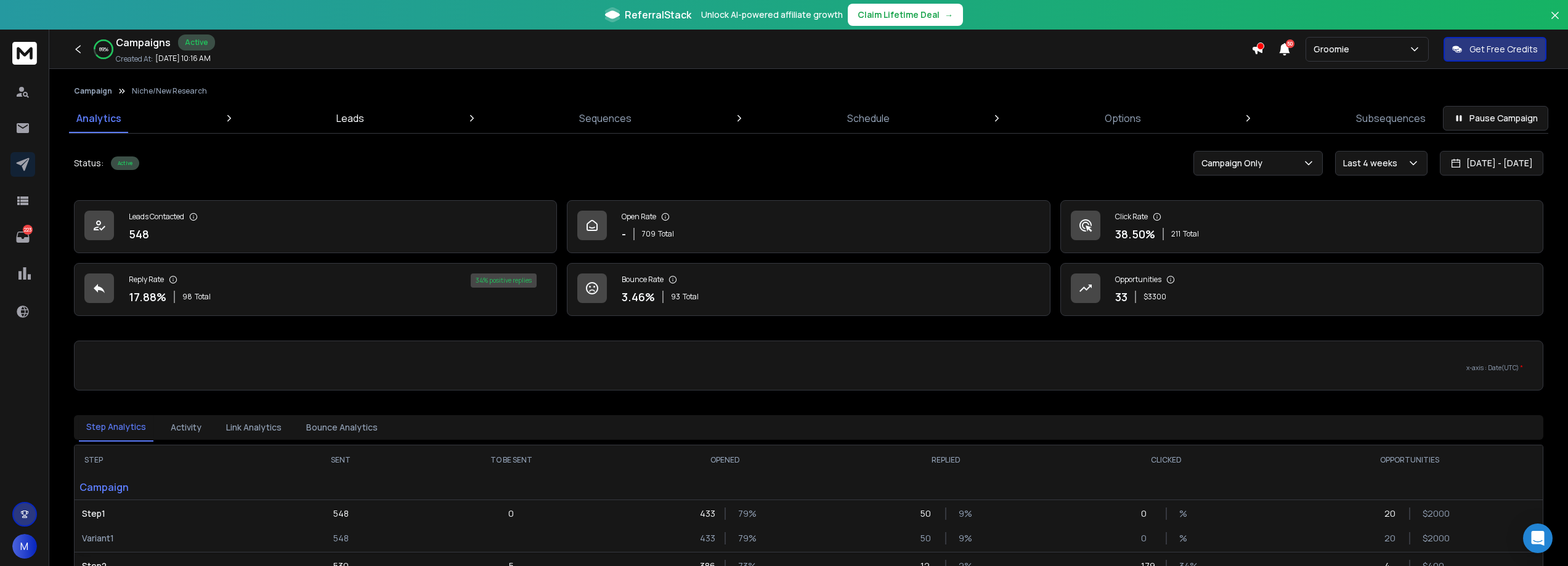
click at [339, 126] on link "Leads" at bounding box center [350, 118] width 42 height 30
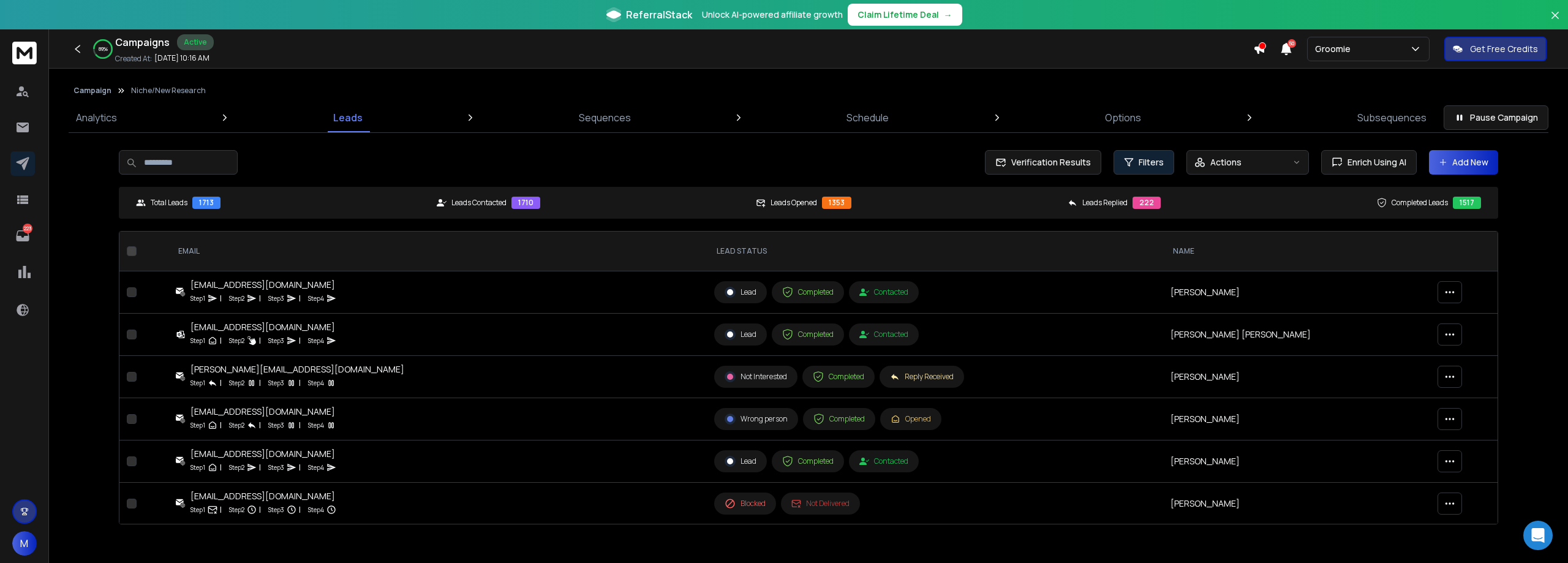
click at [1159, 159] on span "Filters" at bounding box center [1151, 163] width 25 height 12
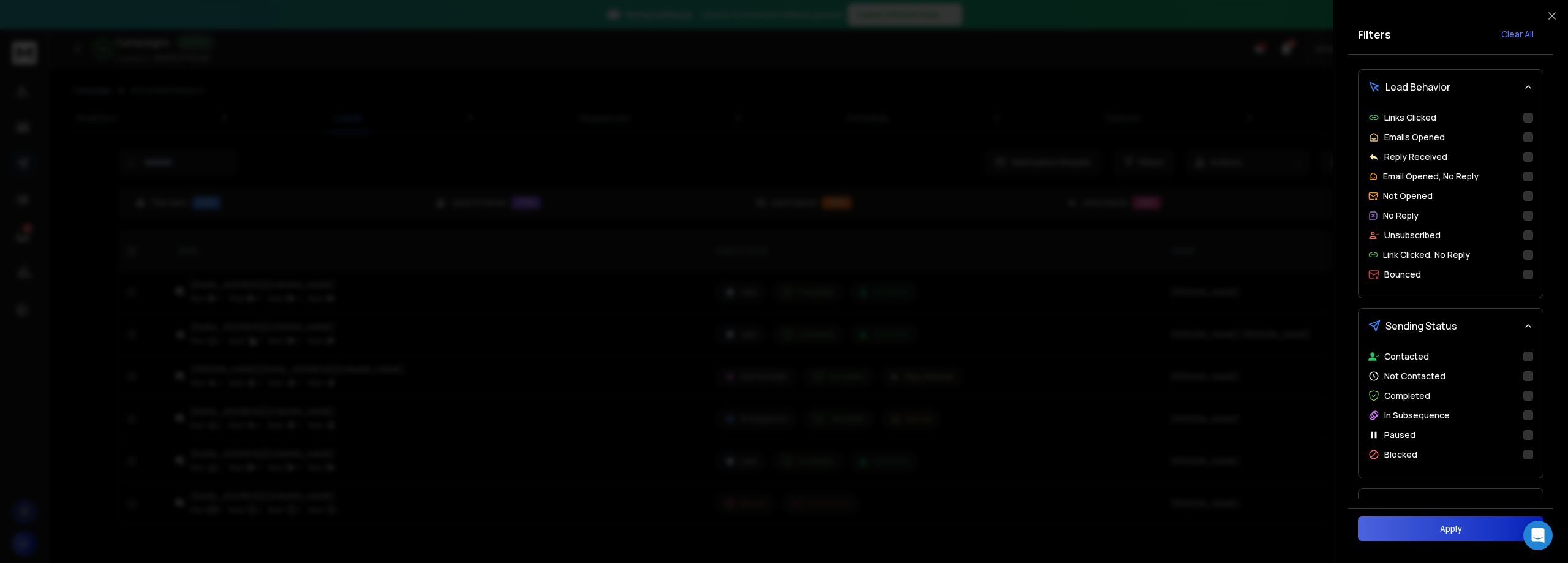
click at [1415, 367] on div "Contacted Not Contacted Completed In Subsequence Paused Blocked" at bounding box center [1450, 414] width 185 height 127
click at [1417, 376] on p "Not Contacted" at bounding box center [1415, 376] width 62 height 12
click at [1524, 376] on button "Not Contacted" at bounding box center [1529, 376] width 10 height 10
drag, startPoint x: 1418, startPoint y: 522, endPoint x: 1408, endPoint y: 520, distance: 10.2
click at [1418, 523] on button "Apply" at bounding box center [1450, 528] width 185 height 24
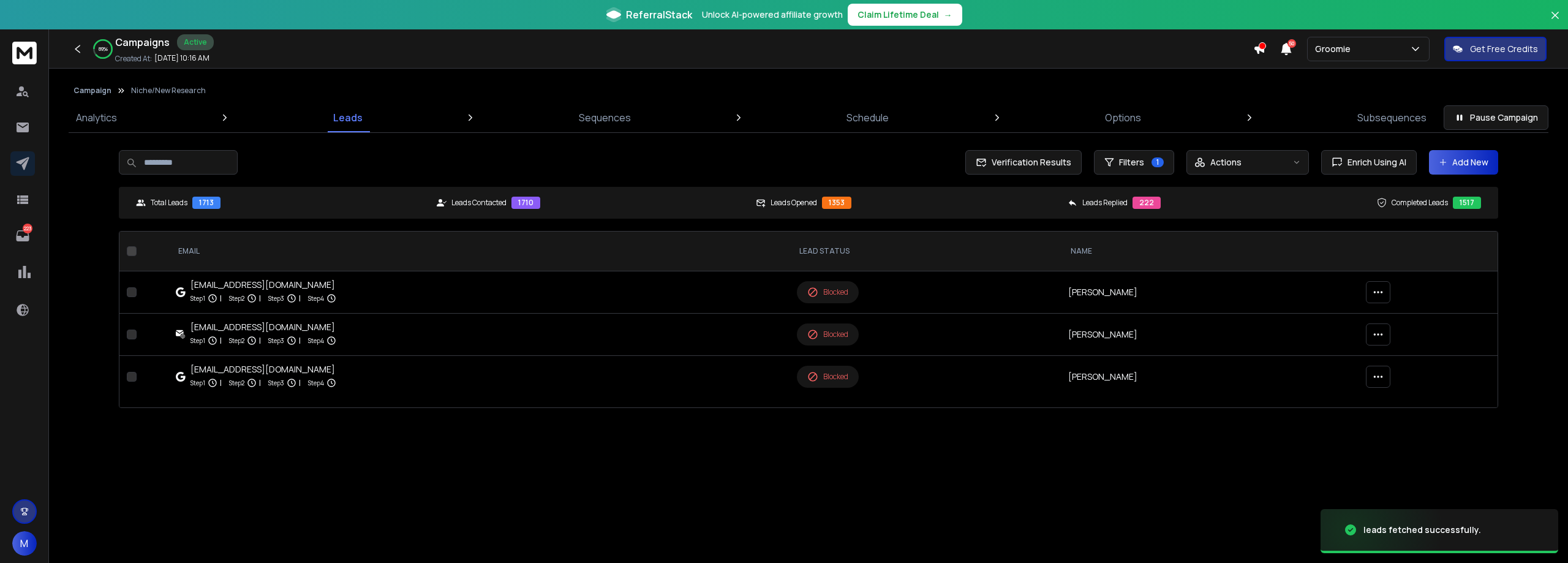
click at [36, 170] on div at bounding box center [24, 166] width 28 height 29
click at [33, 166] on link at bounding box center [22, 163] width 24 height 24
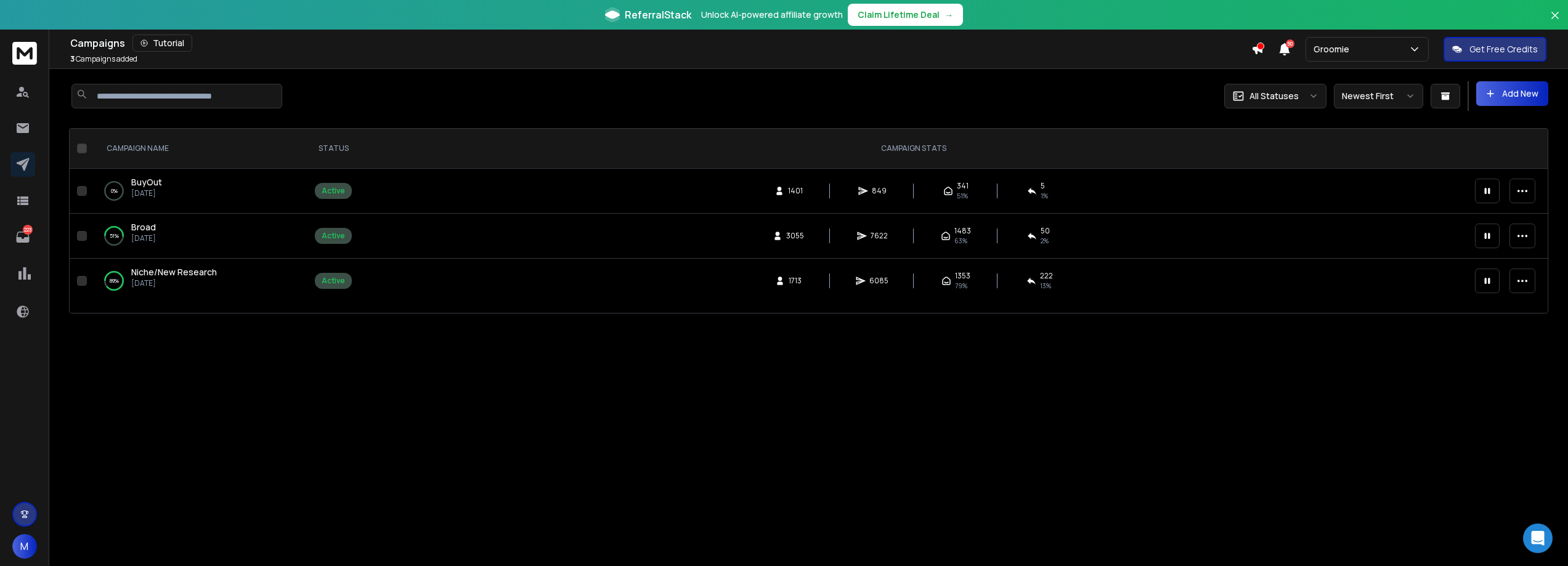
click at [225, 229] on div "51 % Broad 2 months ago" at bounding box center [200, 236] width 191 height 30
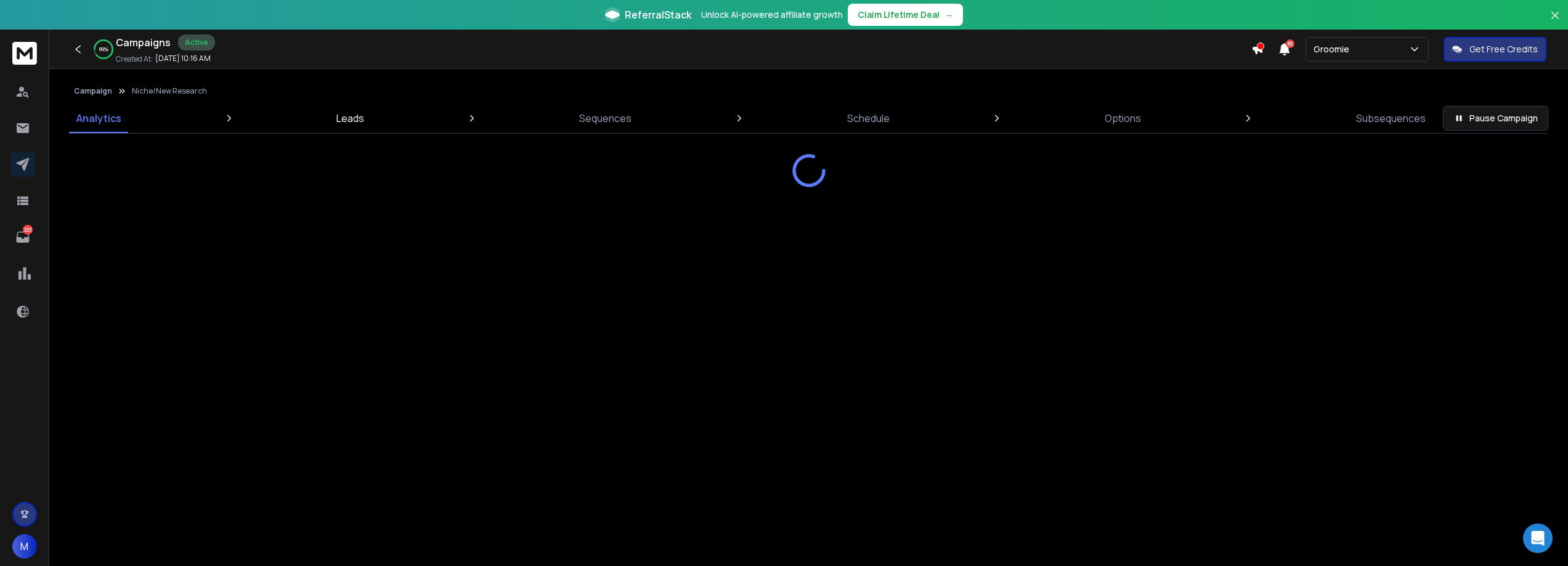
click at [346, 123] on p "Leads" at bounding box center [351, 118] width 28 height 15
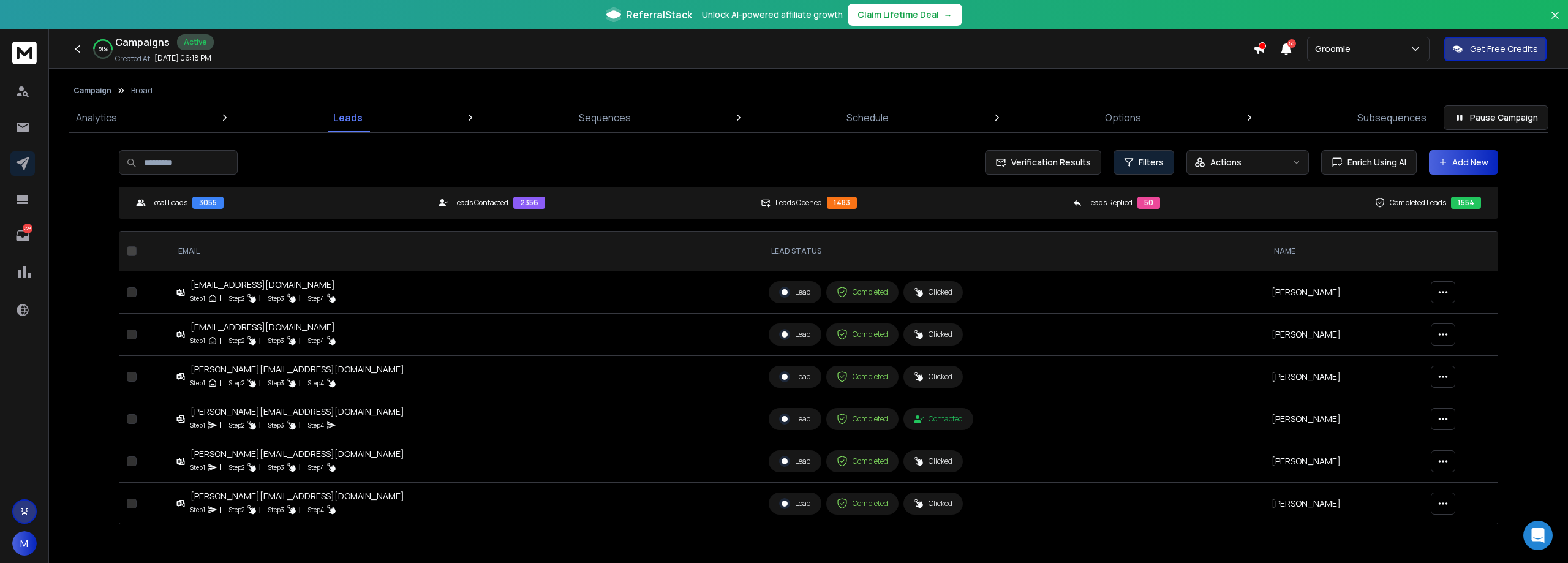
click at [1140, 160] on span "Filters" at bounding box center [1151, 163] width 25 height 12
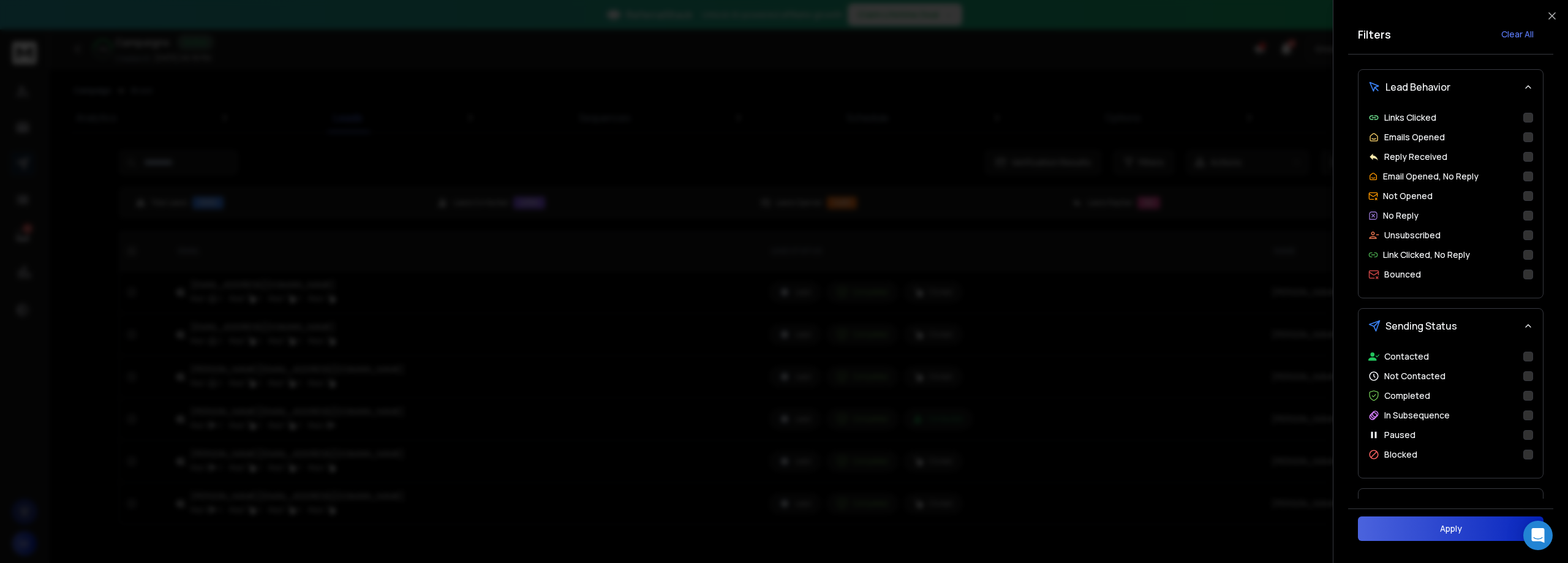
click at [1439, 374] on p "Not Contacted" at bounding box center [1415, 376] width 62 height 12
click at [1524, 374] on button "Not Contacted" at bounding box center [1529, 376] width 10 height 10
click at [1432, 532] on button "Apply" at bounding box center [1450, 528] width 185 height 24
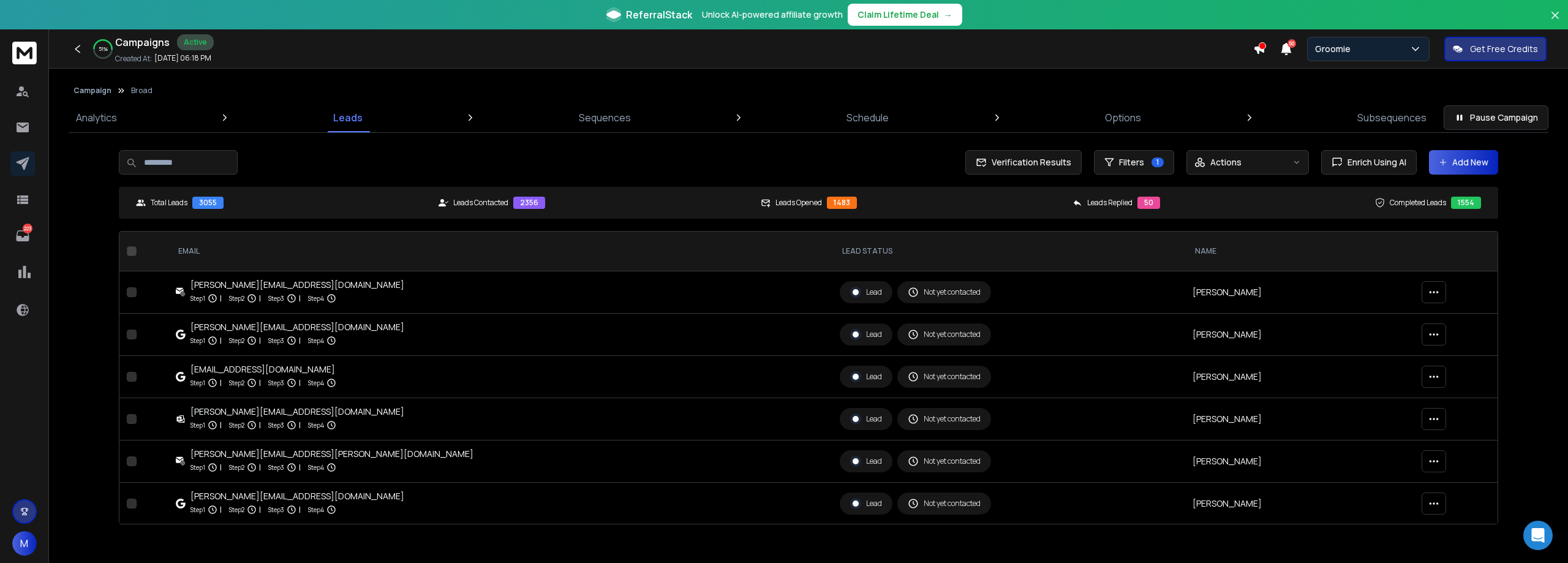
click at [1344, 50] on p "Groomie" at bounding box center [1335, 49] width 40 height 12
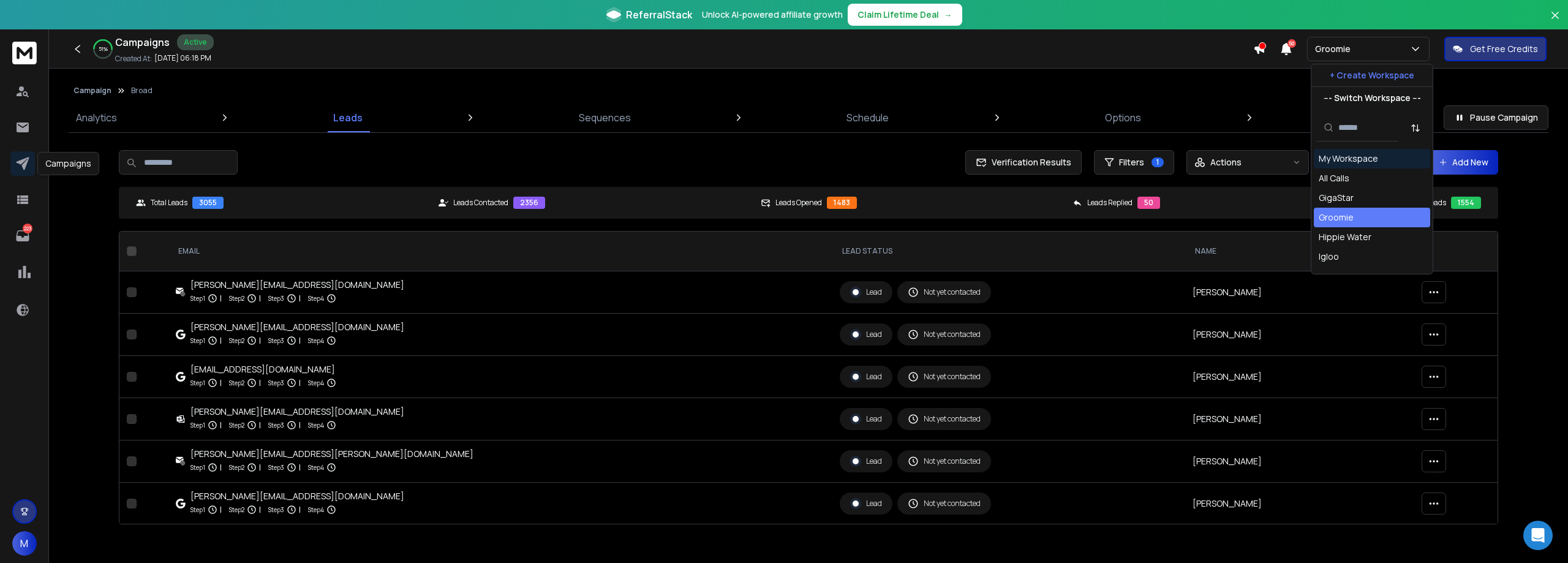
click at [27, 169] on icon at bounding box center [22, 163] width 15 height 15
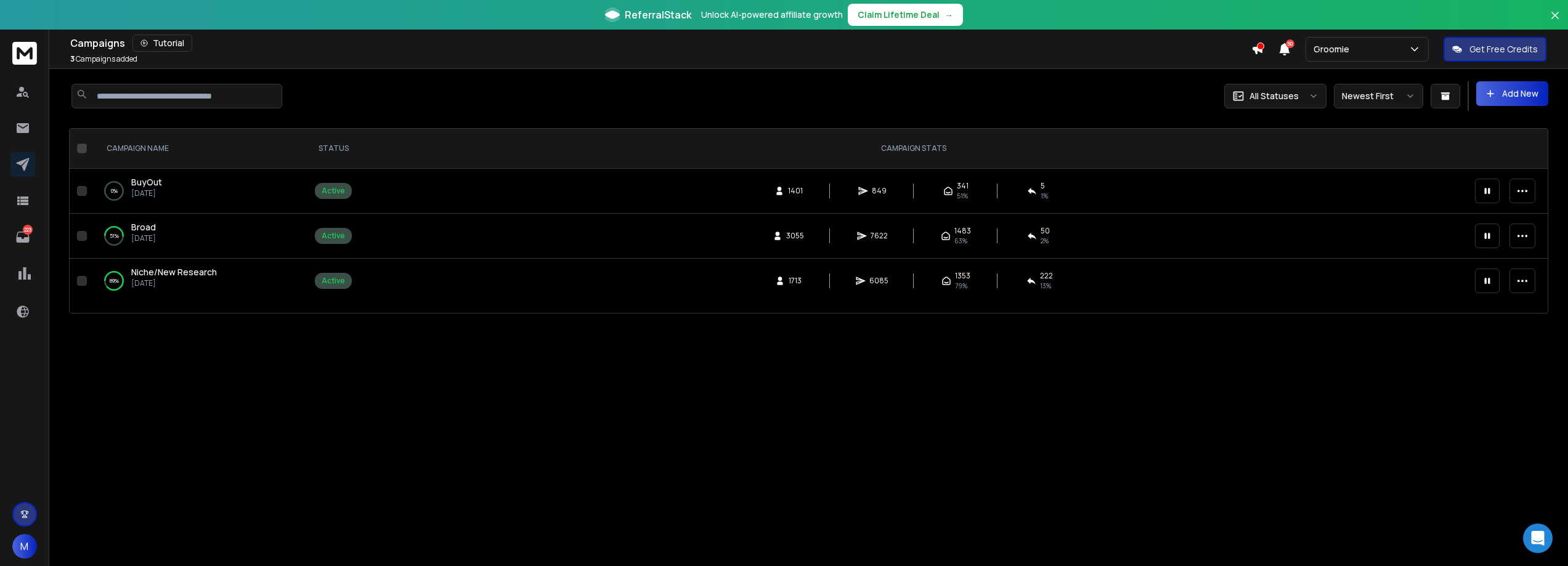
click at [229, 191] on div "0 % BuyOut 9 days ago" at bounding box center [200, 191] width 191 height 30
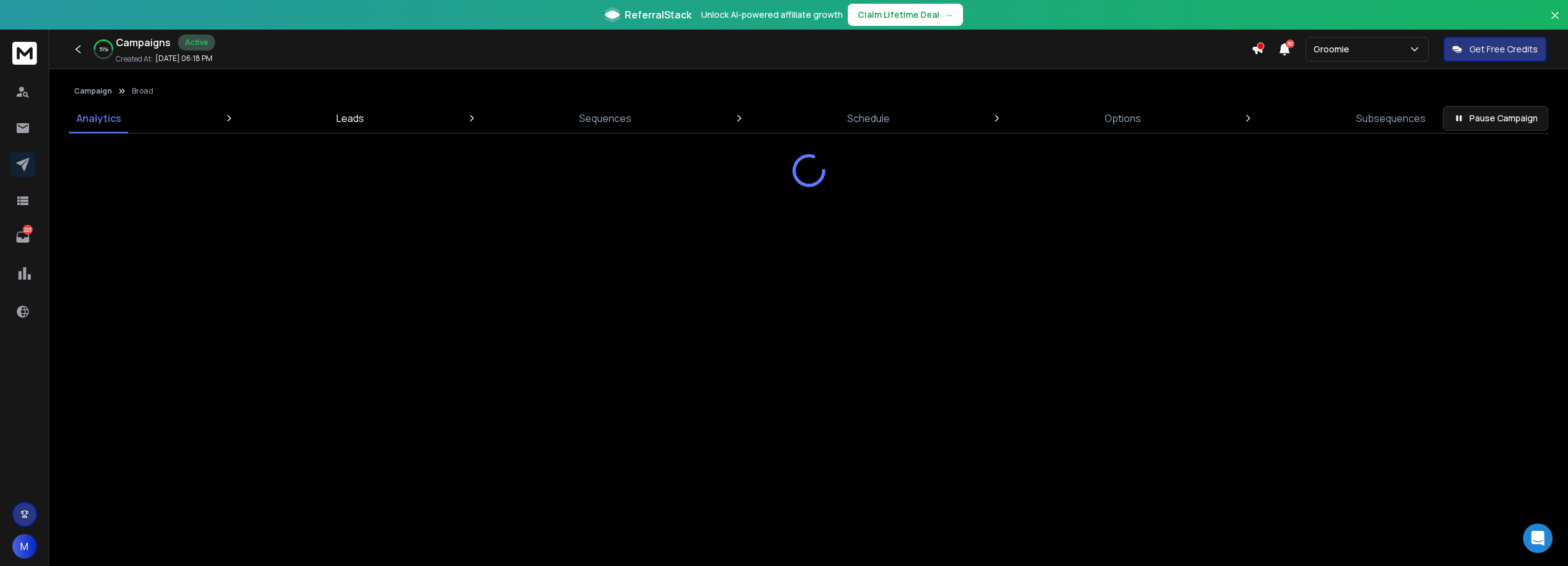
click at [359, 114] on p "Leads" at bounding box center [351, 118] width 28 height 15
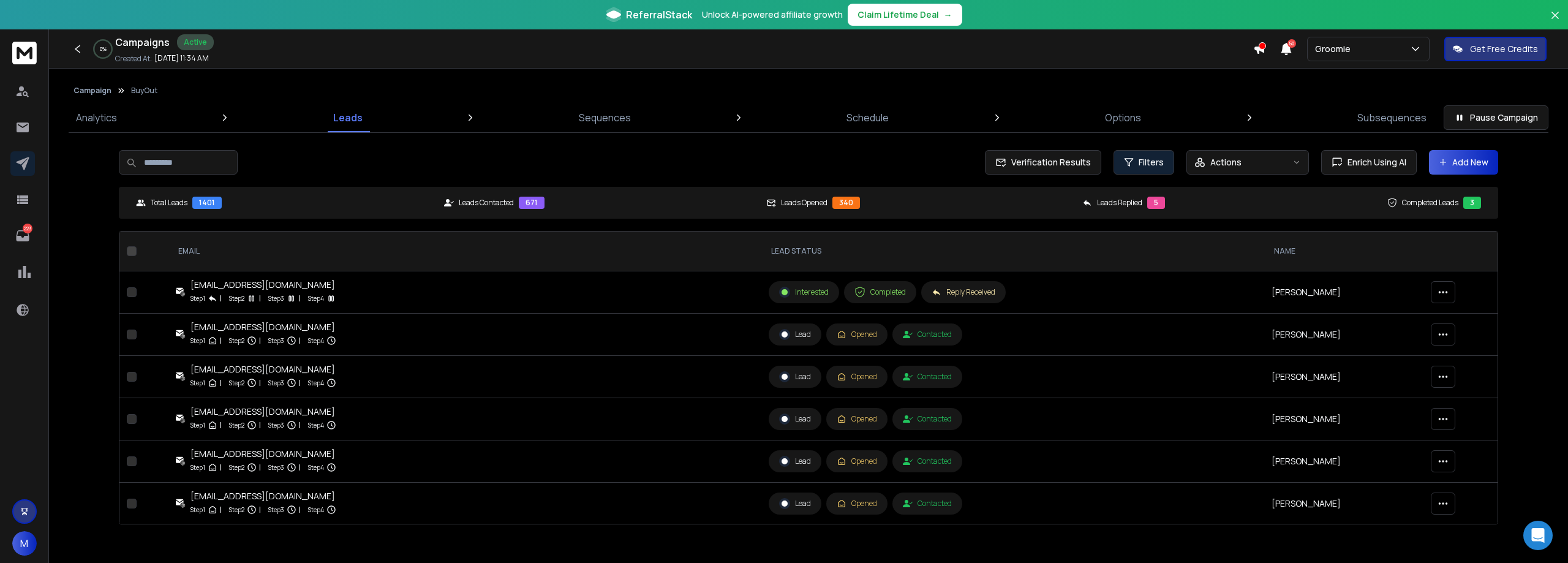
click at [1159, 169] on button "Filters" at bounding box center [1144, 162] width 61 height 24
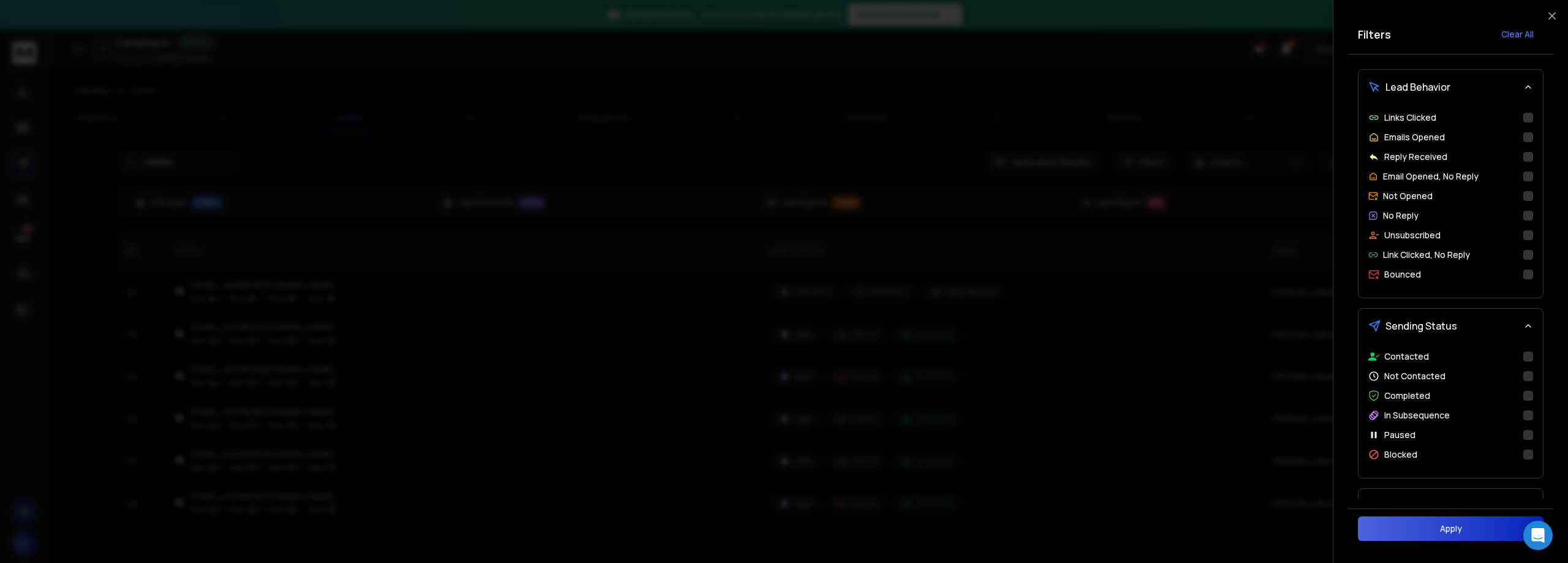
click at [1426, 380] on p "Not Contacted" at bounding box center [1415, 376] width 62 height 12
click at [1524, 380] on button "Not Contacted" at bounding box center [1529, 376] width 10 height 10
click at [1432, 519] on button "Apply" at bounding box center [1450, 528] width 185 height 24
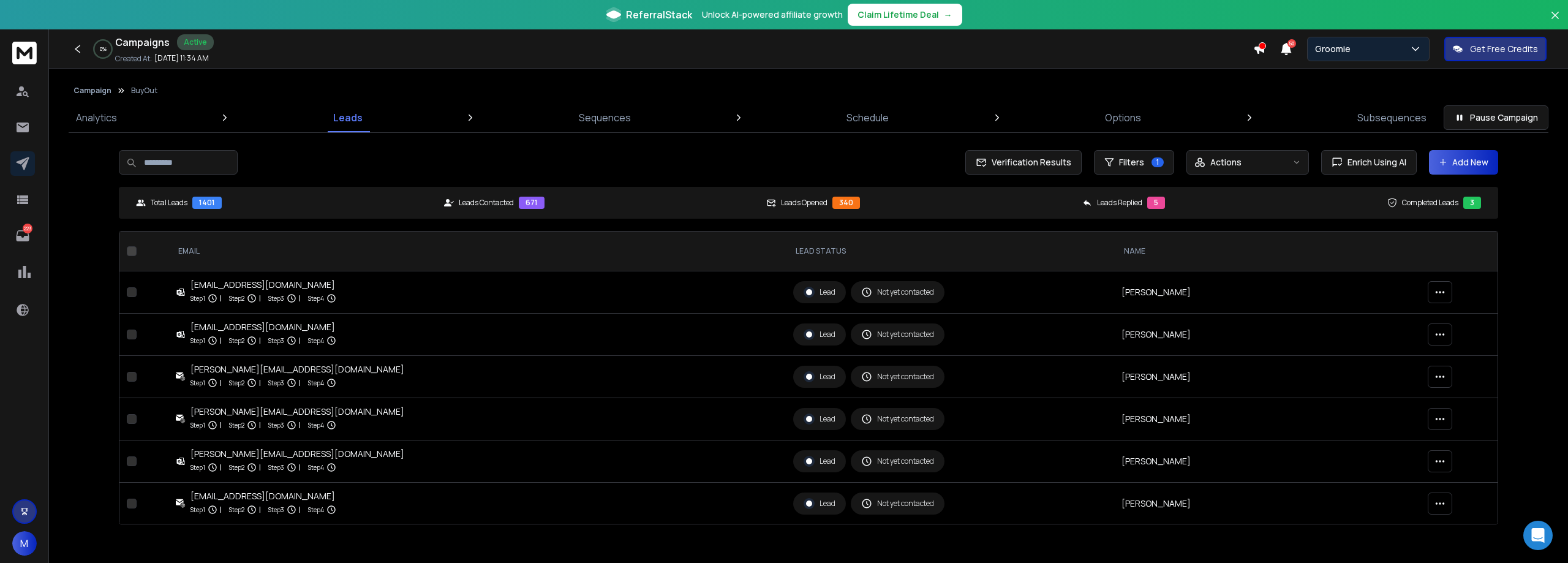
click at [1351, 41] on button "Groomie" at bounding box center [1368, 48] width 122 height 24
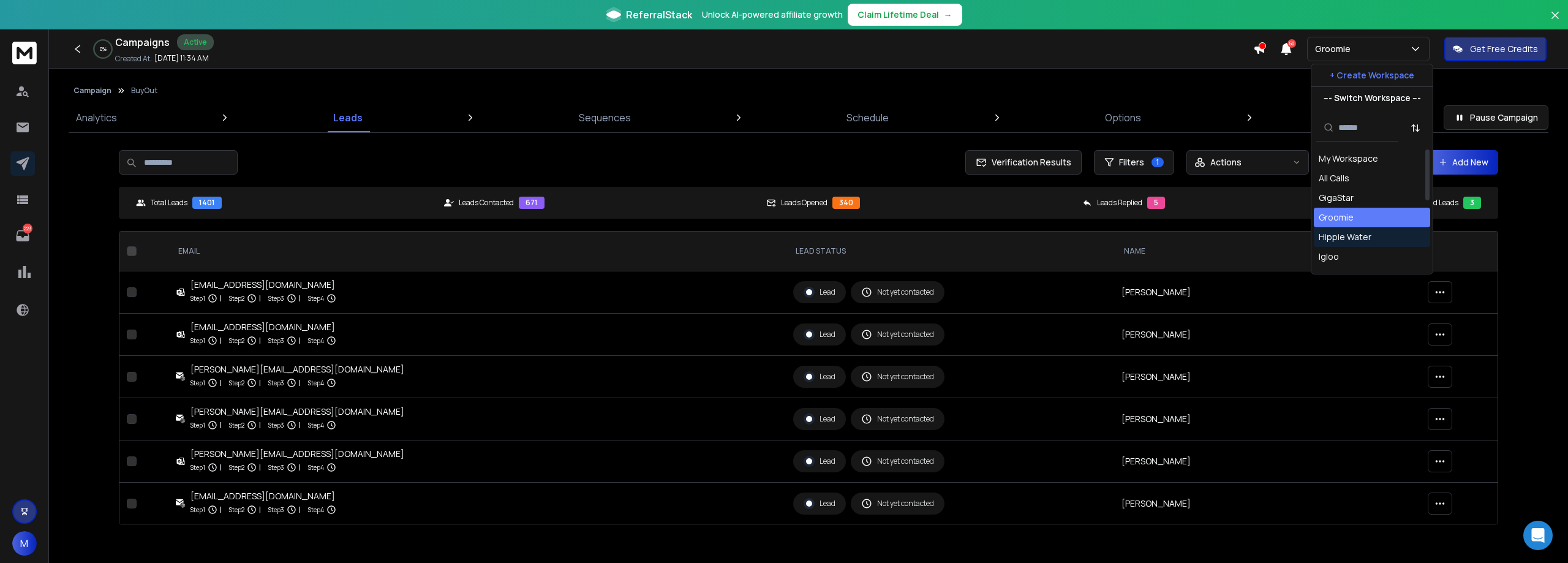
drag, startPoint x: 1394, startPoint y: 247, endPoint x: 1397, endPoint y: 240, distance: 7.6
click at [1397, 240] on div "My Workspace All Calls GigaStar Groomie Hippie Water Igloo Join The Round Lead …" at bounding box center [1372, 210] width 116 height 122
click at [1397, 240] on div "Hippie Water" at bounding box center [1372, 237] width 116 height 19
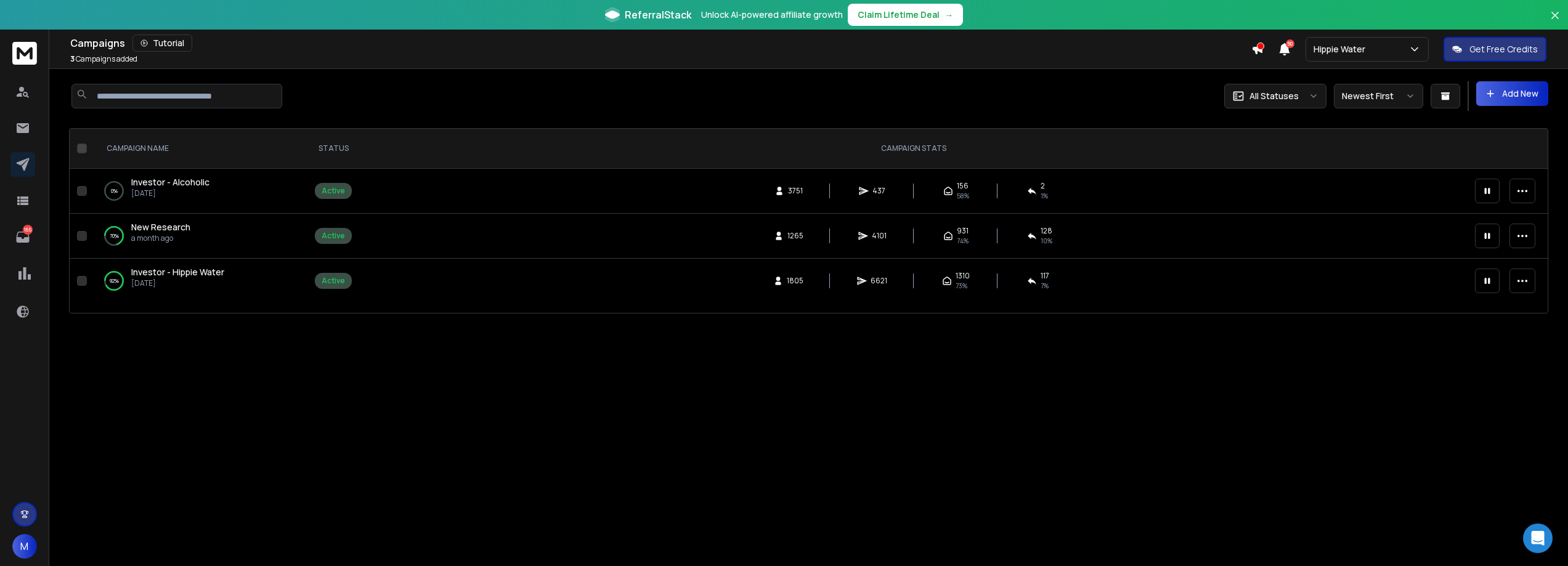
click at [167, 296] on td "92 % Investor - Hippie Water [DATE]" at bounding box center [200, 281] width 216 height 45
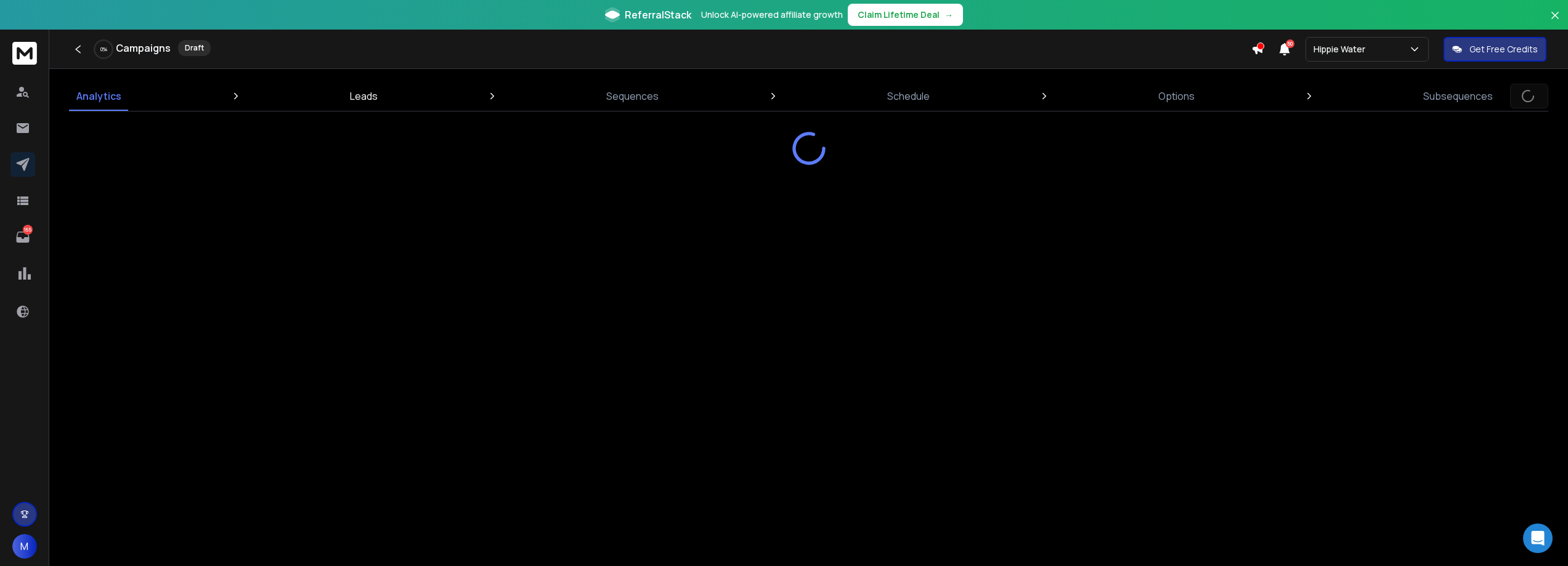
click at [358, 100] on p "Leads" at bounding box center [364, 96] width 28 height 15
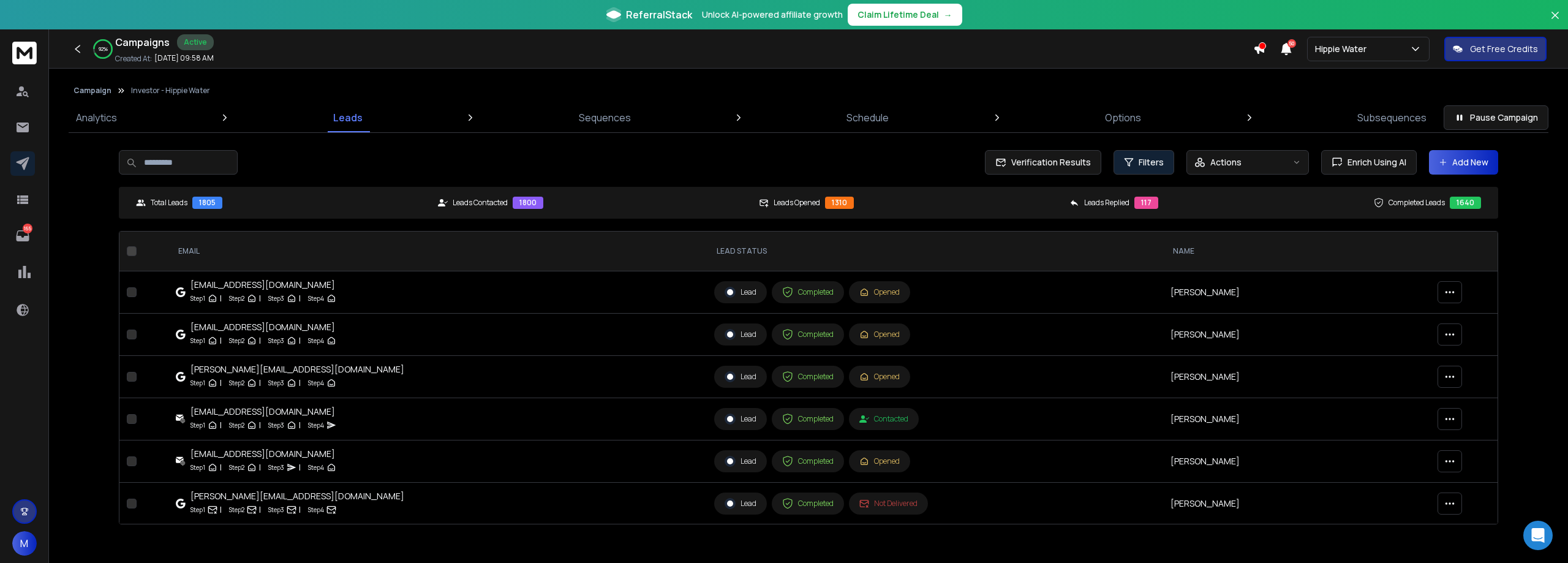
click at [1133, 158] on polygon "button" at bounding box center [1129, 162] width 8 height 8
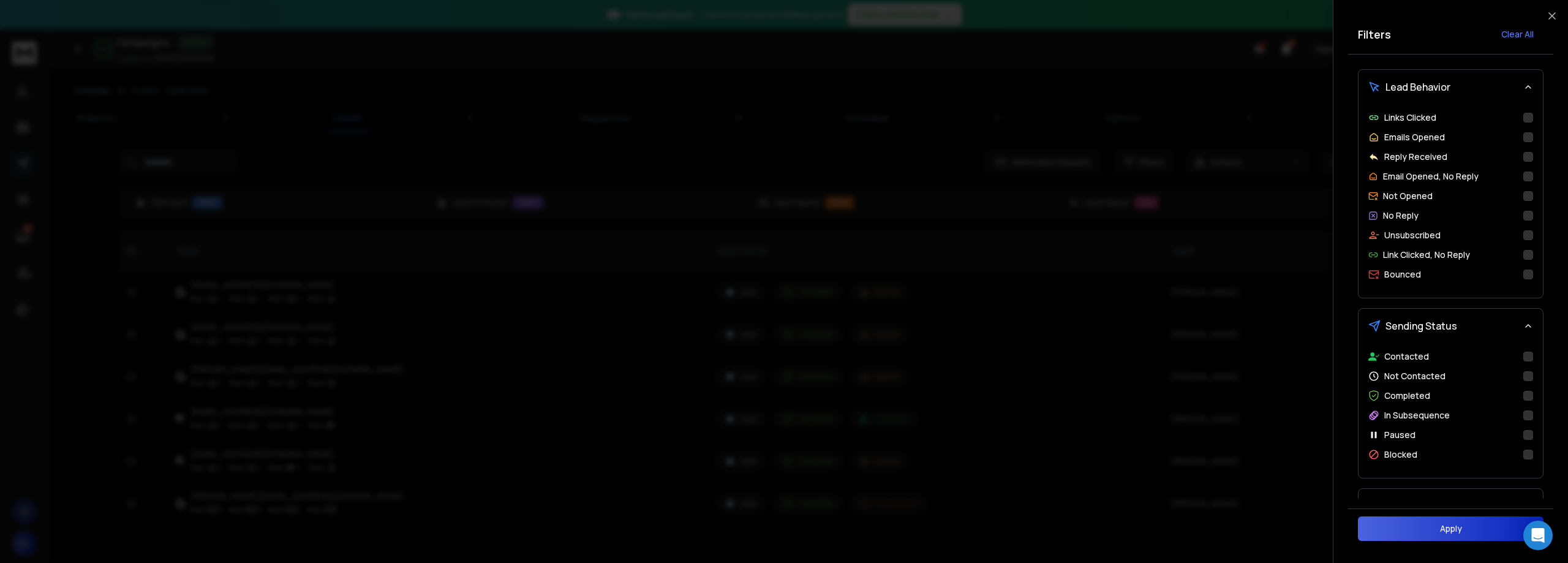
click at [1438, 377] on p "Not Contacted" at bounding box center [1415, 376] width 62 height 12
click at [1524, 377] on button "Not Contacted" at bounding box center [1529, 376] width 10 height 10
click at [1409, 533] on button "Apply" at bounding box center [1450, 528] width 185 height 24
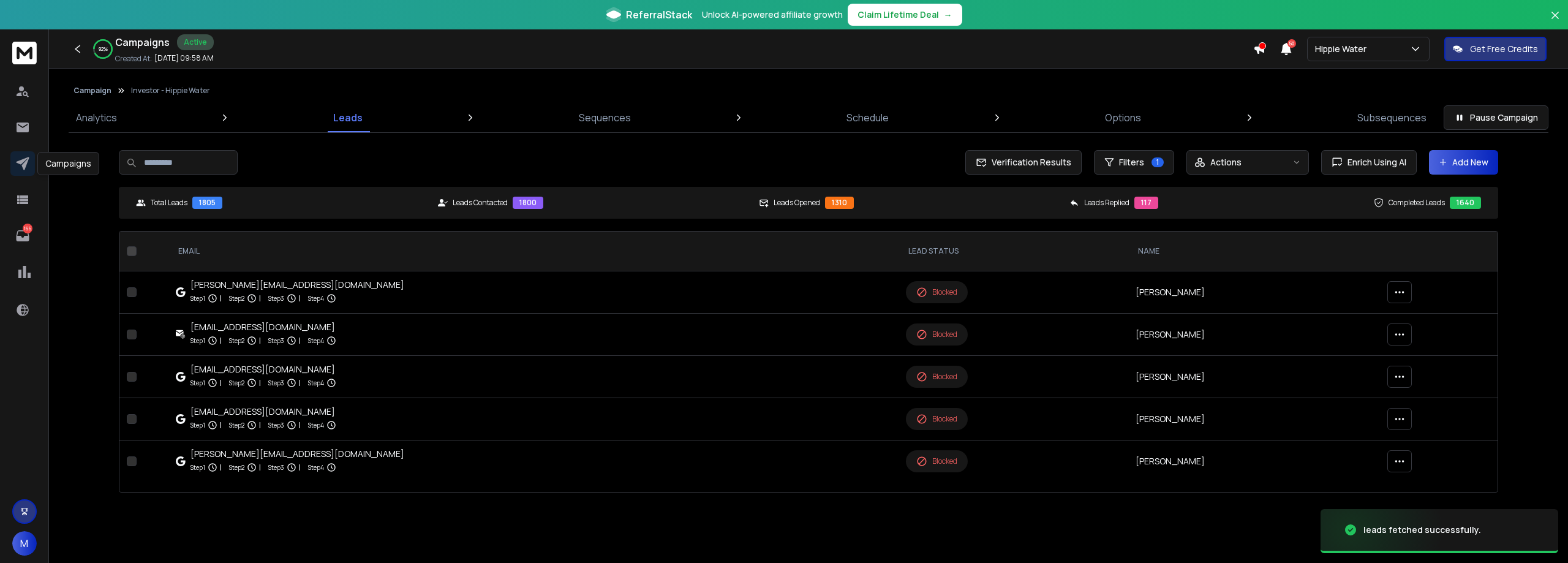
click at [19, 169] on icon at bounding box center [22, 163] width 15 height 15
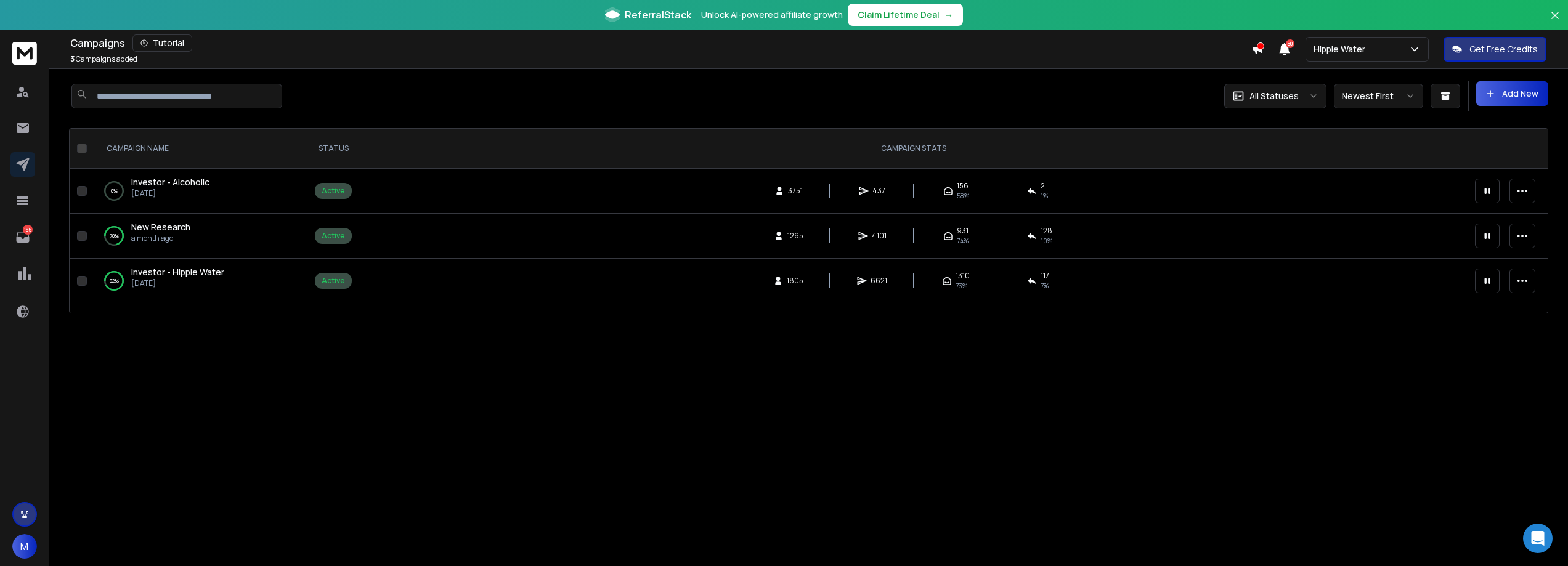
click at [239, 246] on div "70 % New Research a month ago" at bounding box center [200, 236] width 191 height 30
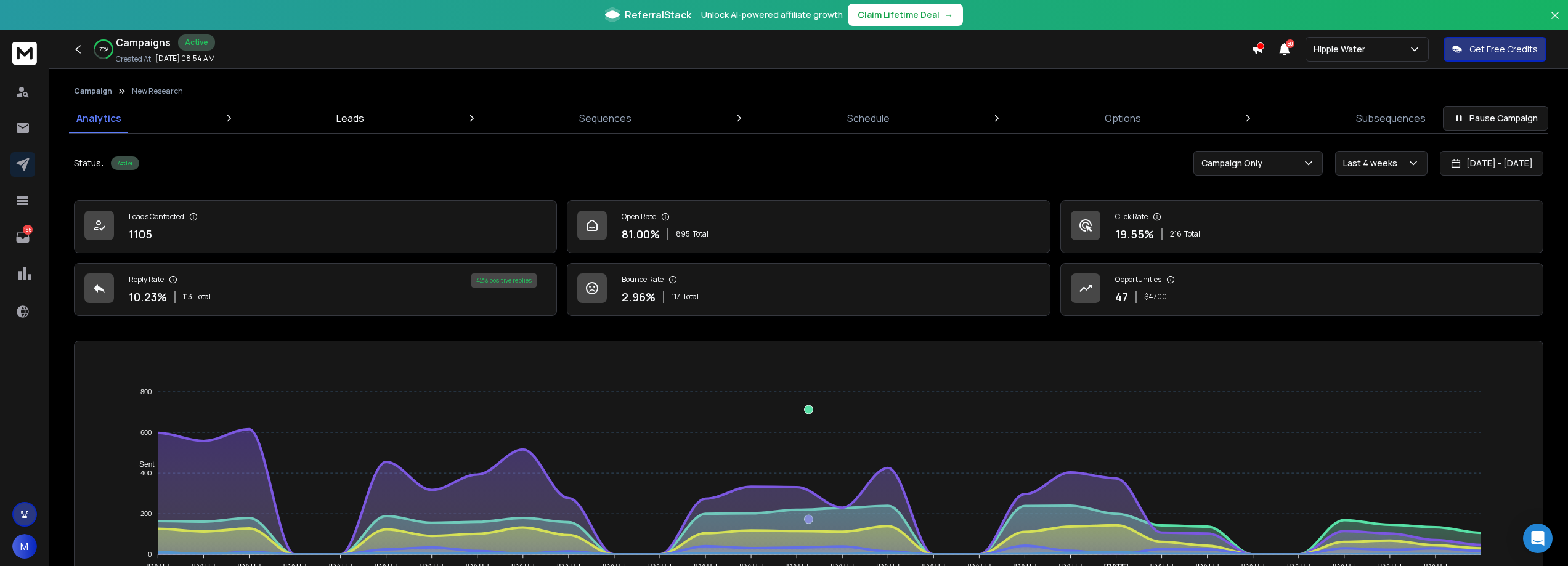
click at [330, 115] on link "Leads" at bounding box center [350, 118] width 42 height 30
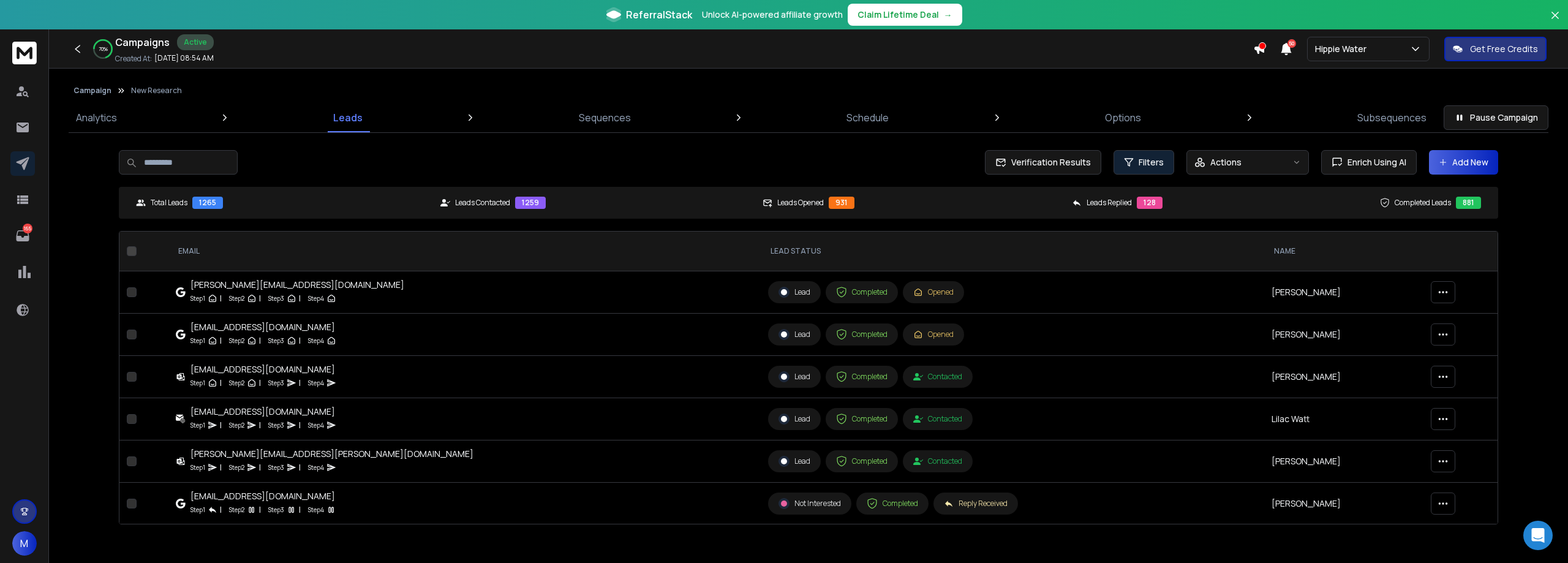
click at [1152, 163] on span "Filters" at bounding box center [1151, 163] width 25 height 12
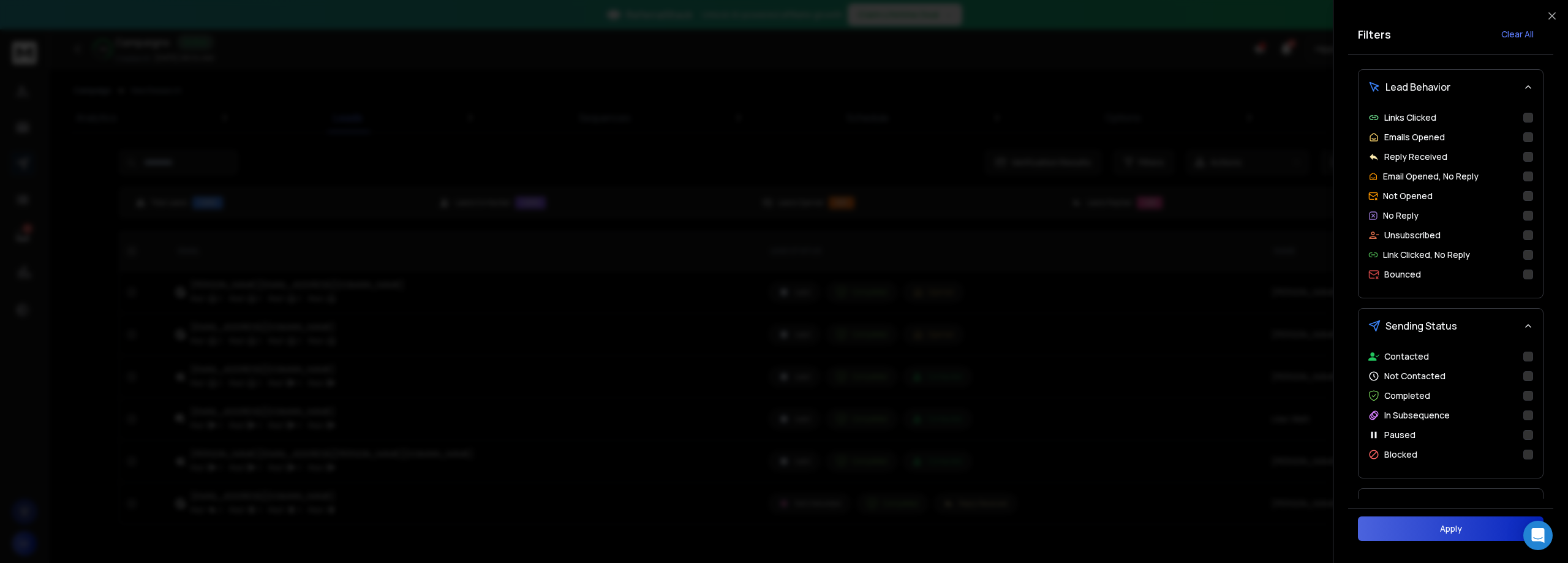
click at [1421, 379] on p "Not Contacted" at bounding box center [1415, 376] width 62 height 12
click at [1524, 379] on button "Not Contacted" at bounding box center [1529, 376] width 10 height 10
click at [1443, 524] on button "Apply" at bounding box center [1450, 528] width 185 height 24
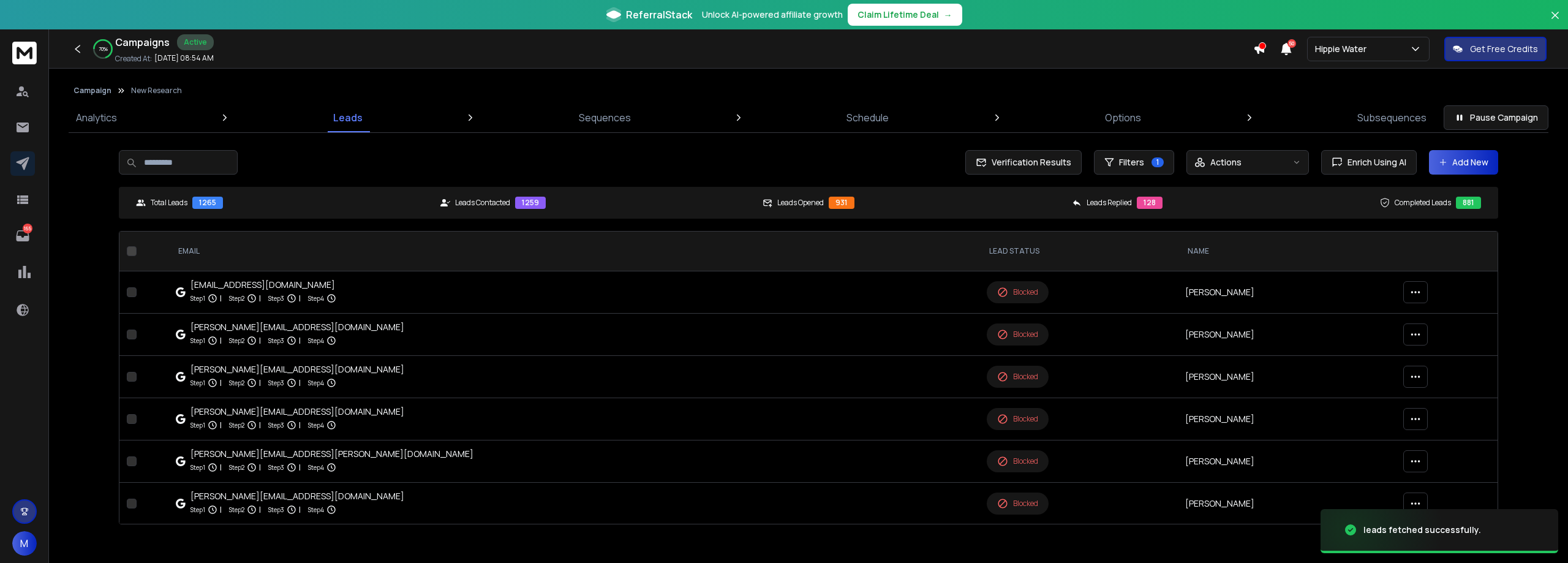
scroll to position [10, 0]
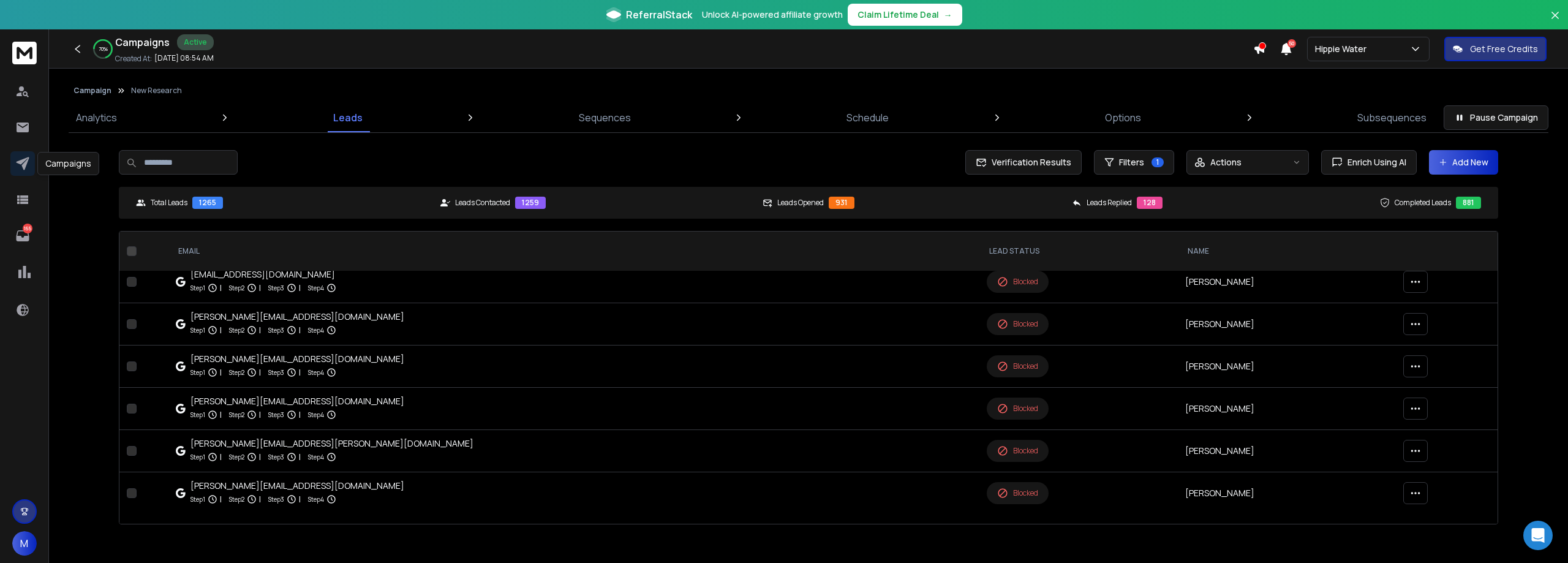
click at [28, 167] on icon at bounding box center [22, 163] width 15 height 15
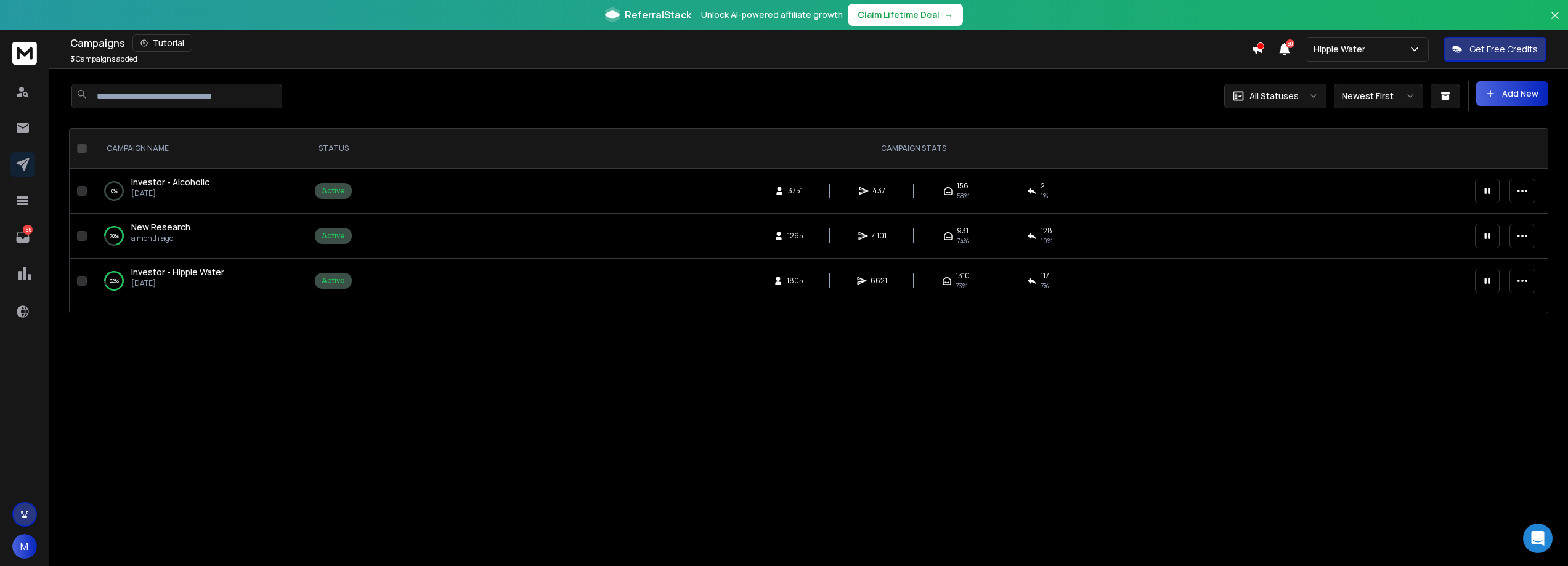
click at [198, 195] on p "[DATE]" at bounding box center [170, 193] width 78 height 10
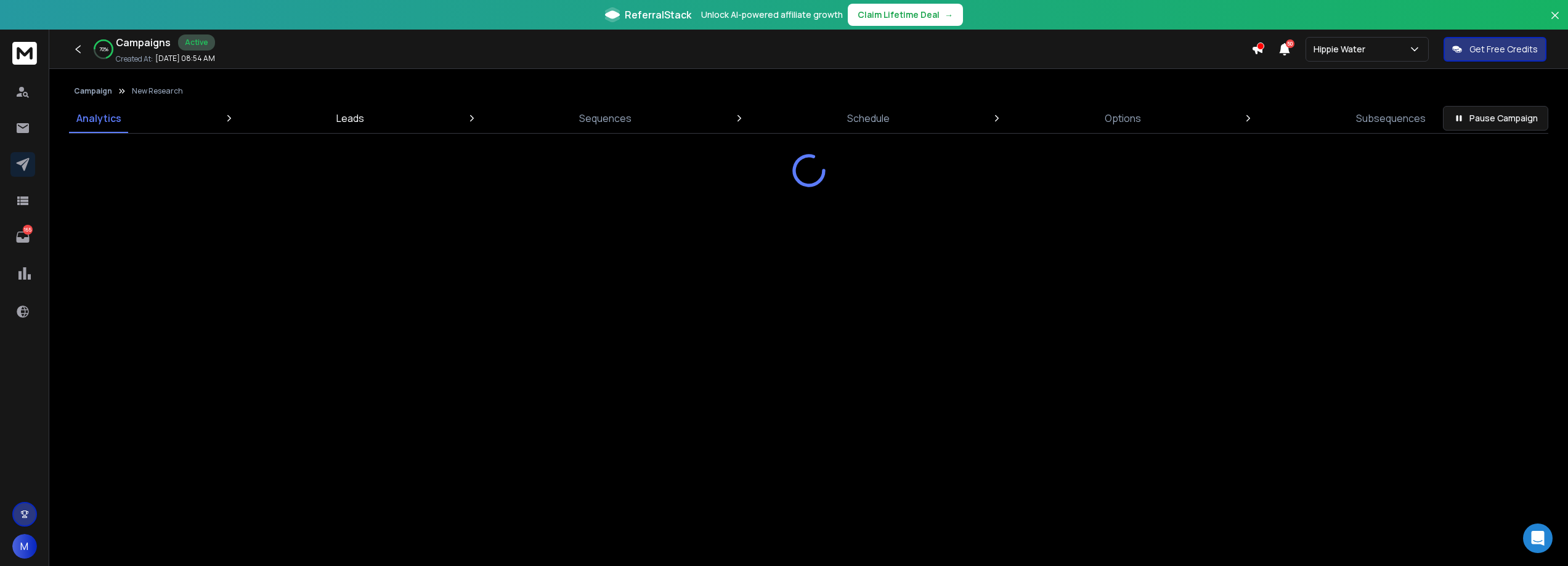
click at [358, 114] on p "Leads" at bounding box center [351, 118] width 28 height 15
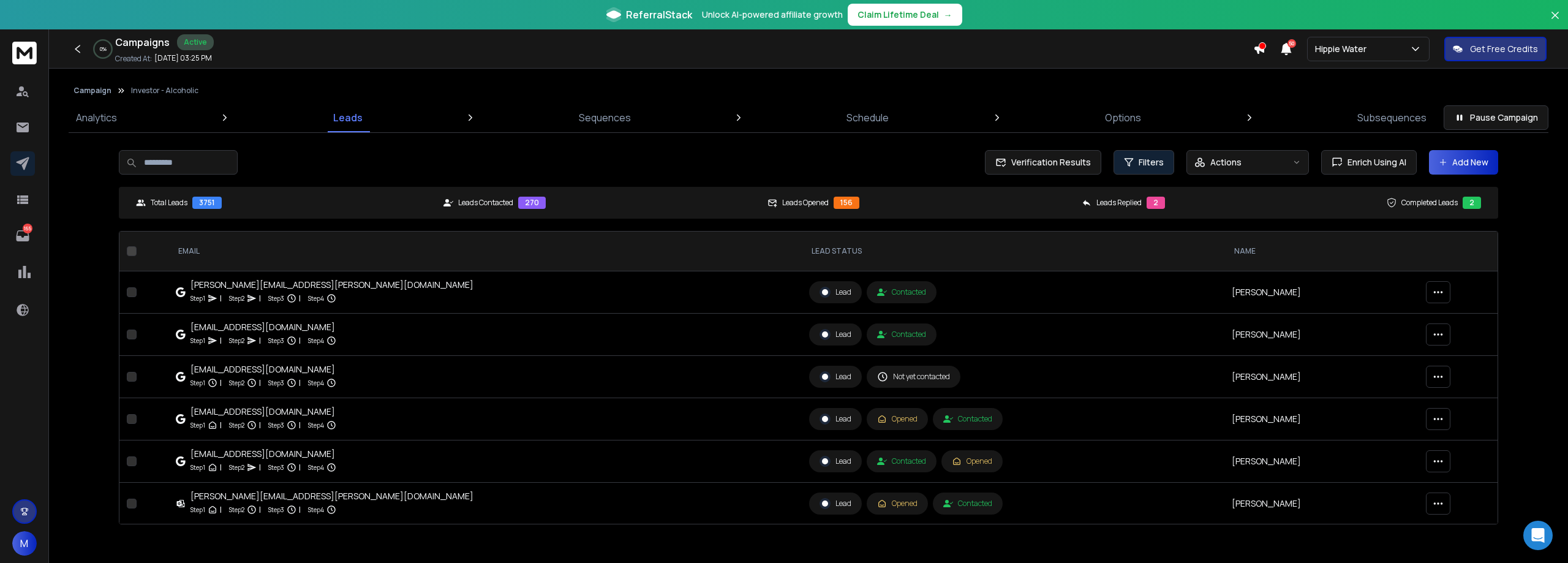
click at [1159, 151] on button "Filters" at bounding box center [1144, 162] width 61 height 24
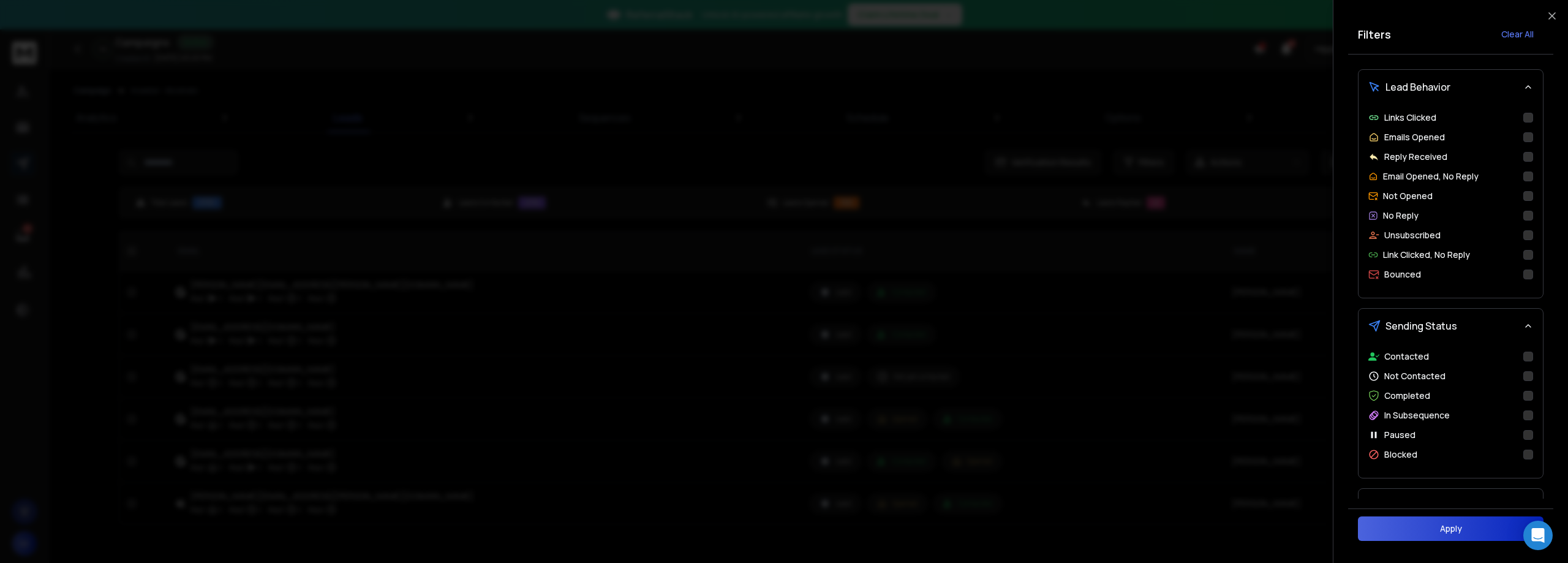
click at [1415, 376] on p "Not Contacted" at bounding box center [1415, 376] width 62 height 12
click at [1524, 376] on button "Not Contacted" at bounding box center [1529, 376] width 10 height 10
click at [1412, 528] on button "Apply" at bounding box center [1450, 528] width 185 height 24
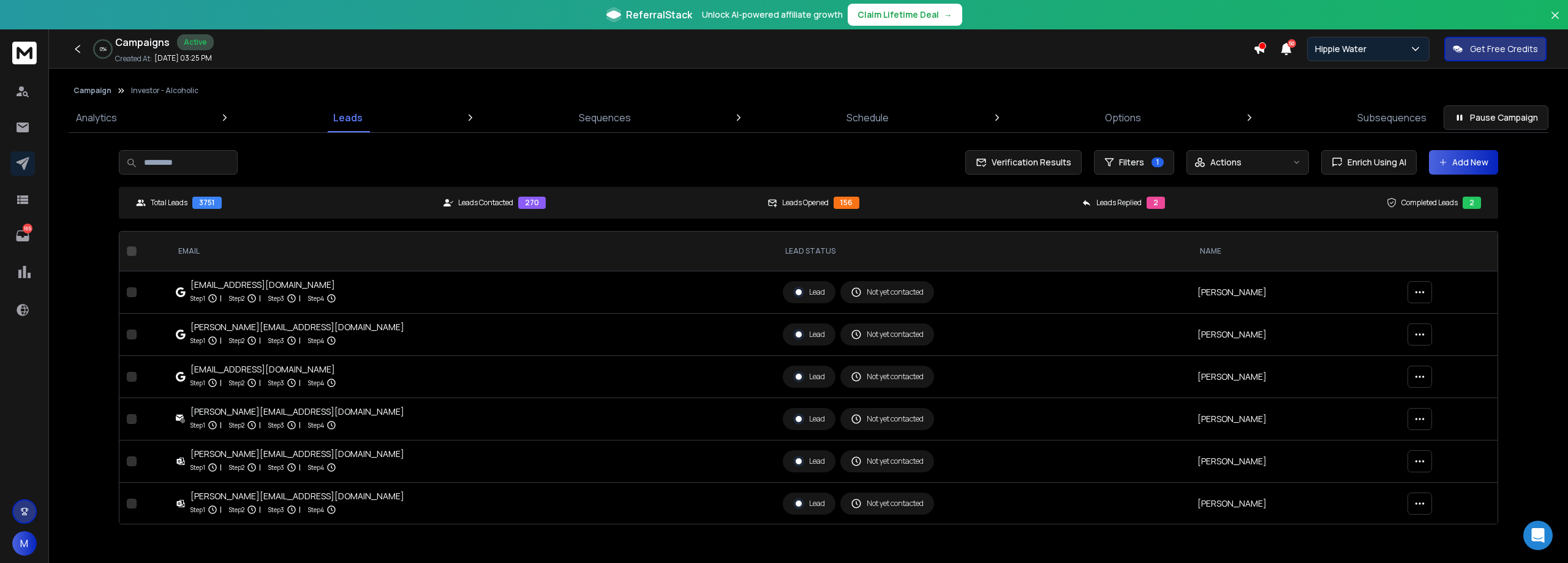
click at [1364, 51] on p "Hippie Water" at bounding box center [1343, 49] width 56 height 12
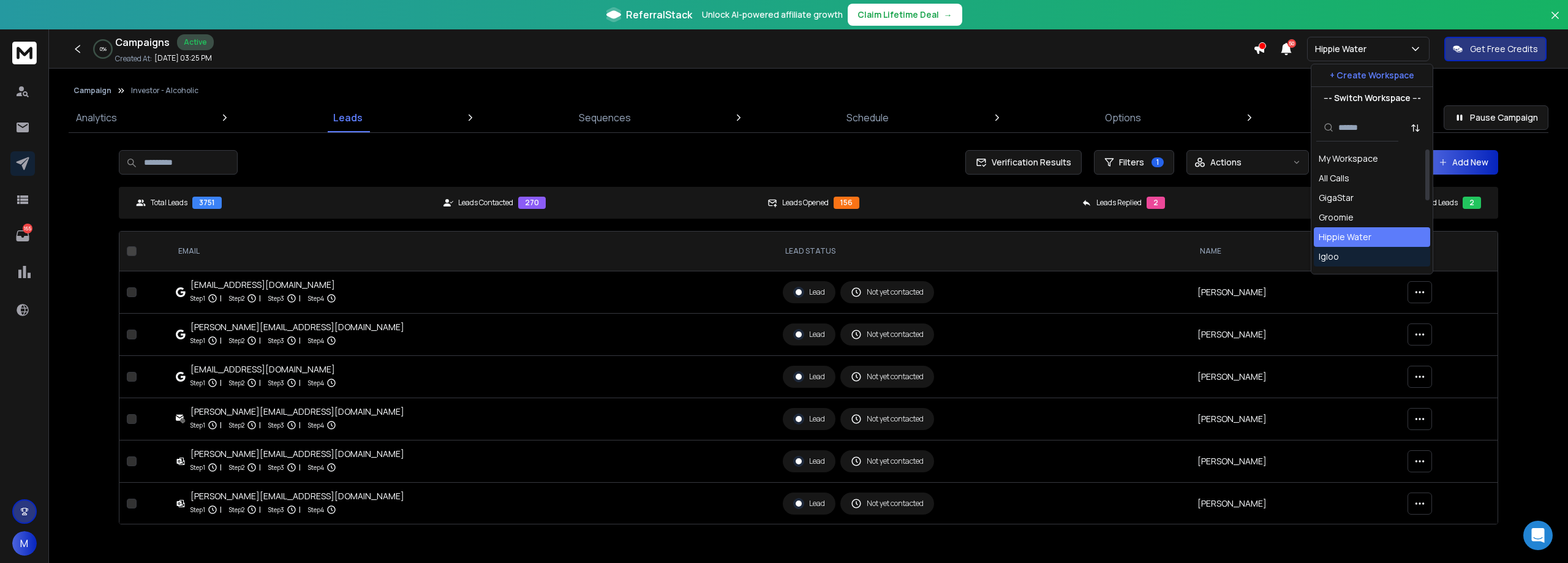
click at [1385, 254] on div "Igloo" at bounding box center [1372, 257] width 116 height 19
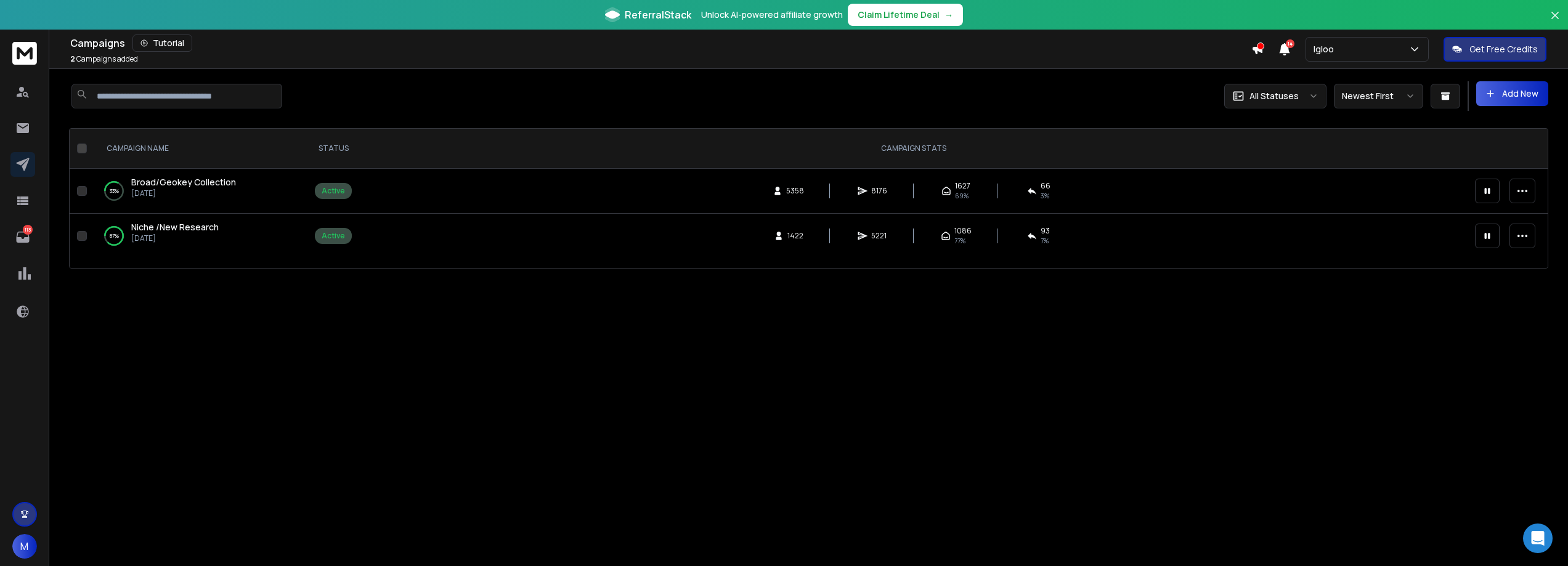
click at [177, 229] on span "Niche /New Research" at bounding box center [175, 227] width 88 height 12
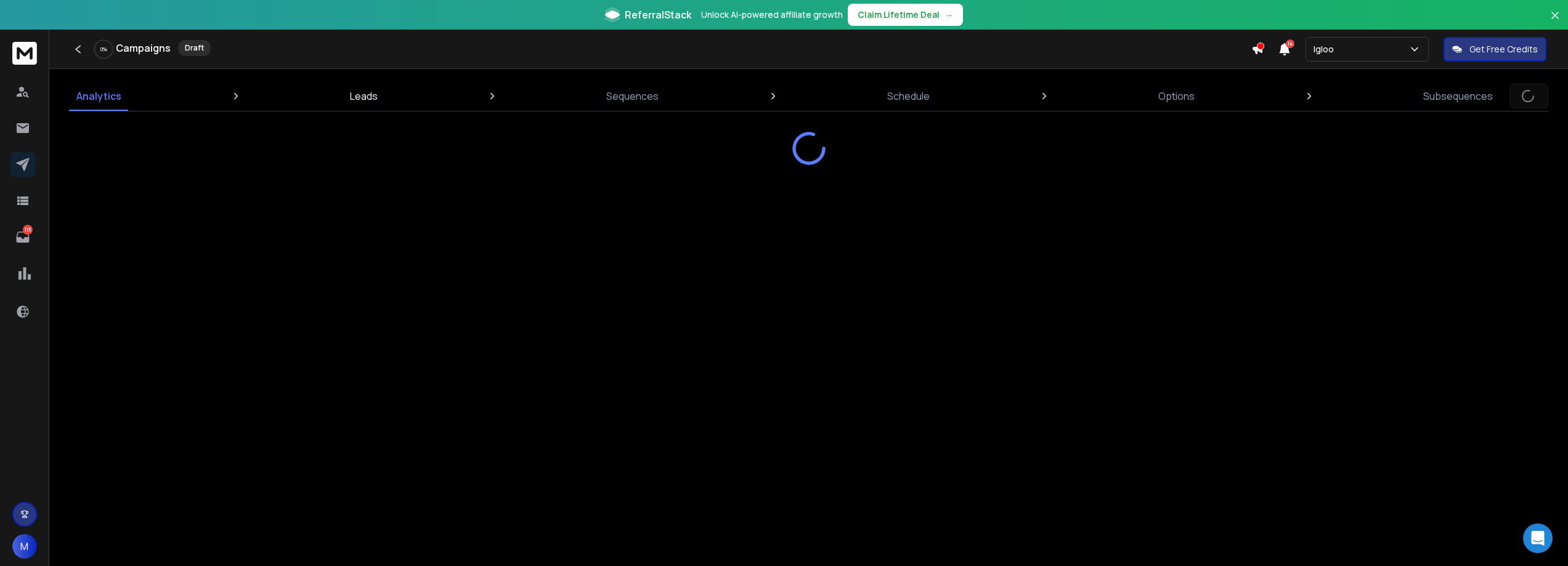
click at [376, 90] on p "Leads" at bounding box center [364, 96] width 28 height 15
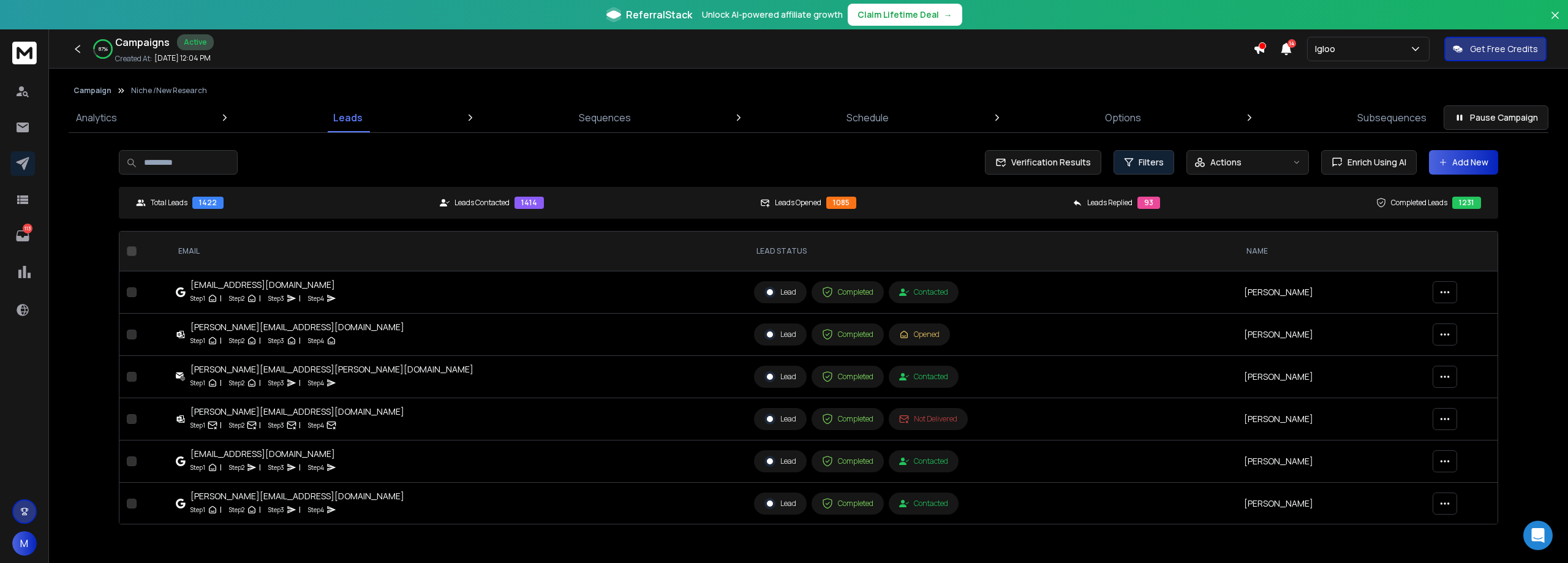
click at [1143, 169] on button "Filters" at bounding box center [1144, 162] width 61 height 24
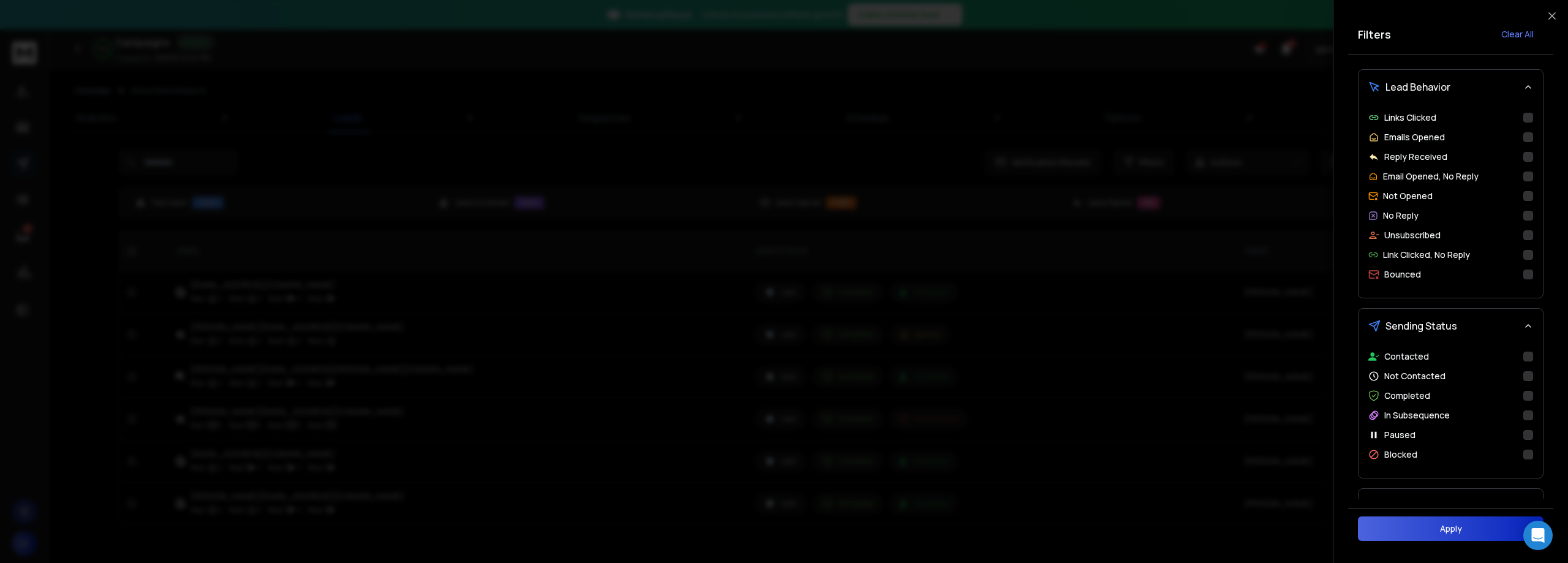
click at [1405, 382] on div "Contacted Not Contacted Completed In Subsequence Paused Blocked" at bounding box center [1450, 414] width 185 height 127
click at [1406, 382] on p "Not Contacted" at bounding box center [1415, 376] width 62 height 12
click at [1524, 381] on button "Not Contacted" at bounding box center [1529, 376] width 10 height 10
click at [1424, 528] on button "Apply" at bounding box center [1450, 528] width 185 height 24
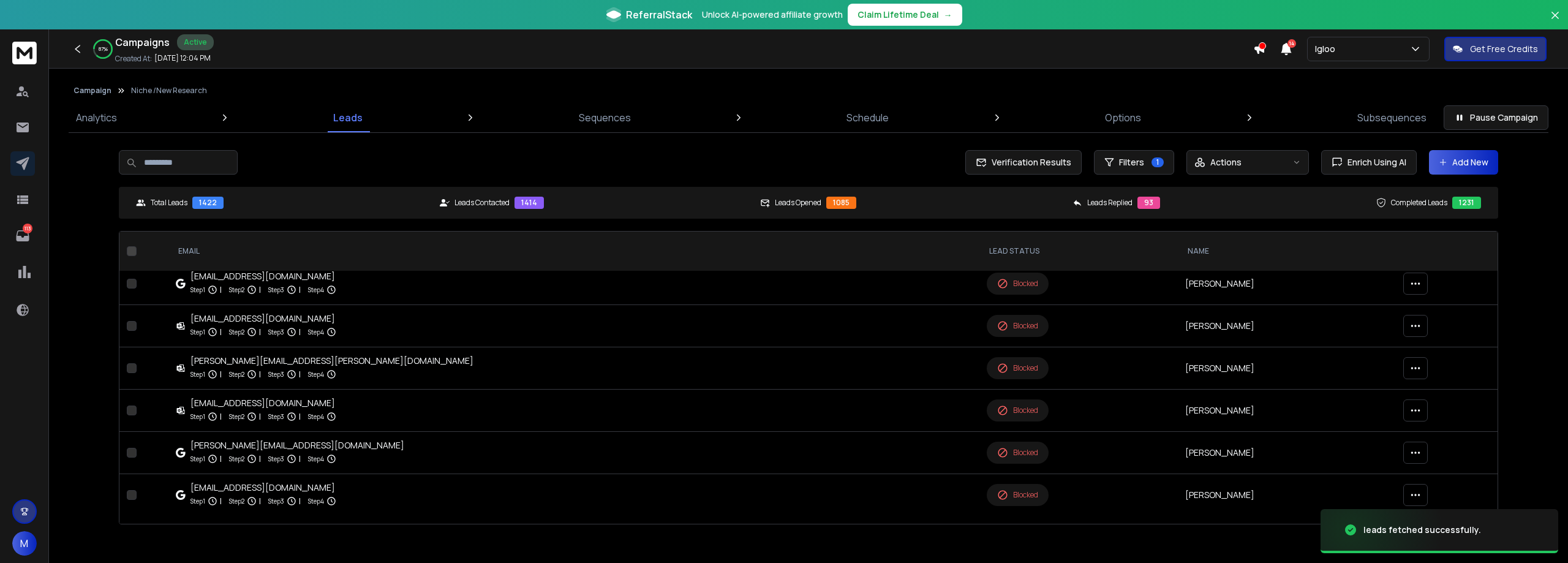
scroll to position [95, 0]
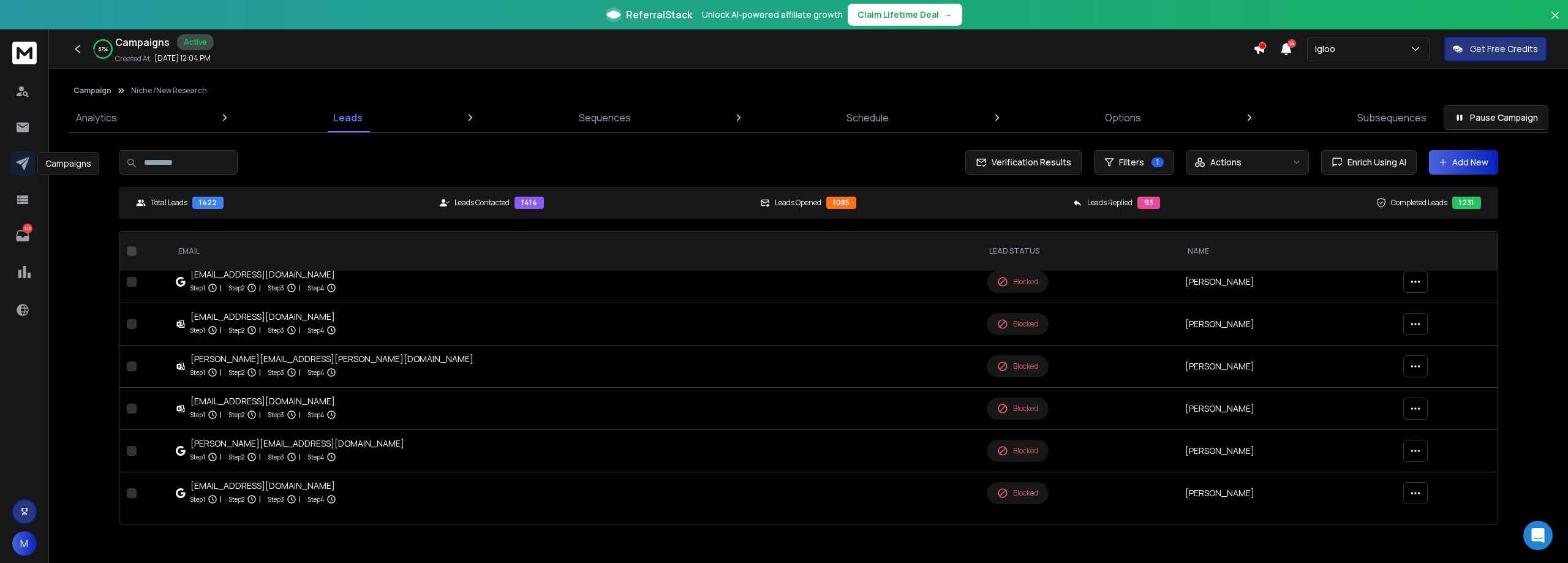
click at [26, 173] on link at bounding box center [22, 163] width 24 height 24
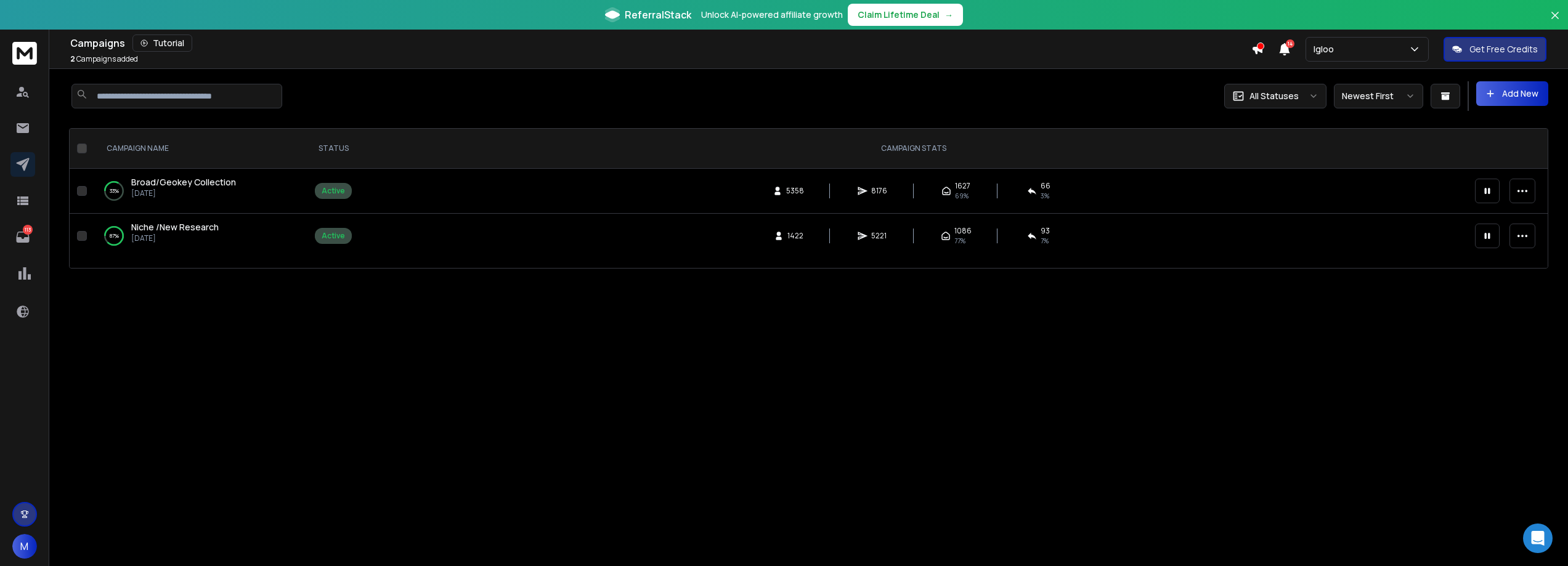
click at [173, 196] on p "3 months ago" at bounding box center [184, 193] width 105 height 10
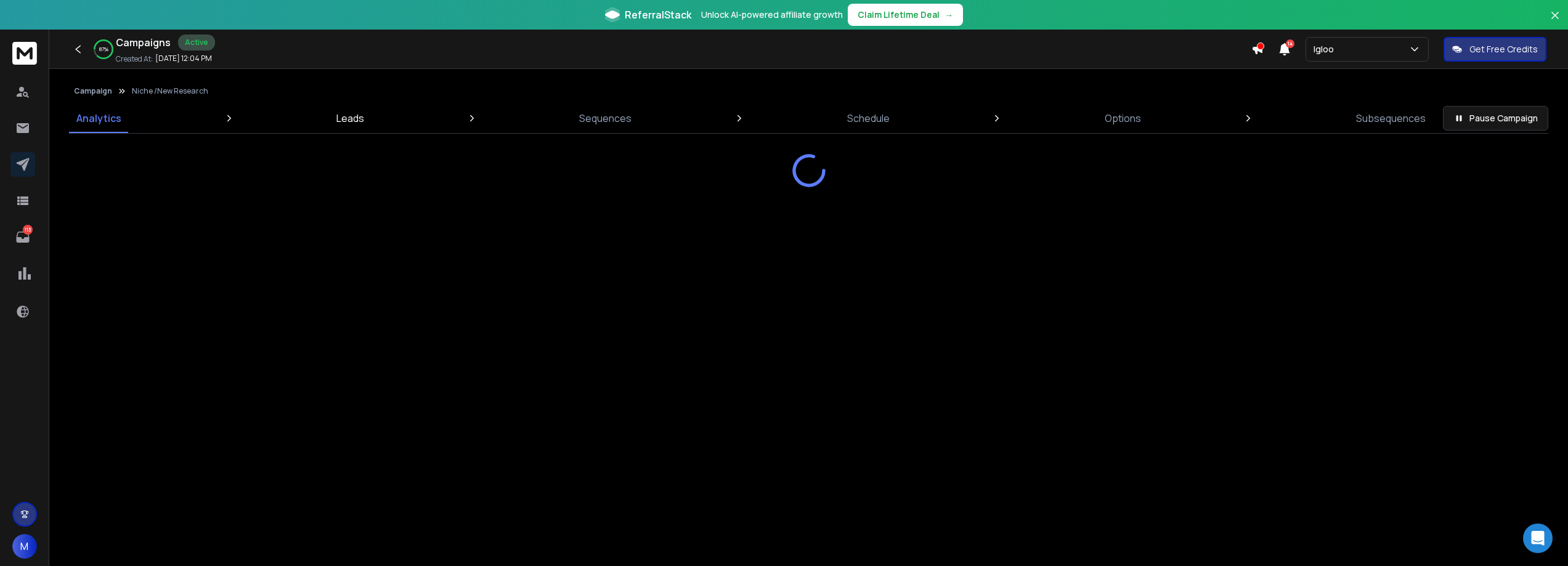
click at [356, 120] on p "Leads" at bounding box center [351, 118] width 28 height 15
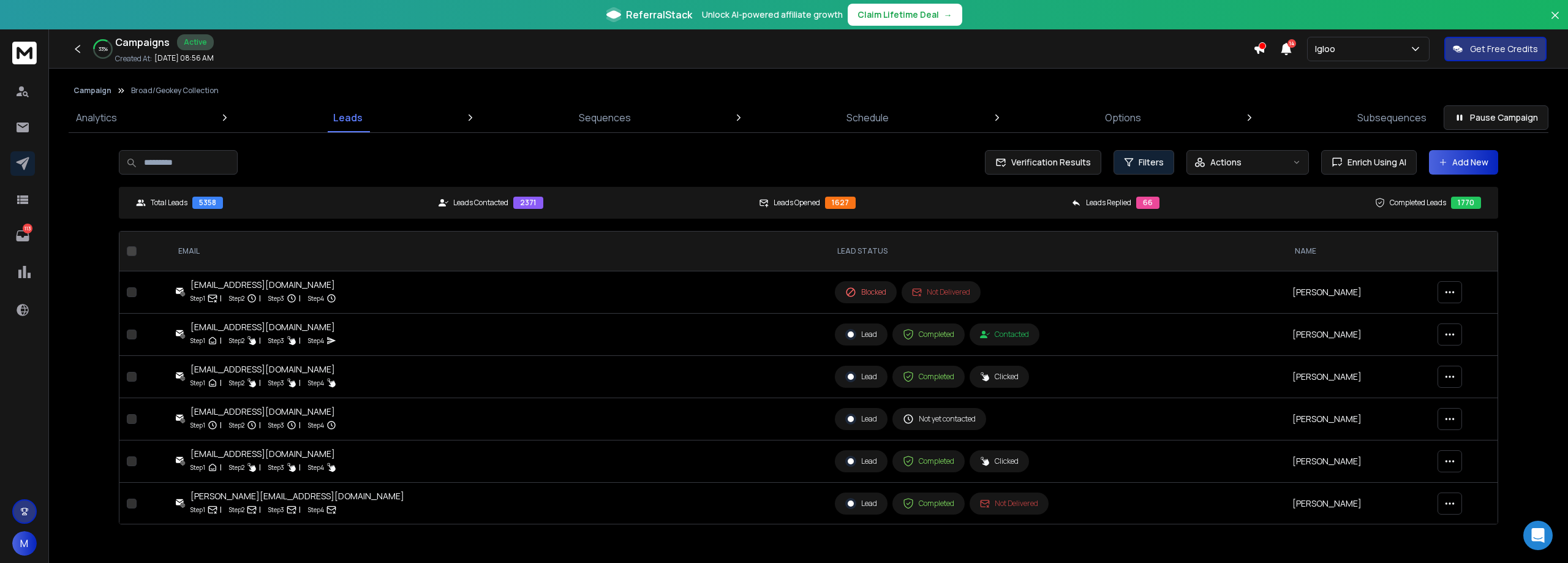
click at [1148, 153] on button "Filters" at bounding box center [1144, 162] width 61 height 24
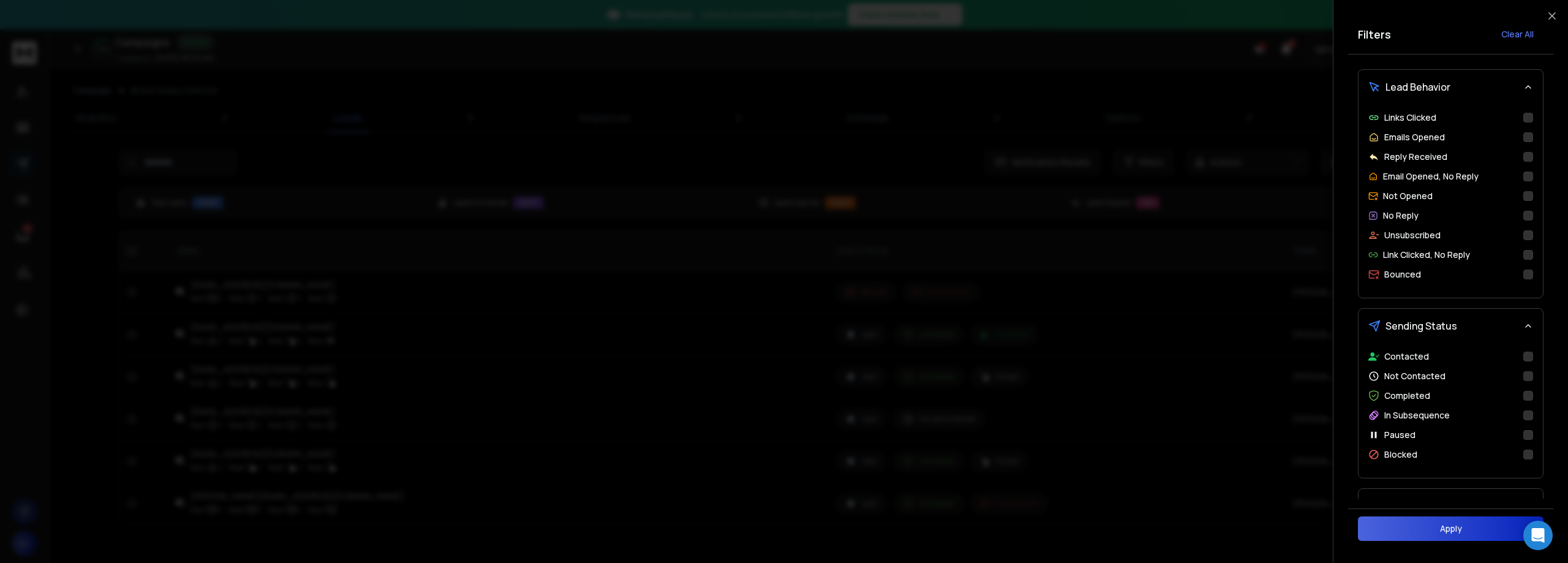
click at [1403, 378] on p "Not Contacted" at bounding box center [1415, 376] width 62 height 12
click at [1524, 378] on button "Not Contacted" at bounding box center [1529, 376] width 10 height 10
click at [1445, 516] on div "Apply" at bounding box center [1450, 528] width 205 height 40
click at [1446, 521] on button "Apply" at bounding box center [1450, 528] width 185 height 24
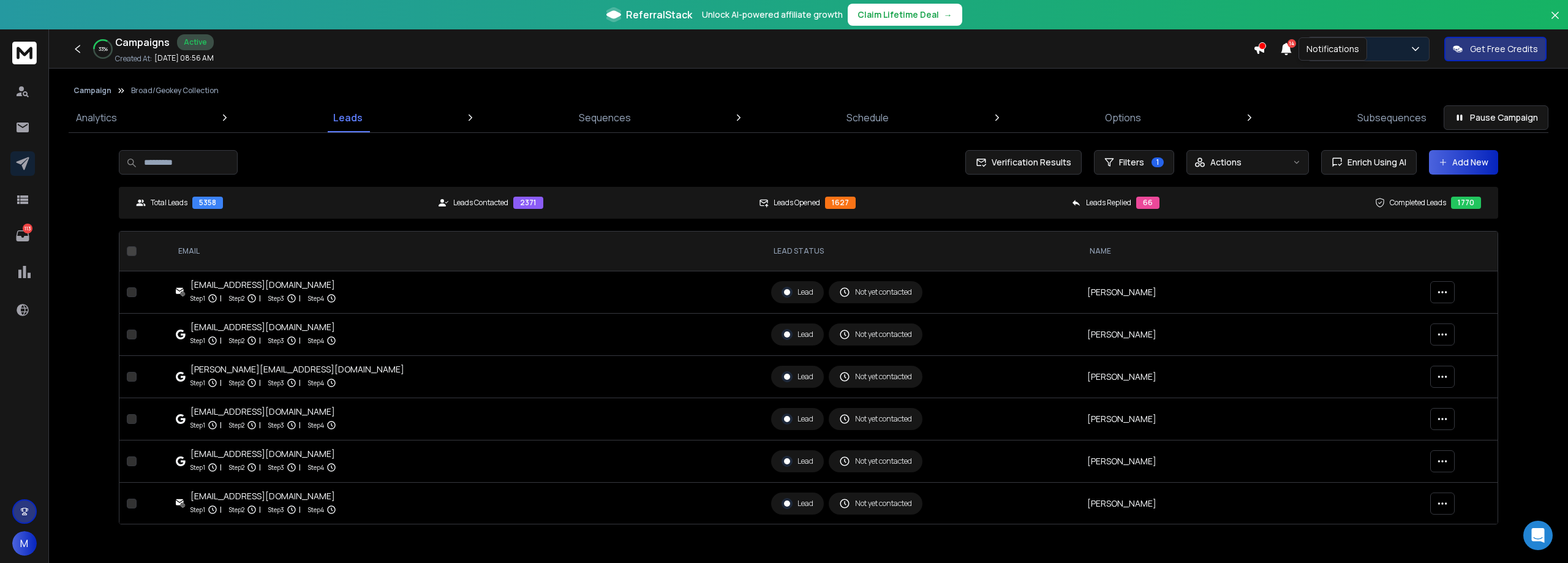
click at [1369, 41] on button "Igloo" at bounding box center [1368, 48] width 122 height 24
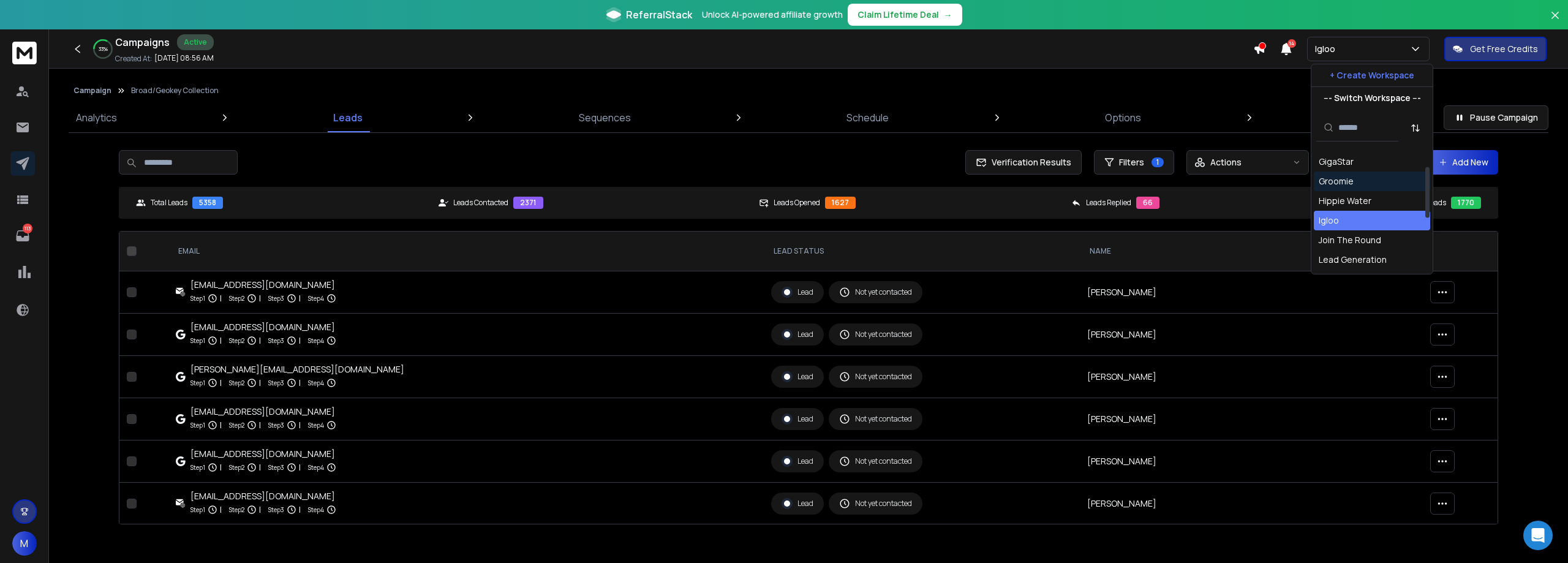
scroll to position [82, 0]
click at [1392, 228] on div "Levels" at bounding box center [1372, 234] width 116 height 19
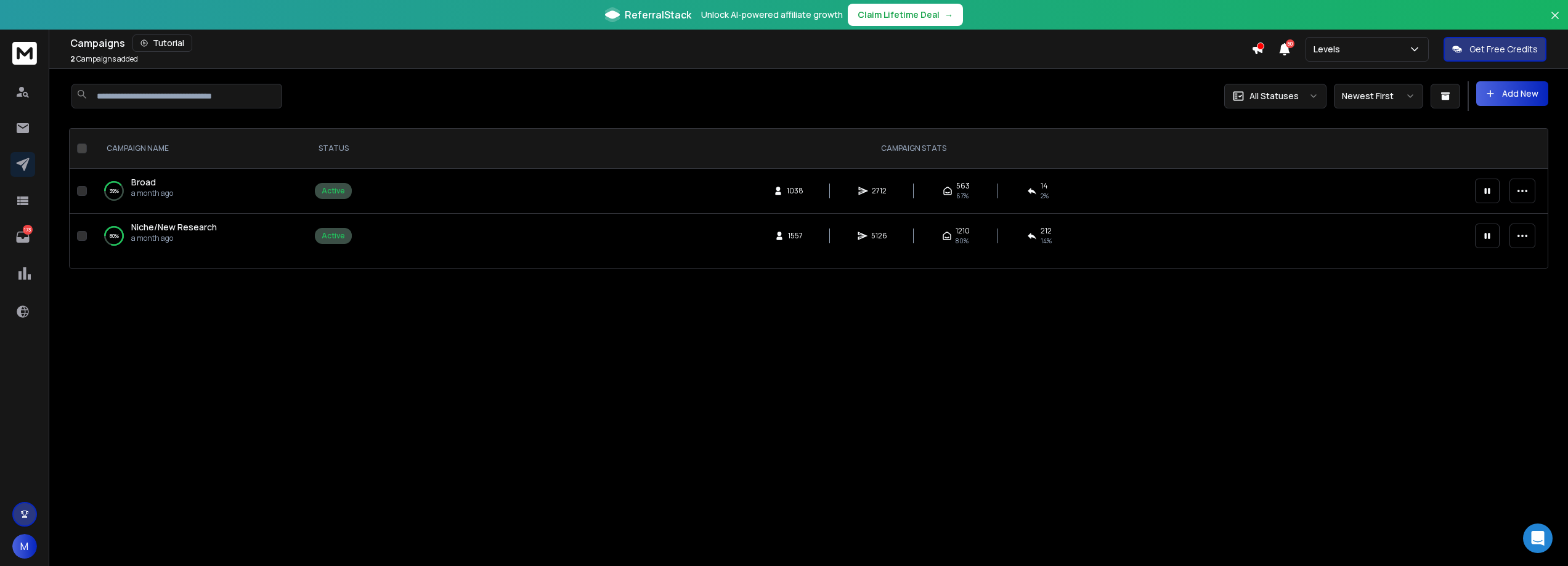
drag, startPoint x: 164, startPoint y: 228, endPoint x: 186, endPoint y: 149, distance: 82.0
click at [166, 226] on span "Niche/New Research" at bounding box center [174, 227] width 86 height 12
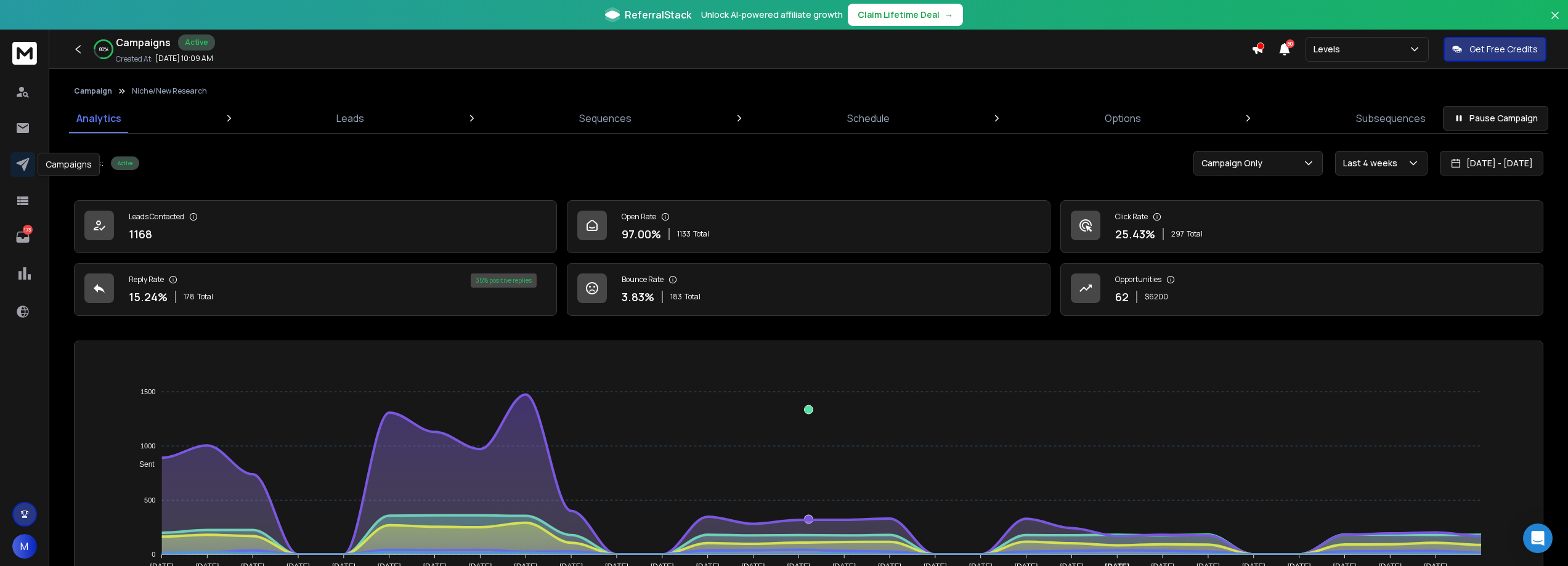
click at [27, 161] on icon at bounding box center [22, 165] width 13 height 13
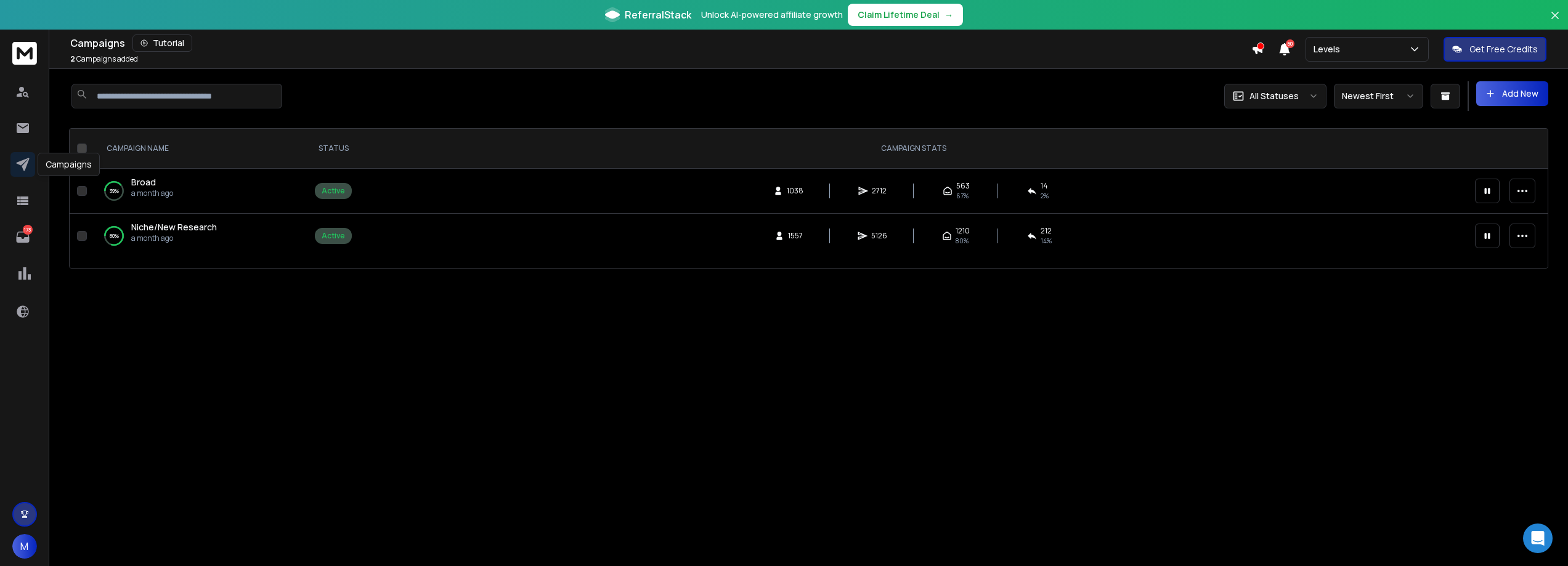
click at [172, 230] on span "Niche/New Research" at bounding box center [174, 227] width 86 height 12
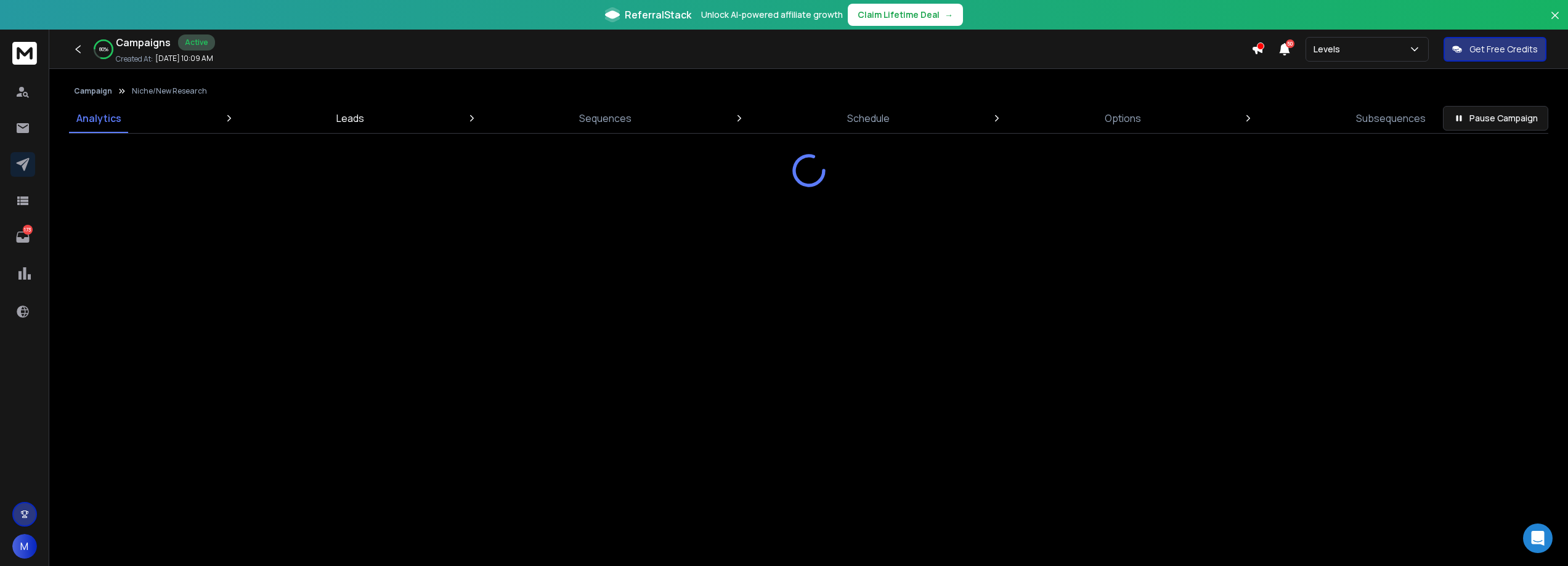
click at [335, 121] on link "Leads" at bounding box center [350, 118] width 42 height 30
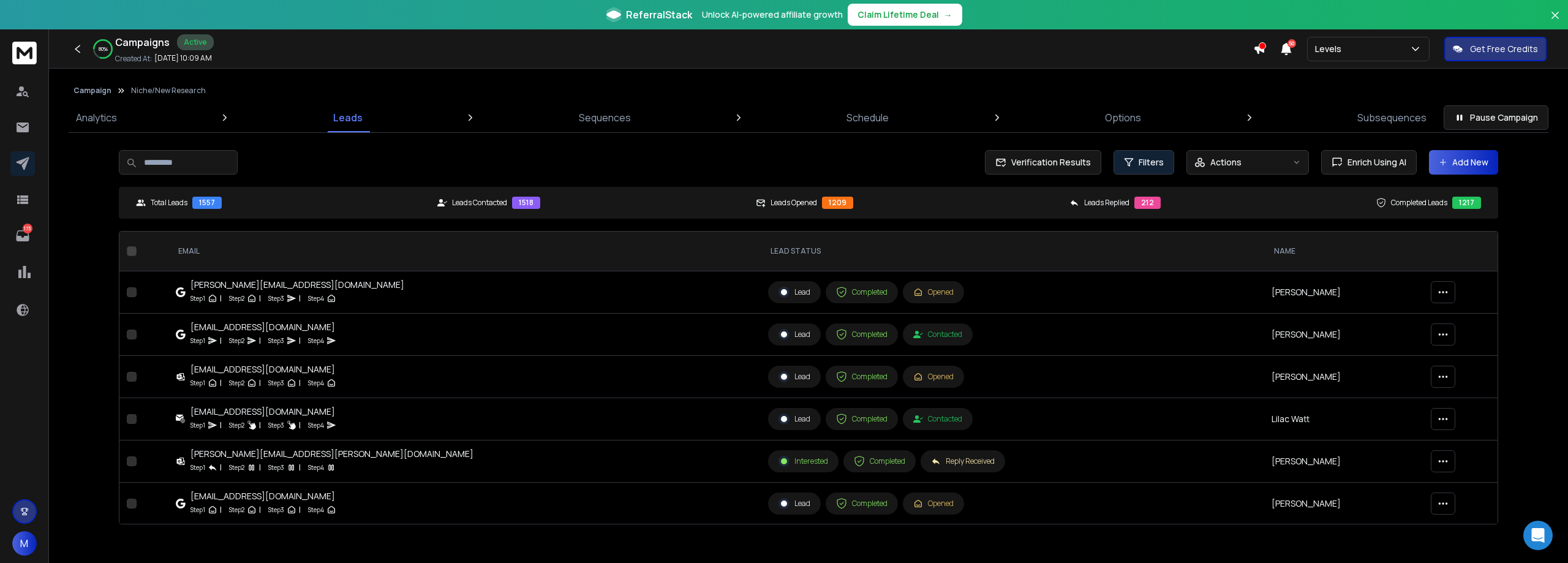
click at [1156, 168] on span "Filters" at bounding box center [1151, 163] width 25 height 12
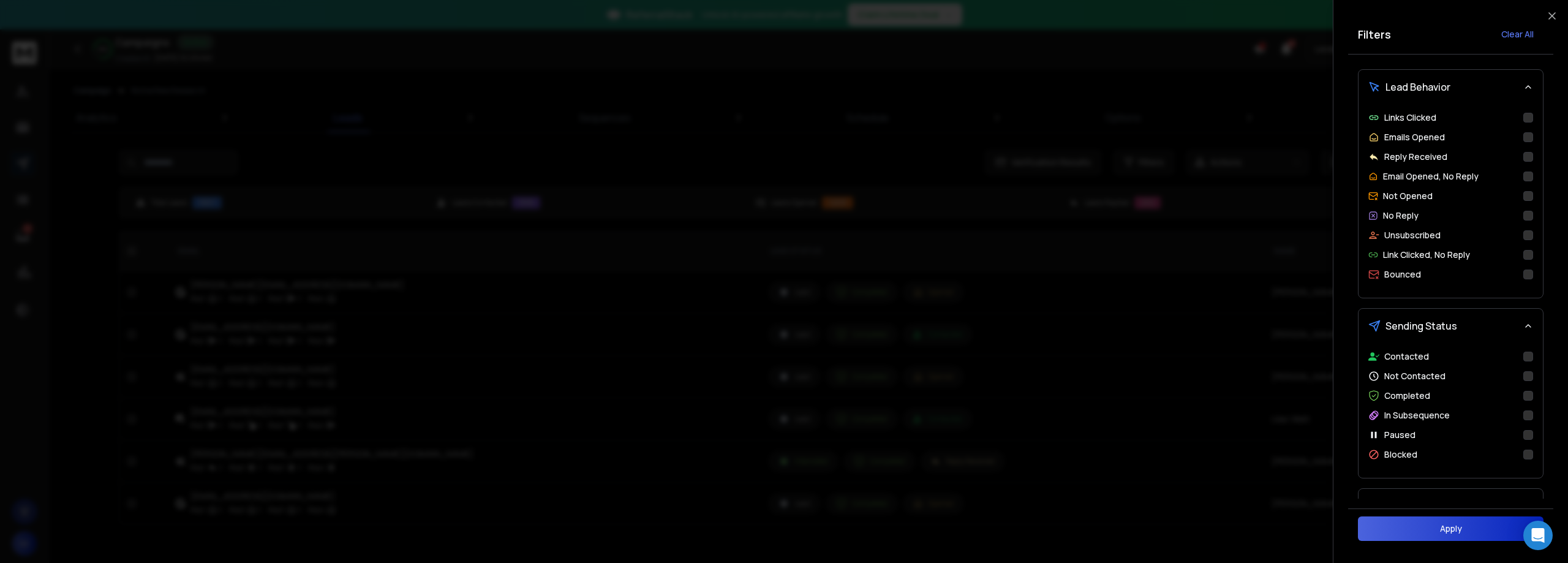
click at [1418, 372] on p "Not Contacted" at bounding box center [1415, 376] width 62 height 12
click at [1524, 372] on button "Not Contacted" at bounding box center [1529, 376] width 10 height 10
click at [1416, 517] on button "Apply" at bounding box center [1450, 528] width 185 height 24
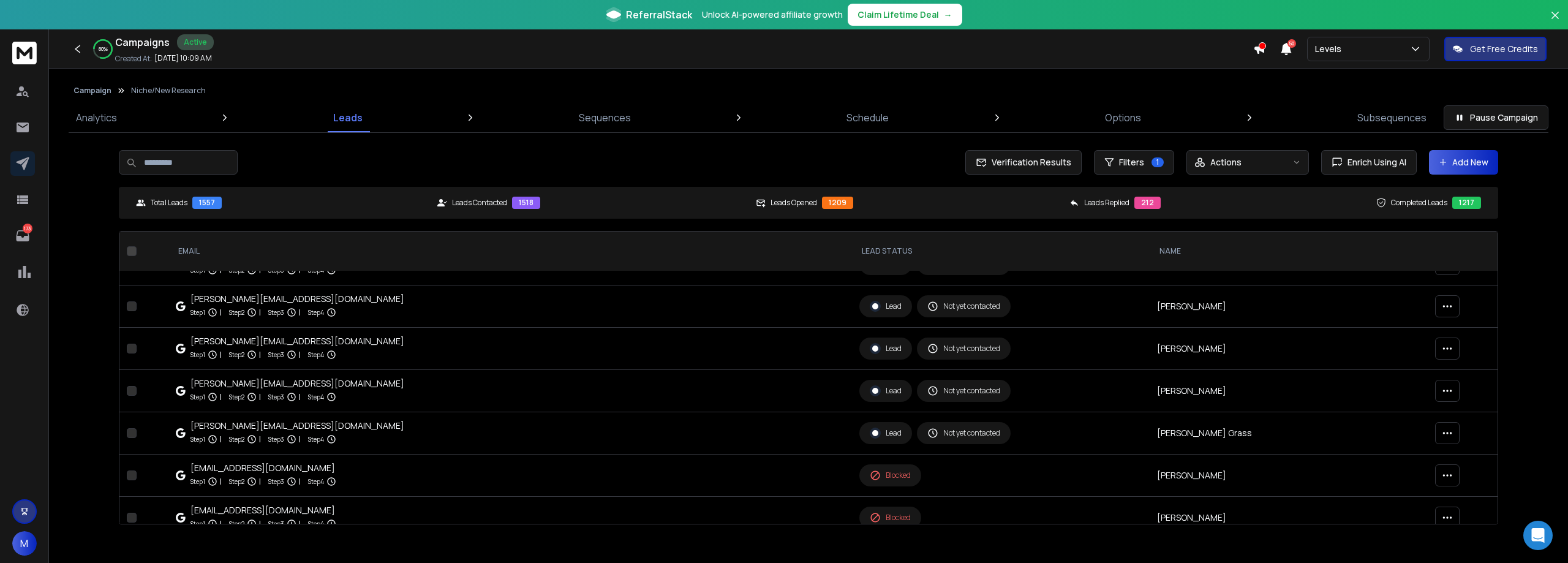
scroll to position [82, 0]
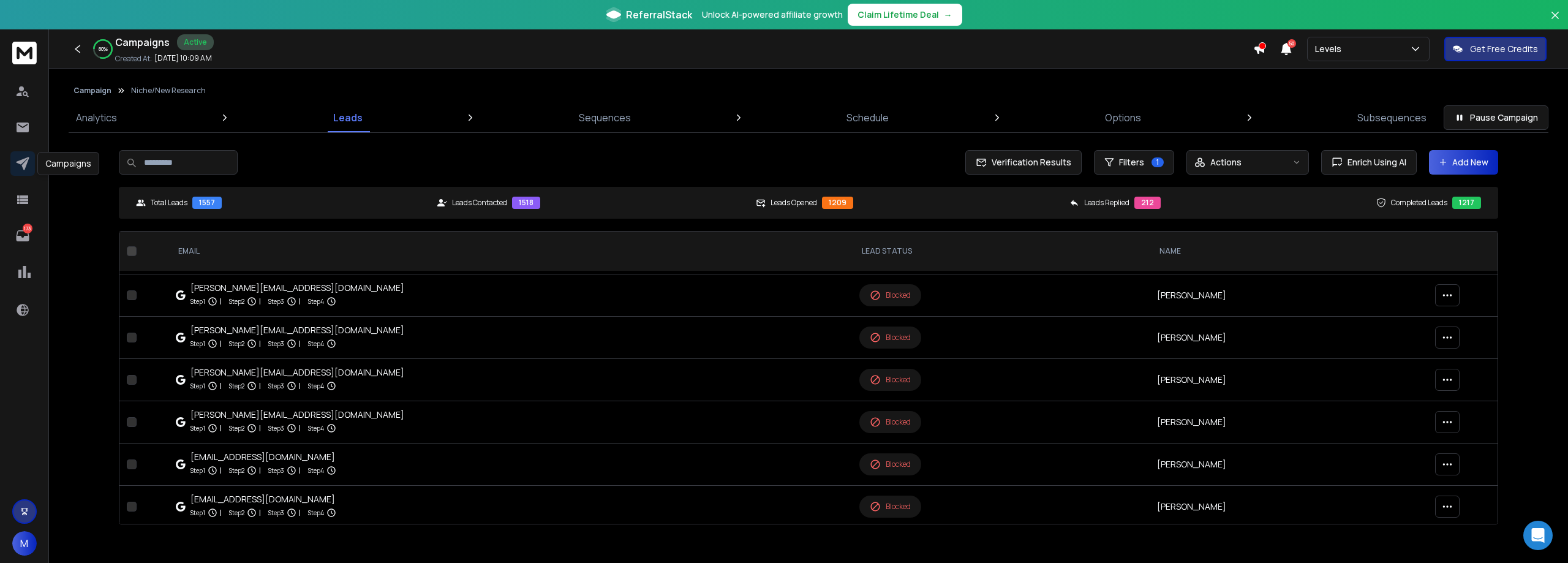
click at [24, 165] on icon at bounding box center [22, 164] width 13 height 13
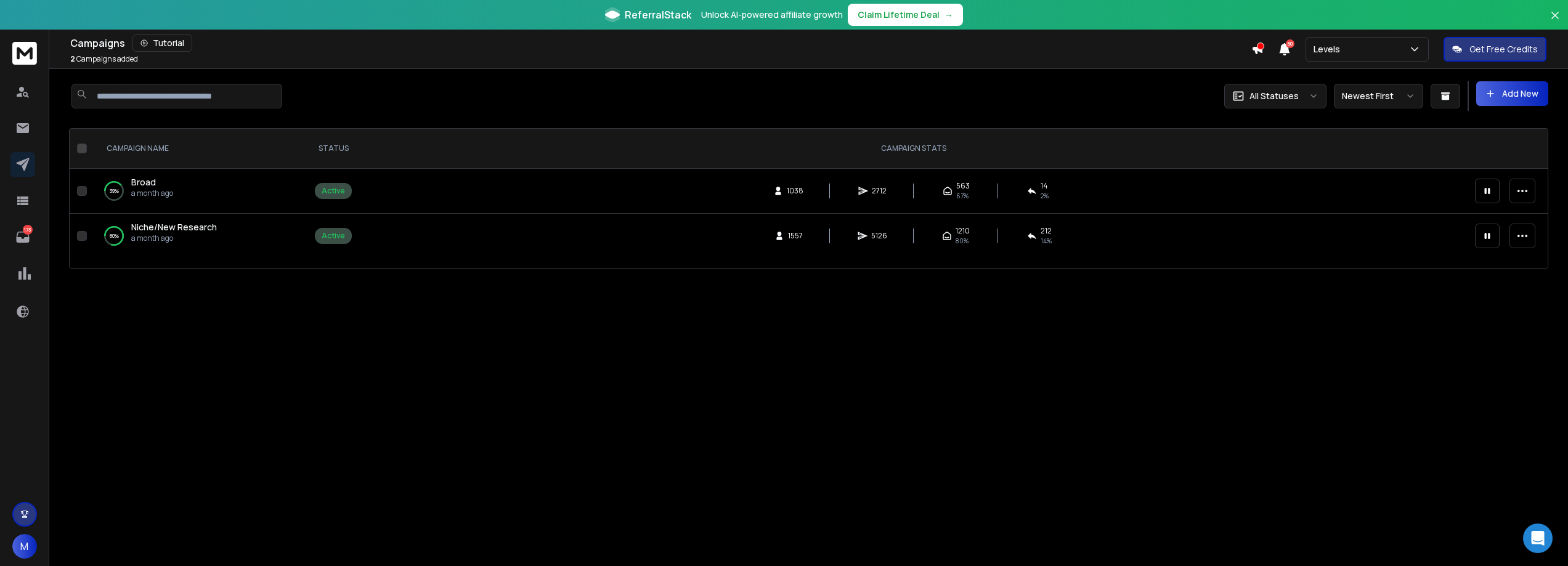
click at [180, 188] on div "39 % Broad a month ago" at bounding box center [200, 191] width 191 height 30
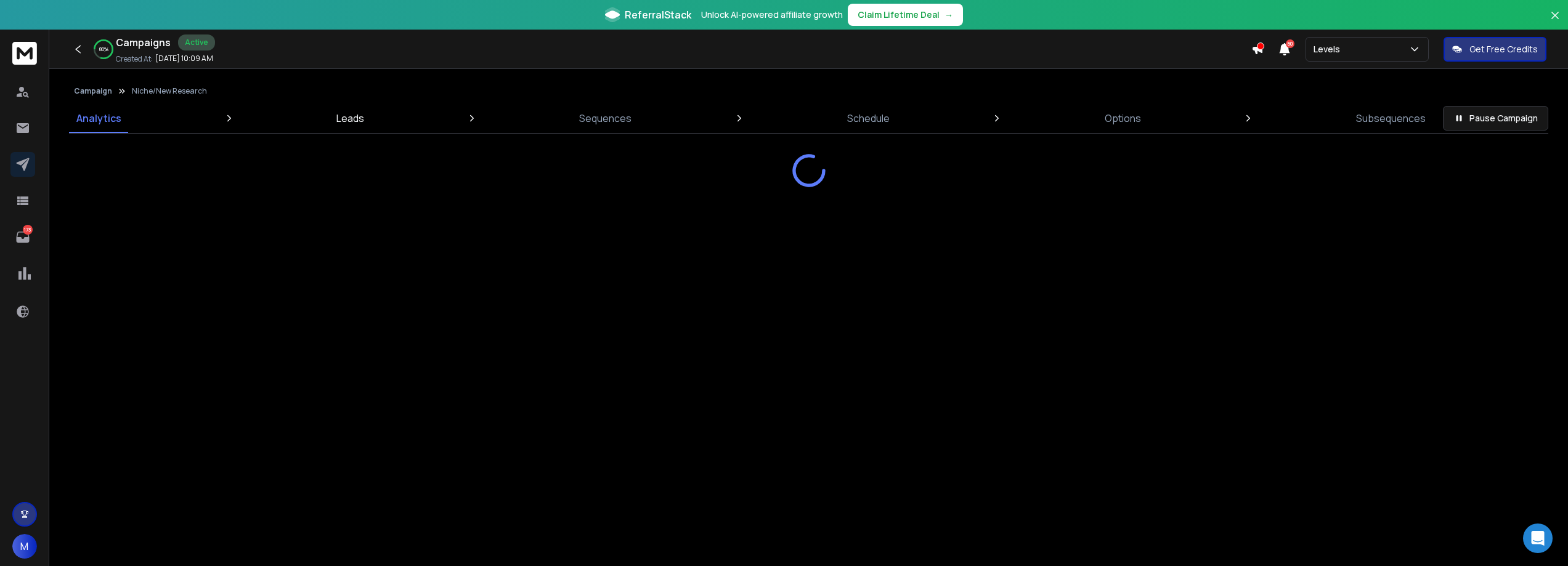
click at [344, 127] on link "Leads" at bounding box center [350, 118] width 42 height 30
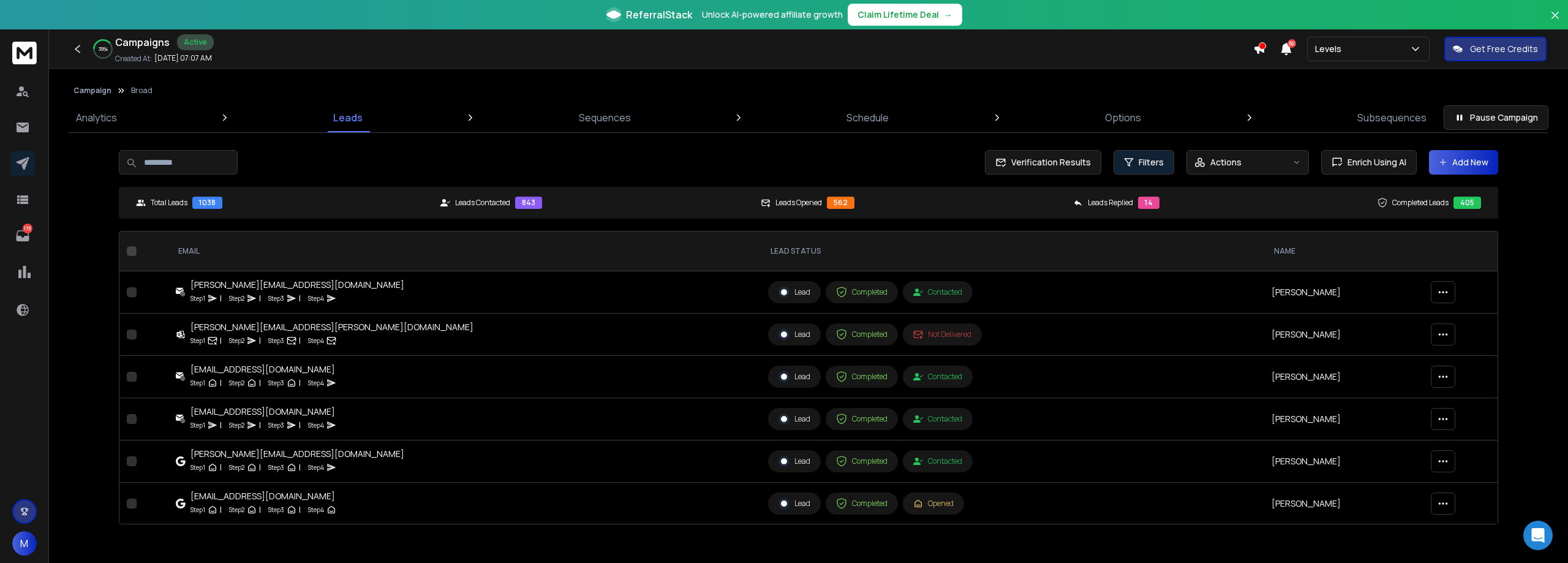
click at [1146, 167] on span "Filters" at bounding box center [1151, 163] width 25 height 12
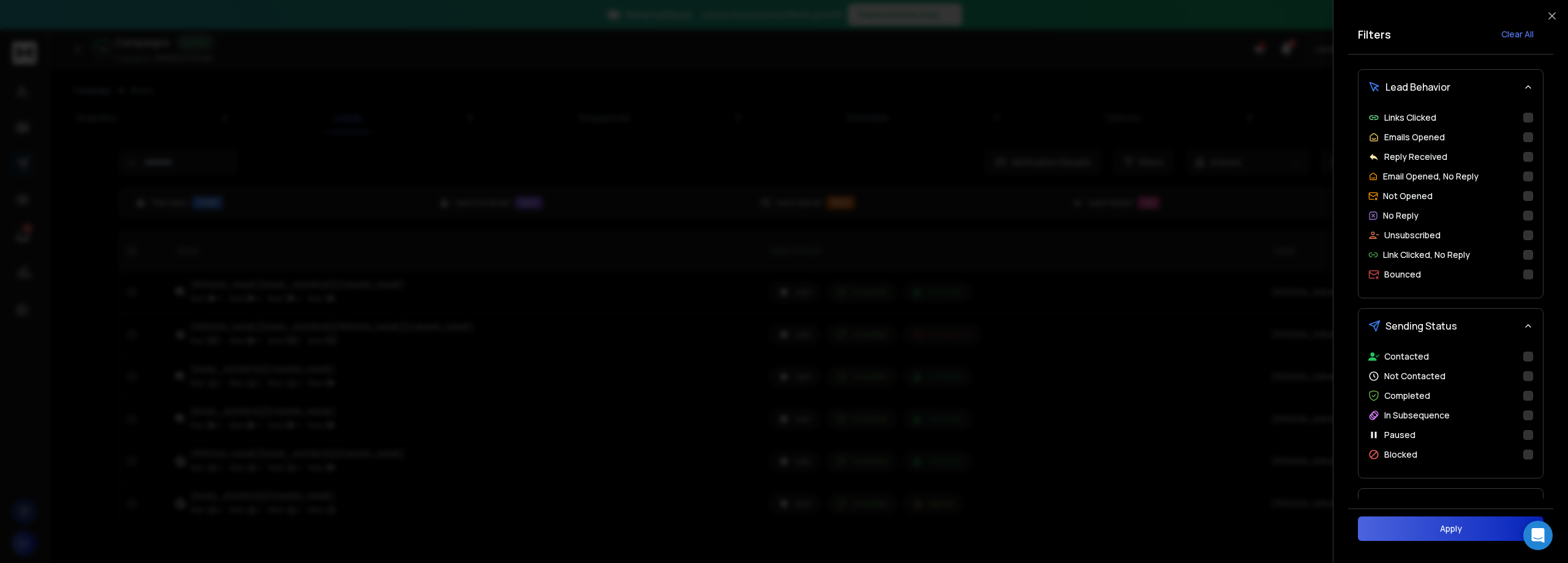
click at [1414, 378] on p "Not Contacted" at bounding box center [1415, 376] width 62 height 12
click at [1524, 378] on button "Not Contacted" at bounding box center [1529, 376] width 10 height 10
drag, startPoint x: 1410, startPoint y: 510, endPoint x: 1409, endPoint y: 519, distance: 9.1
click at [1410, 511] on div "Apply" at bounding box center [1450, 528] width 205 height 40
click at [1409, 520] on button "Apply" at bounding box center [1450, 528] width 185 height 24
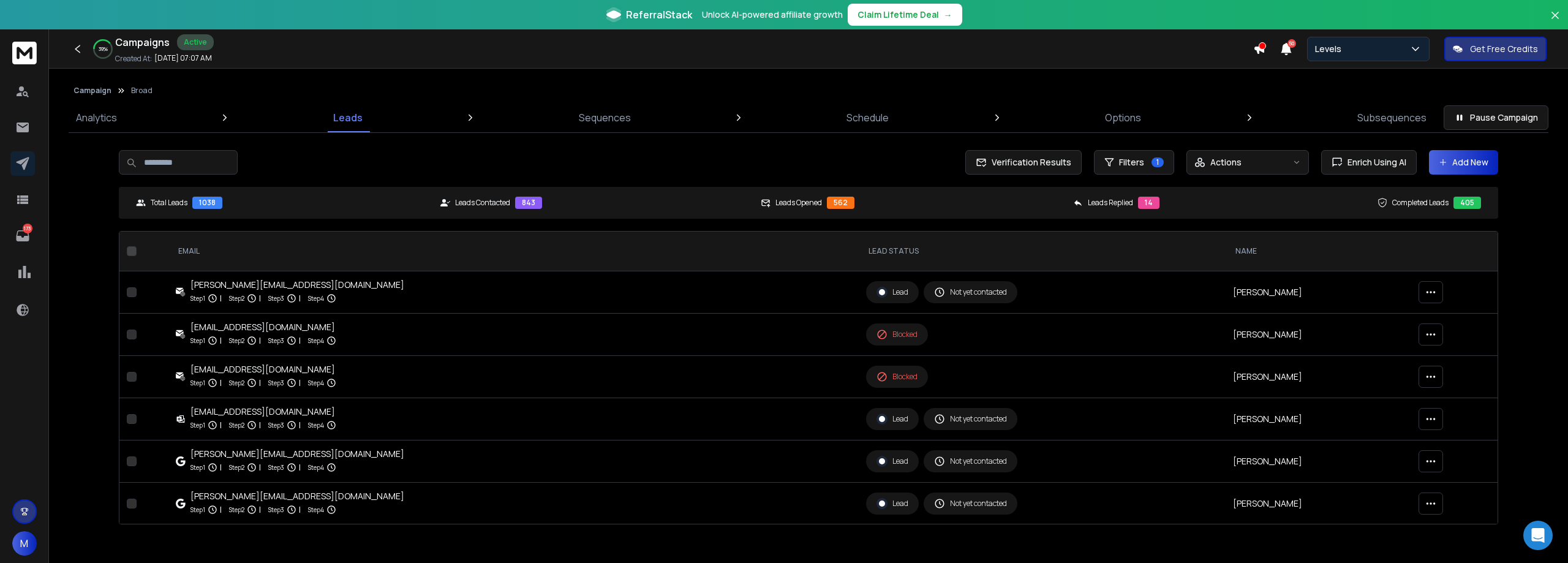
click at [1383, 52] on div "Levels" at bounding box center [1368, 49] width 107 height 12
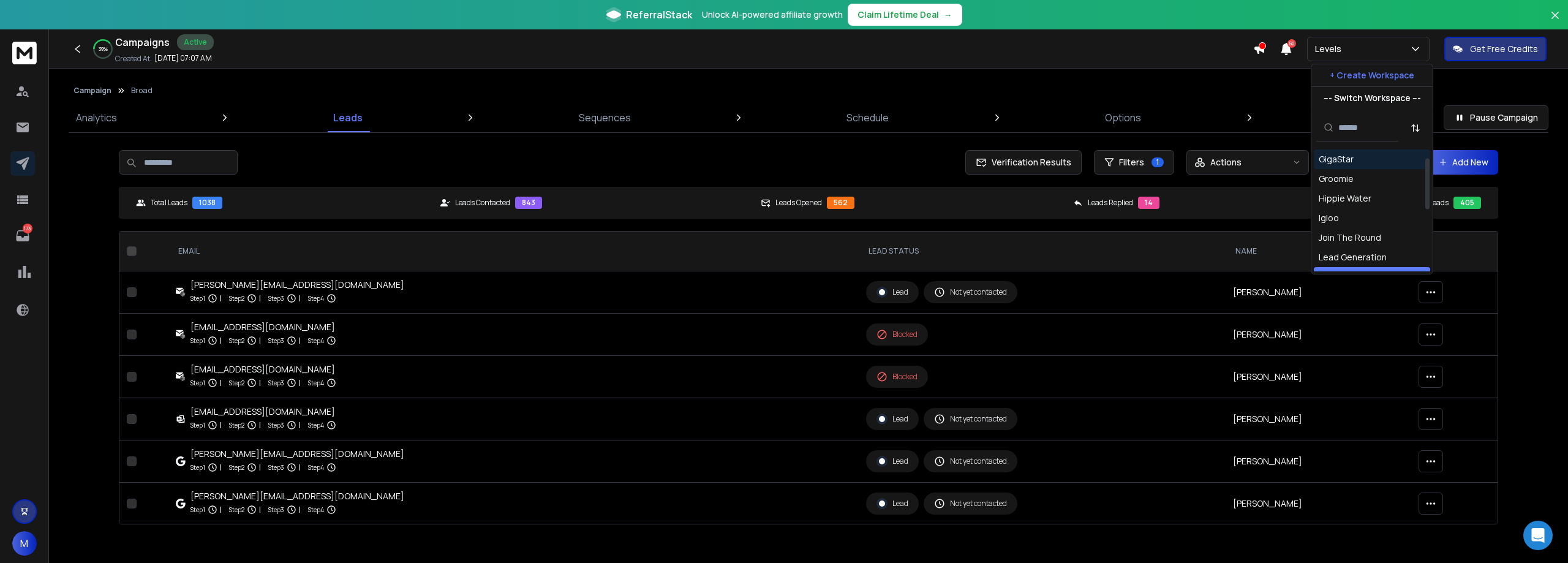
scroll to position [82, 0]
click at [1363, 249] on div "Lumen" at bounding box center [1372, 253] width 116 height 19
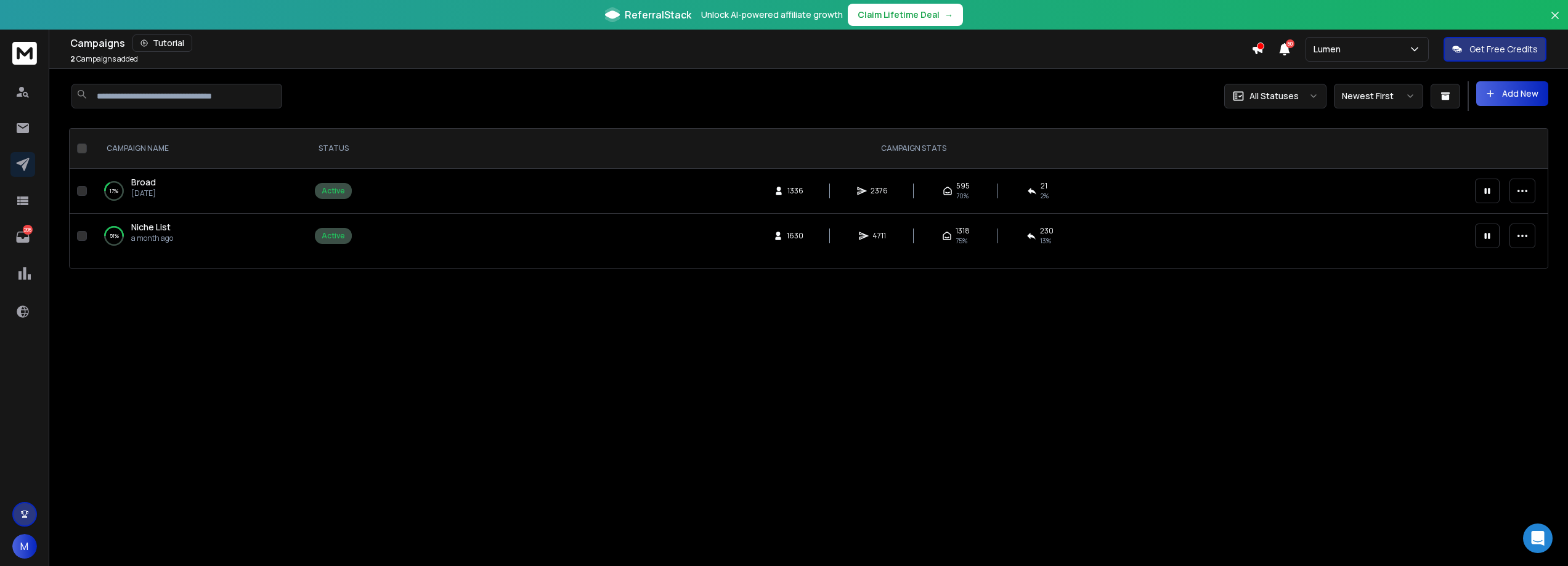
click at [186, 244] on div "51 % Niche List a month ago" at bounding box center [200, 236] width 191 height 30
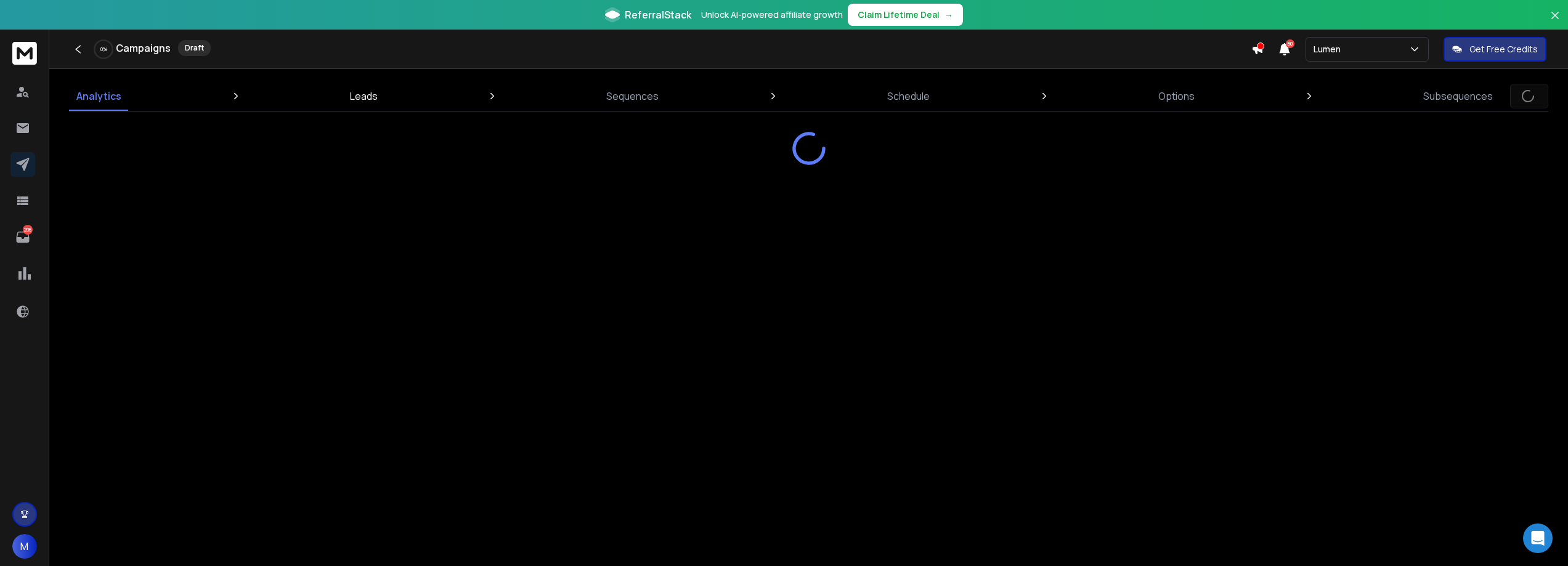
click at [349, 95] on link "Leads" at bounding box center [363, 96] width 42 height 30
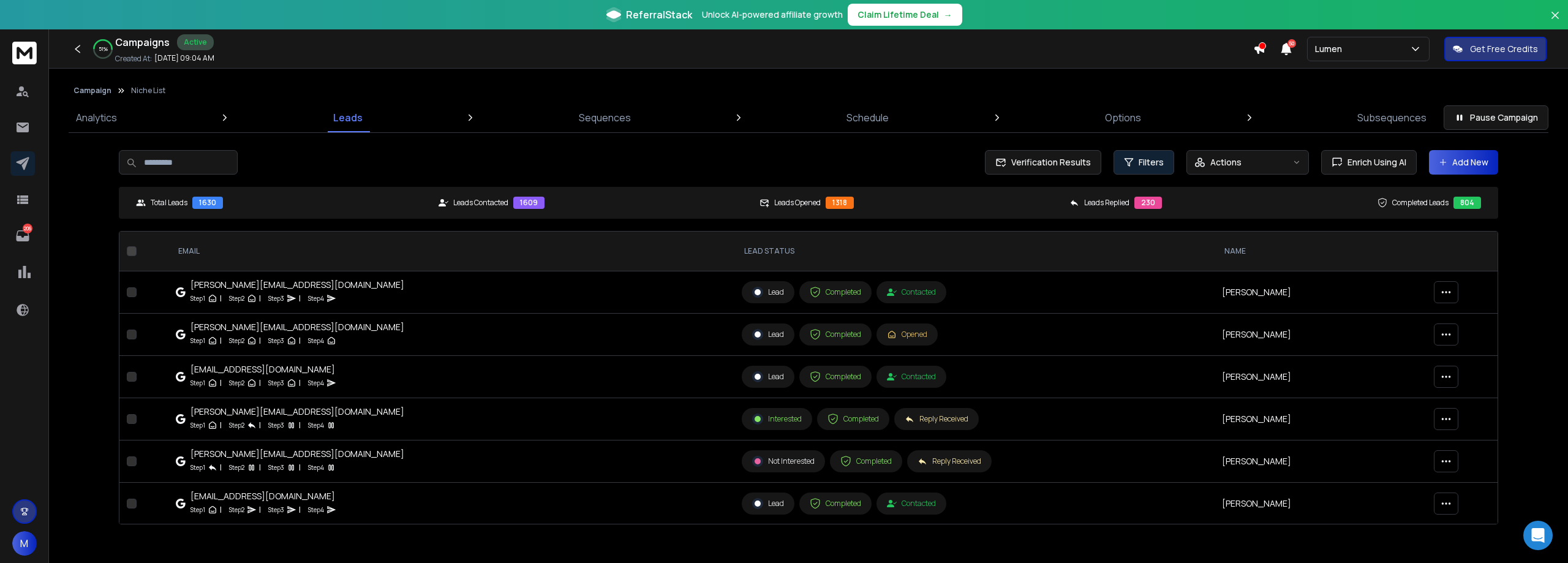
click at [1141, 163] on span "Filters" at bounding box center [1151, 163] width 25 height 12
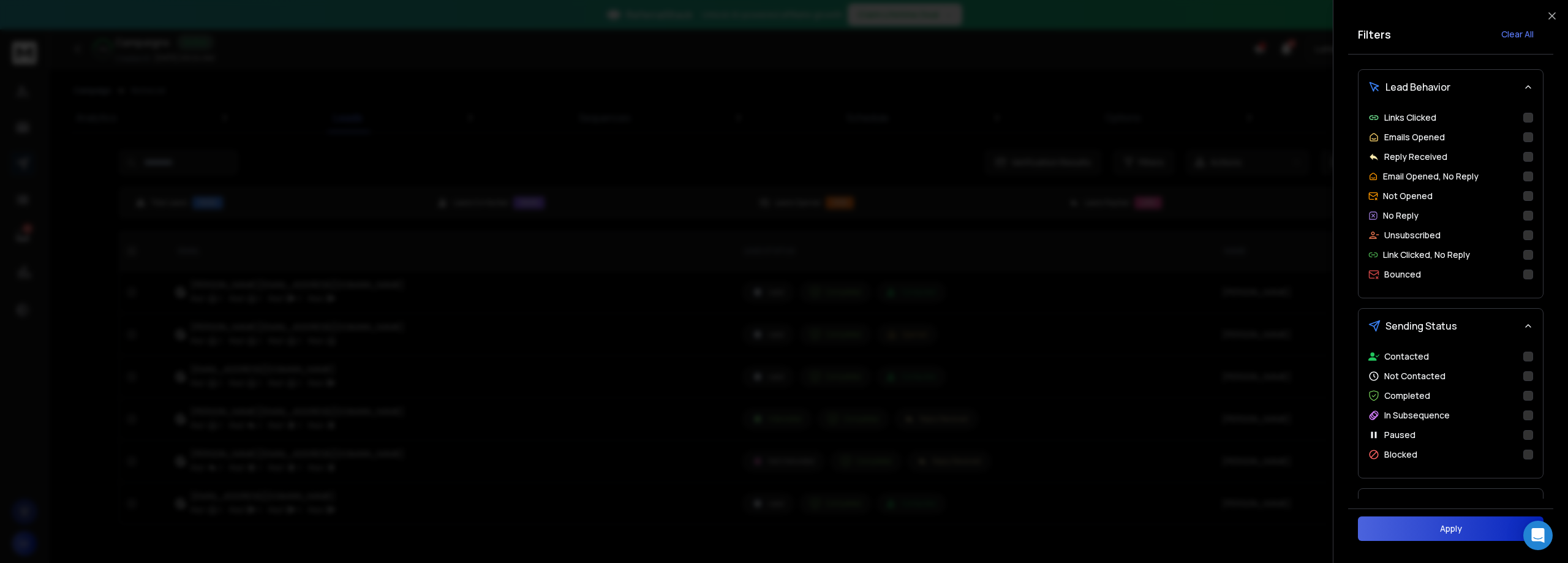
click at [1425, 373] on p "Not Contacted" at bounding box center [1415, 376] width 62 height 12
click at [1524, 373] on button "Not Contacted" at bounding box center [1529, 376] width 10 height 10
click at [1423, 529] on button "Apply" at bounding box center [1450, 528] width 185 height 24
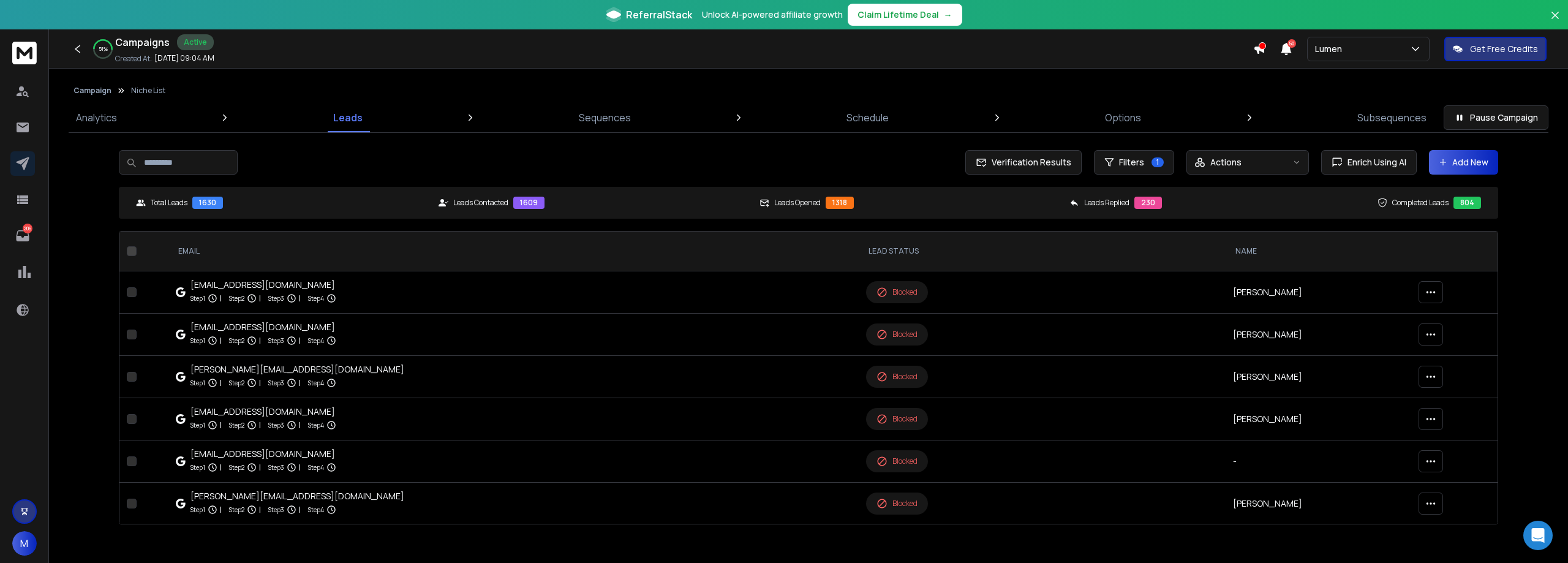
click at [35, 169] on div at bounding box center [24, 166] width 28 height 29
click at [30, 167] on icon at bounding box center [22, 163] width 15 height 15
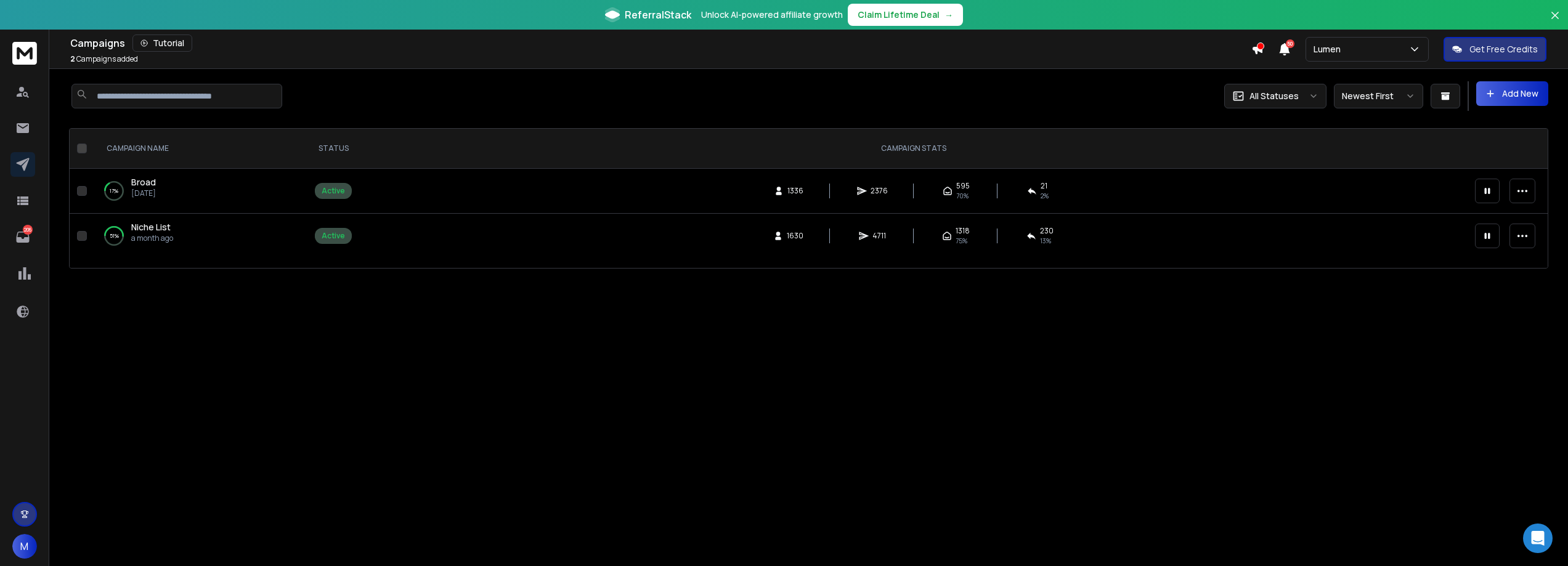
click at [262, 175] on td "17 % Broad 24 days ago" at bounding box center [200, 191] width 216 height 45
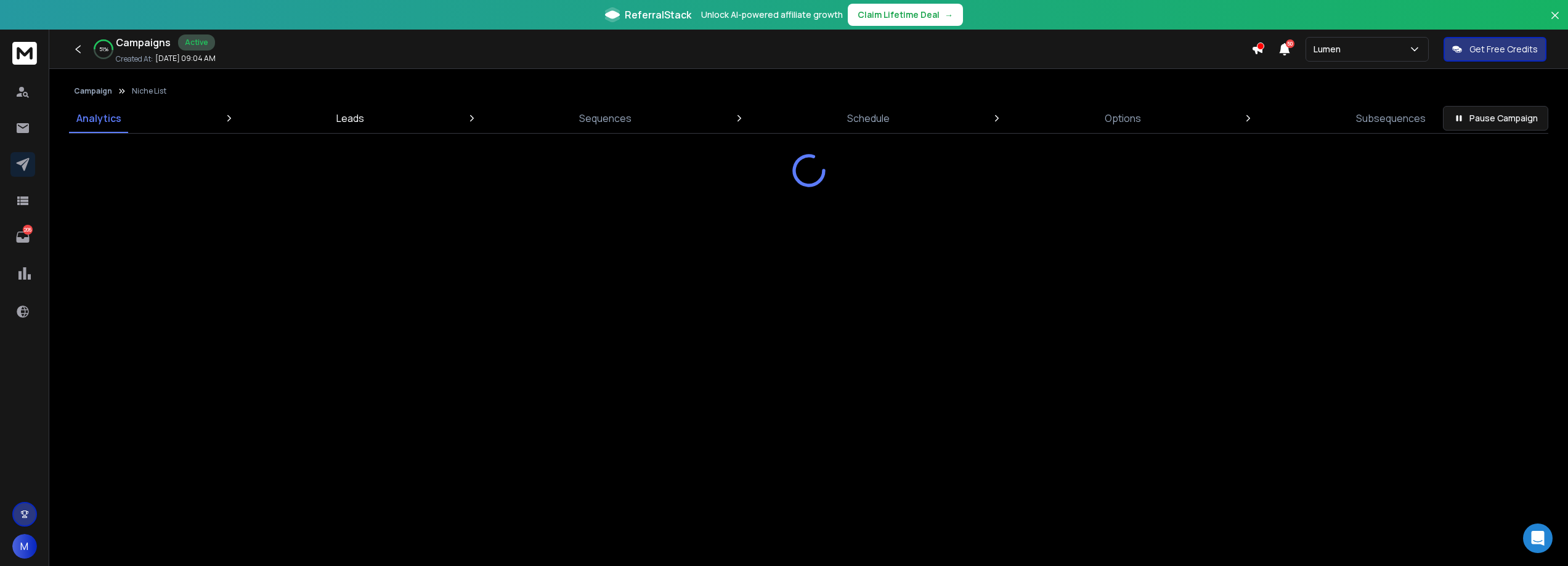
click at [353, 120] on p "Leads" at bounding box center [351, 118] width 28 height 15
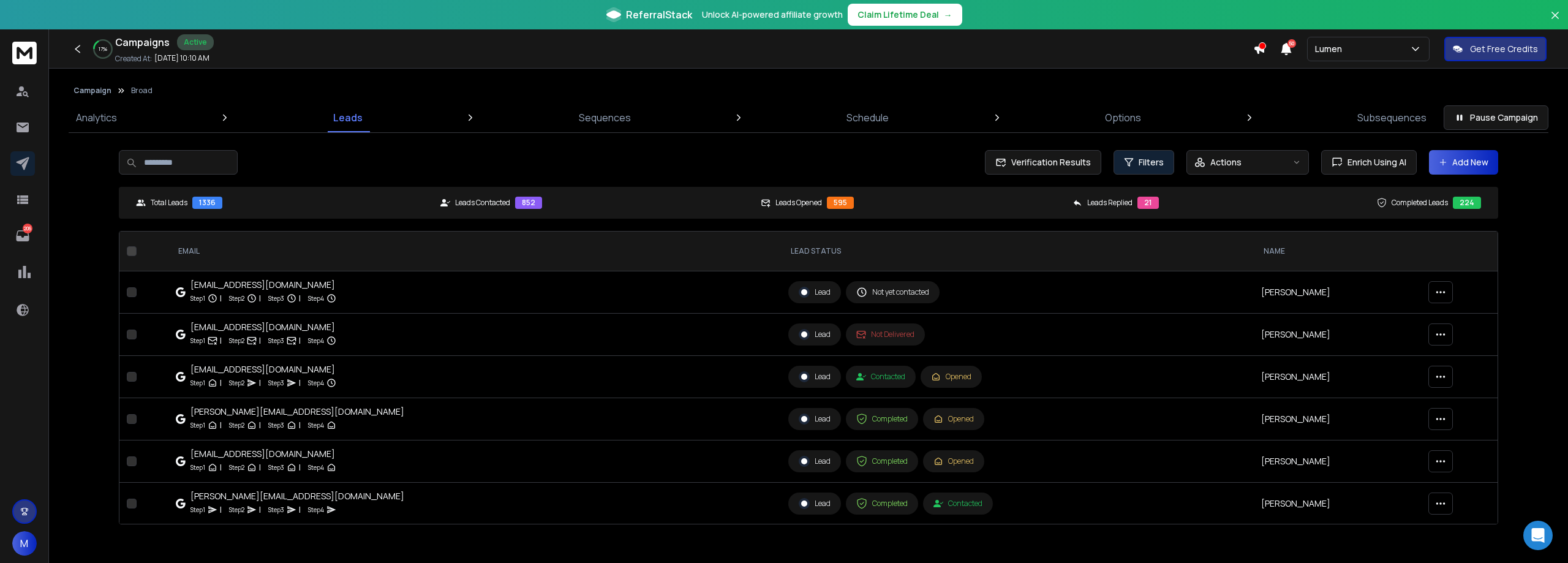
click at [1149, 169] on button "Filters" at bounding box center [1144, 162] width 61 height 24
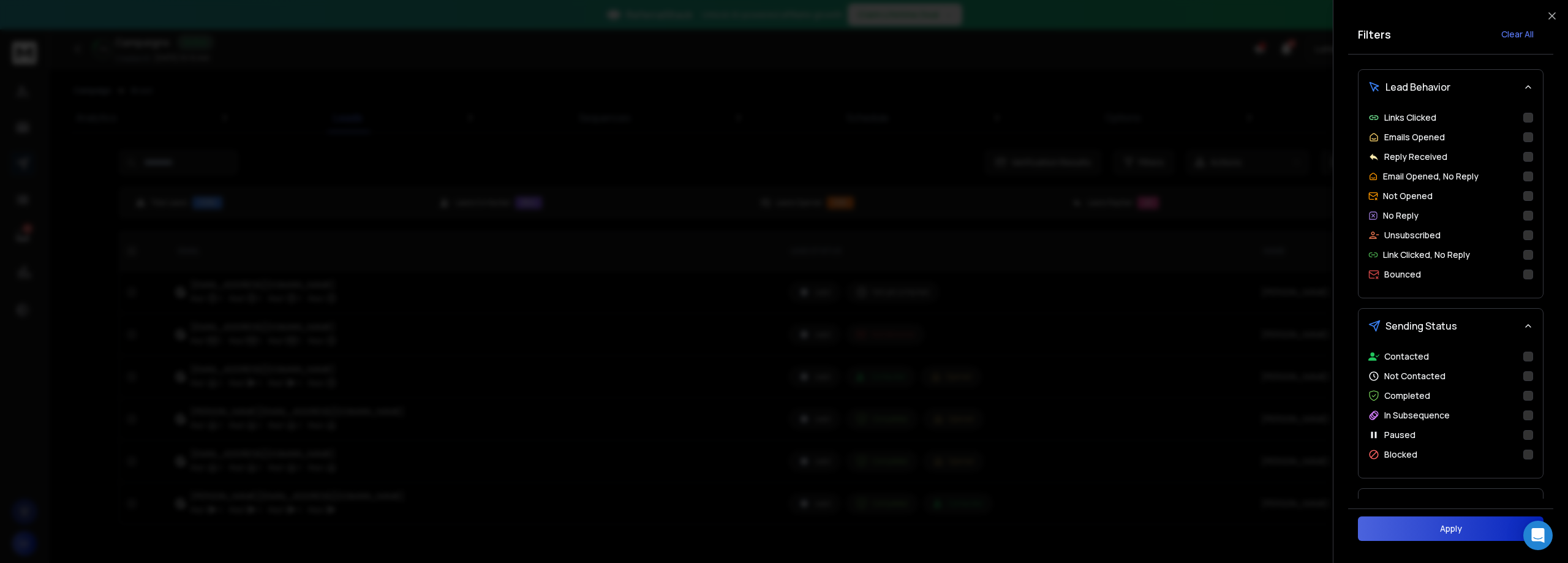
click at [1414, 376] on p "Not Contacted" at bounding box center [1415, 376] width 62 height 12
click at [1524, 376] on button "Not Contacted" at bounding box center [1529, 376] width 10 height 10
drag, startPoint x: 1418, startPoint y: 523, endPoint x: 1411, endPoint y: 521, distance: 7.3
click at [1418, 524] on button "Apply" at bounding box center [1450, 528] width 185 height 24
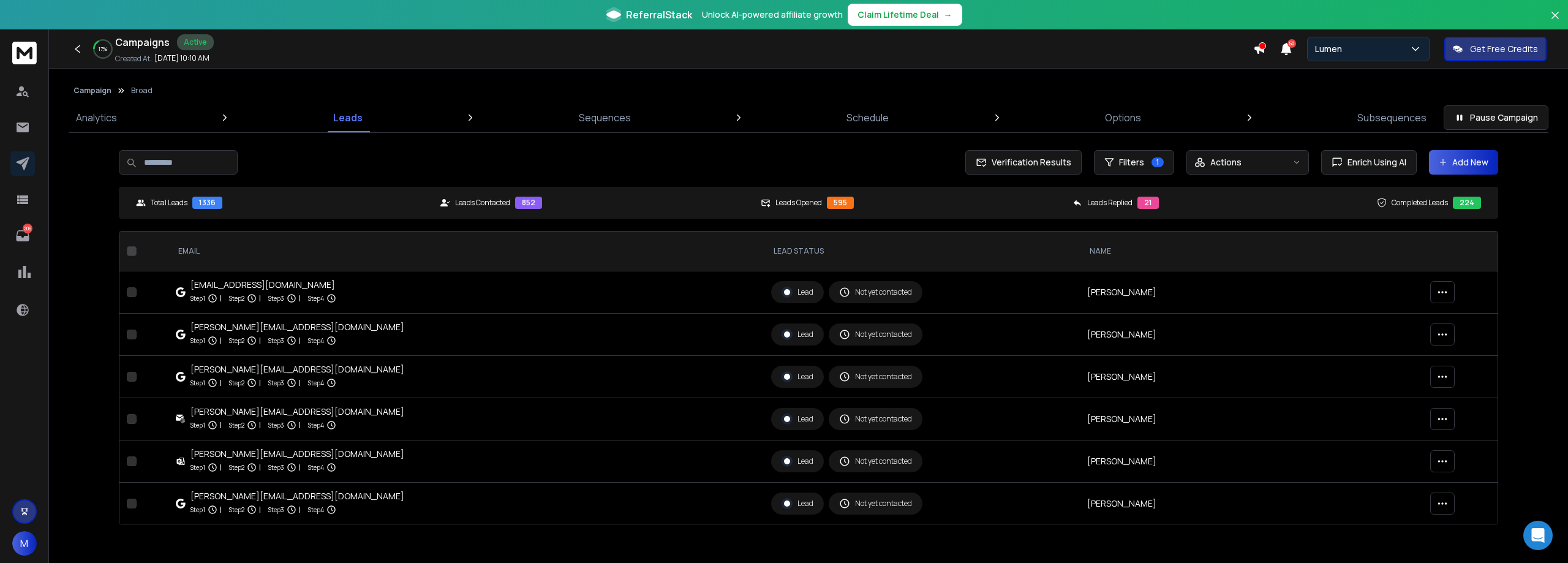
click at [1347, 51] on p "Lumen" at bounding box center [1331, 49] width 32 height 12
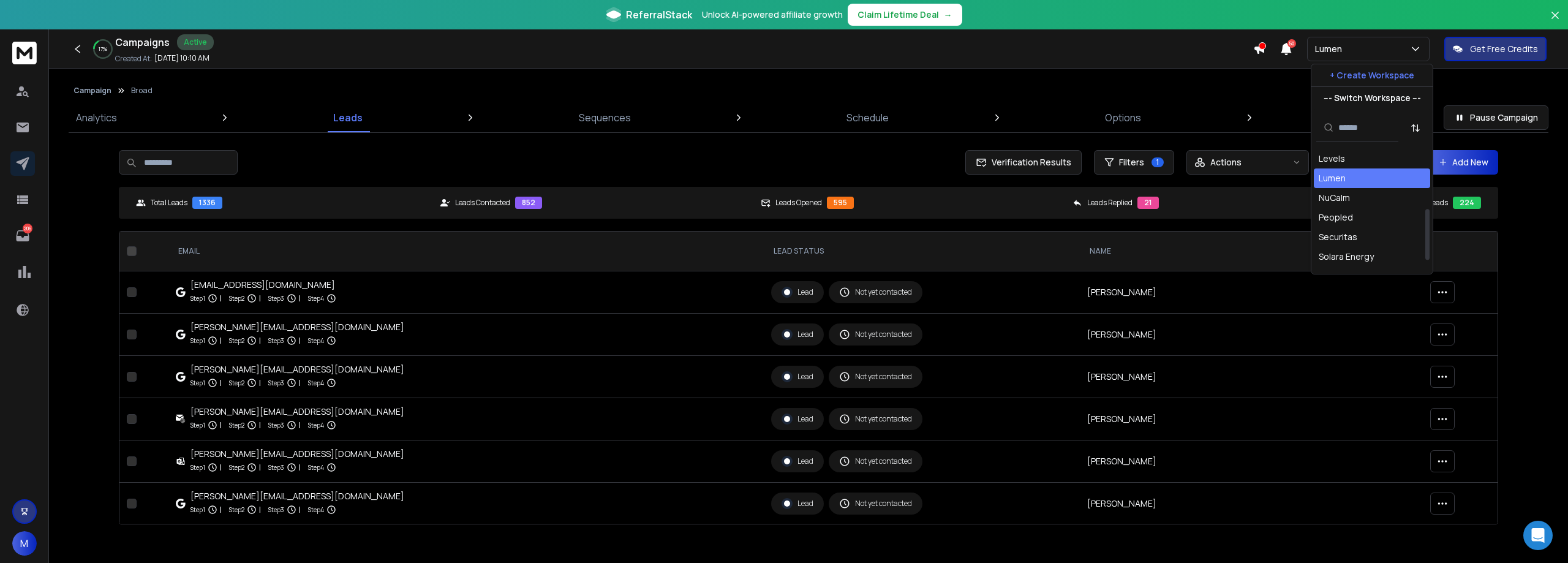
scroll to position [163, 0]
click at [1374, 208] on div "Peopled" at bounding box center [1372, 210] width 116 height 19
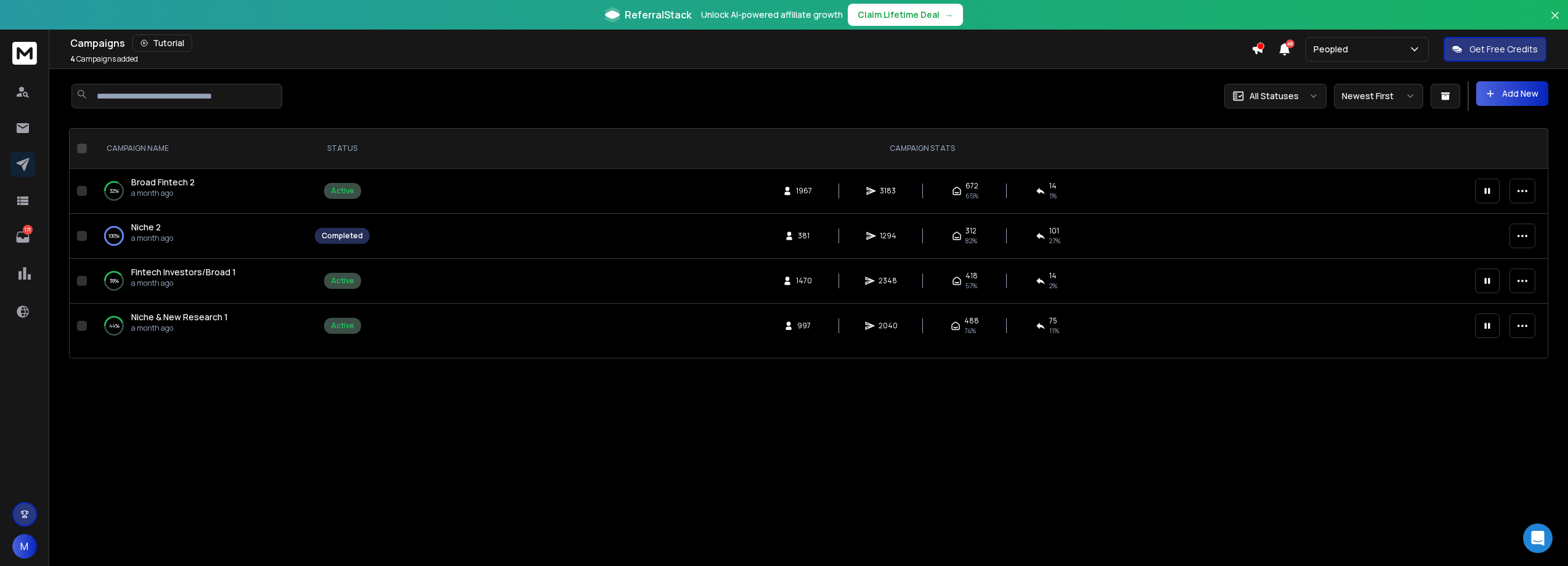
click at [157, 277] on span "Fintech Investors/Broad 1" at bounding box center [184, 272] width 105 height 12
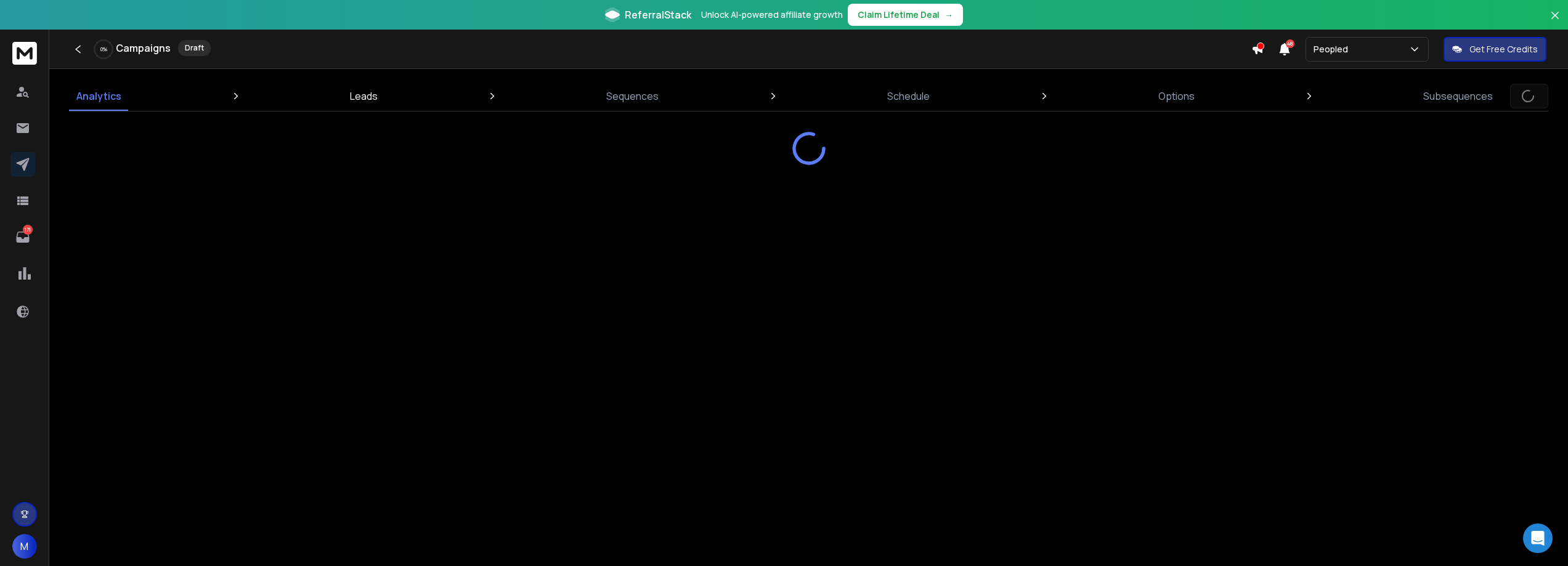
click at [350, 96] on p "Leads" at bounding box center [364, 96] width 28 height 15
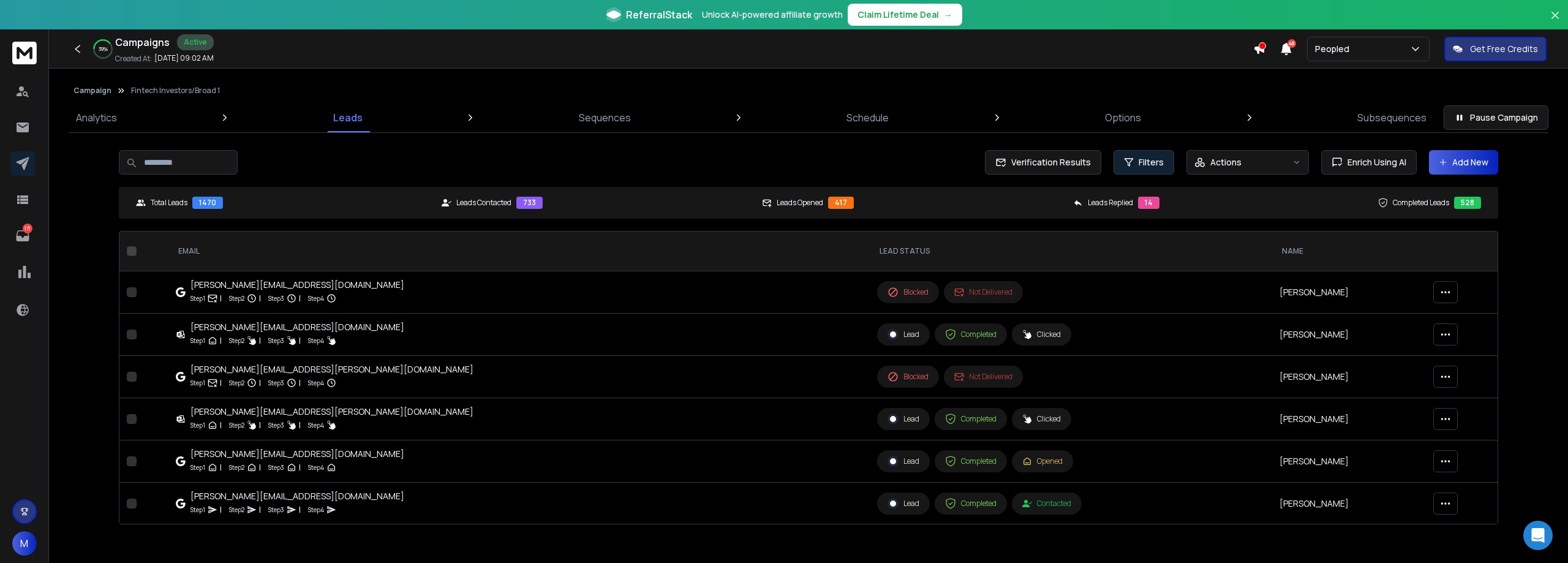
click at [1163, 166] on span "Filters" at bounding box center [1151, 163] width 25 height 12
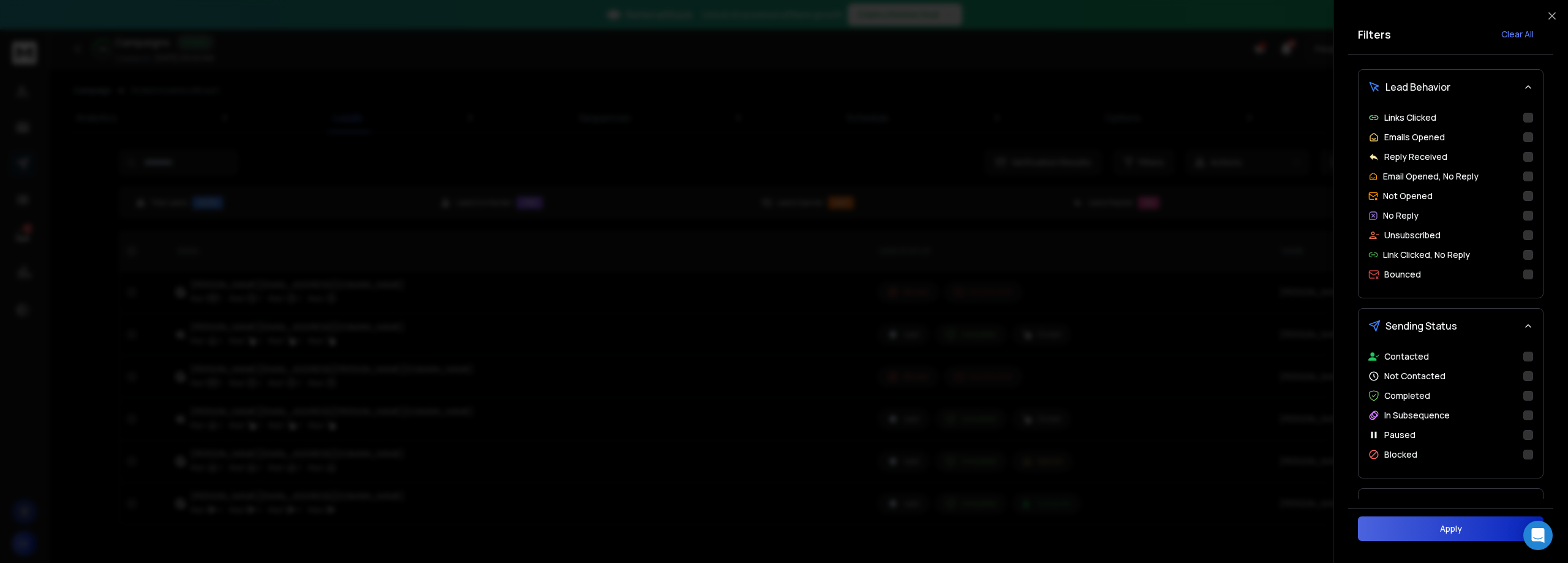
click at [1406, 377] on p "Not Contacted" at bounding box center [1415, 376] width 62 height 12
click at [1524, 377] on button "Not Contacted" at bounding box center [1529, 376] width 10 height 10
click at [1419, 522] on button "Apply" at bounding box center [1450, 528] width 185 height 24
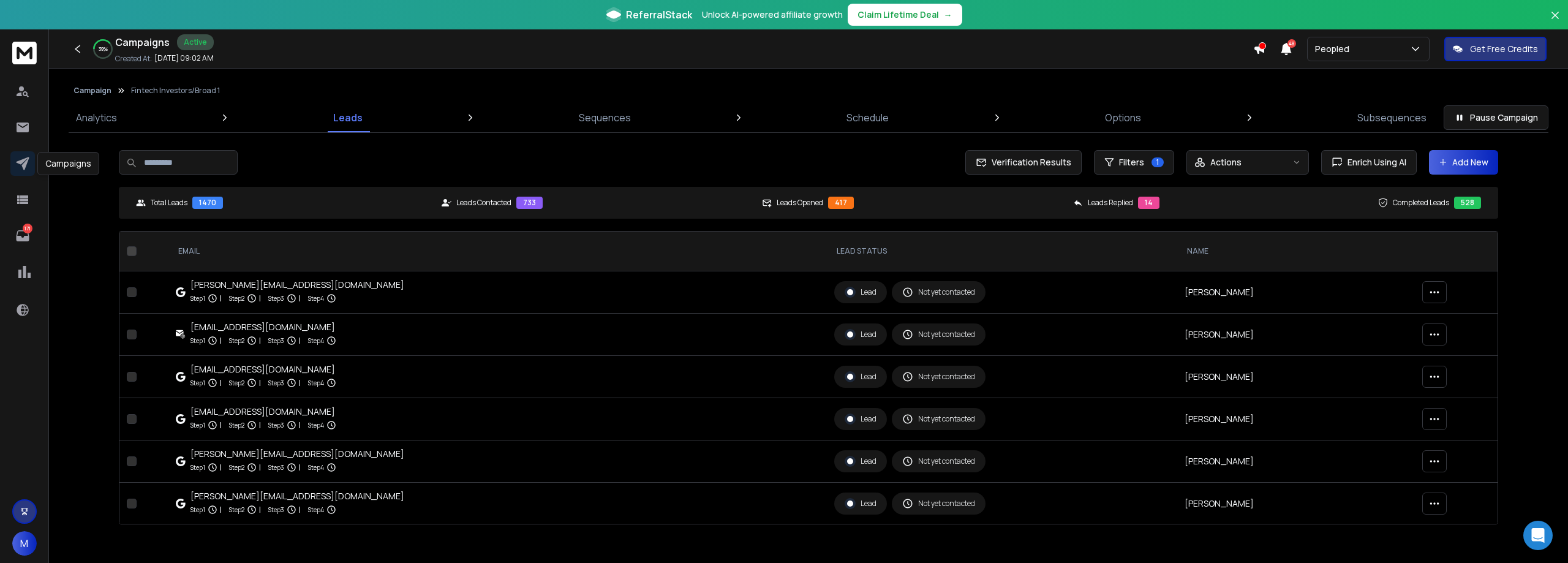
click at [26, 169] on icon at bounding box center [22, 163] width 15 height 15
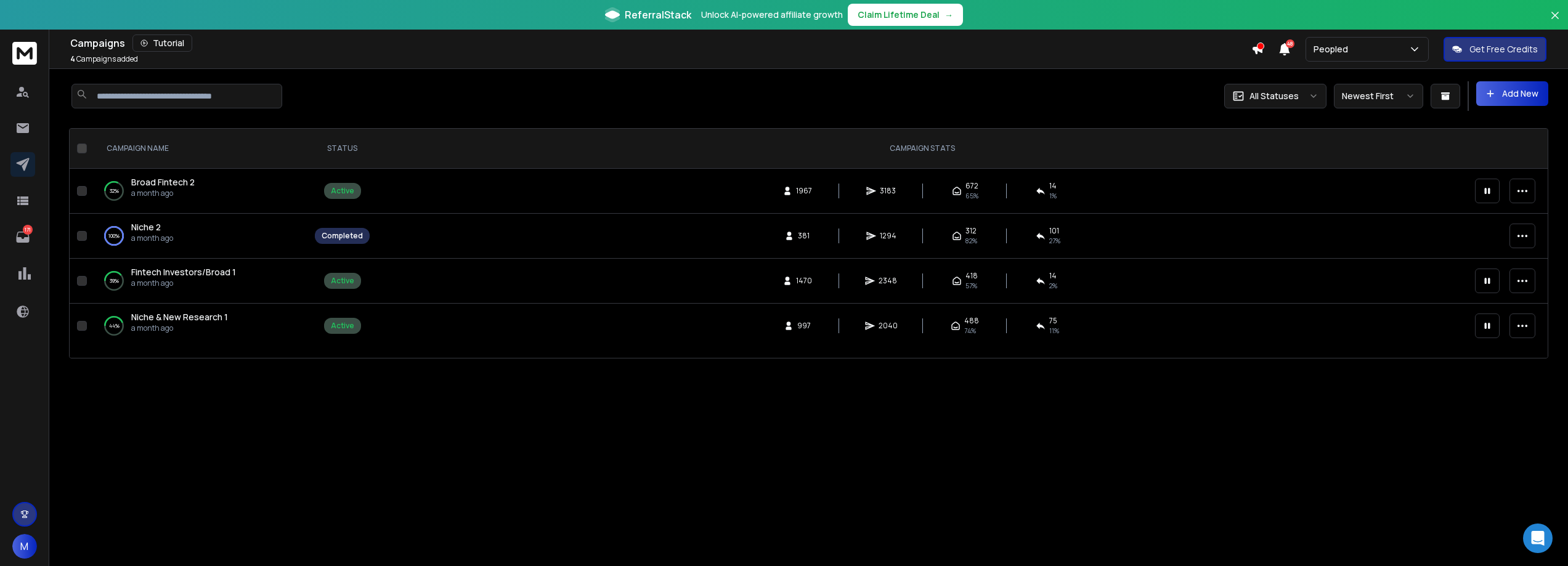
click at [245, 332] on div "44 % Niche & New Research 1 a month ago" at bounding box center [200, 325] width 191 height 30
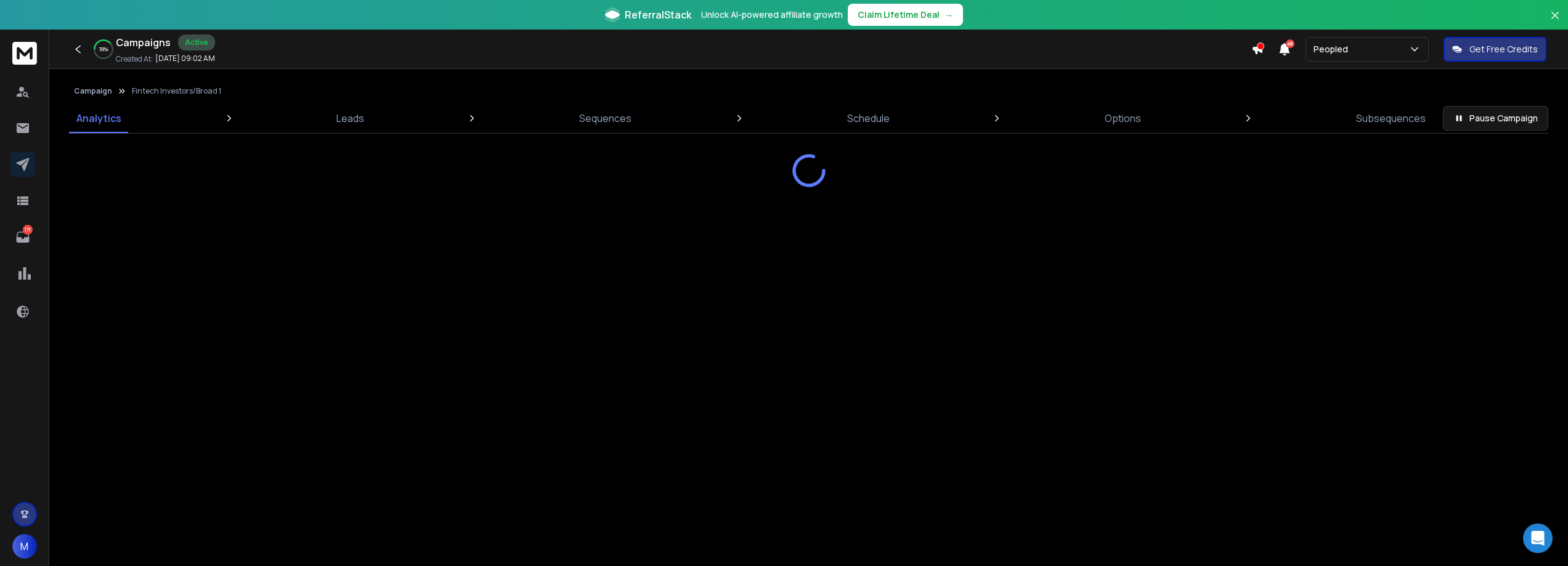
drag, startPoint x: 342, startPoint y: 118, endPoint x: 303, endPoint y: 124, distance: 39.5
click at [343, 118] on p "Leads" at bounding box center [351, 118] width 28 height 15
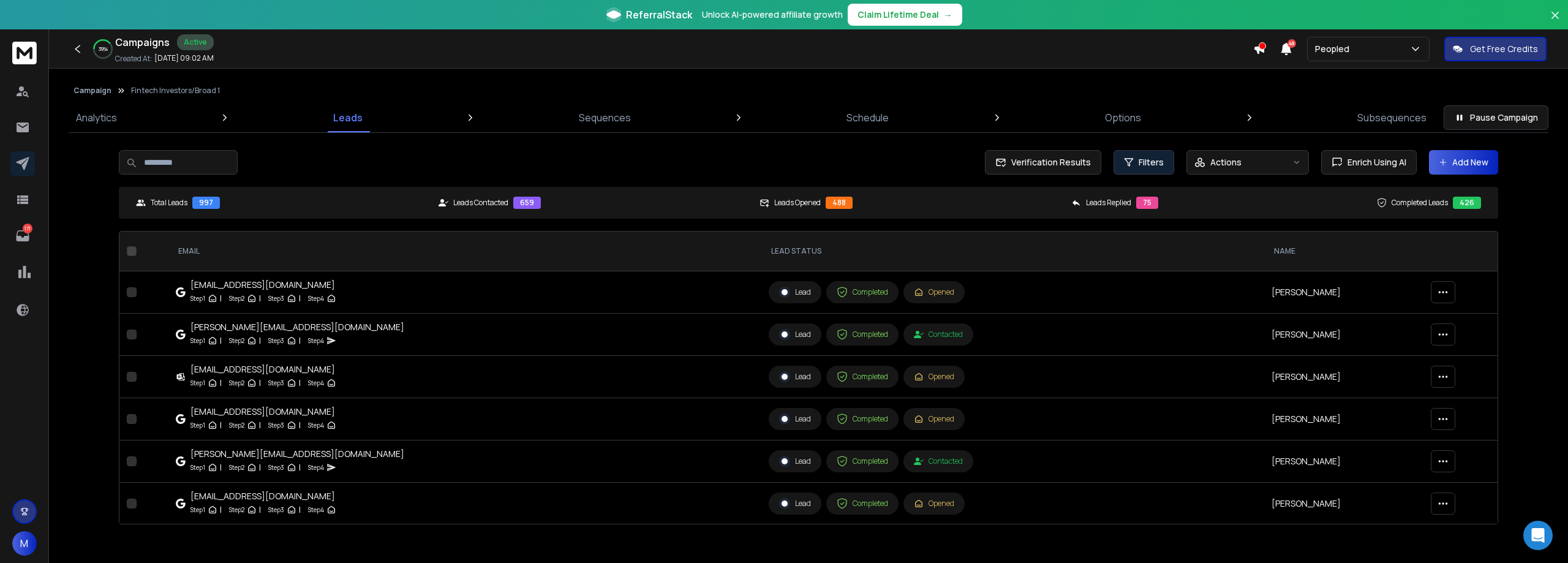
click at [1142, 154] on button "Filters" at bounding box center [1144, 162] width 61 height 24
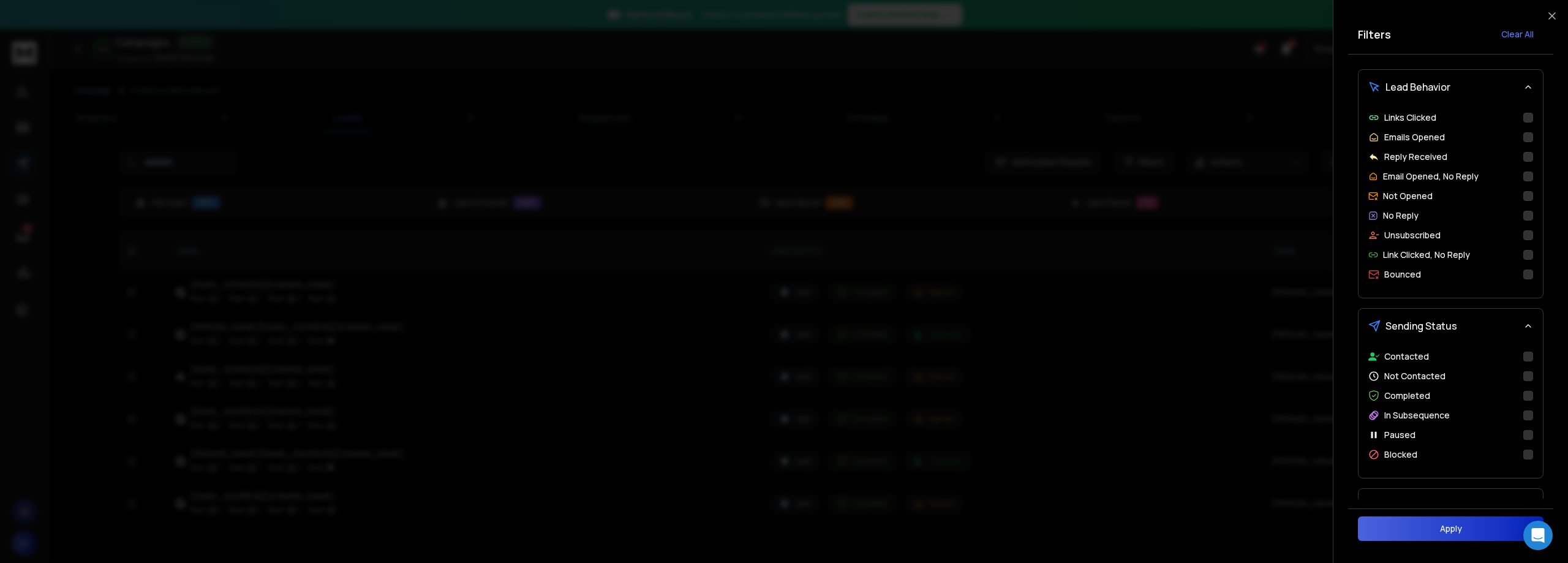
click at [1410, 374] on p "Not Contacted" at bounding box center [1415, 376] width 62 height 12
click at [1524, 374] on button "Not Contacted" at bounding box center [1529, 376] width 10 height 10
click at [1410, 524] on button "Apply" at bounding box center [1450, 528] width 185 height 24
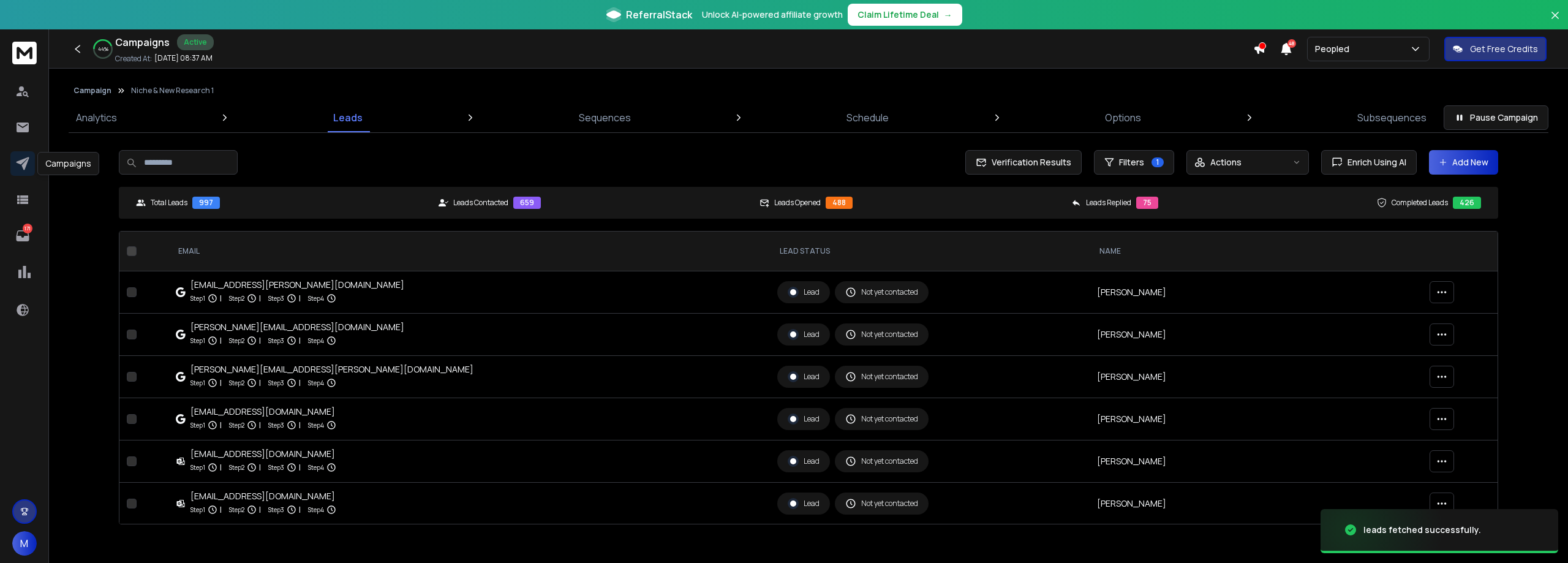
click at [33, 169] on link at bounding box center [22, 163] width 24 height 24
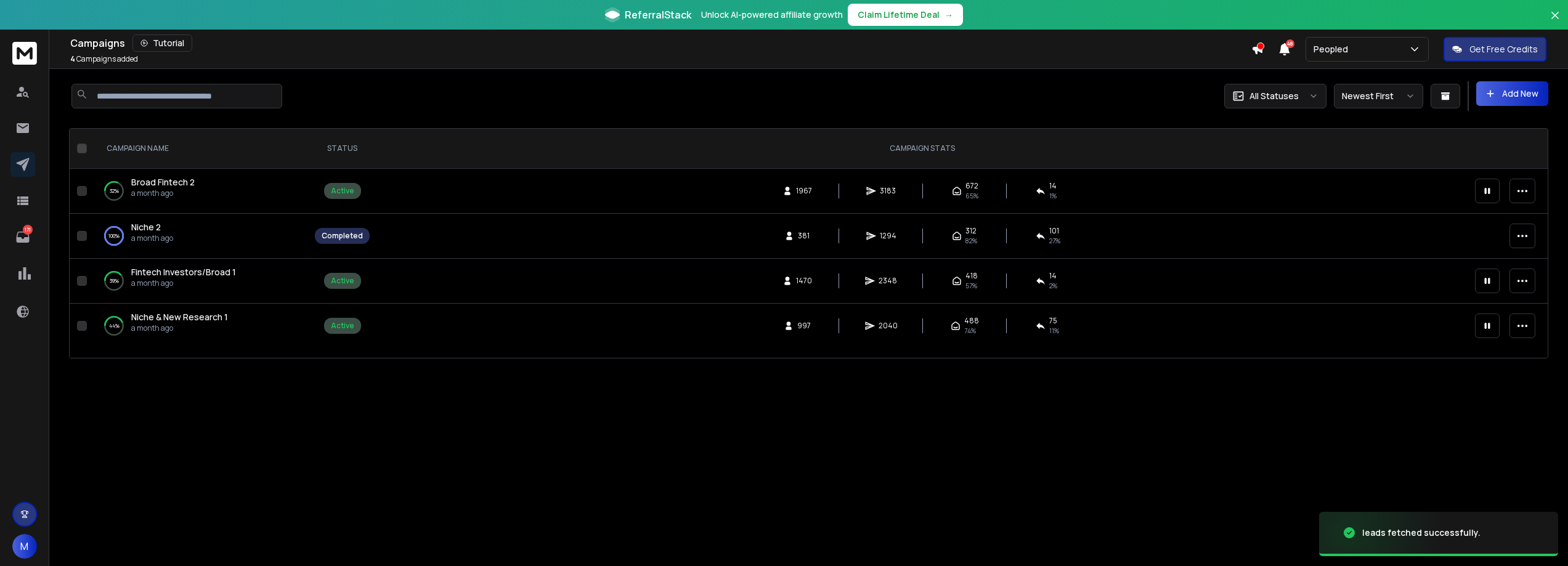
click at [218, 195] on div "32 % Broad Fintech 2 a month ago" at bounding box center [200, 191] width 191 height 30
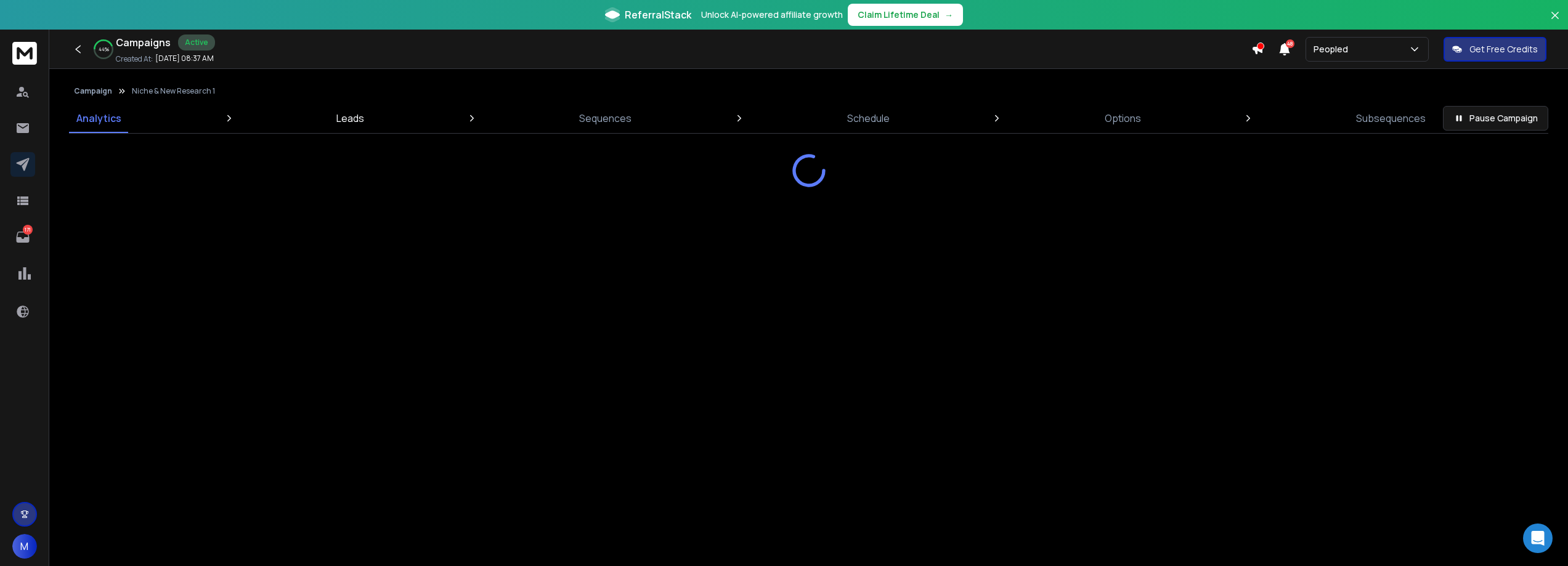
click at [345, 131] on link "Leads" at bounding box center [350, 118] width 42 height 30
click at [347, 125] on p "Leads" at bounding box center [351, 118] width 28 height 15
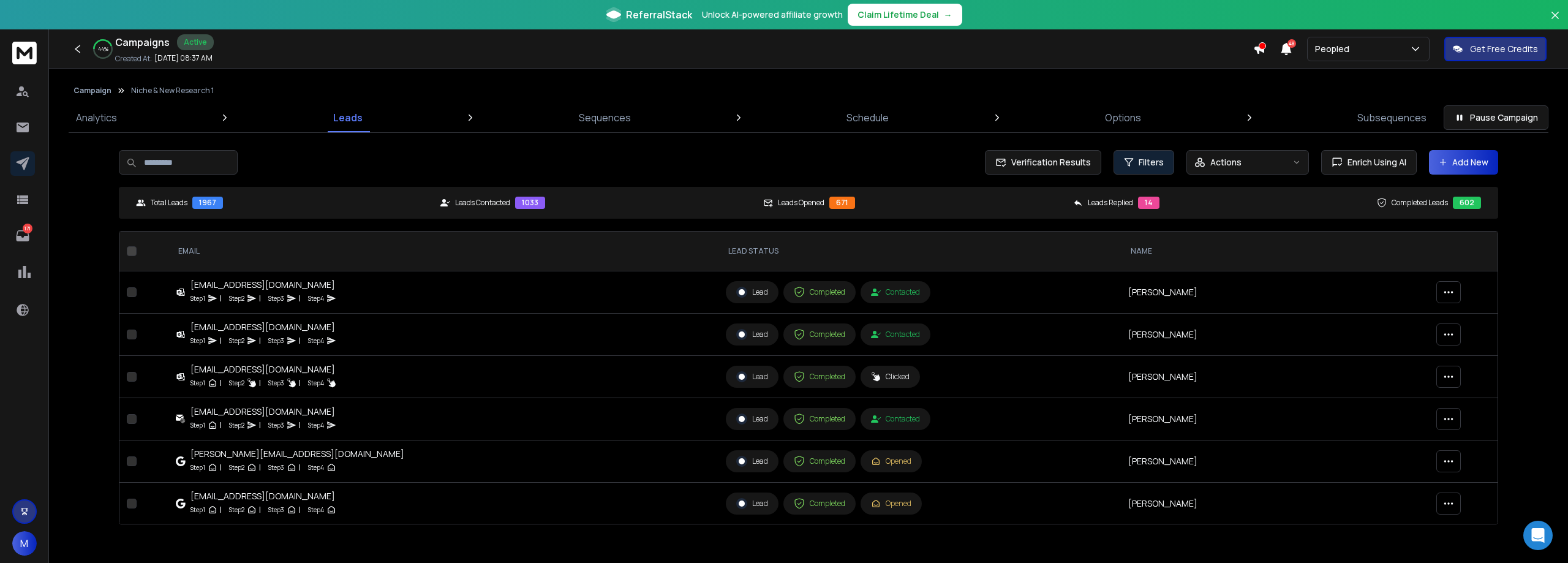
click at [1150, 167] on span "Filters" at bounding box center [1151, 163] width 25 height 12
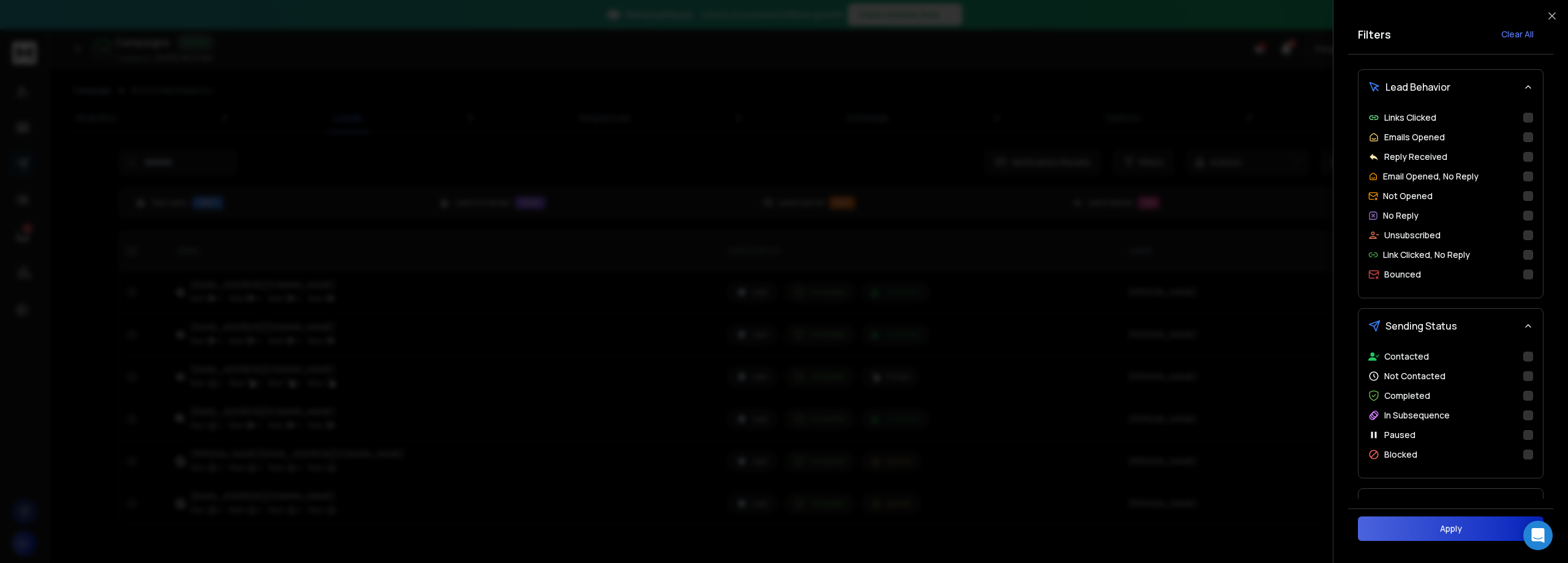
click at [1410, 378] on p "Not Contacted" at bounding box center [1415, 376] width 62 height 12
click at [1524, 378] on button "Not Contacted" at bounding box center [1529, 376] width 10 height 10
click at [1421, 524] on button "Apply" at bounding box center [1450, 528] width 185 height 24
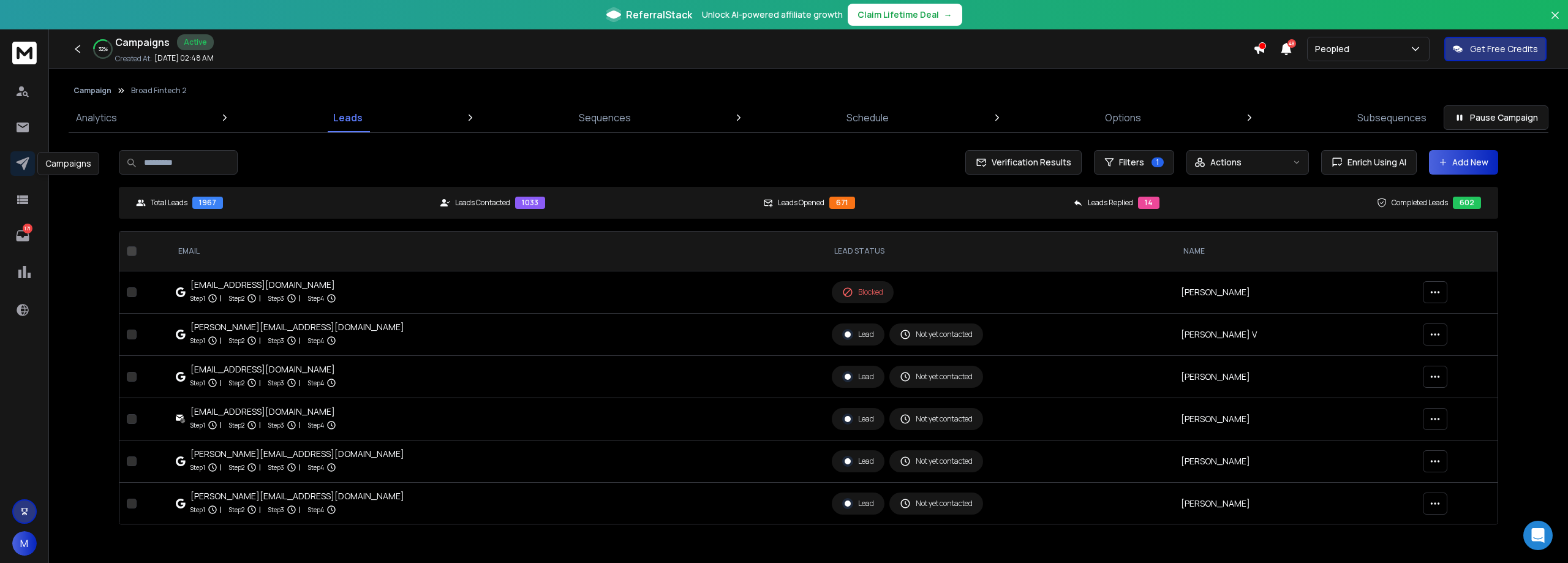
click at [23, 165] on icon at bounding box center [22, 164] width 13 height 13
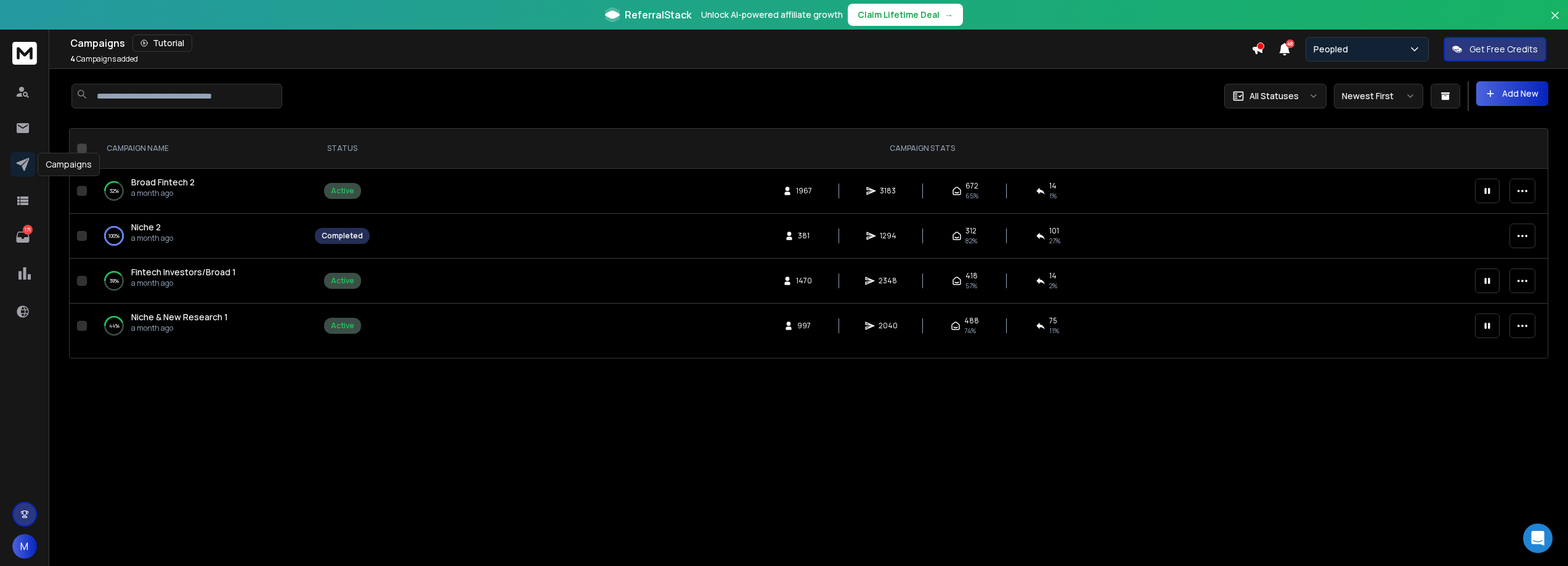
click at [1376, 54] on div "Peopled" at bounding box center [1367, 49] width 107 height 13
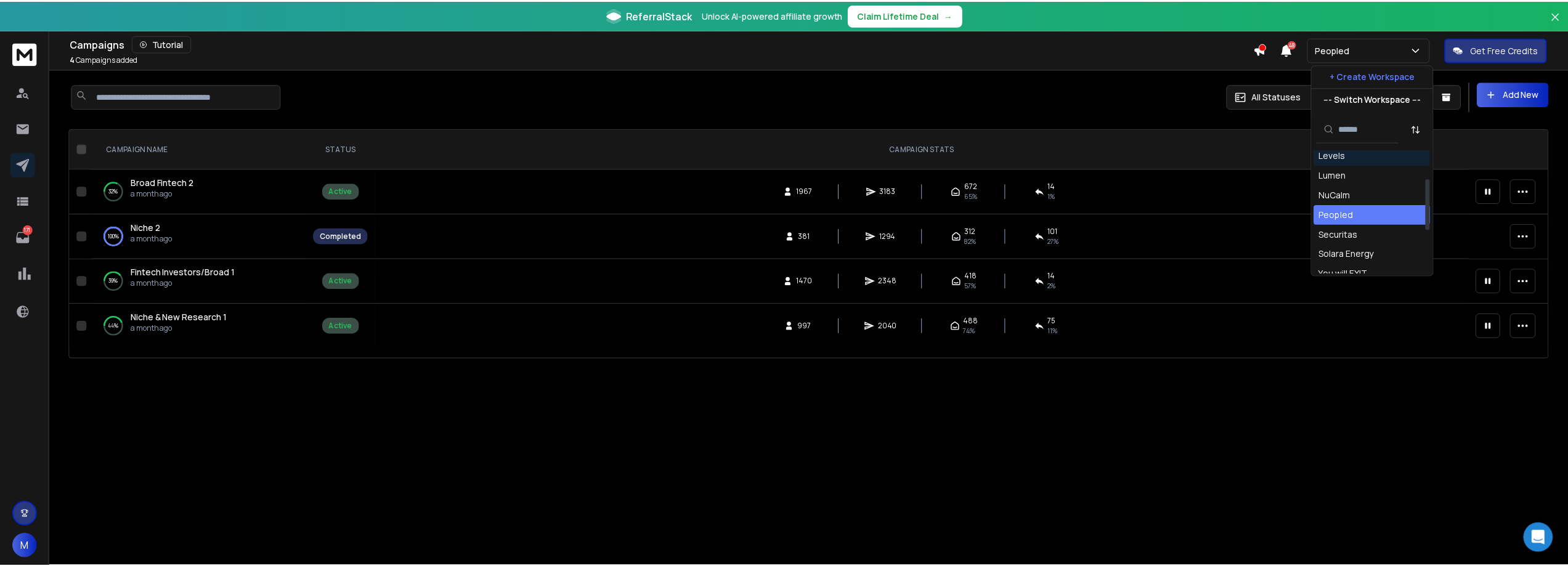
scroll to position [172, 0]
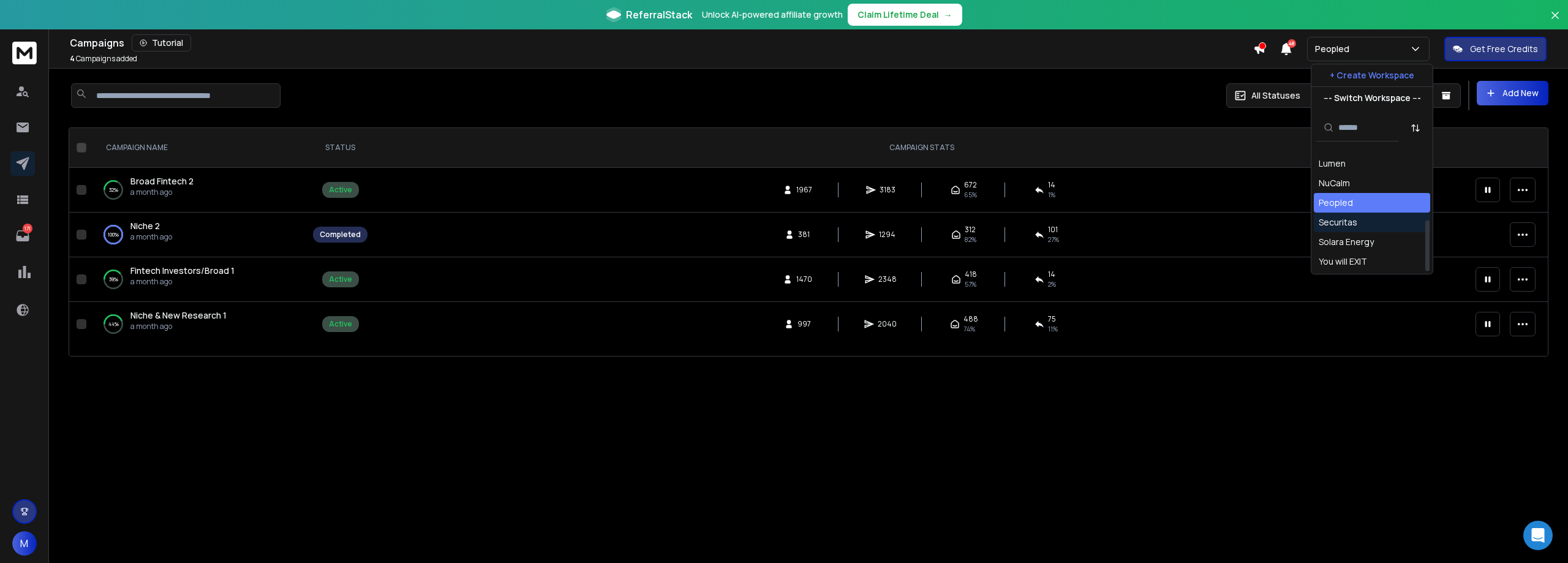
click at [1385, 223] on div "Securitas" at bounding box center [1372, 222] width 116 height 19
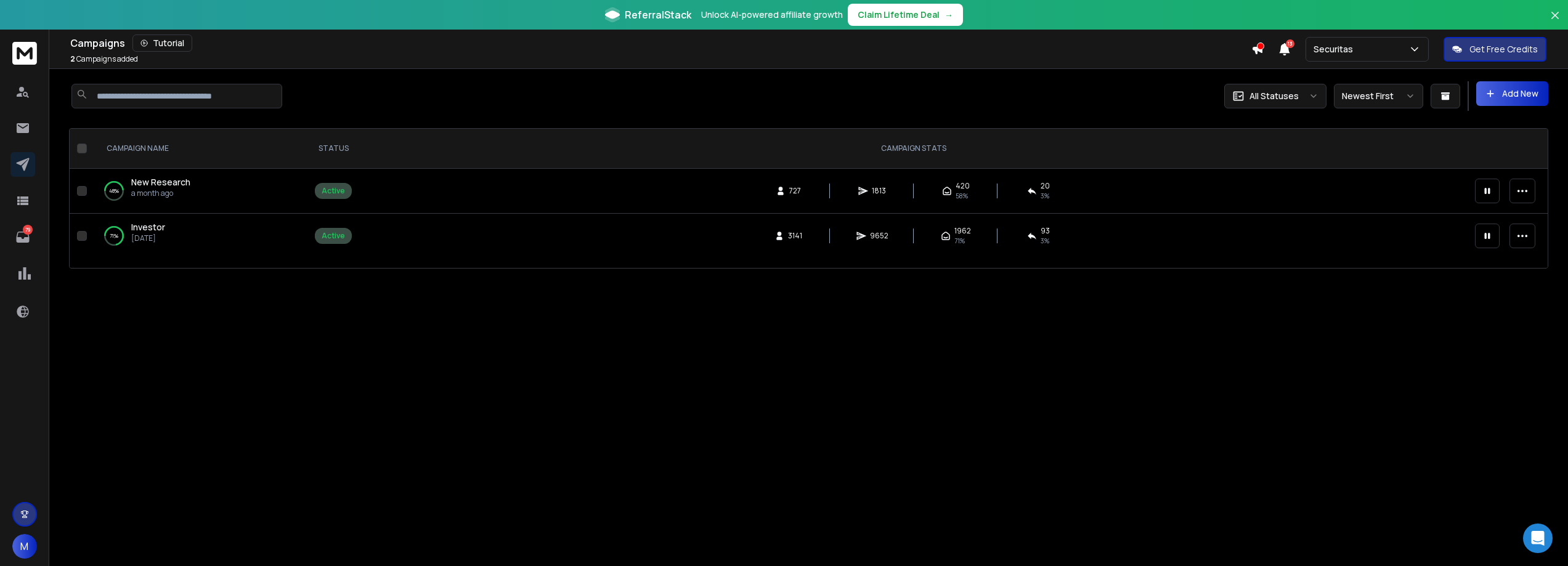
click at [230, 239] on div "71 % Investor [DATE]" at bounding box center [200, 236] width 191 height 30
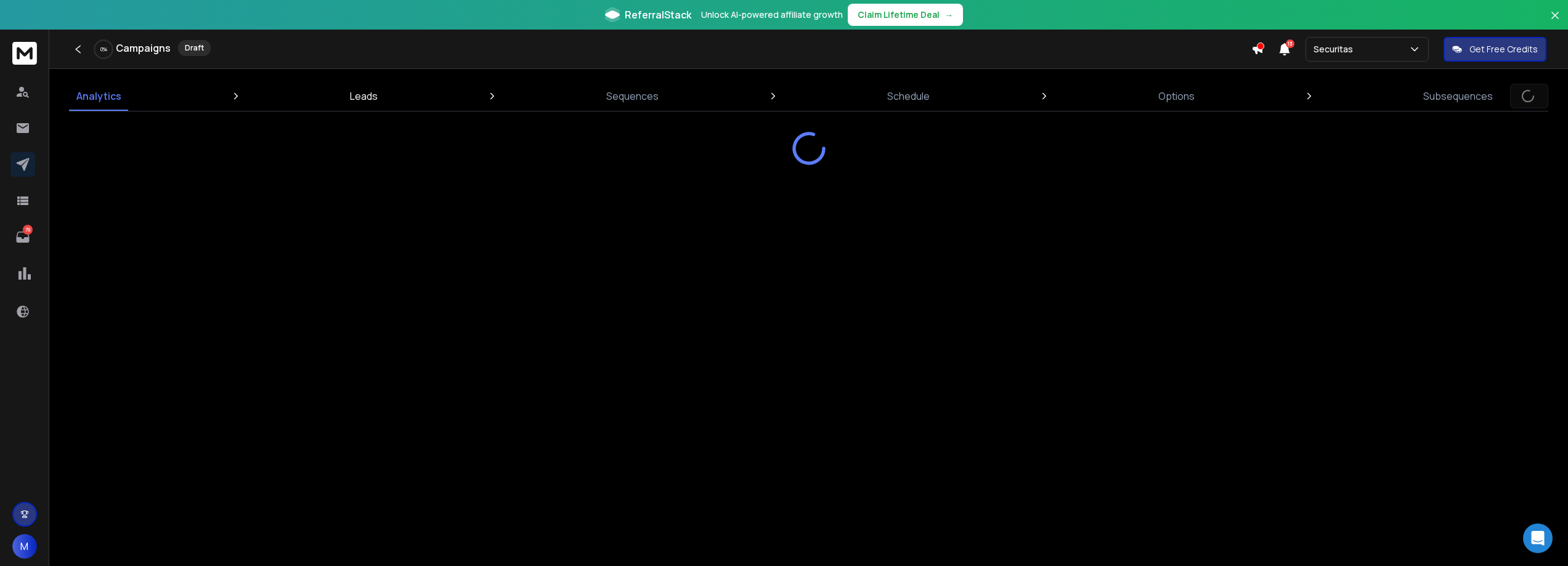
click at [365, 90] on p "Leads" at bounding box center [364, 96] width 28 height 15
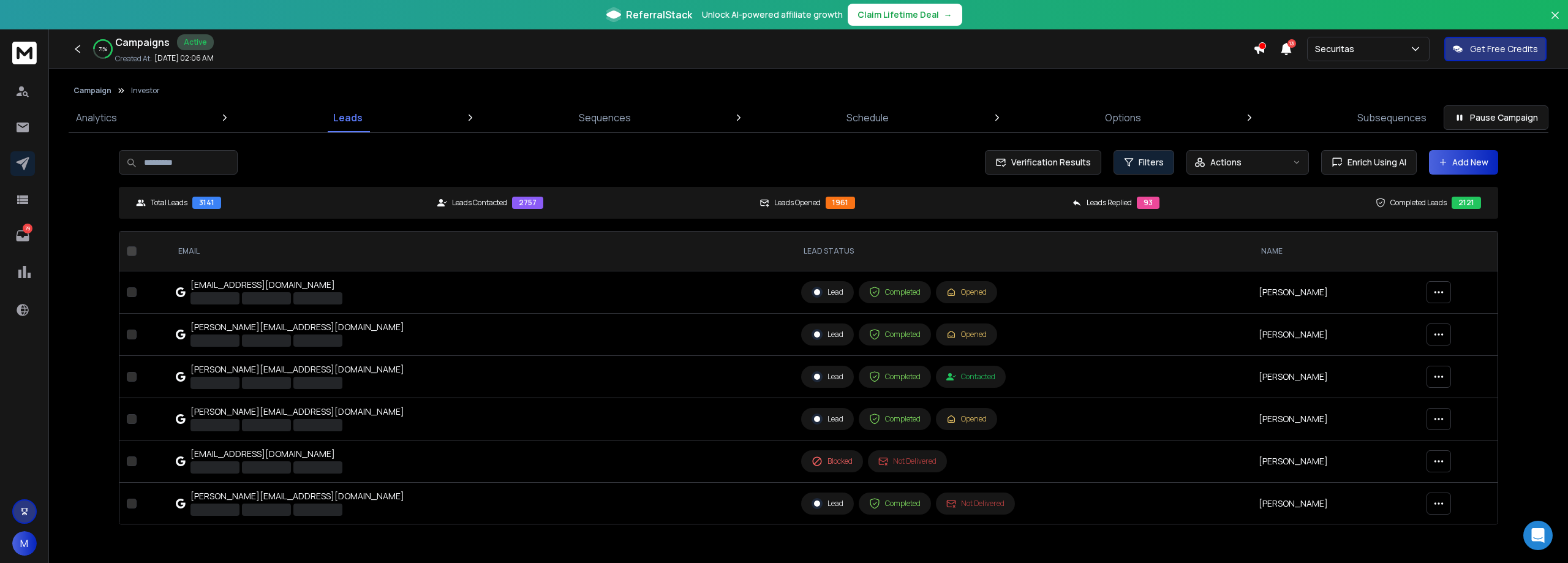
click at [1144, 163] on span "Filters" at bounding box center [1151, 163] width 25 height 12
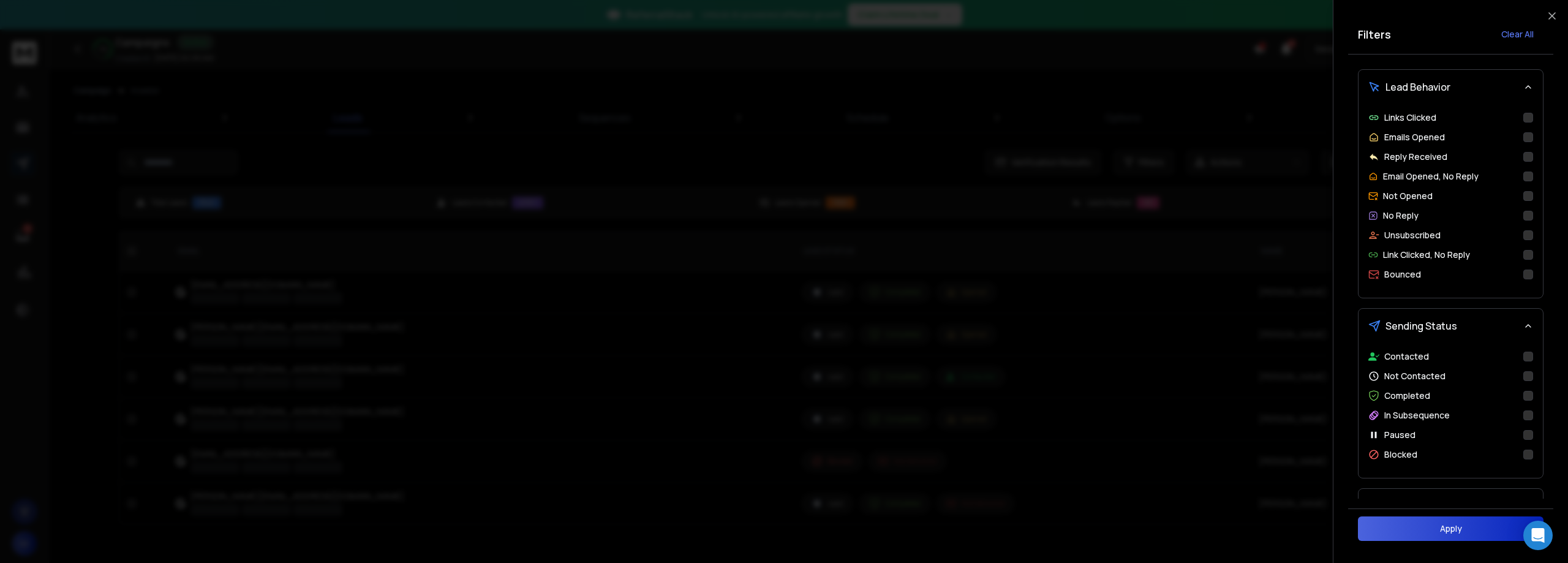
drag, startPoint x: 1430, startPoint y: 378, endPoint x: 1435, endPoint y: 398, distance: 20.6
click at [1431, 379] on p "Not Contacted" at bounding box center [1415, 376] width 62 height 12
click at [1524, 379] on button "Not Contacted" at bounding box center [1529, 376] width 10 height 10
click at [1439, 532] on button "Apply" at bounding box center [1450, 528] width 185 height 24
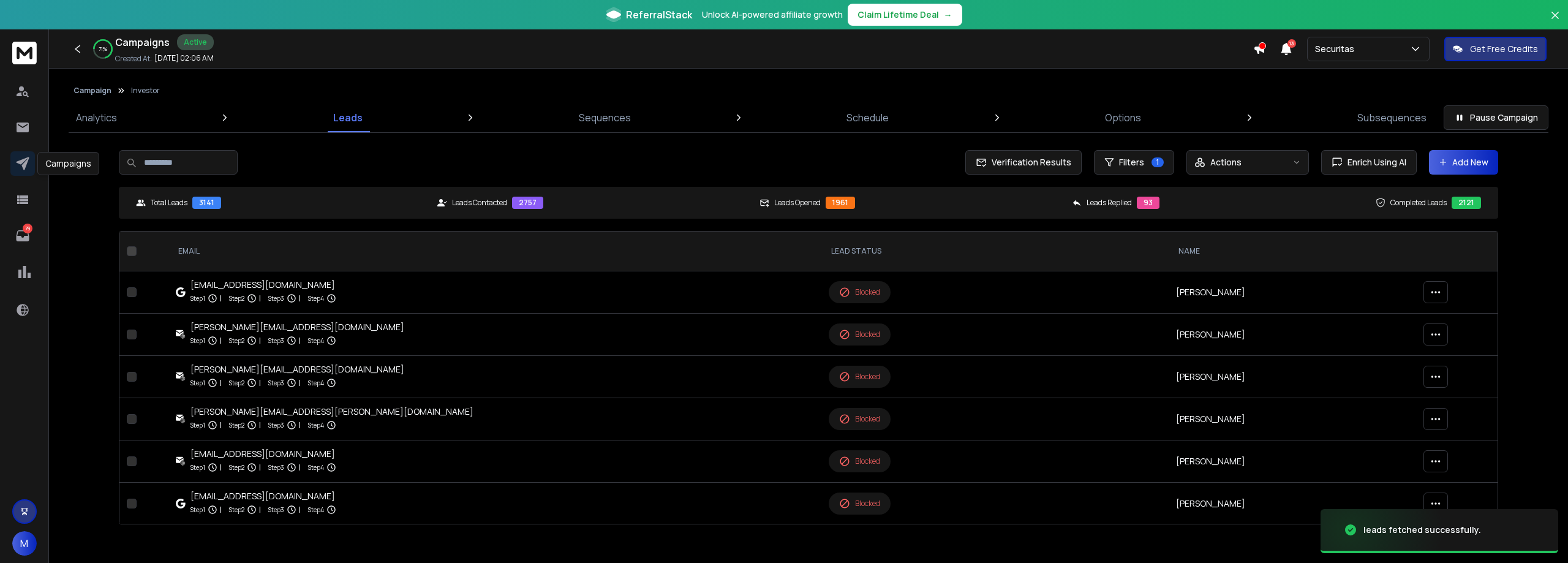
click at [24, 166] on icon at bounding box center [22, 164] width 13 height 13
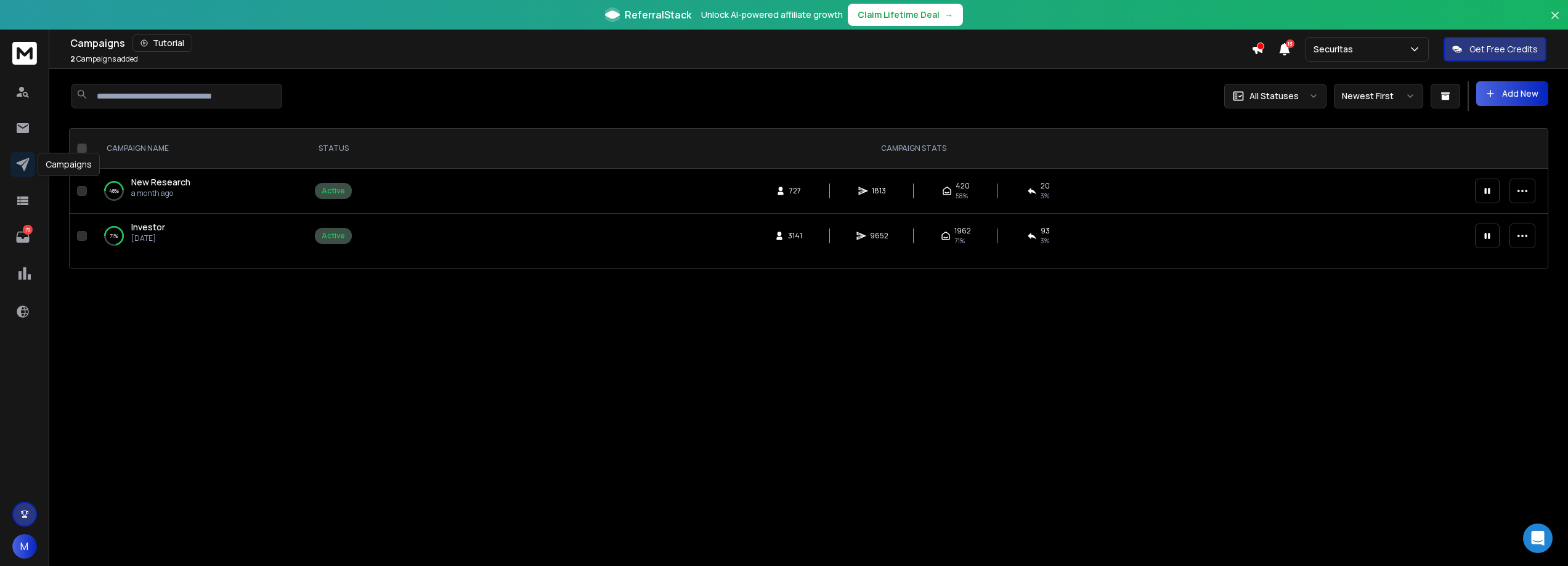
click at [141, 234] on p "[DATE]" at bounding box center [148, 238] width 34 height 10
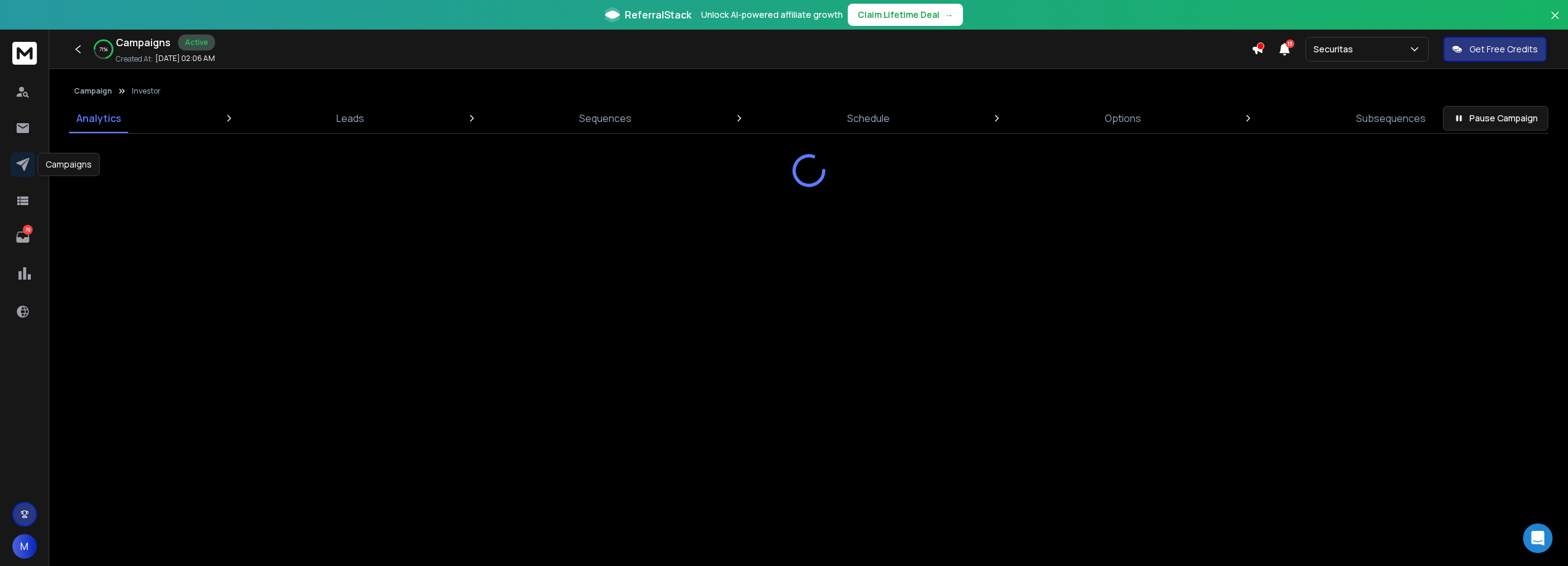
click at [26, 160] on icon at bounding box center [22, 165] width 13 height 13
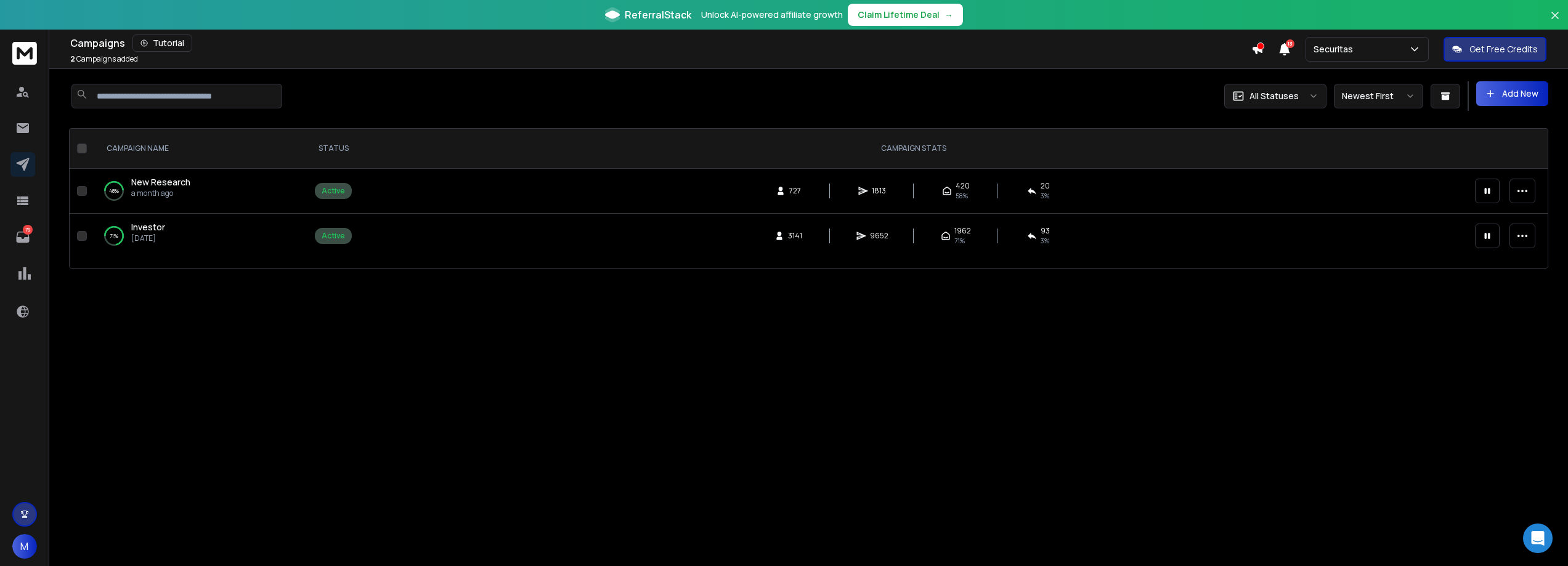
click at [180, 197] on p "a month ago" at bounding box center [161, 193] width 59 height 10
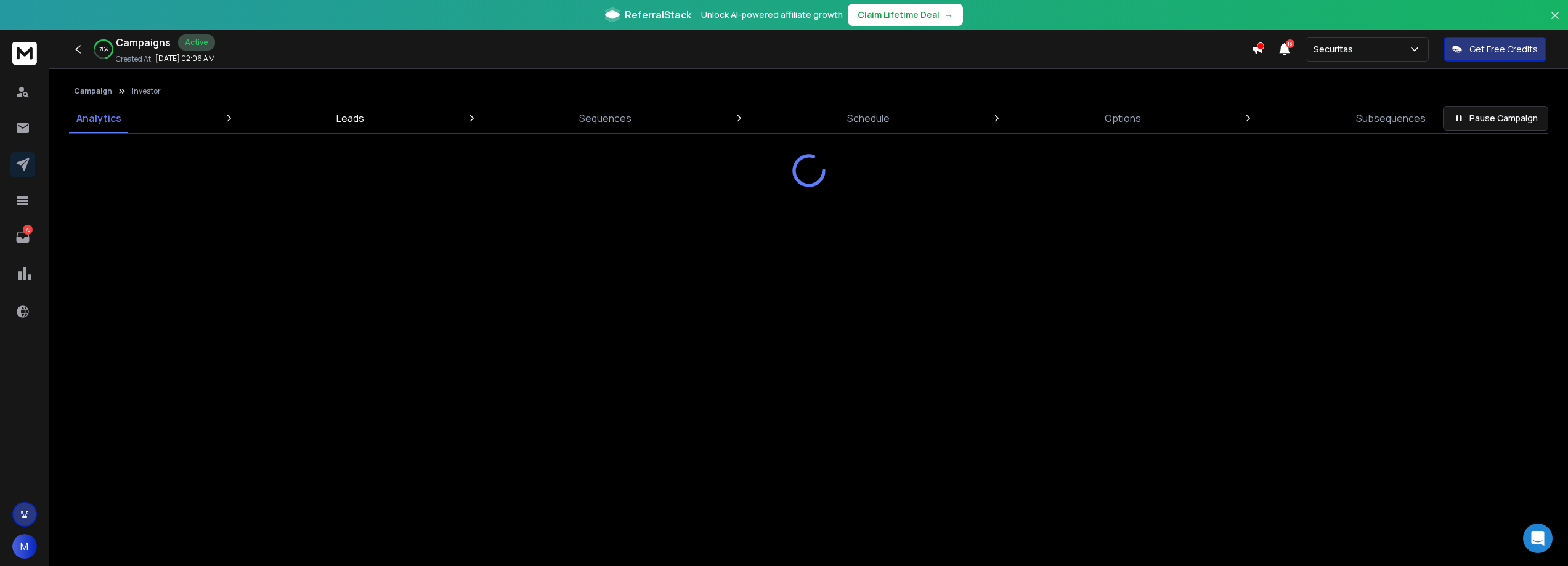
click at [357, 124] on p "Leads" at bounding box center [351, 118] width 28 height 15
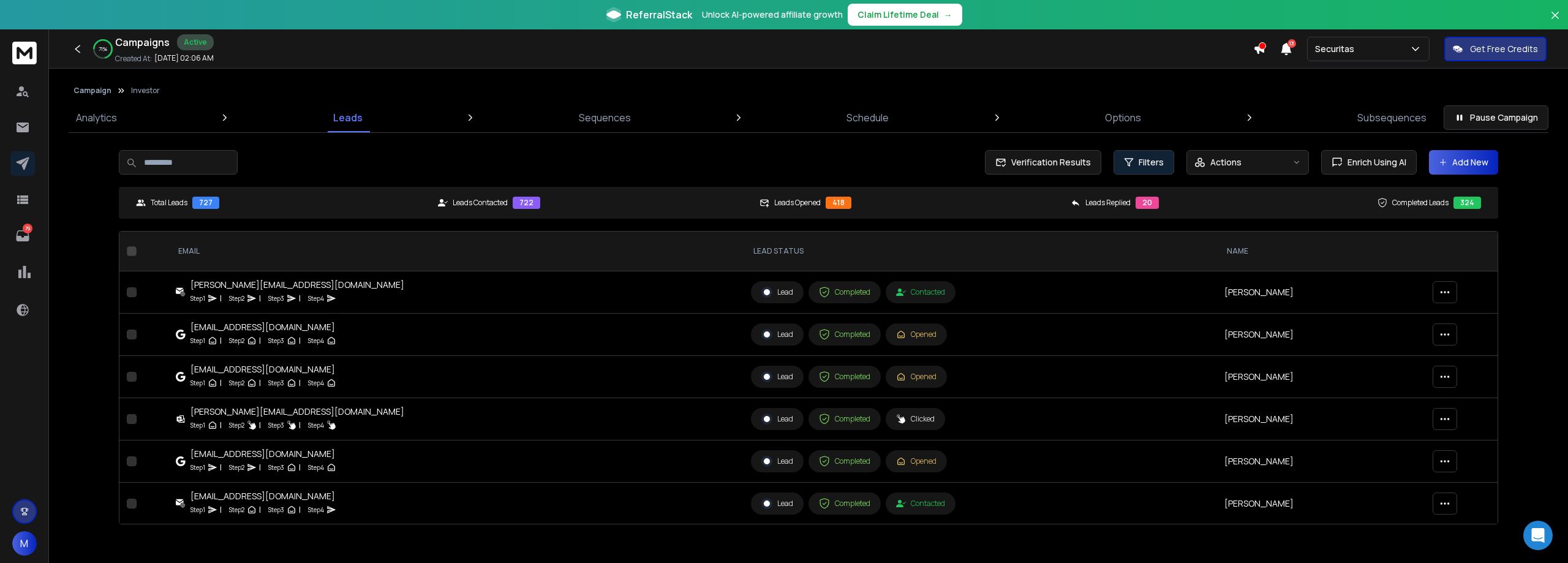
click at [1134, 162] on icon "button" at bounding box center [1129, 163] width 10 height 10
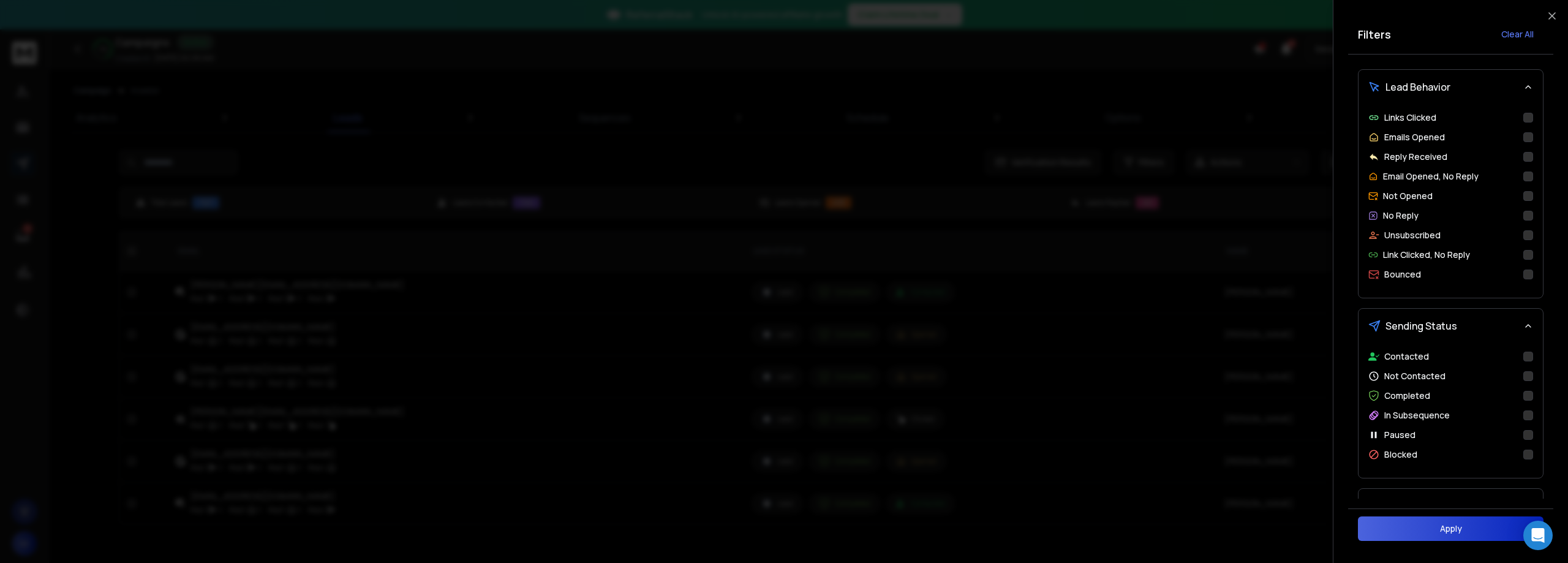
click at [1421, 370] on div "Contacted Not Contacted Completed In Subsequence Paused Blocked" at bounding box center [1450, 414] width 185 height 127
drag, startPoint x: 1422, startPoint y: 373, endPoint x: 1430, endPoint y: 386, distance: 15.3
click at [1422, 374] on p "Not Contacted" at bounding box center [1415, 376] width 62 height 12
click at [1524, 374] on button "Not Contacted" at bounding box center [1529, 376] width 10 height 10
click at [1466, 535] on button "Apply" at bounding box center [1450, 528] width 185 height 24
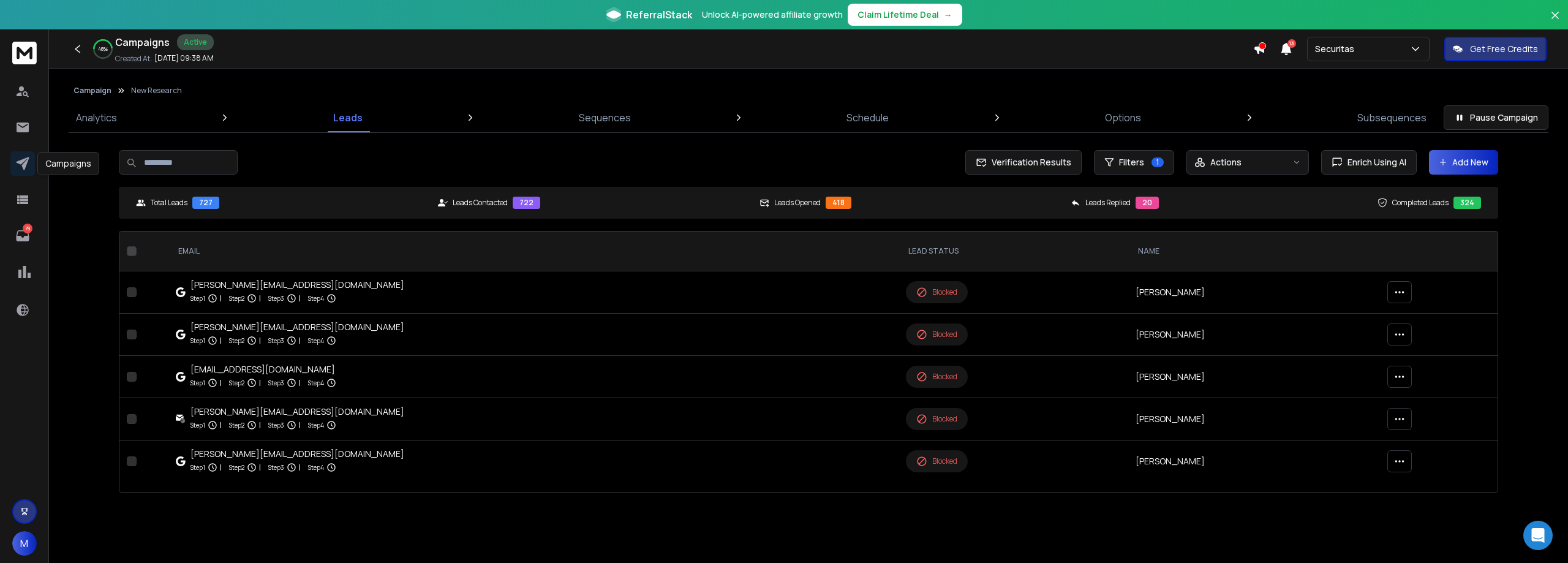
click at [19, 164] on icon at bounding box center [22, 163] width 15 height 15
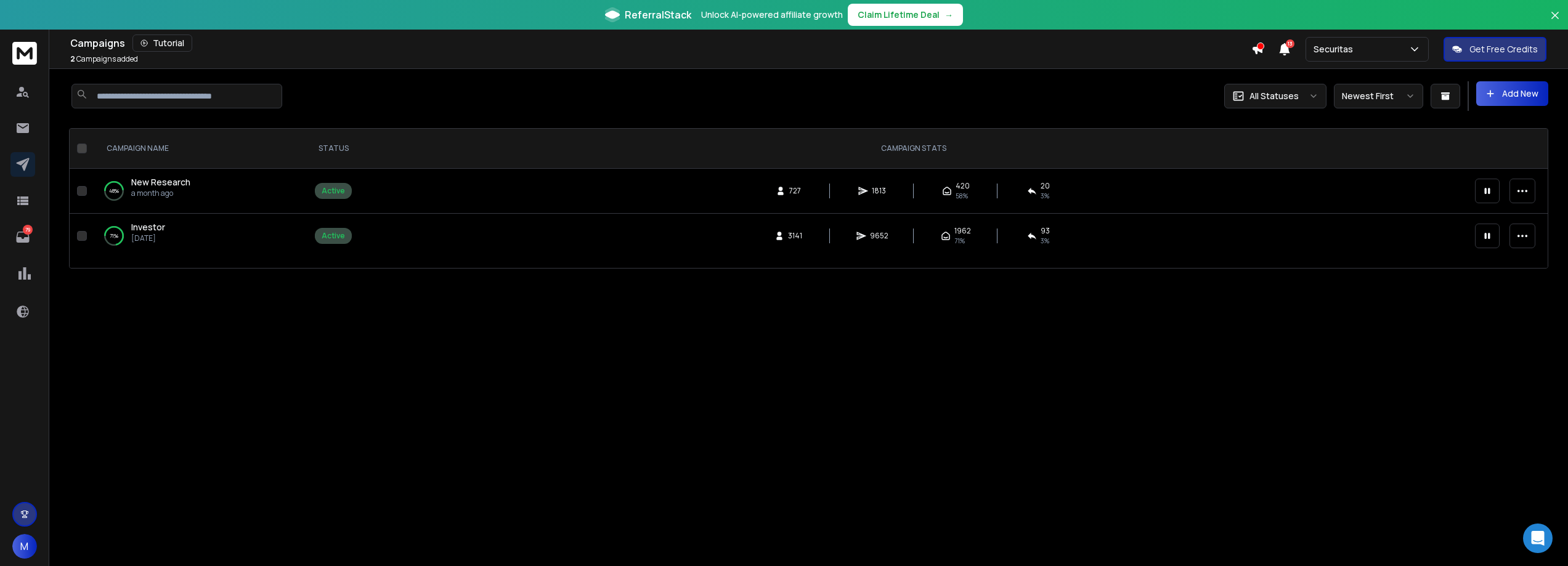
click at [138, 240] on p "[DATE]" at bounding box center [148, 238] width 34 height 10
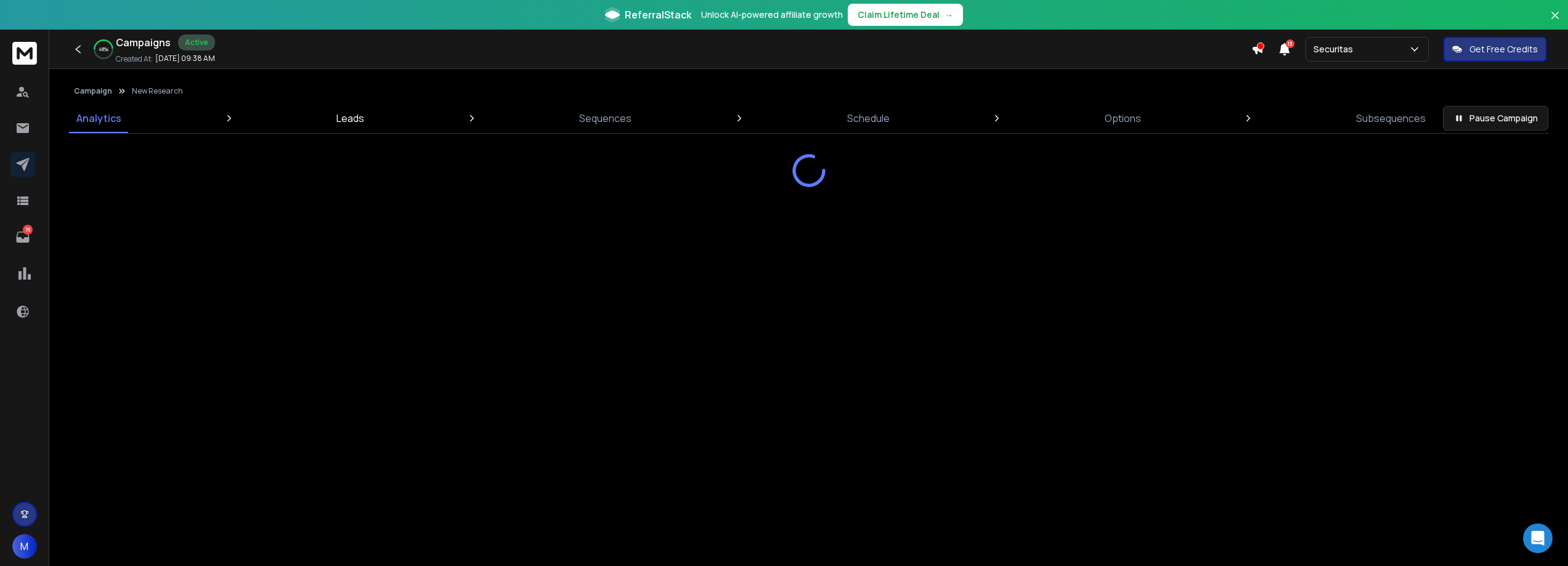
click at [355, 124] on p "Leads" at bounding box center [351, 118] width 28 height 15
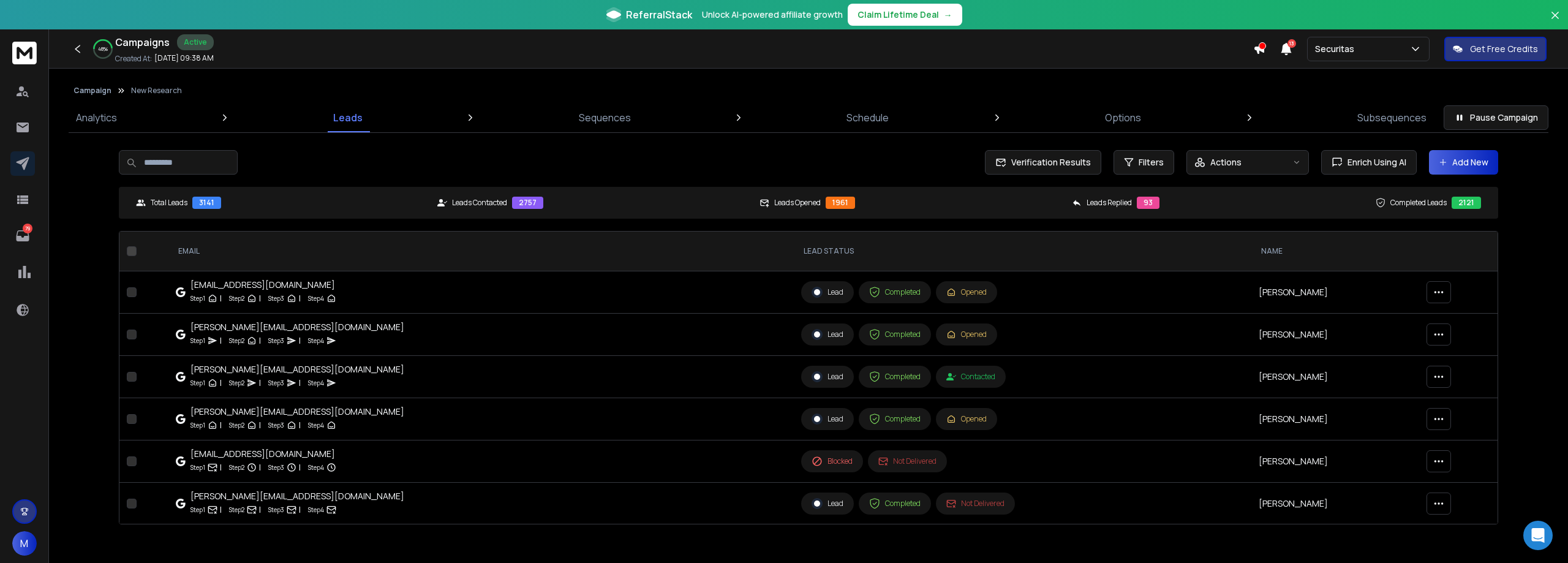
click at [219, 165] on input at bounding box center [178, 162] width 119 height 24
paste input "**********"
type input "**********"
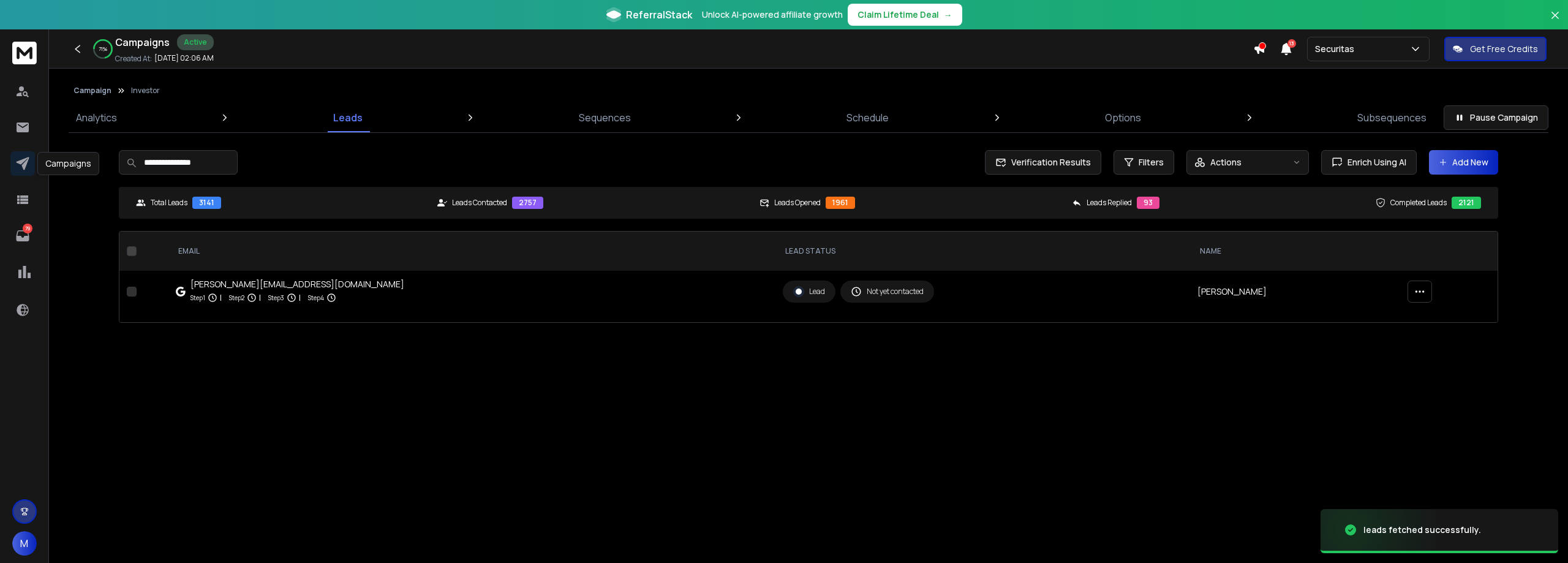
click at [17, 170] on icon at bounding box center [22, 163] width 15 height 15
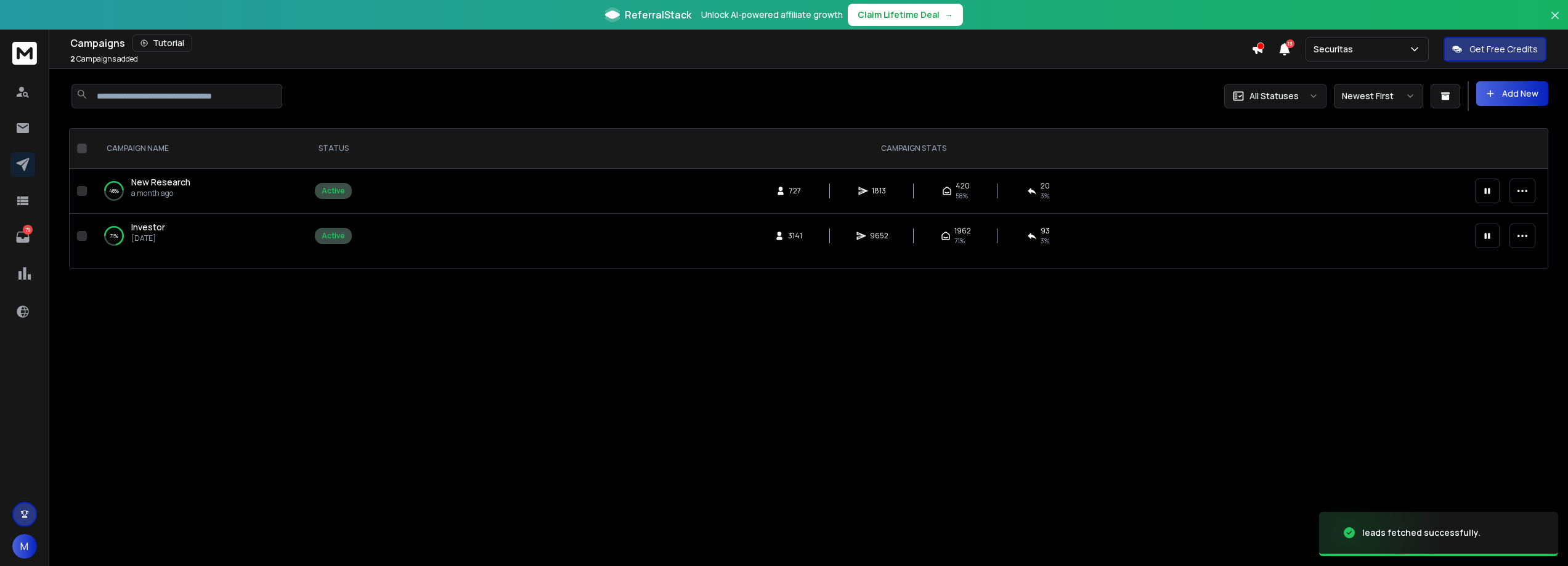
click at [227, 191] on div "48 % New Research a month ago" at bounding box center [200, 191] width 191 height 30
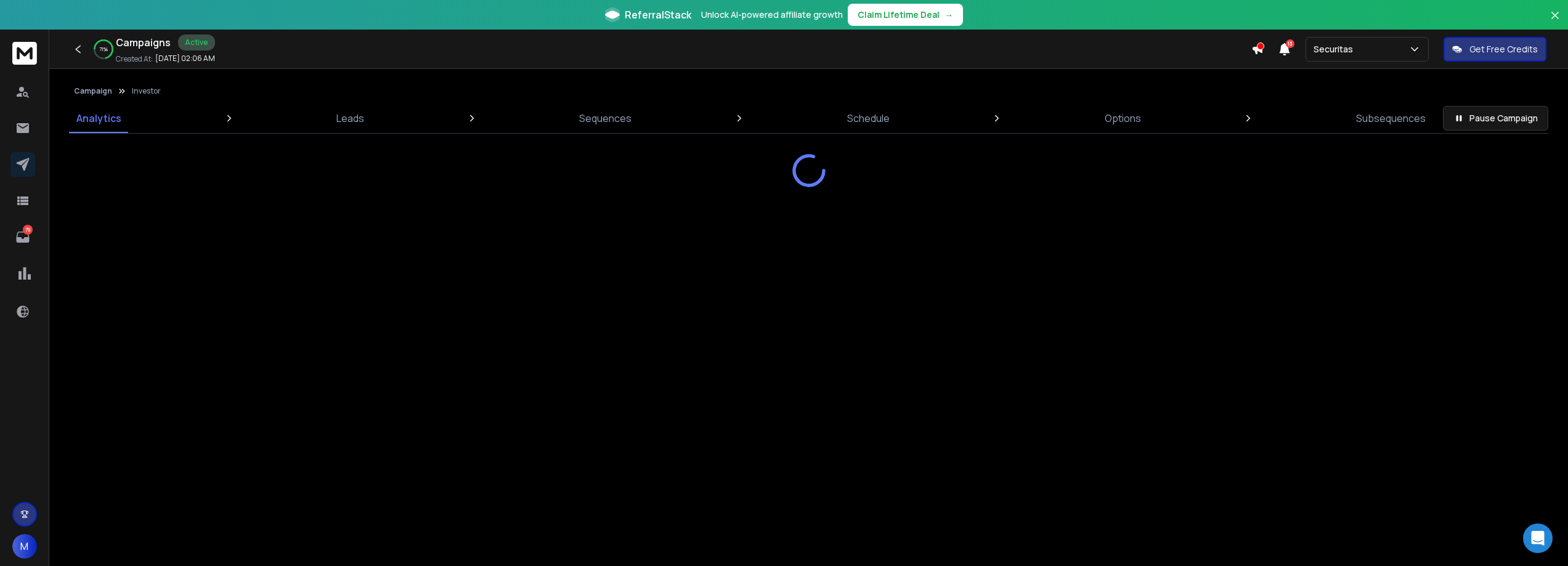
click at [350, 134] on div "Campaign Investor Analytics Leads Sequences Schedule Options Subsequences Pause…" at bounding box center [808, 401] width 1479 height 640
click at [353, 121] on p "Leads" at bounding box center [351, 118] width 28 height 15
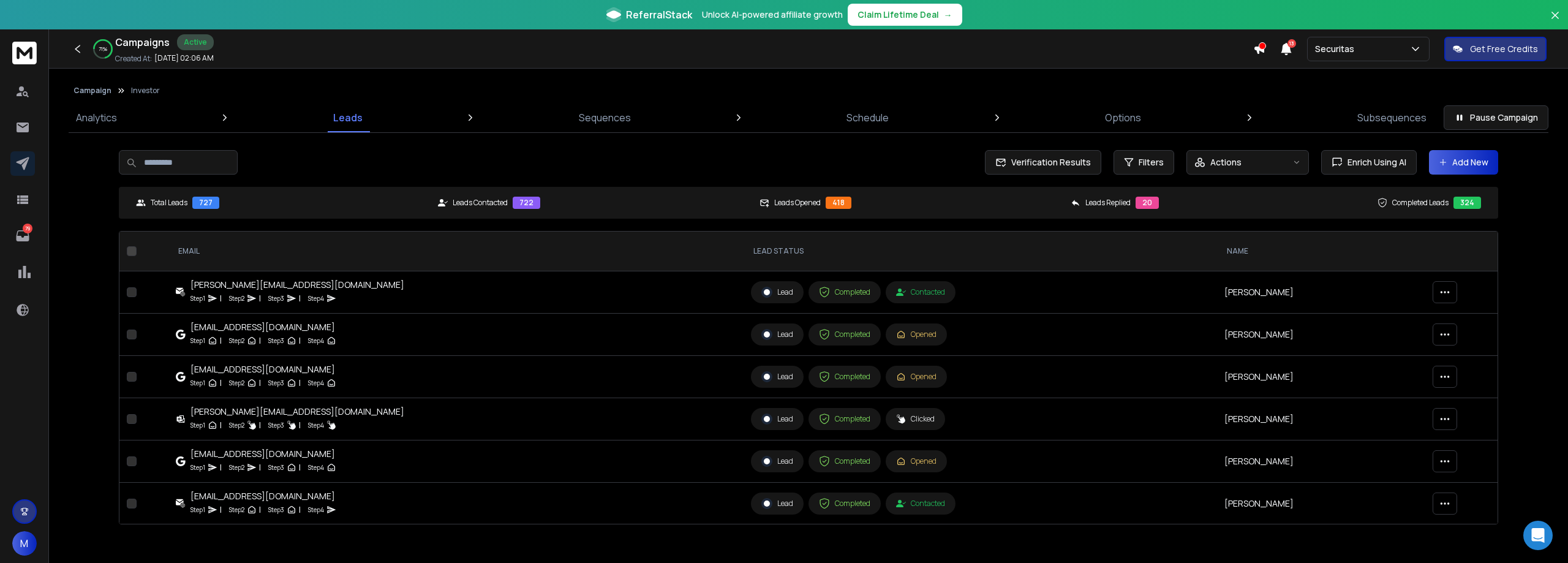
click at [179, 168] on input at bounding box center [178, 162] width 119 height 24
paste input "**********"
type input "**********"
